Goal: Communication & Community: Answer question/provide support

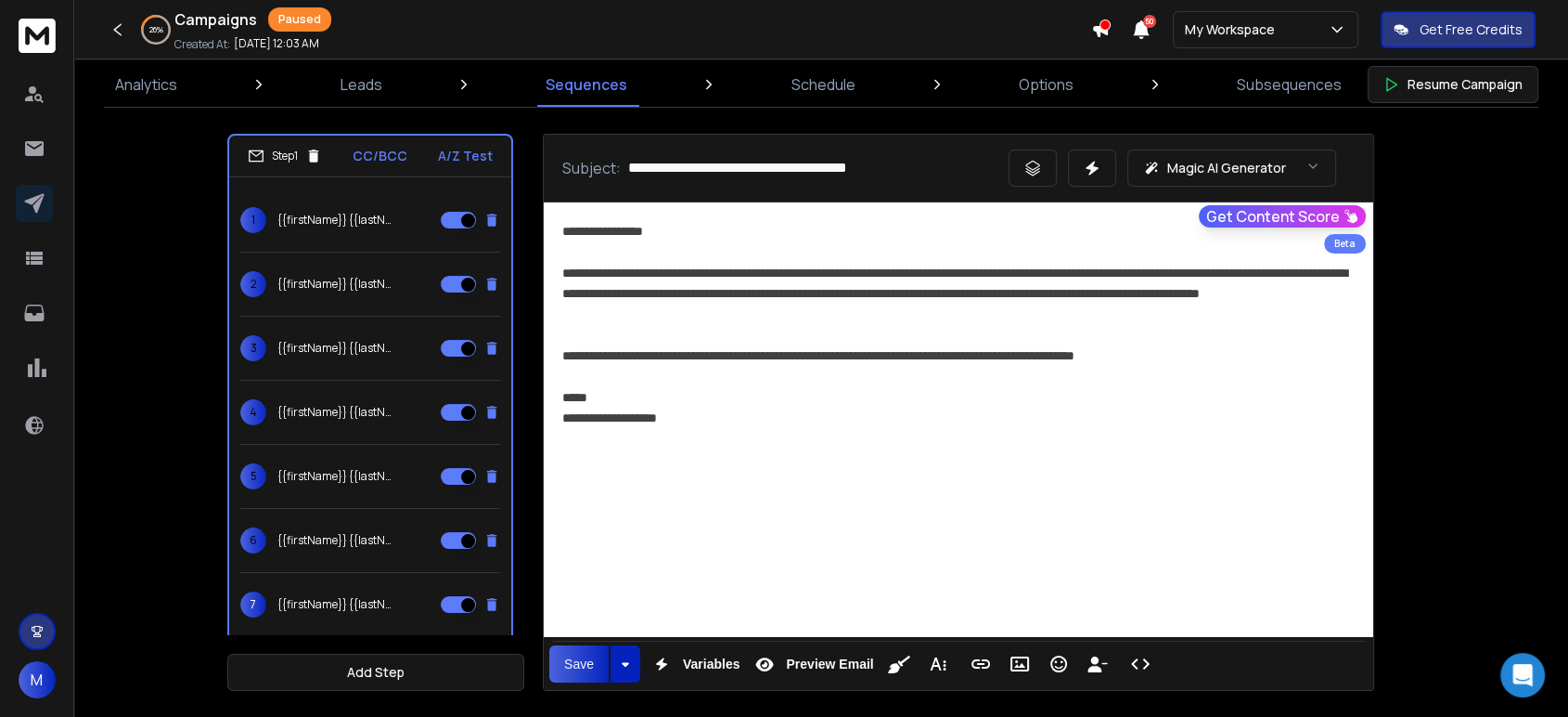
scroll to position [206, 0]
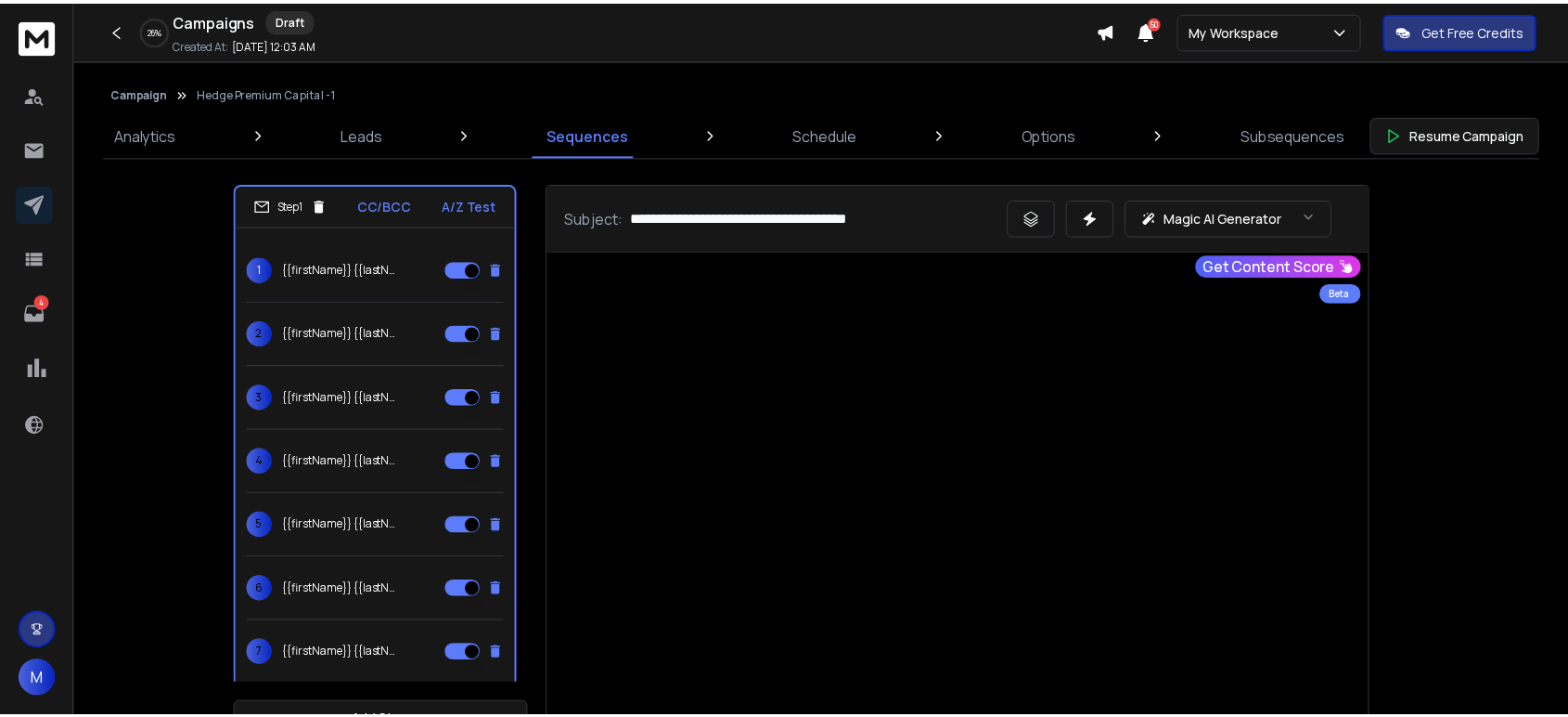
scroll to position [49, 0]
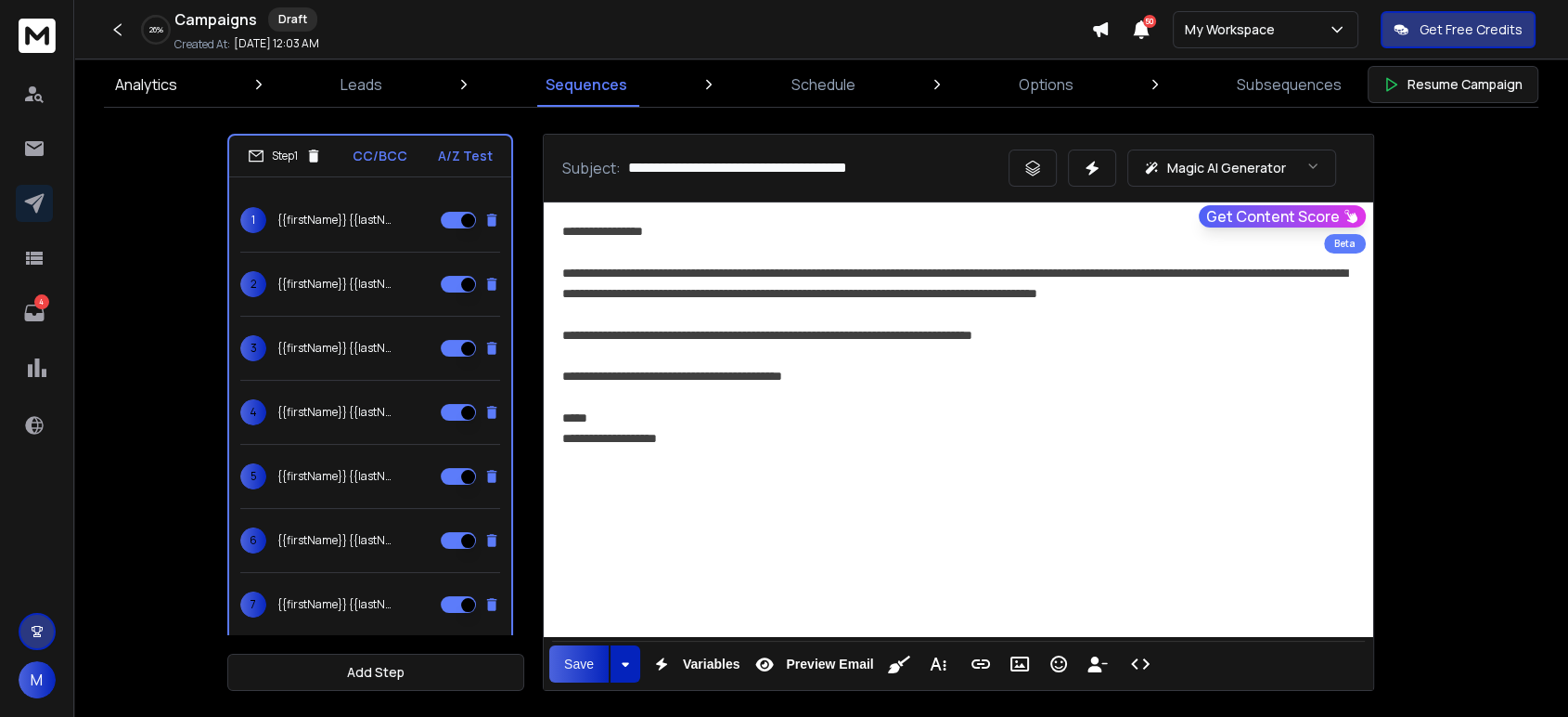
click at [141, 81] on p "Analytics" at bounding box center [146, 84] width 62 height 22
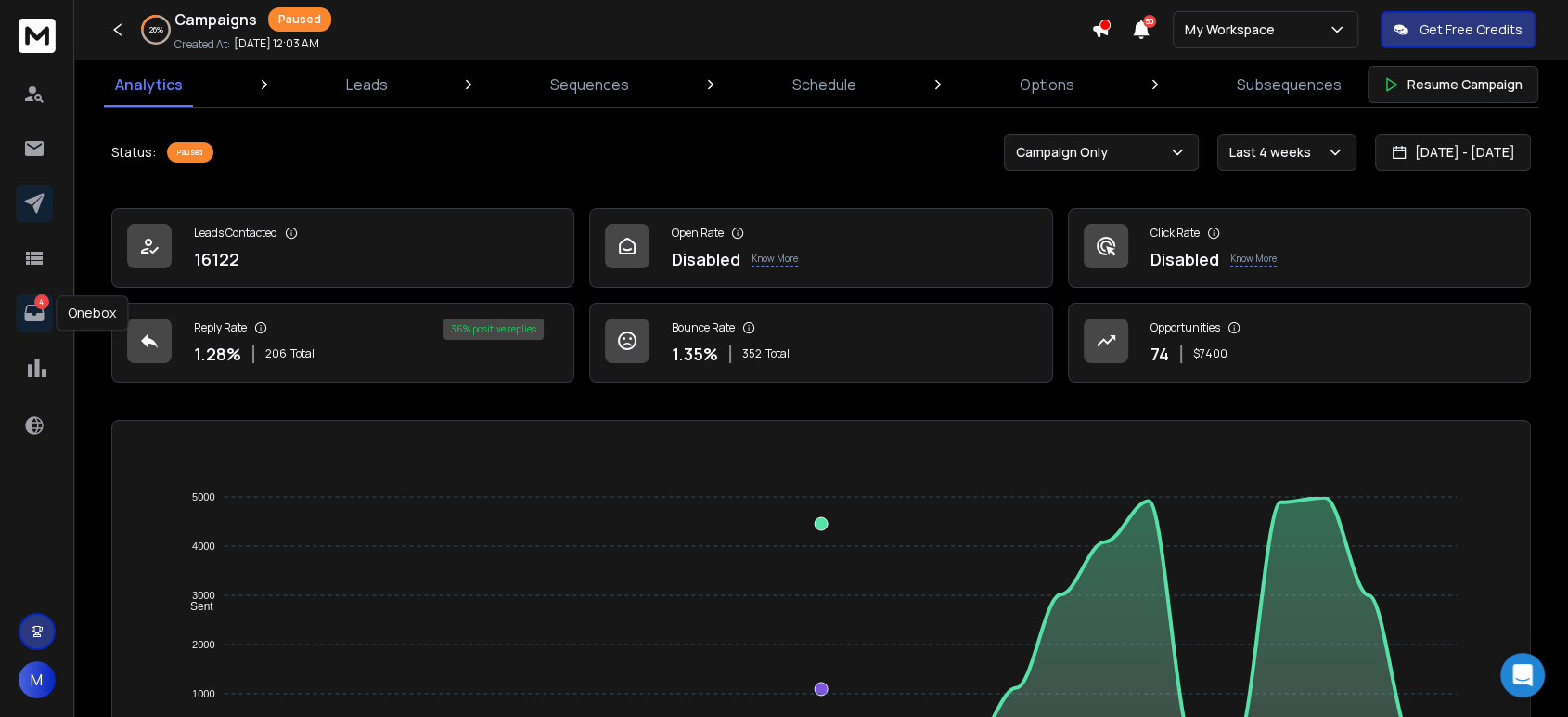
click at [30, 310] on icon at bounding box center [34, 312] width 22 height 22
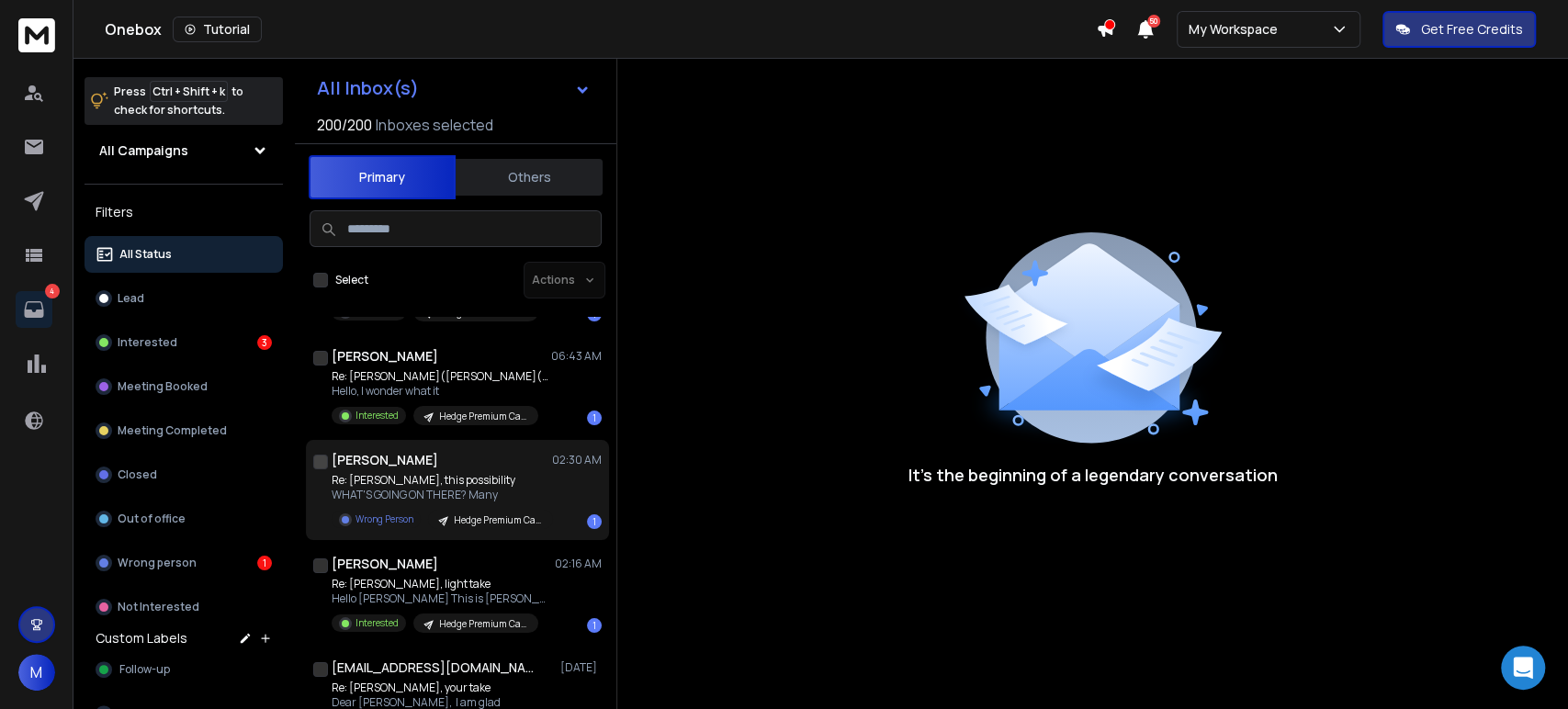
scroll to position [203, 0]
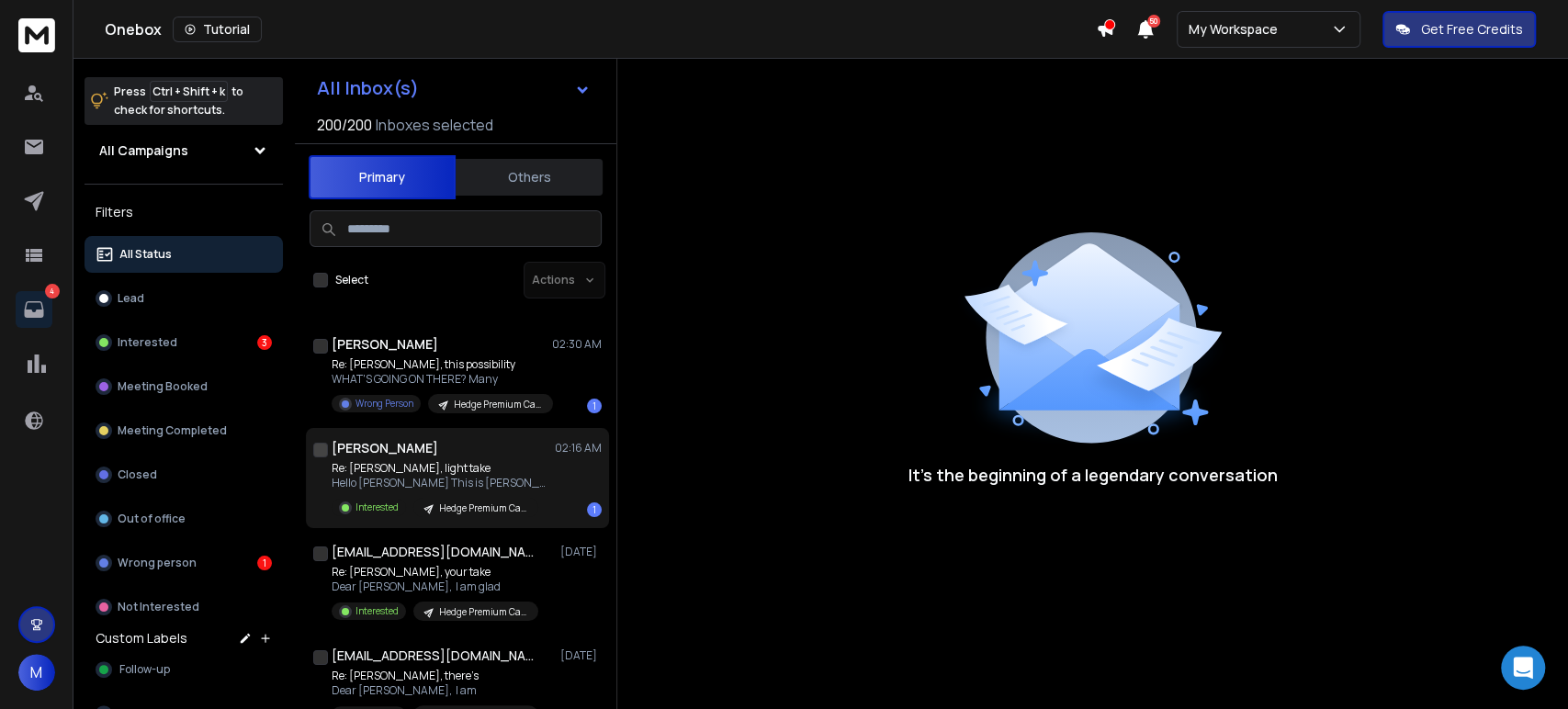
click at [444, 471] on p "Re: Junwoo Lee, light take" at bounding box center [442, 468] width 221 height 14
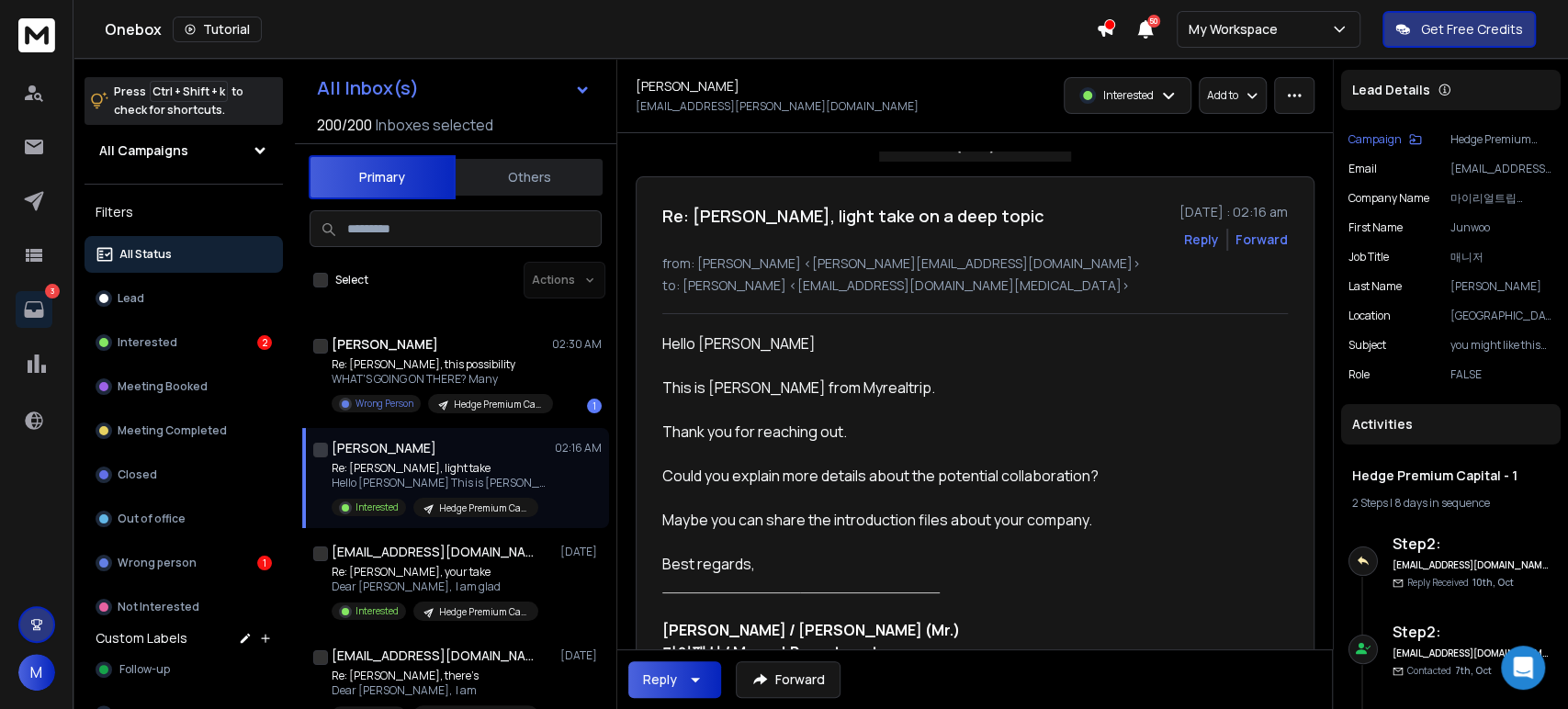
scroll to position [0, 0]
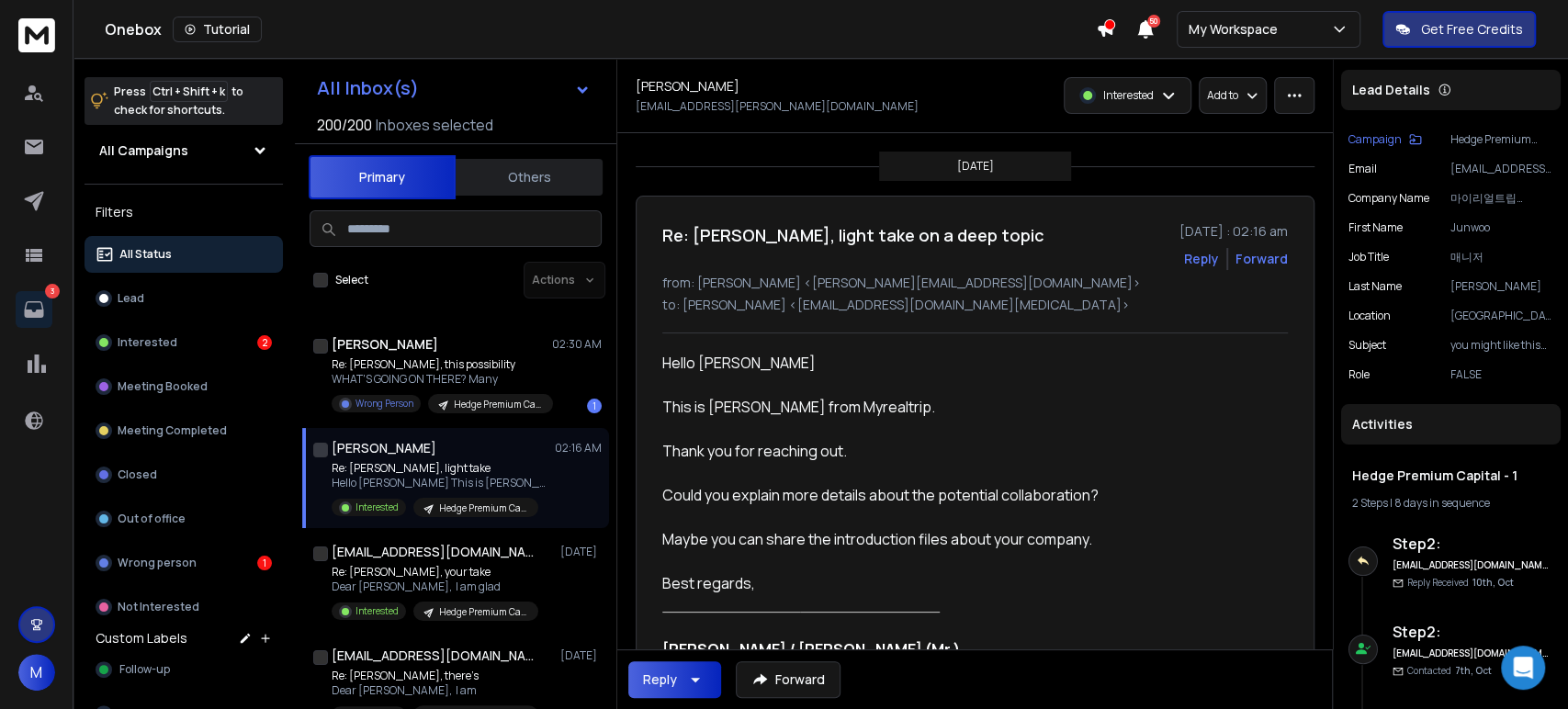
click at [664, 670] on div "Reply" at bounding box center [660, 679] width 34 height 18
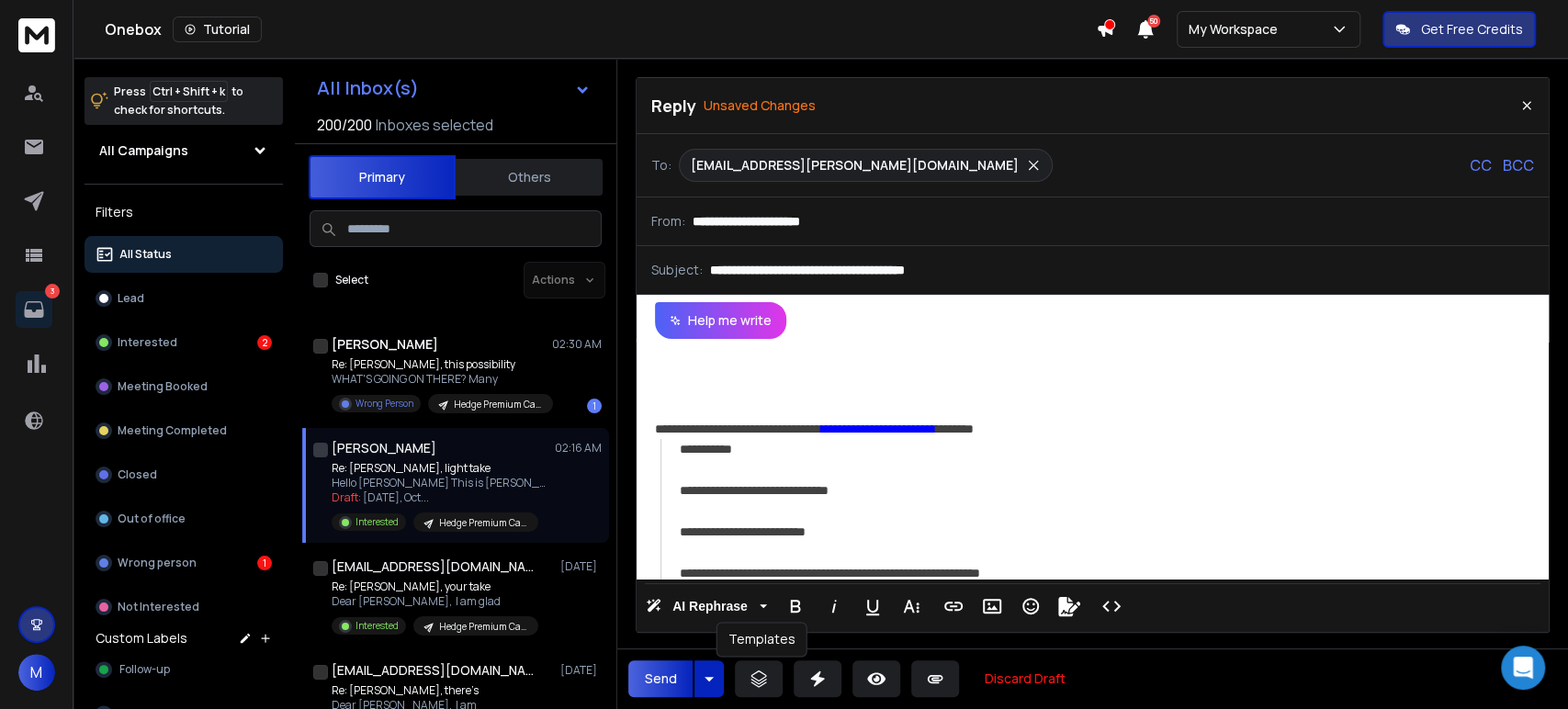
click at [765, 667] on button at bounding box center [759, 678] width 48 height 37
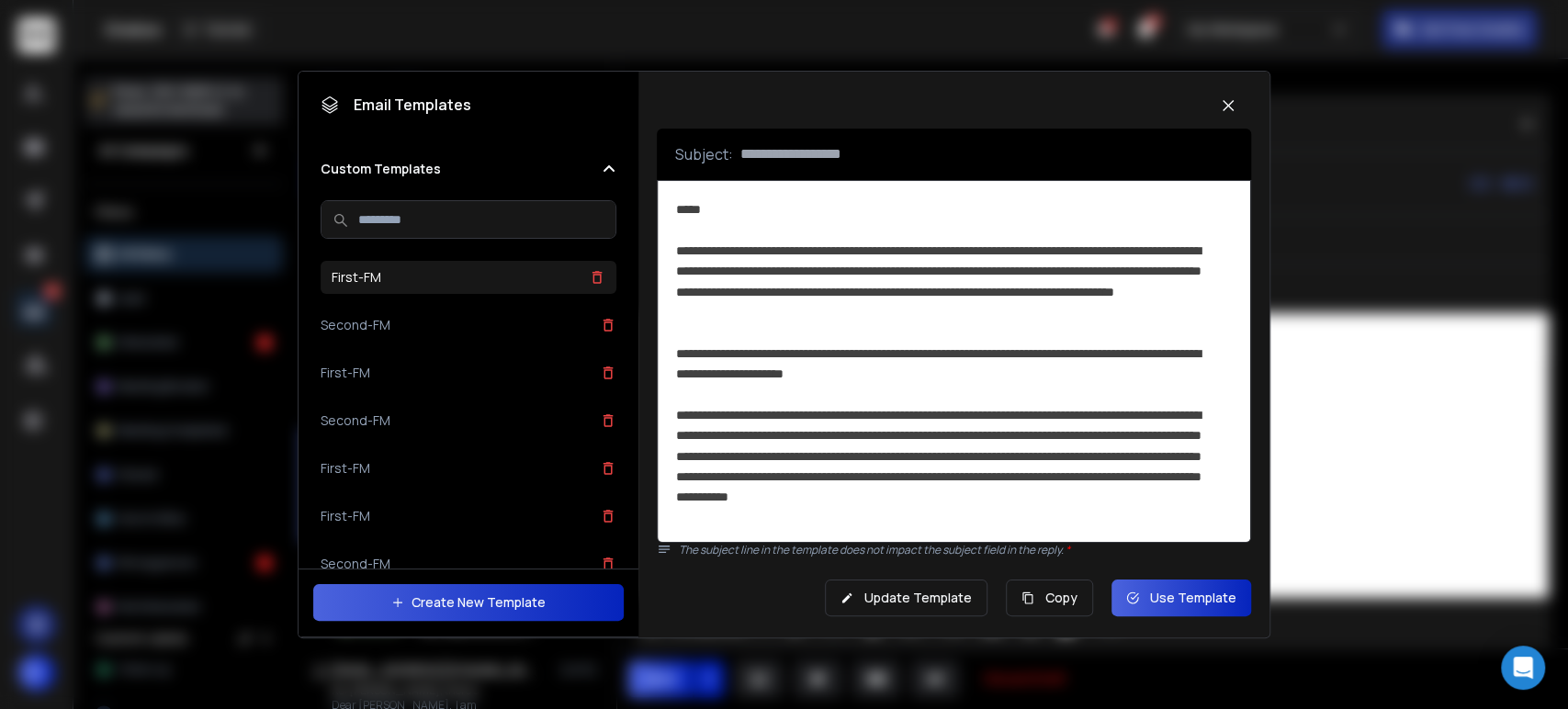
click at [1162, 601] on button "Use Template" at bounding box center [1181, 597] width 140 height 37
click at [1162, 601] on div "Clear Formatting Font Family Arial Georgia Impact Tahoma Times New Roman Verdan…" at bounding box center [1092, 623] width 912 height 52
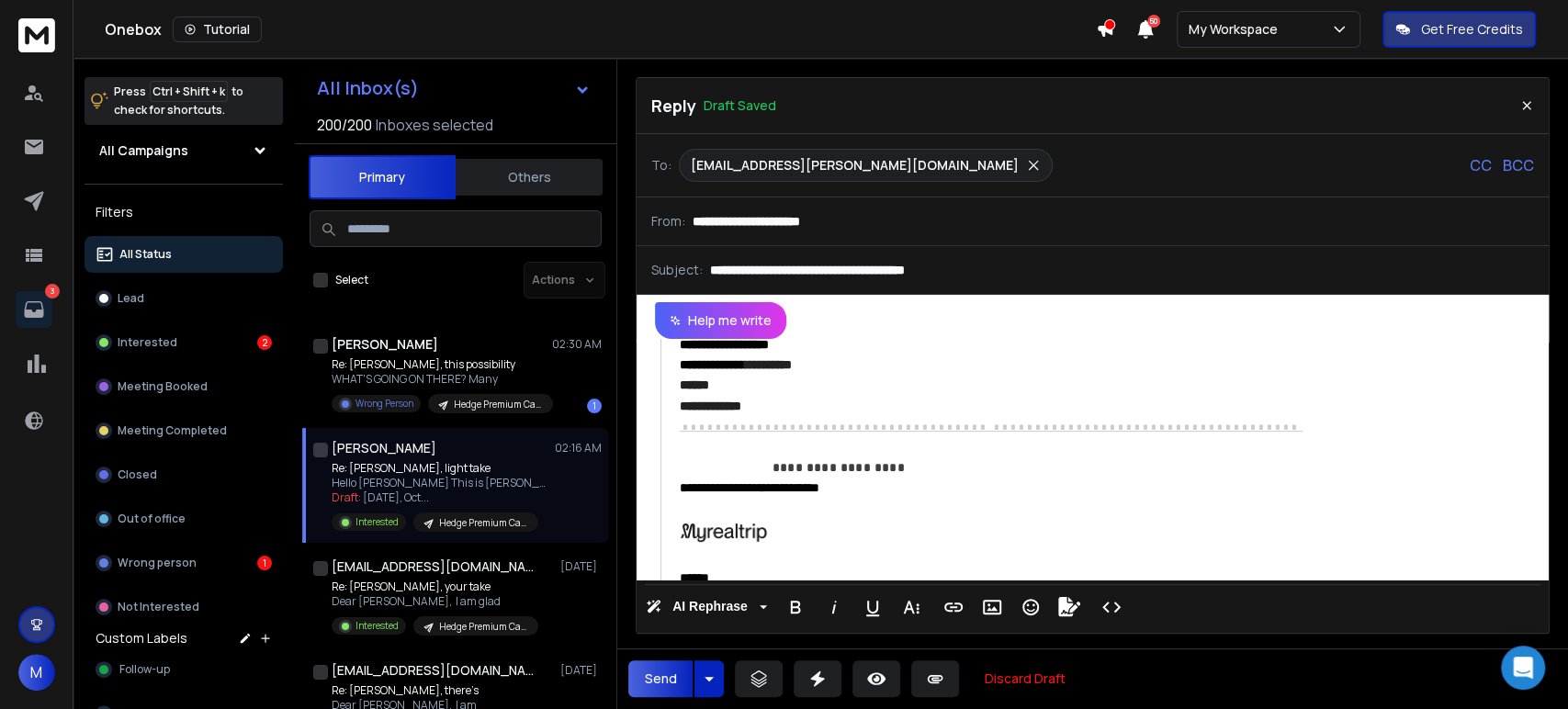
scroll to position [2135, 0]
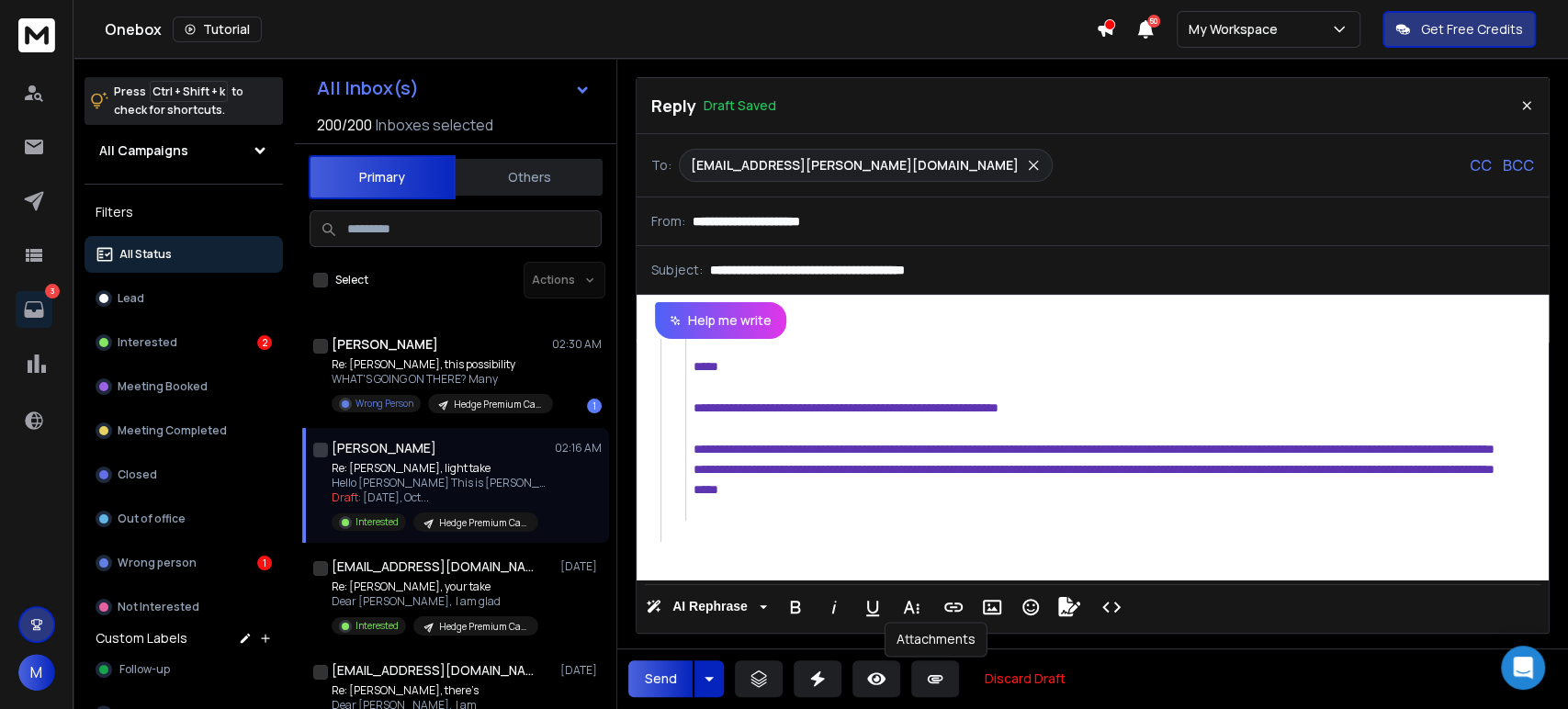
click at [945, 667] on button at bounding box center [935, 678] width 48 height 37
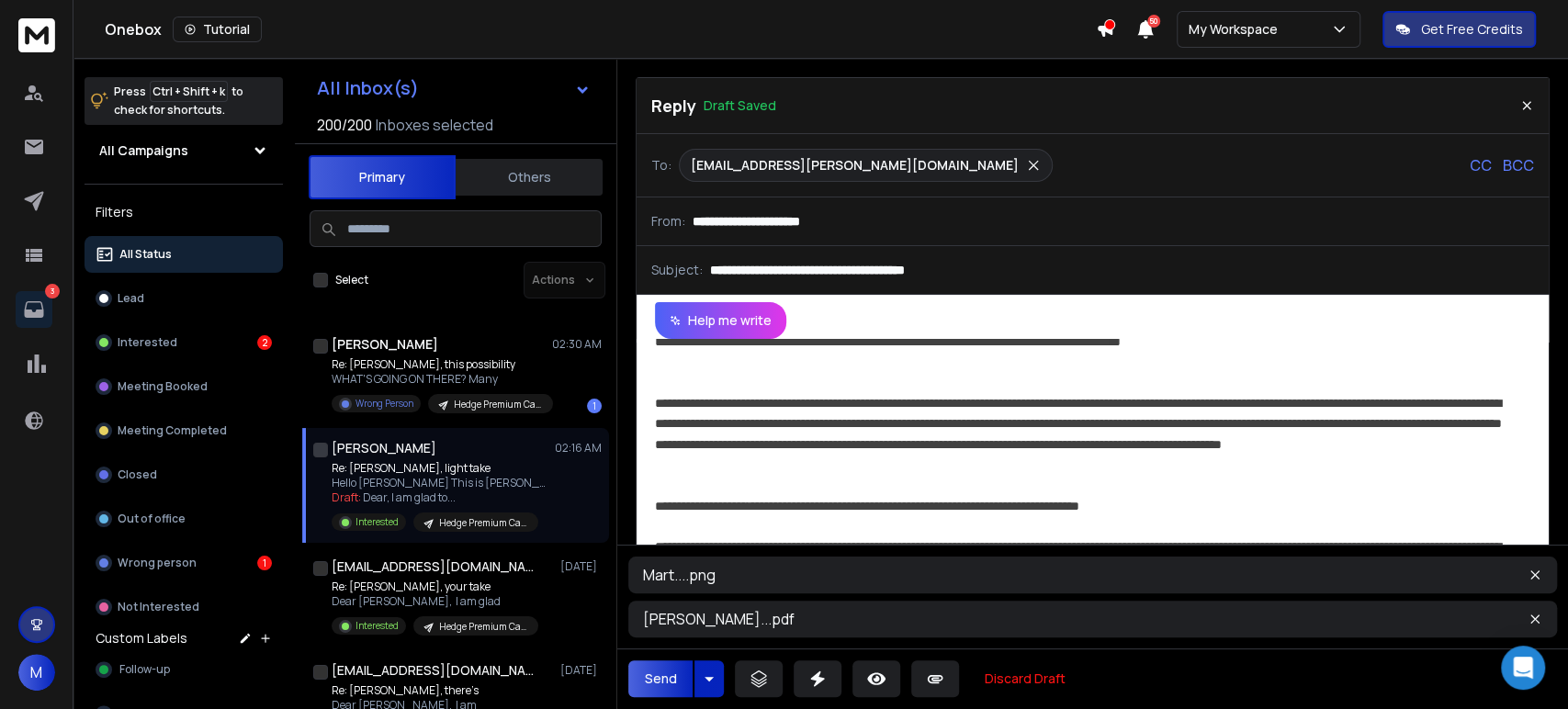
scroll to position [0, 0]
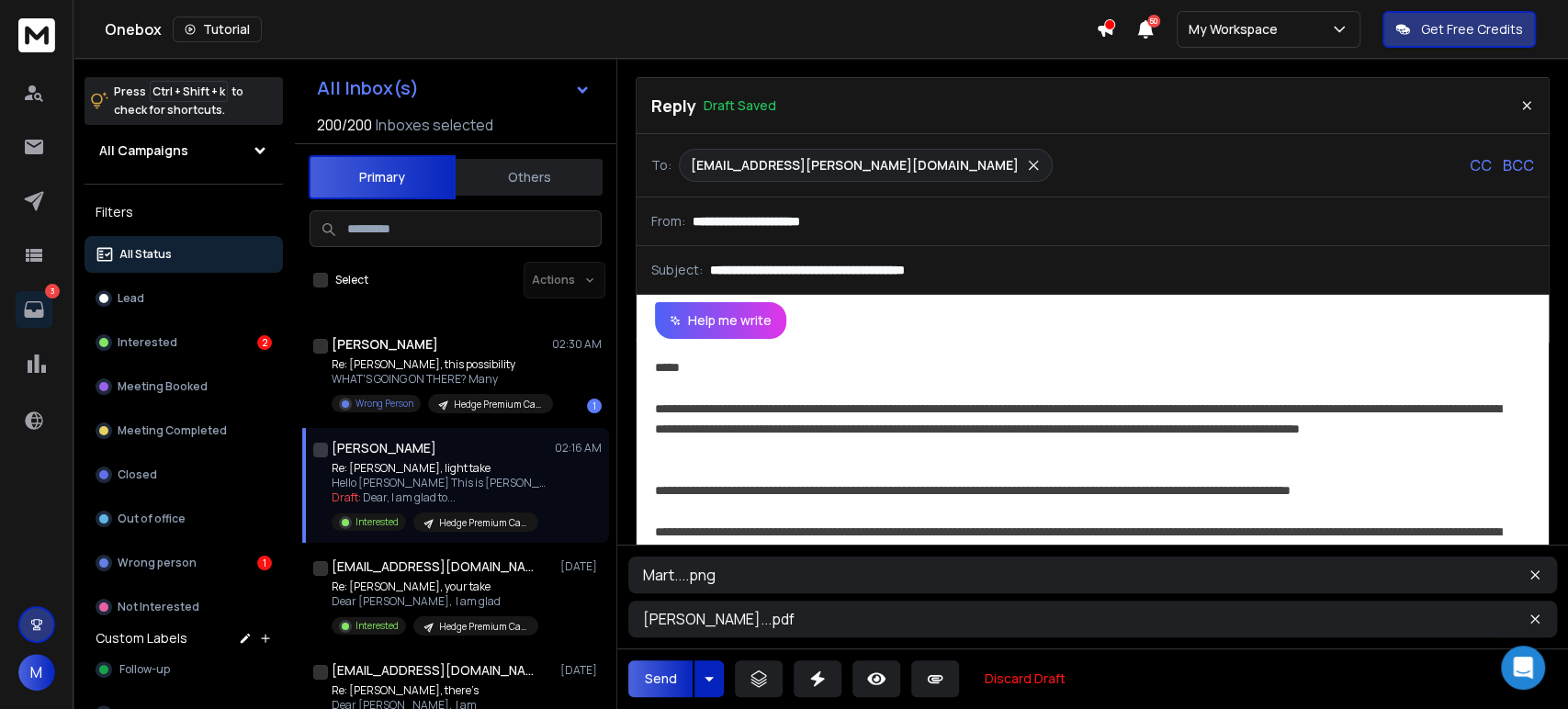
drag, startPoint x: 811, startPoint y: 270, endPoint x: 731, endPoint y: 282, distance: 80.9
click at [731, 282] on div "**********" at bounding box center [1092, 270] width 912 height 48
click at [731, 364] on div "*****" at bounding box center [1082, 367] width 855 height 20
click at [654, 674] on button "Send" at bounding box center [661, 678] width 65 height 37
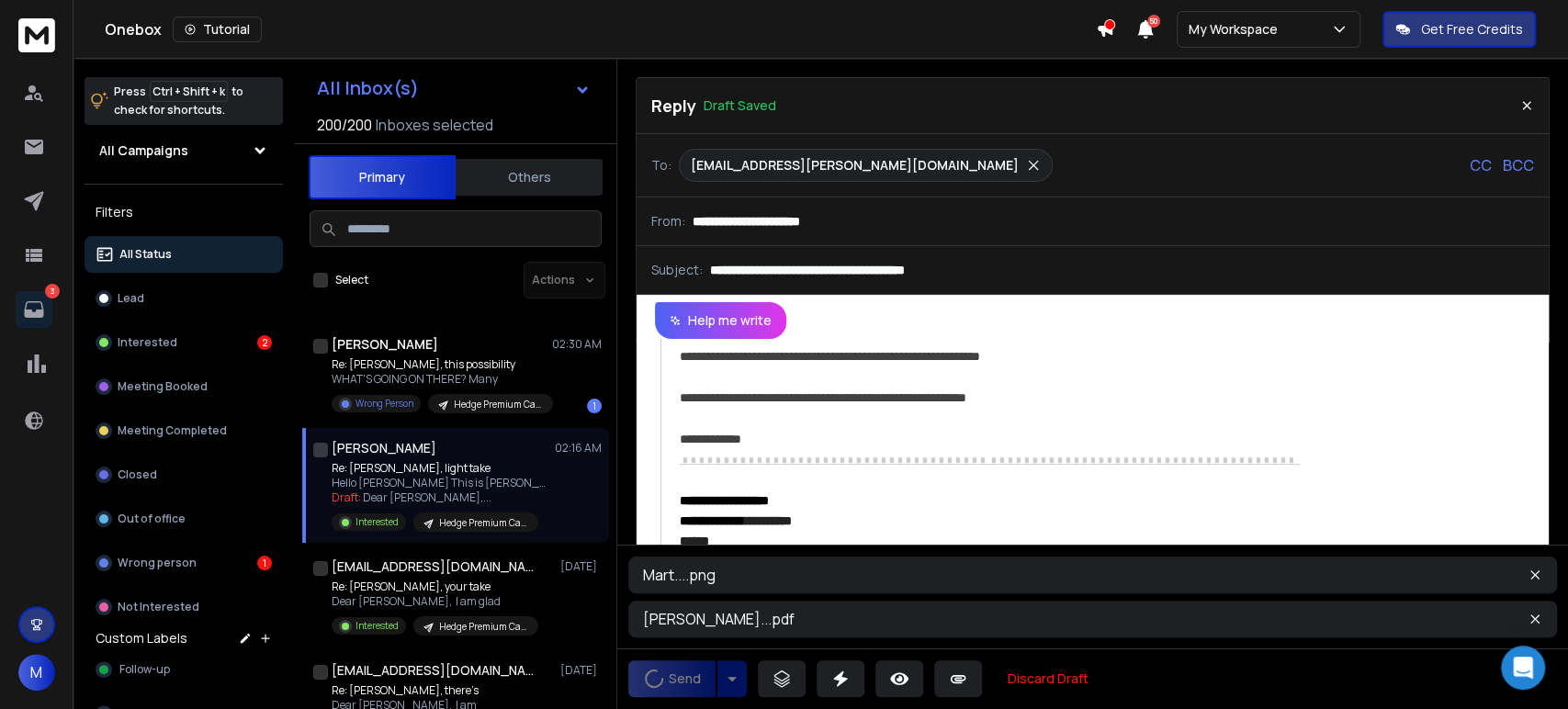
scroll to position [1224, 0]
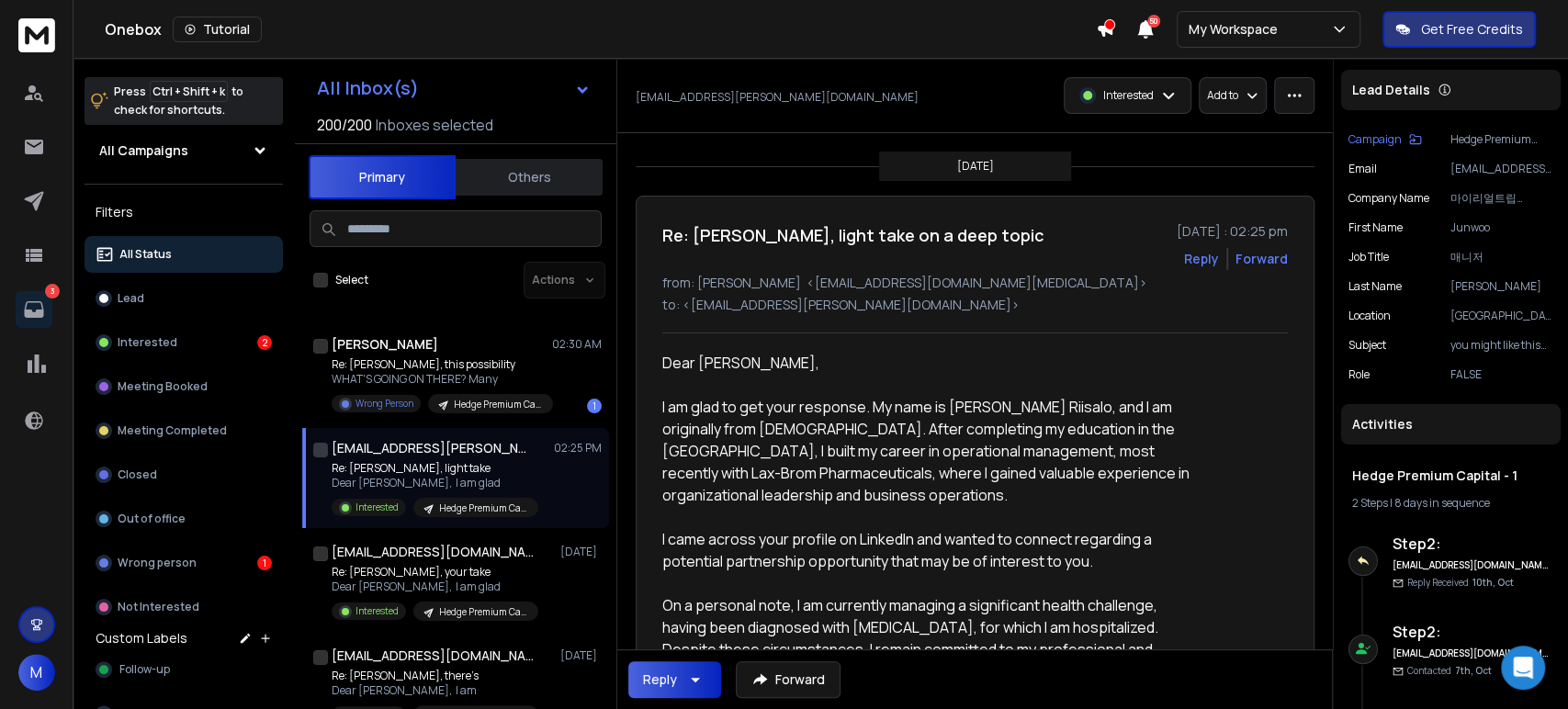
click at [464, 445] on h1 "junwoo.lee@myrealtrip.com" at bounding box center [433, 448] width 202 height 18
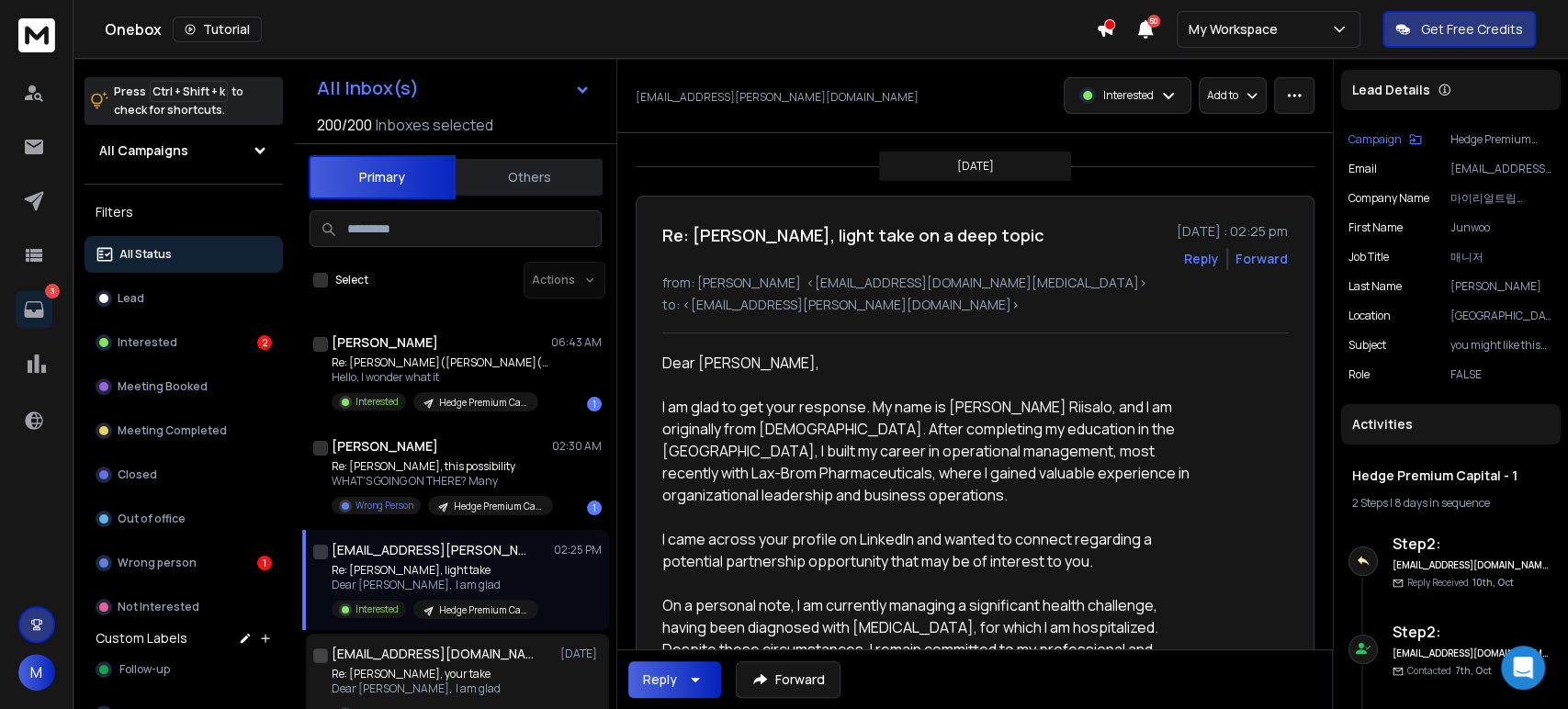
scroll to position [0, 0]
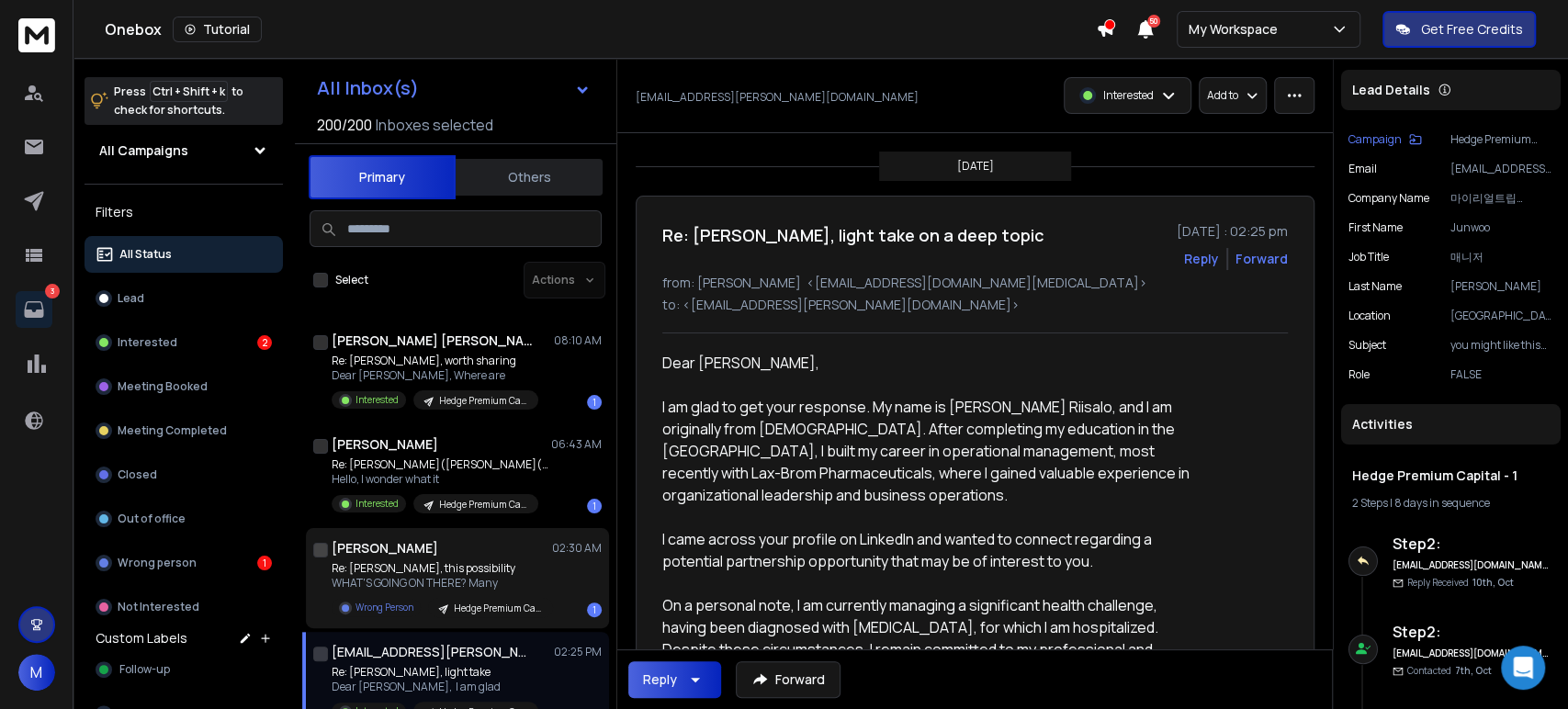
click at [513, 587] on p "WHAT'S GOING ON THERE? Many" at bounding box center [442, 583] width 221 height 14
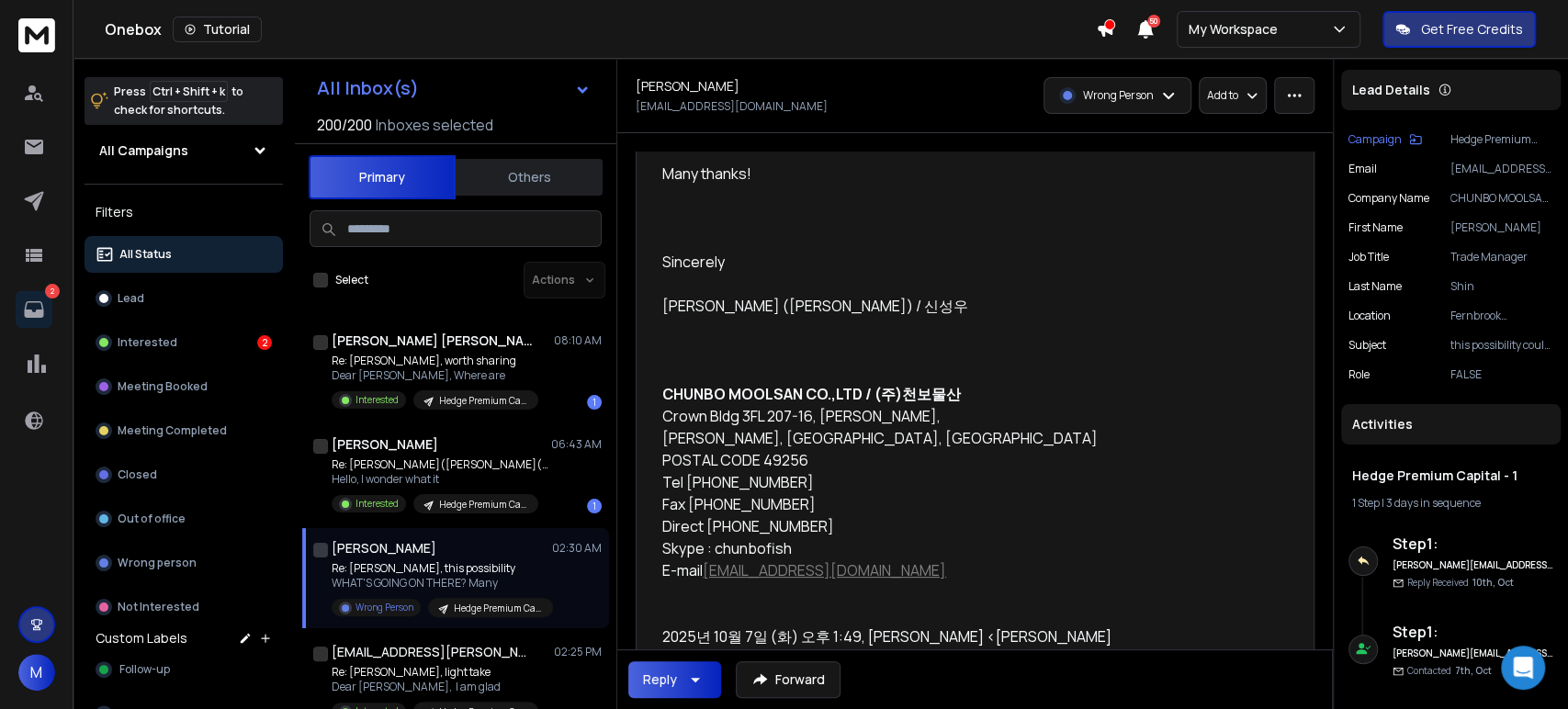
scroll to position [129, 0]
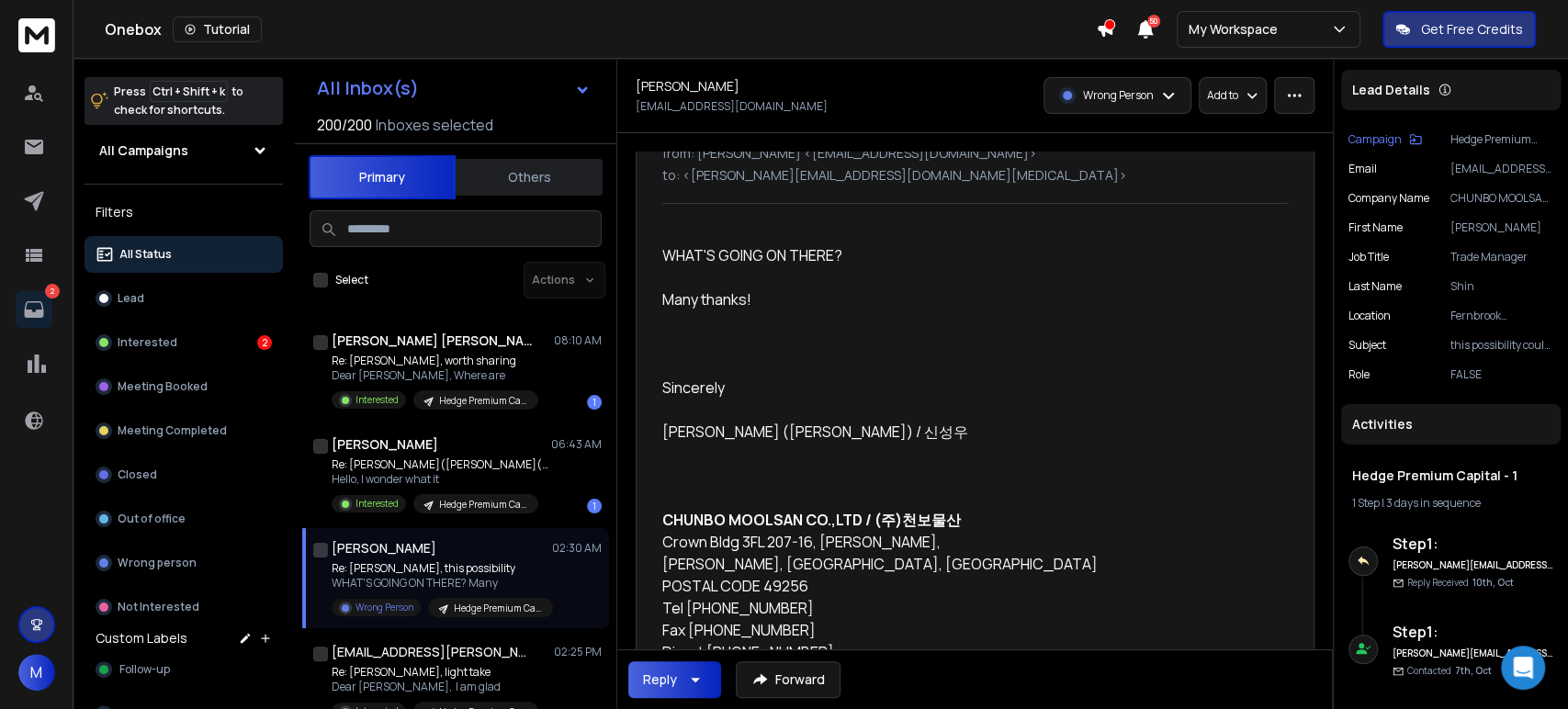
click at [667, 668] on div "Reply" at bounding box center [674, 679] width 64 height 22
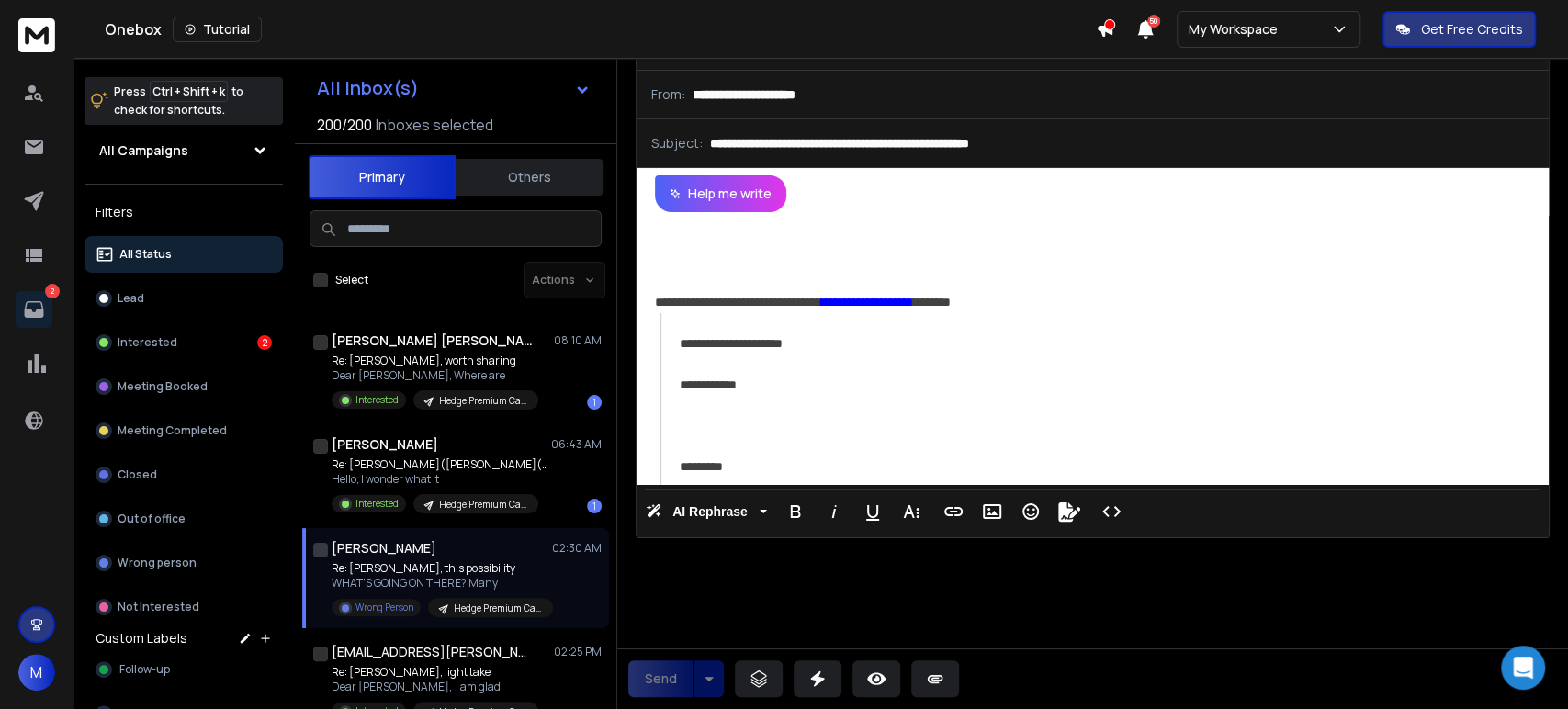
scroll to position [0, 0]
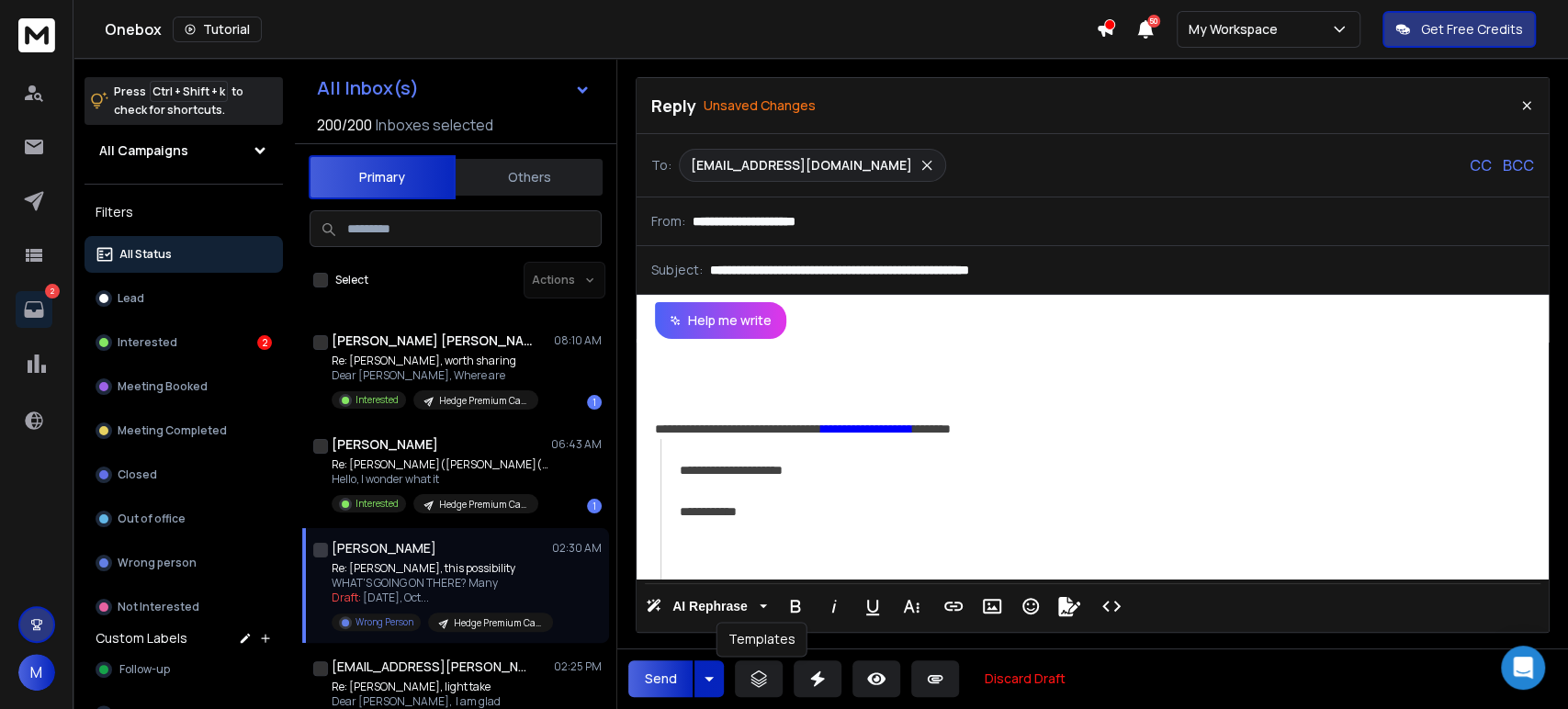
click at [752, 674] on icon at bounding box center [758, 678] width 18 height 18
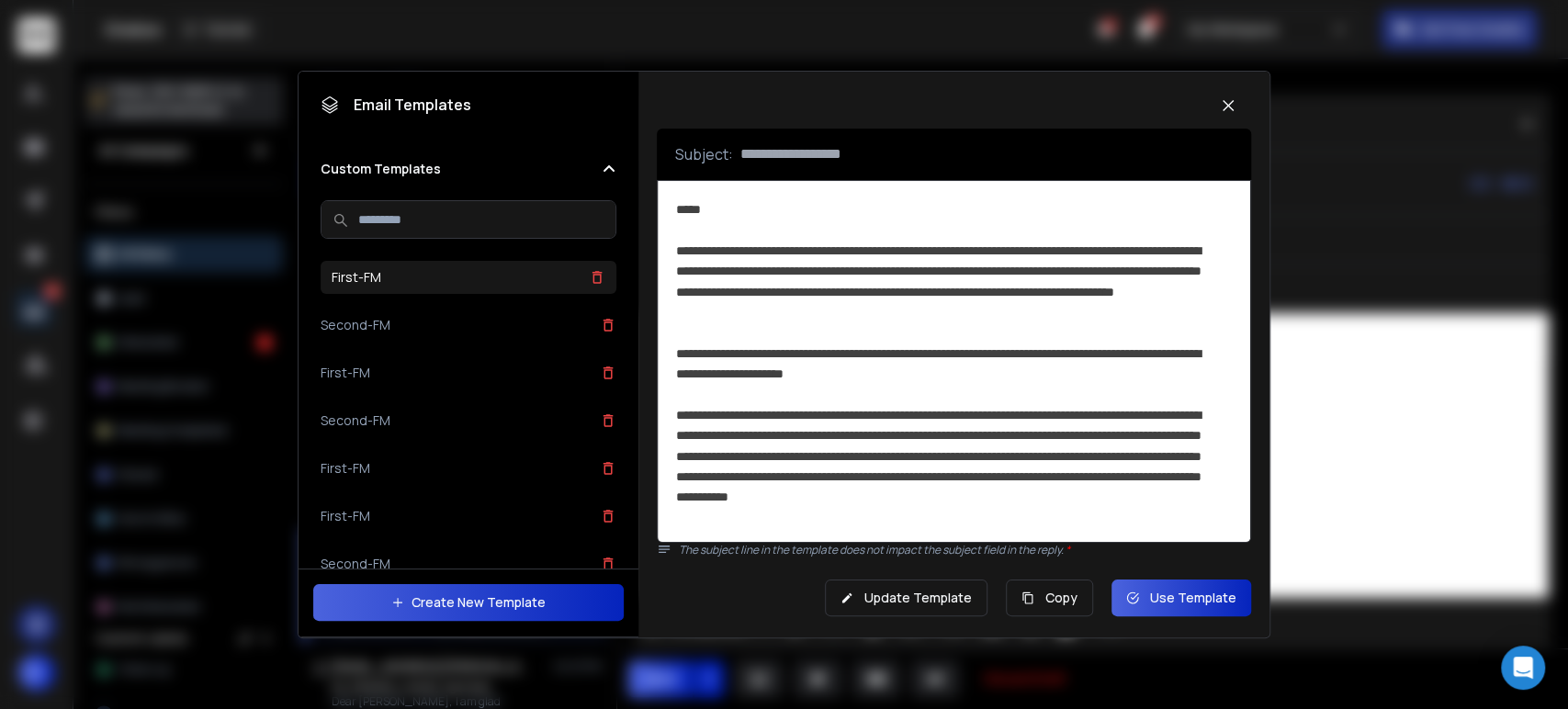
click at [1174, 601] on button "Use Template" at bounding box center [1181, 597] width 140 height 37
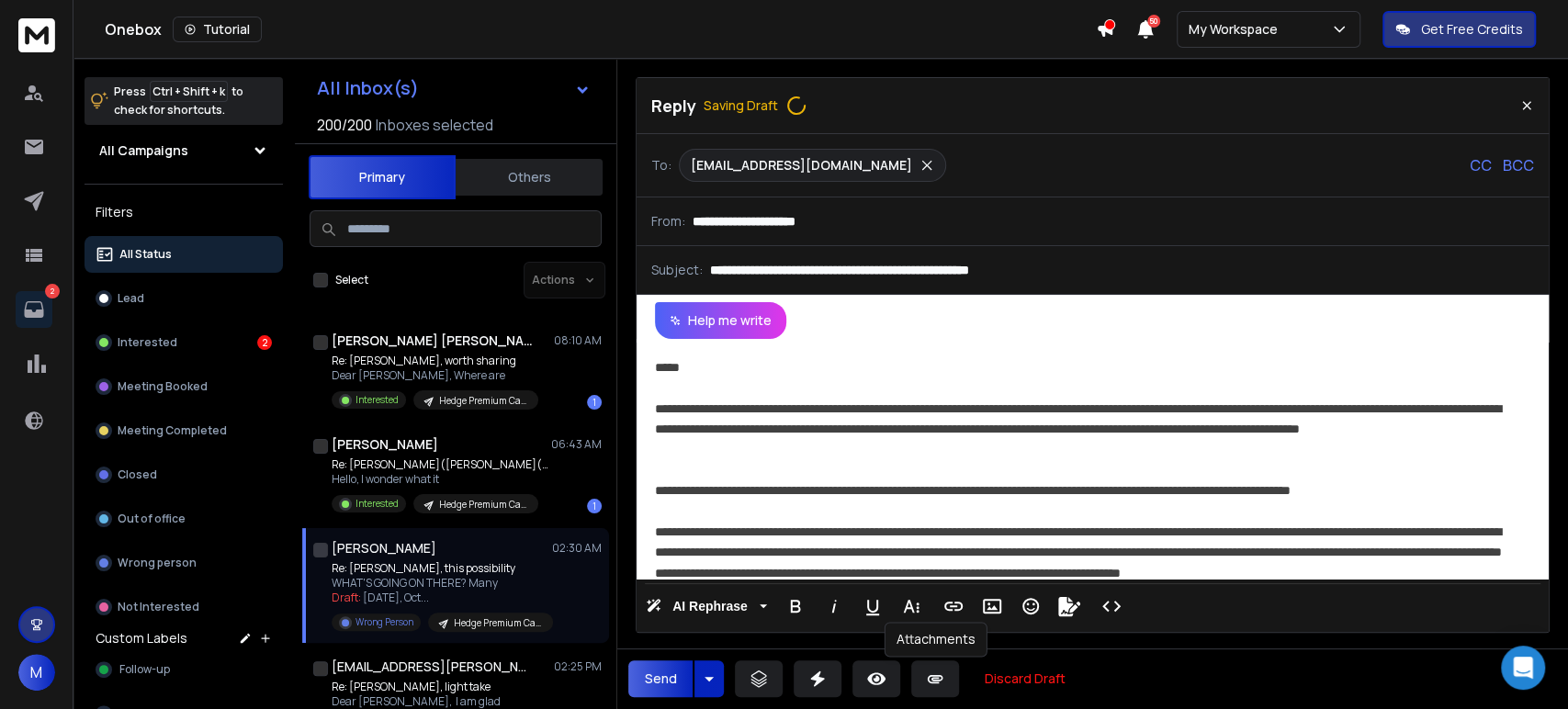
click at [942, 683] on icon at bounding box center [935, 678] width 18 height 18
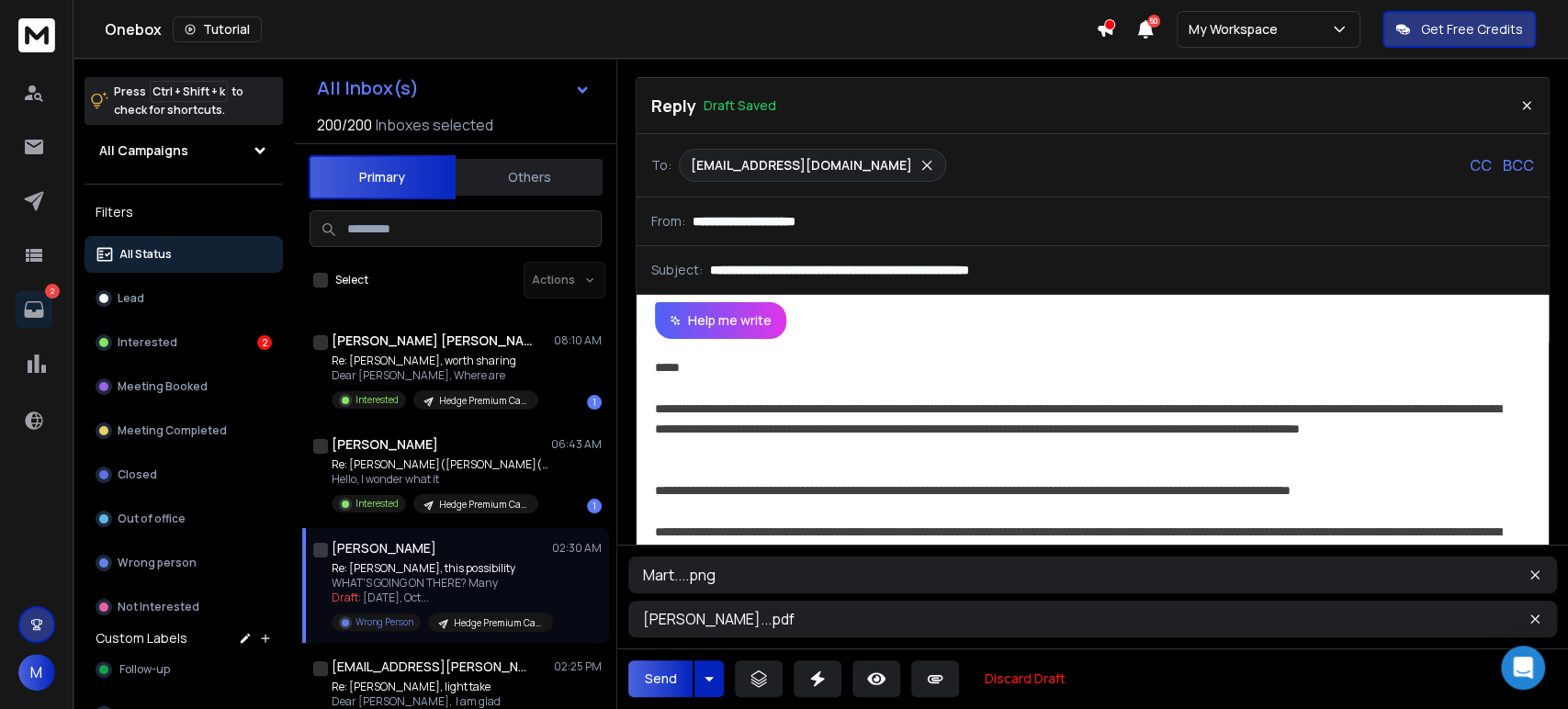
drag, startPoint x: 807, startPoint y: 266, endPoint x: 735, endPoint y: 278, distance: 73.0
click at [735, 278] on input "**********" at bounding box center [1122, 269] width 823 height 18
click at [770, 352] on div "**********" at bounding box center [1092, 458] width 912 height 240
click at [654, 674] on button "Send" at bounding box center [661, 678] width 65 height 37
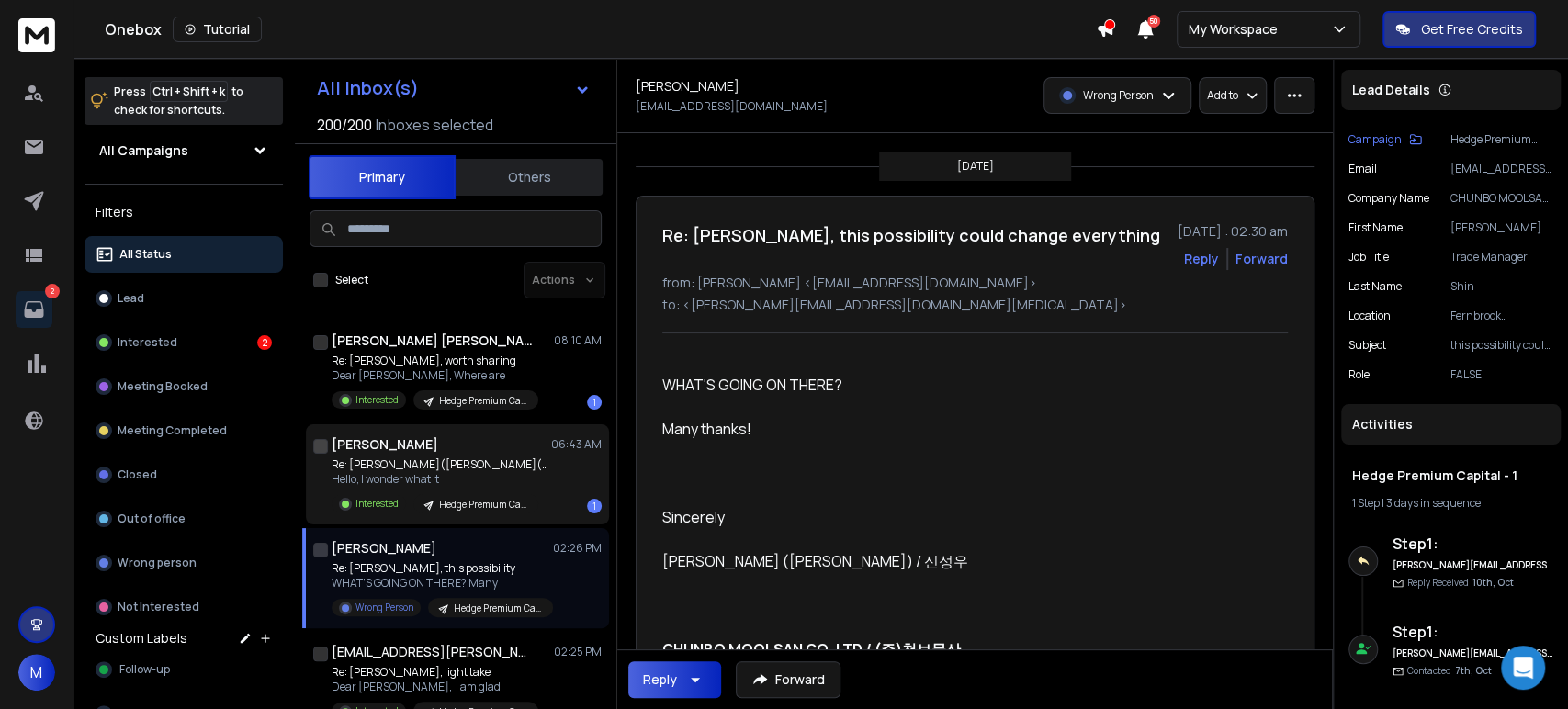
click at [452, 463] on p "Re: Seokbin(석빈 Yoon(윤, your pastective" at bounding box center [442, 464] width 221 height 14
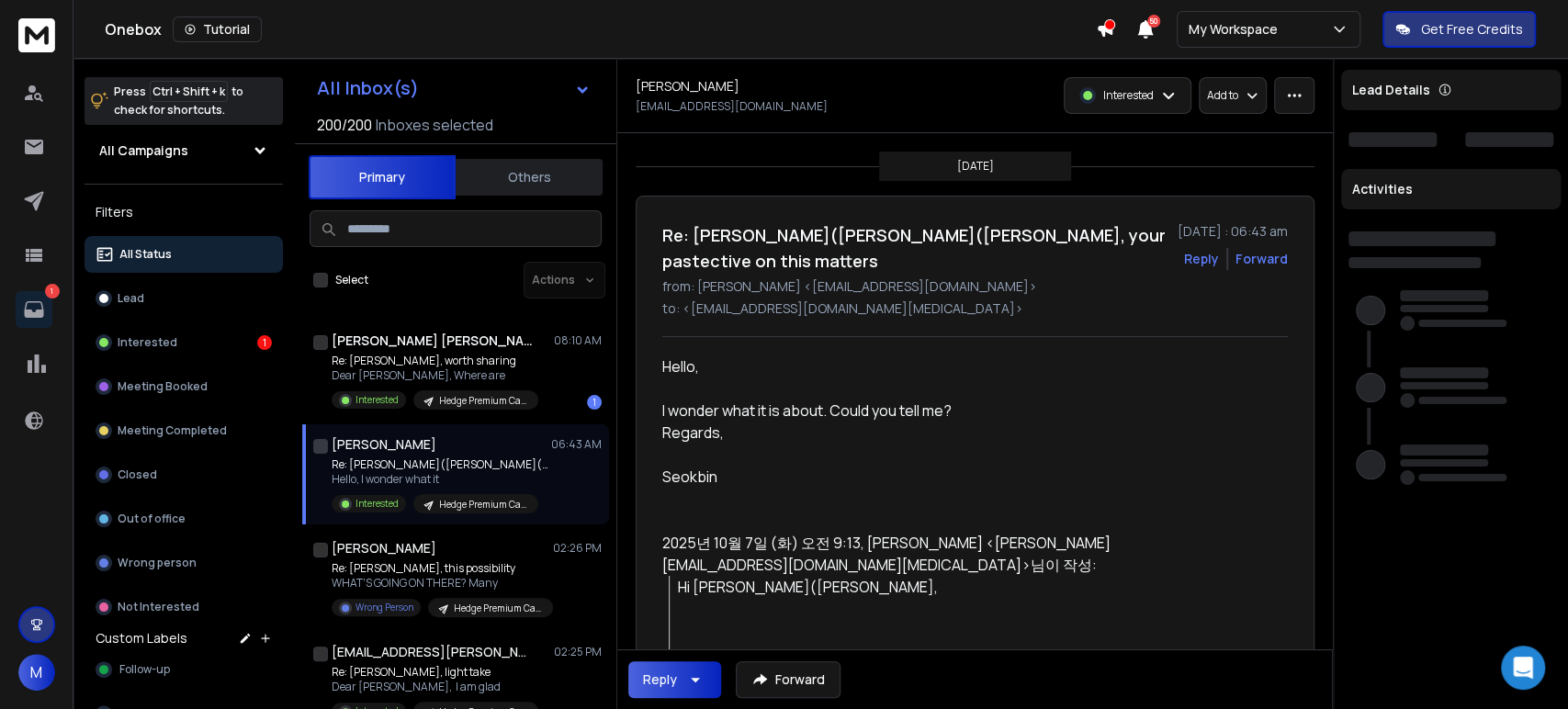
click at [654, 682] on div "Reply" at bounding box center [660, 679] width 34 height 18
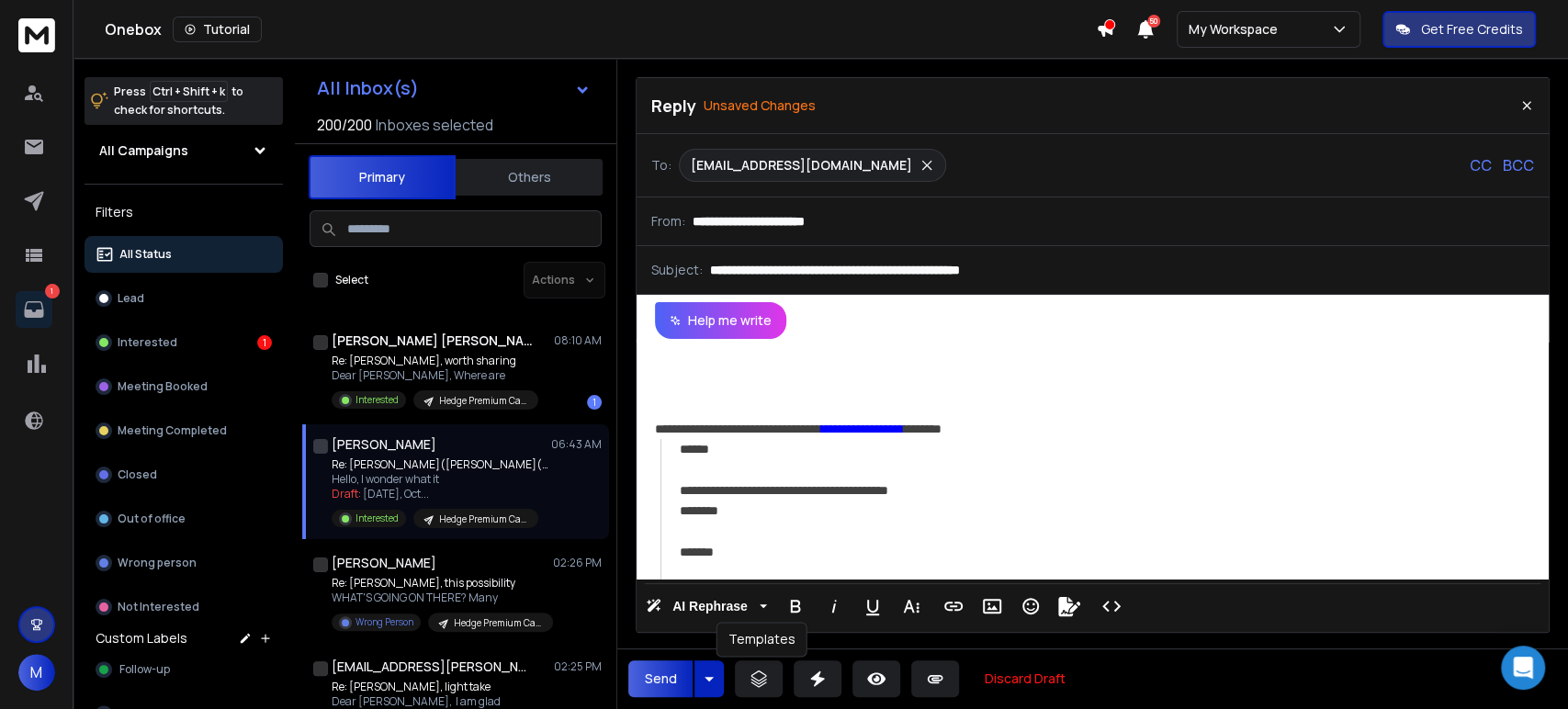
click at [758, 670] on icon at bounding box center [758, 678] width 18 height 18
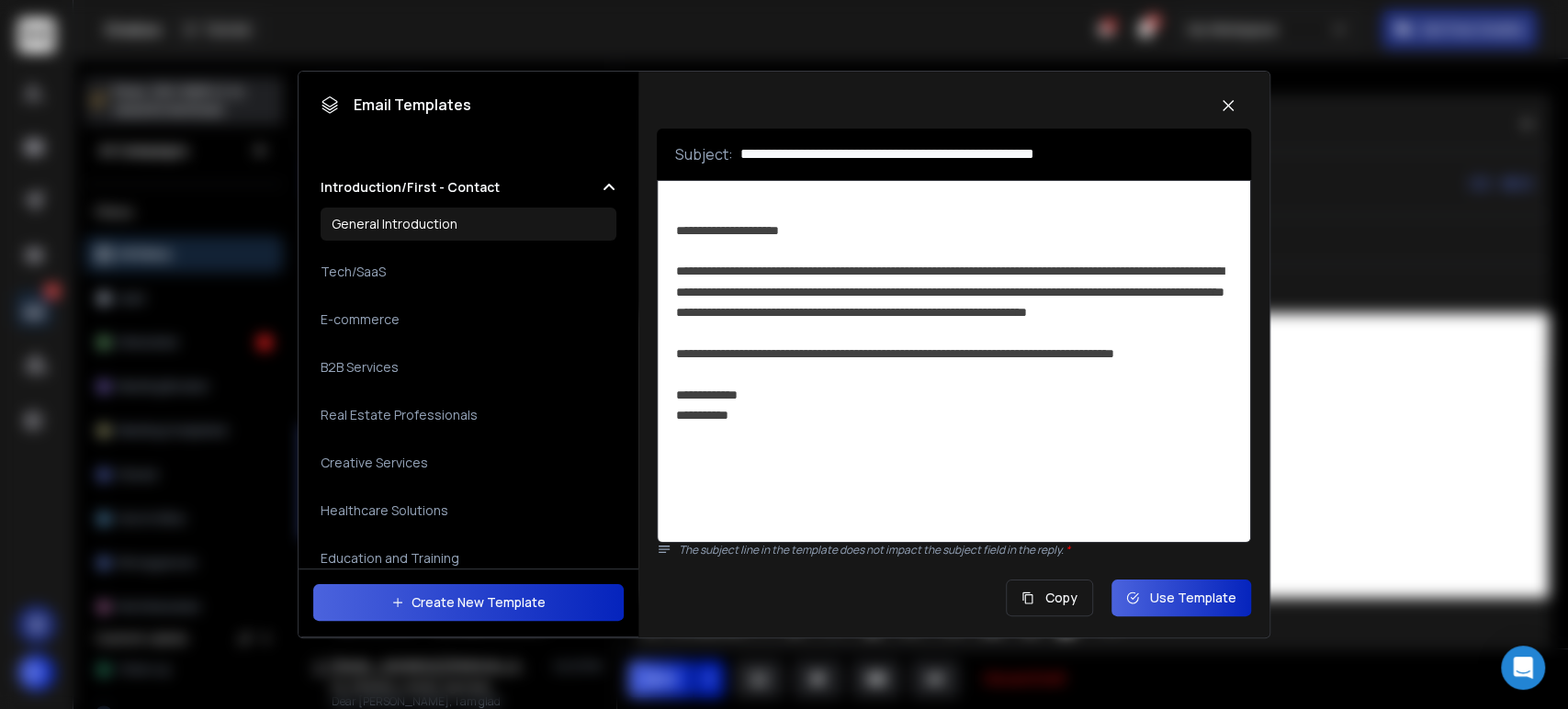
click at [1229, 102] on icon at bounding box center [1229, 105] width 11 height 11
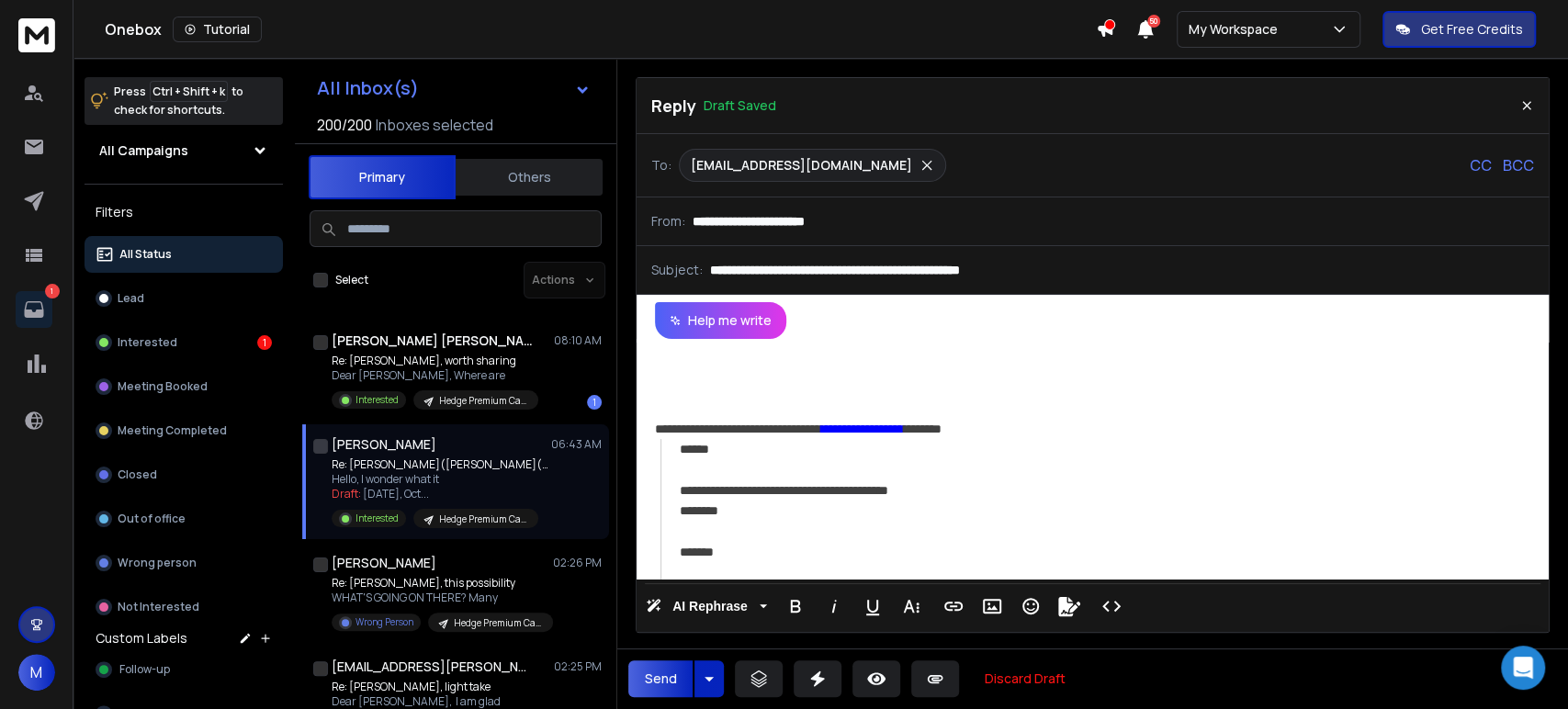
click at [763, 377] on div at bounding box center [1093, 387] width 875 height 20
click at [759, 682] on icon at bounding box center [758, 678] width 18 height 18
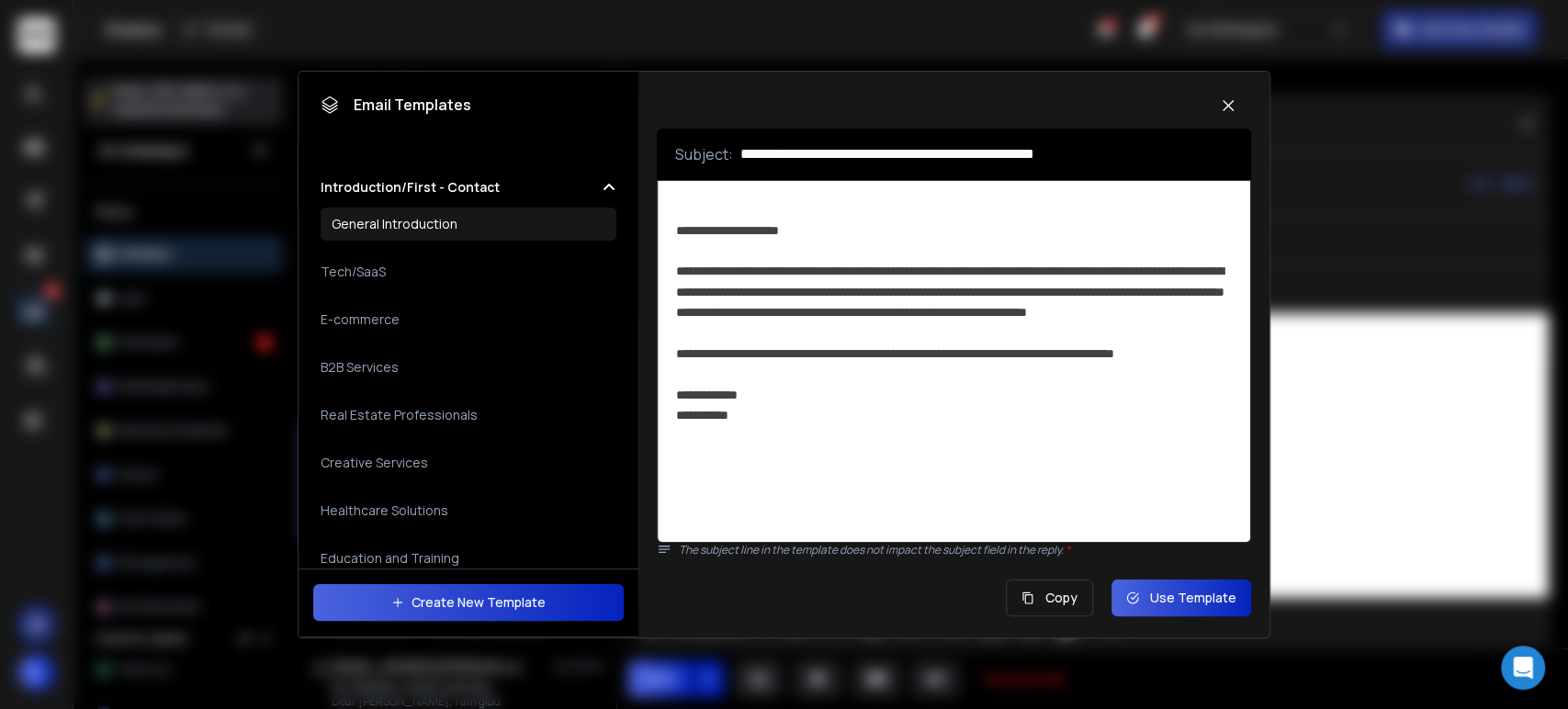
click at [1233, 102] on icon at bounding box center [1228, 105] width 16 height 16
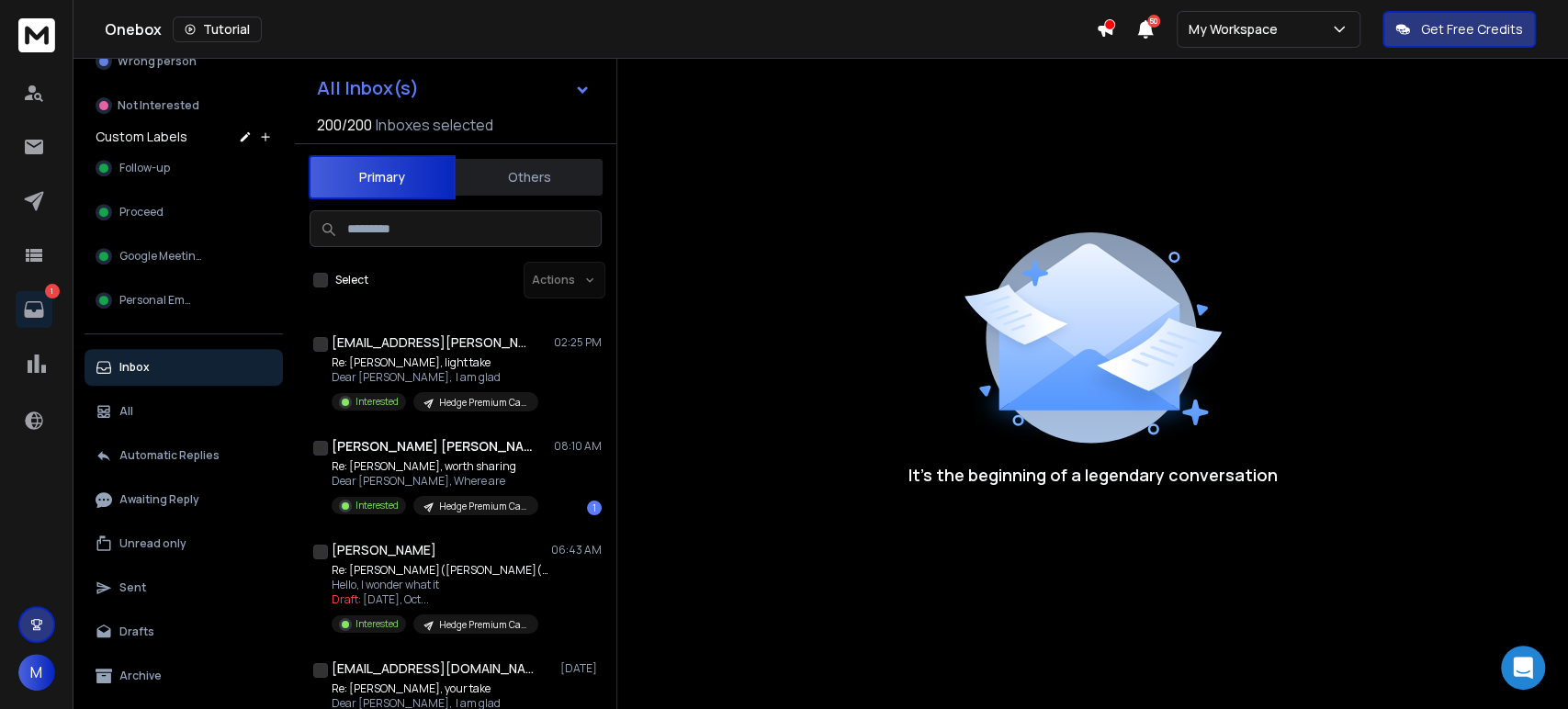
scroll to position [516, 0]
click at [167, 536] on p "Unread only" at bounding box center [153, 543] width 68 height 14
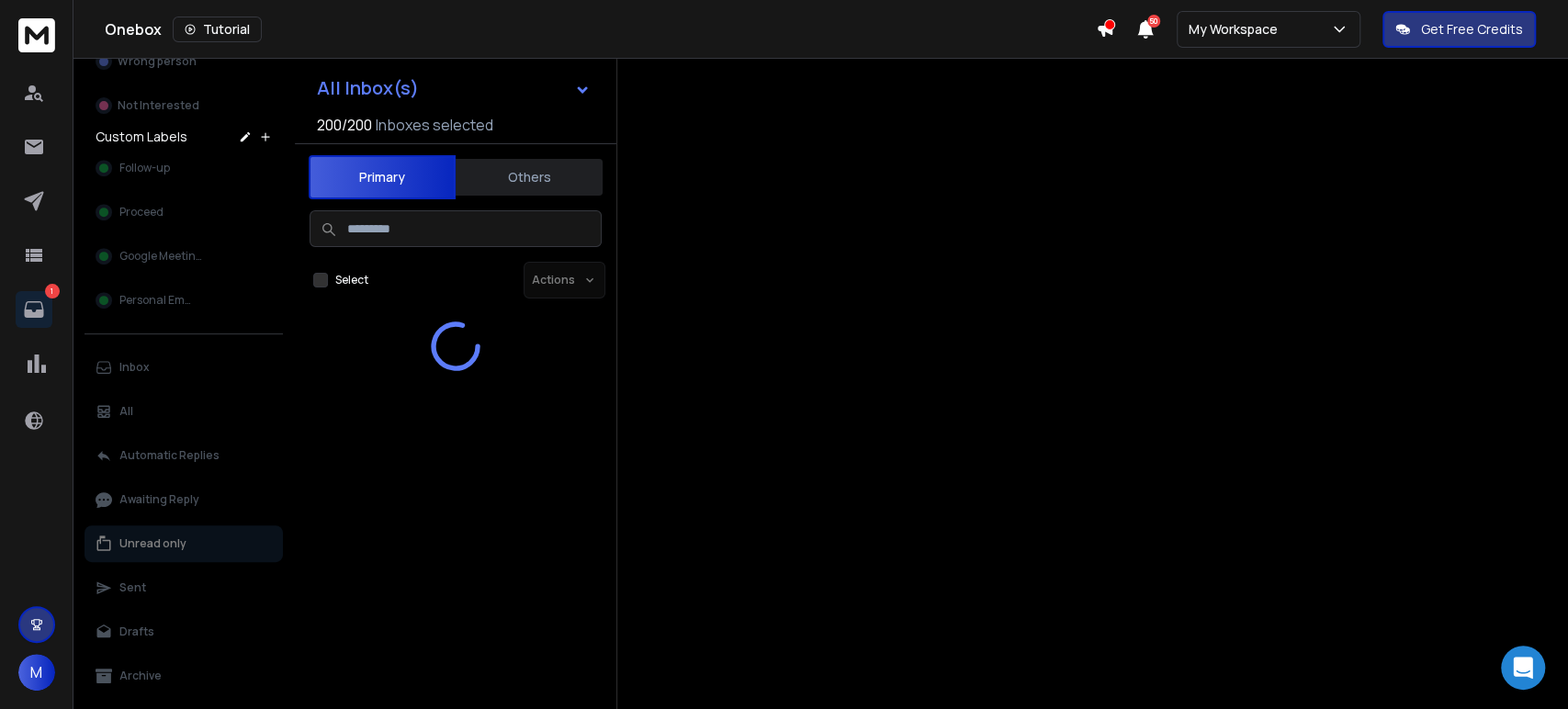
scroll to position [0, 0]
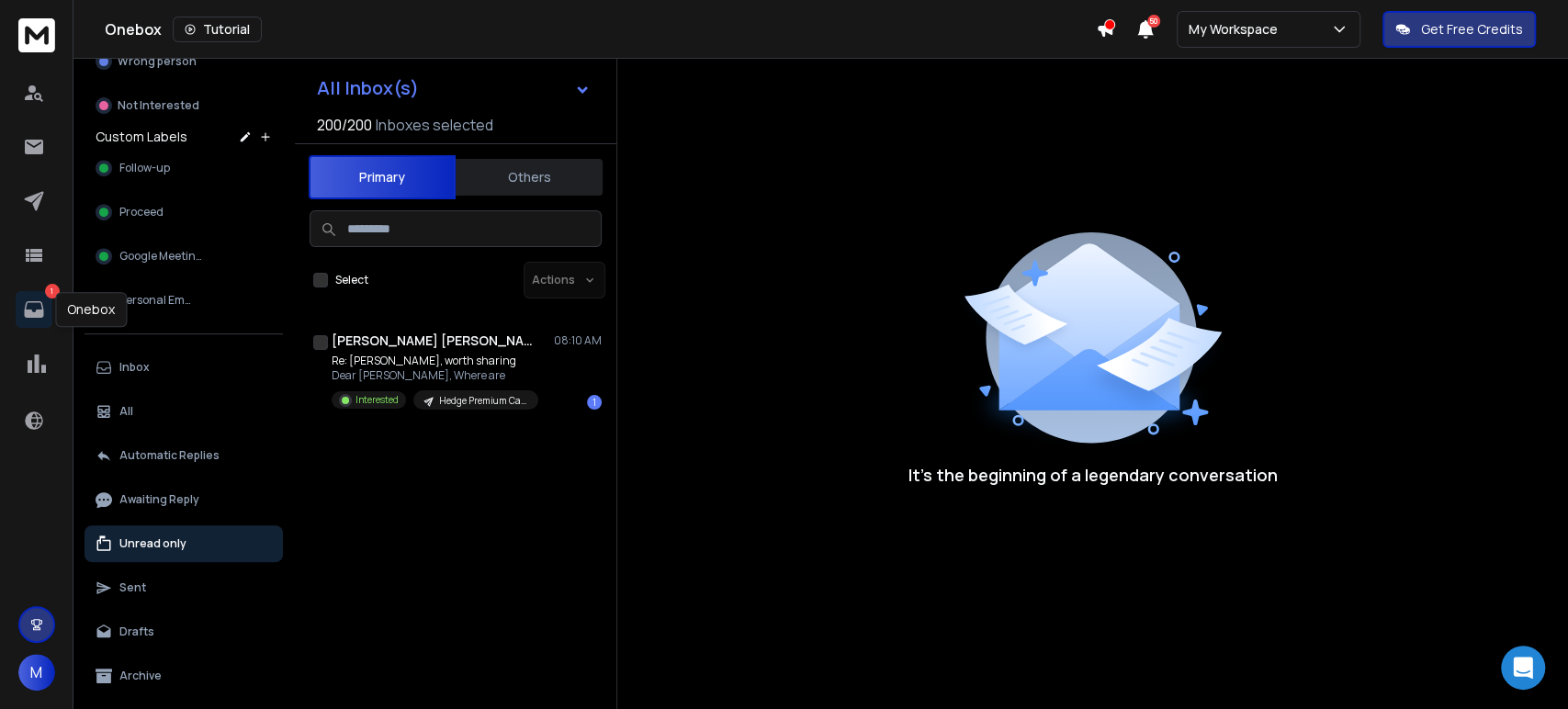
click at [38, 299] on icon at bounding box center [33, 309] width 22 height 22
click at [41, 146] on icon at bounding box center [33, 146] width 18 height 14
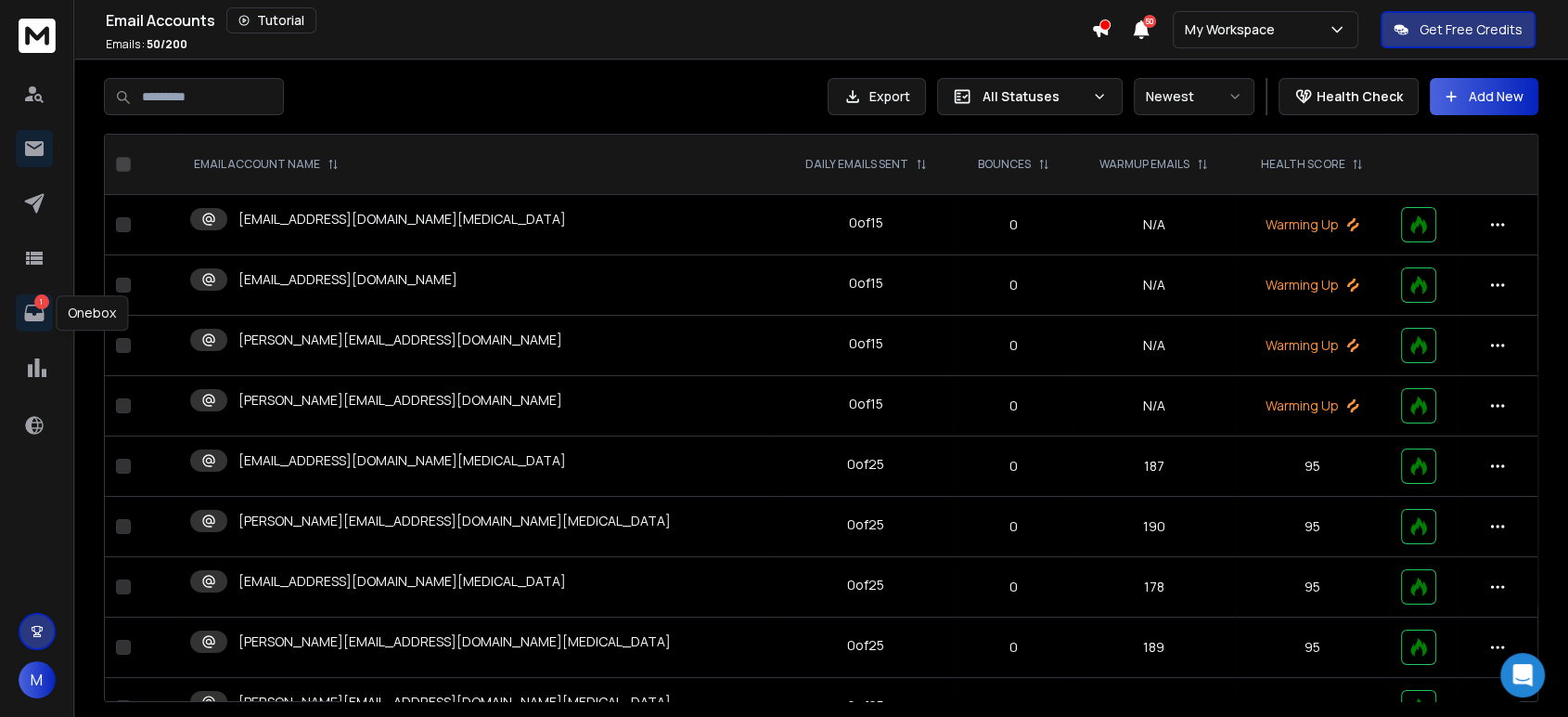
click at [36, 306] on p "1" at bounding box center [41, 301] width 14 height 14
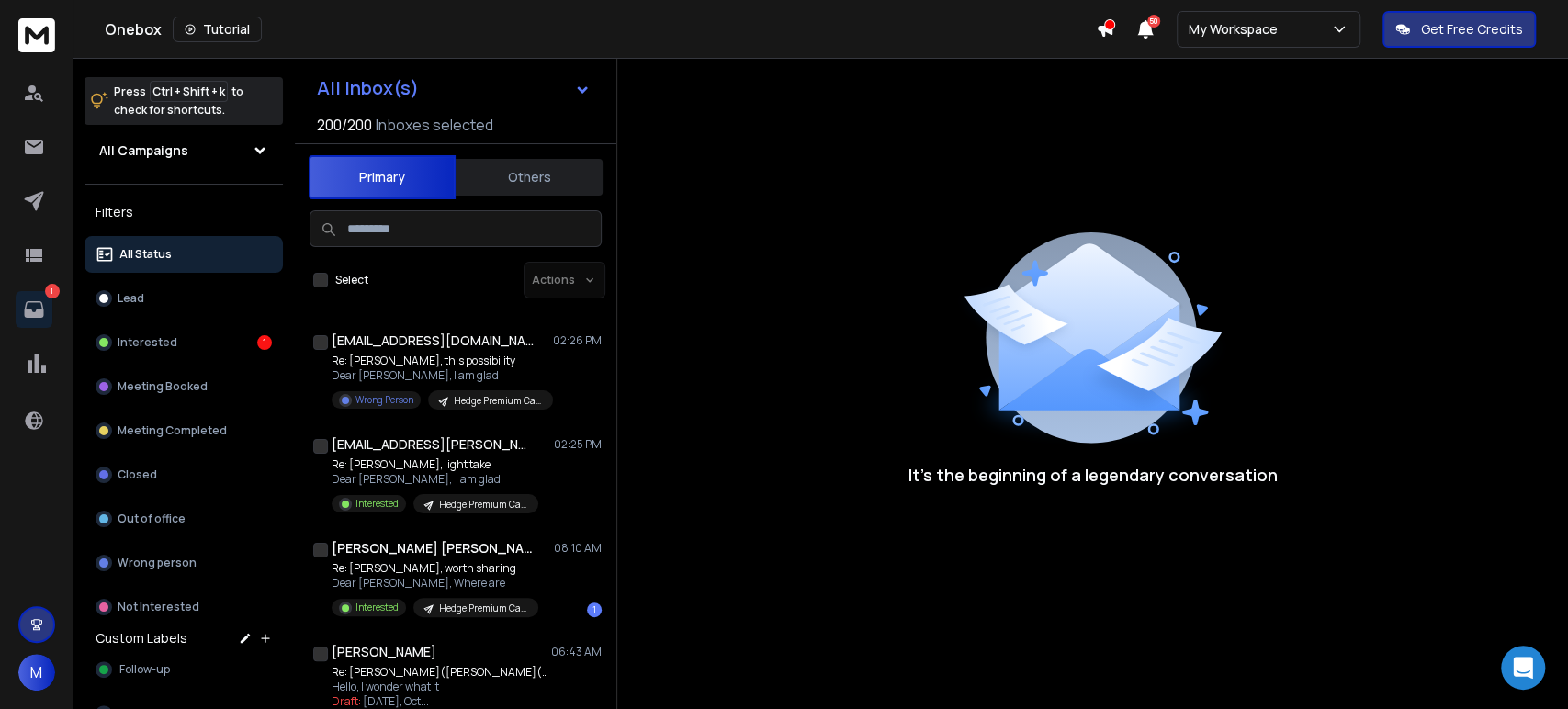
scroll to position [102, 0]
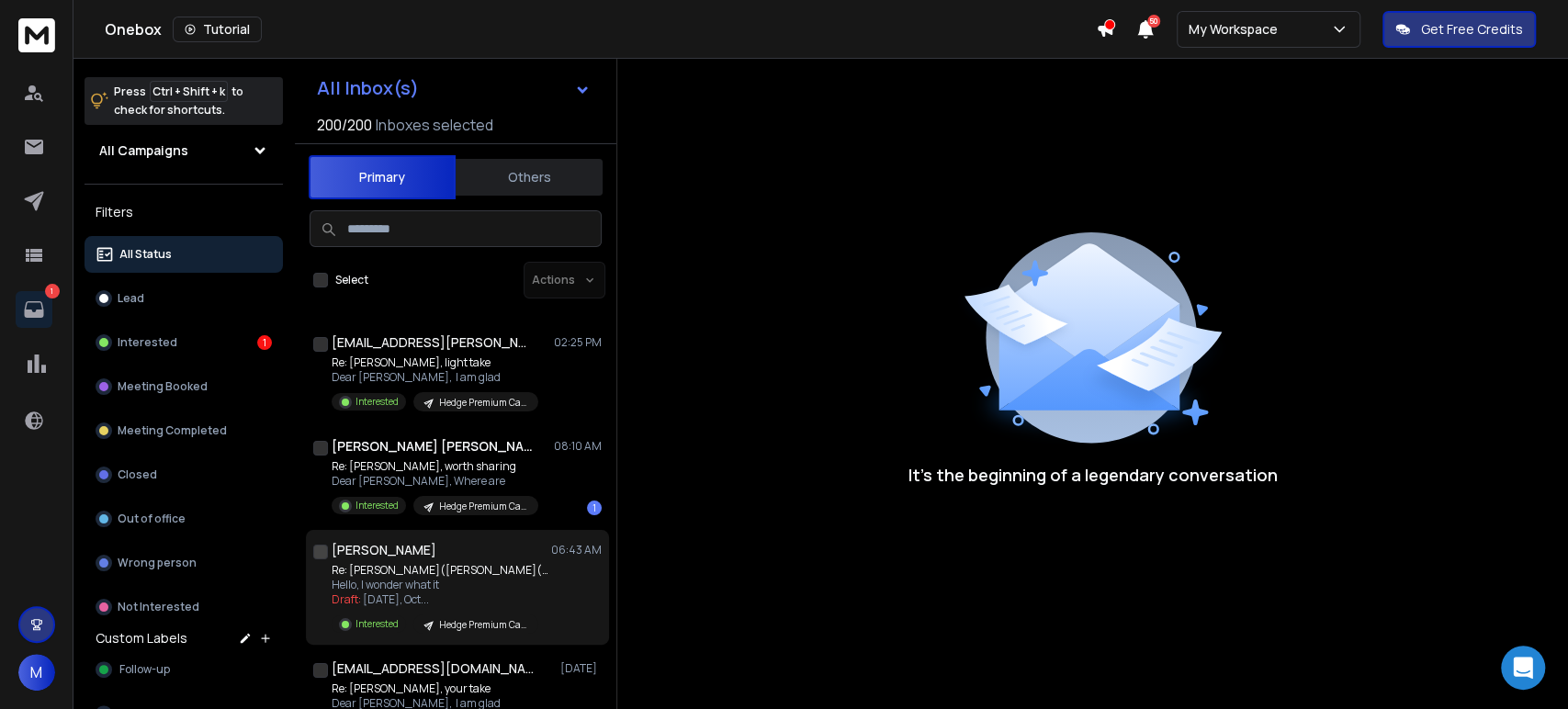
click at [456, 585] on p "Hello, I wonder what it" at bounding box center [442, 584] width 221 height 14
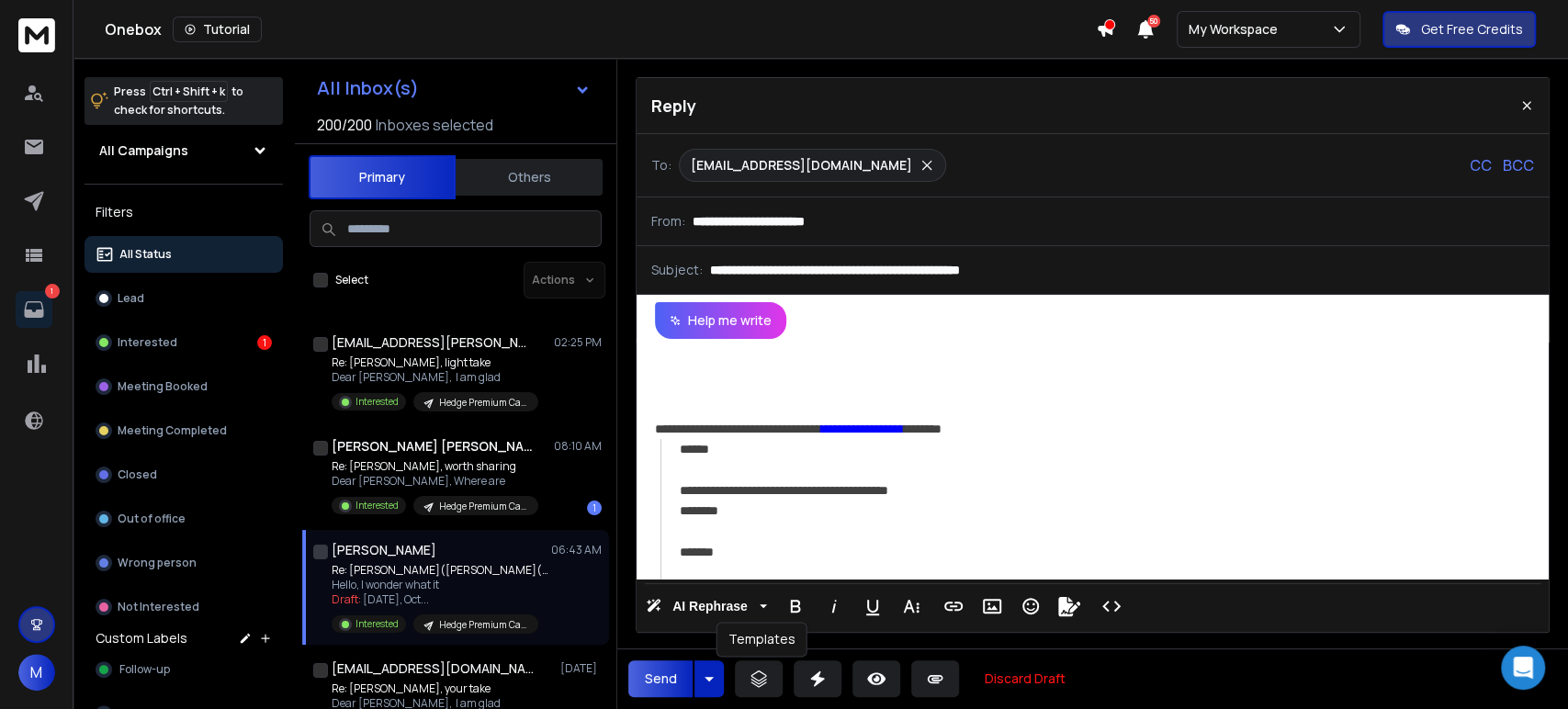
click at [765, 694] on button at bounding box center [759, 678] width 48 height 37
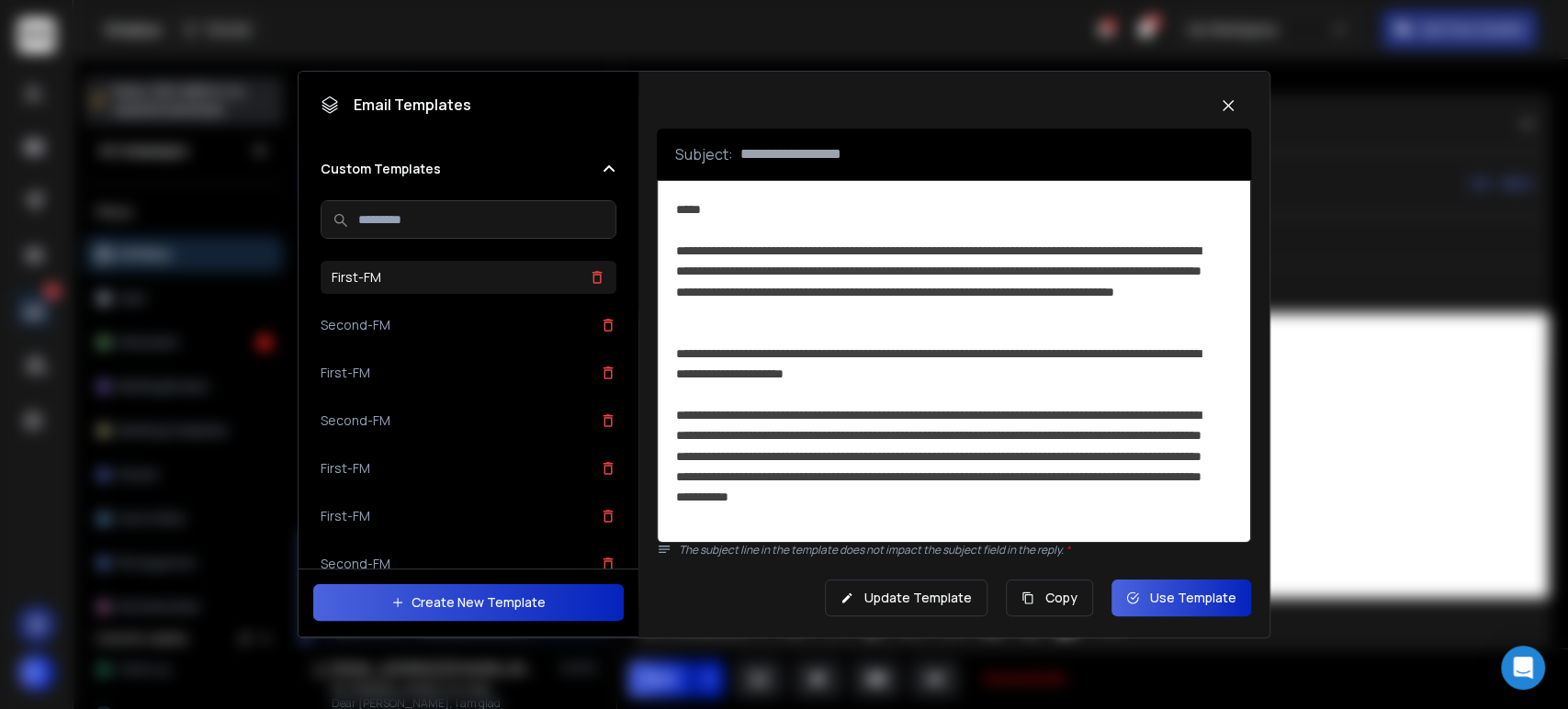
click at [1190, 602] on button "Use Template" at bounding box center [1181, 597] width 140 height 37
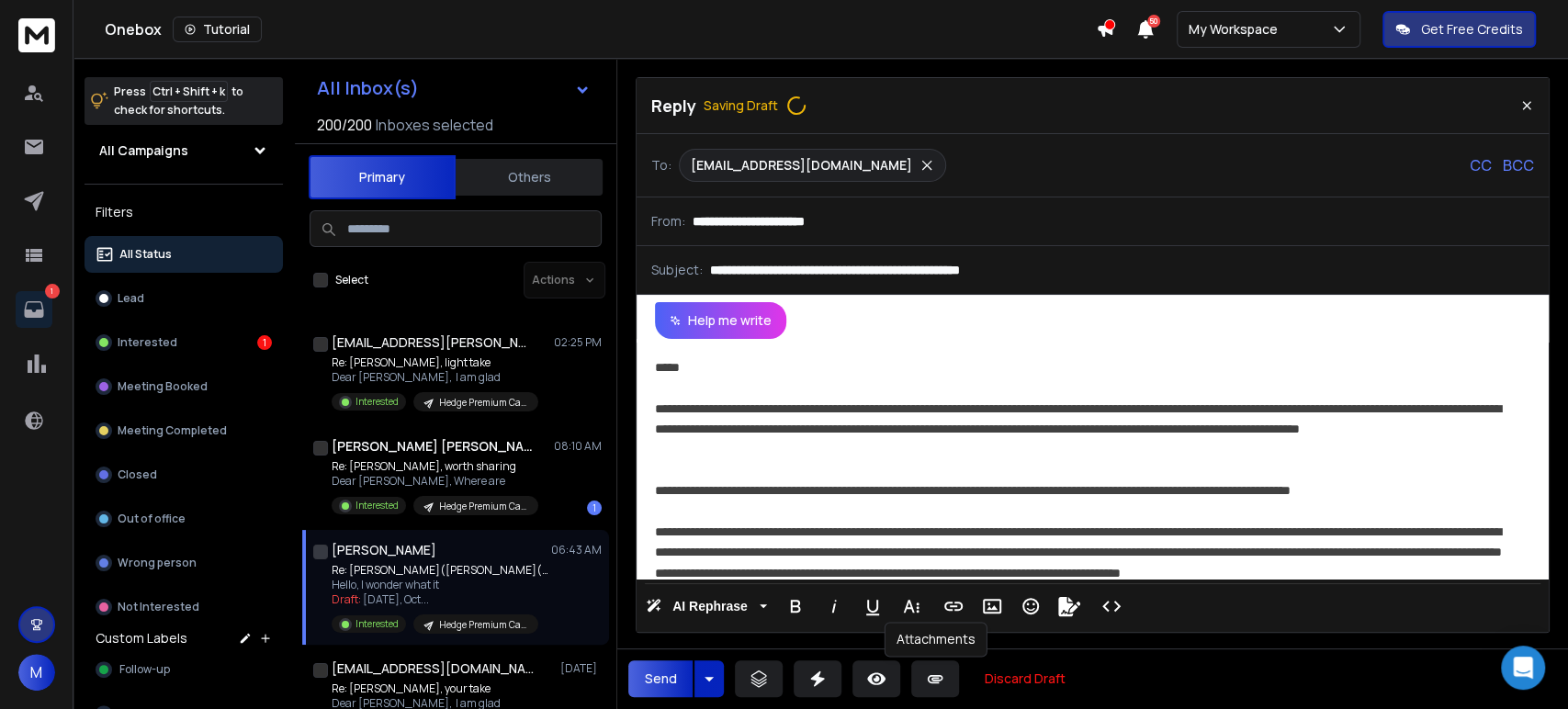
click at [940, 681] on icon at bounding box center [935, 678] width 18 height 18
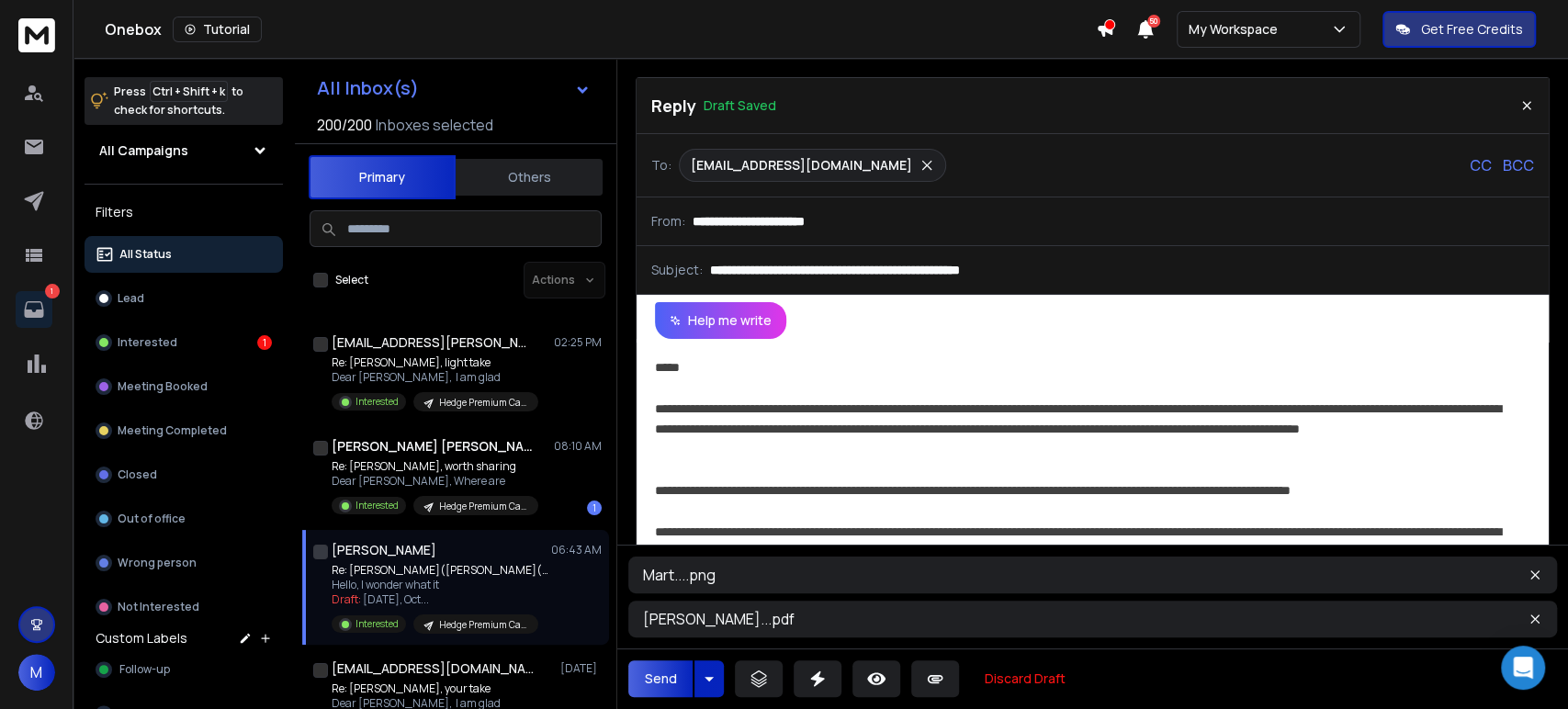
scroll to position [0, 0]
drag, startPoint x: 779, startPoint y: 262, endPoint x: 730, endPoint y: 275, distance: 50.7
click at [730, 275] on input "**********" at bounding box center [1122, 269] width 823 height 18
click at [724, 354] on div "**********" at bounding box center [1090, 459] width 907 height 241
click at [656, 662] on button "Send" at bounding box center [661, 678] width 65 height 37
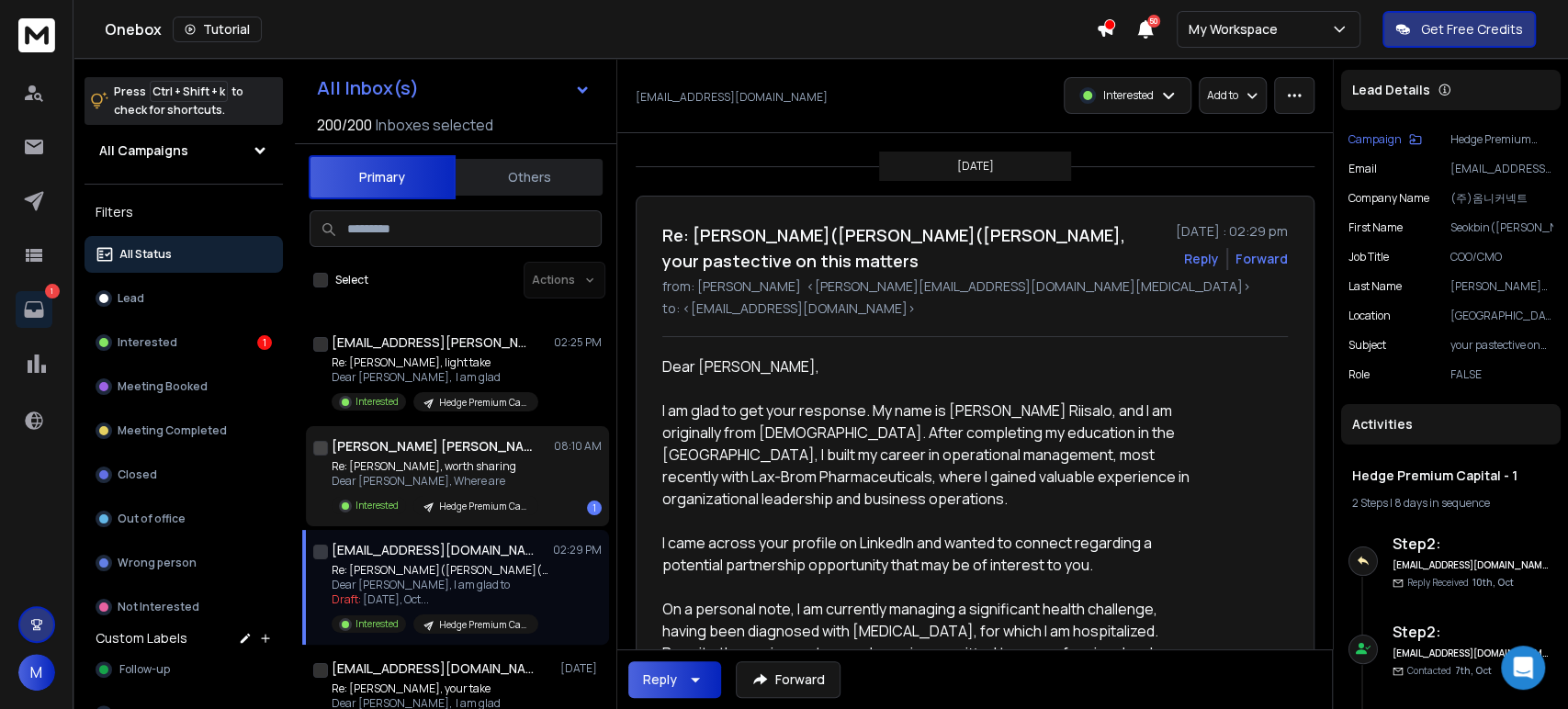
click at [488, 468] on p "Re: Jung Chin, worth sharing" at bounding box center [435, 466] width 206 height 14
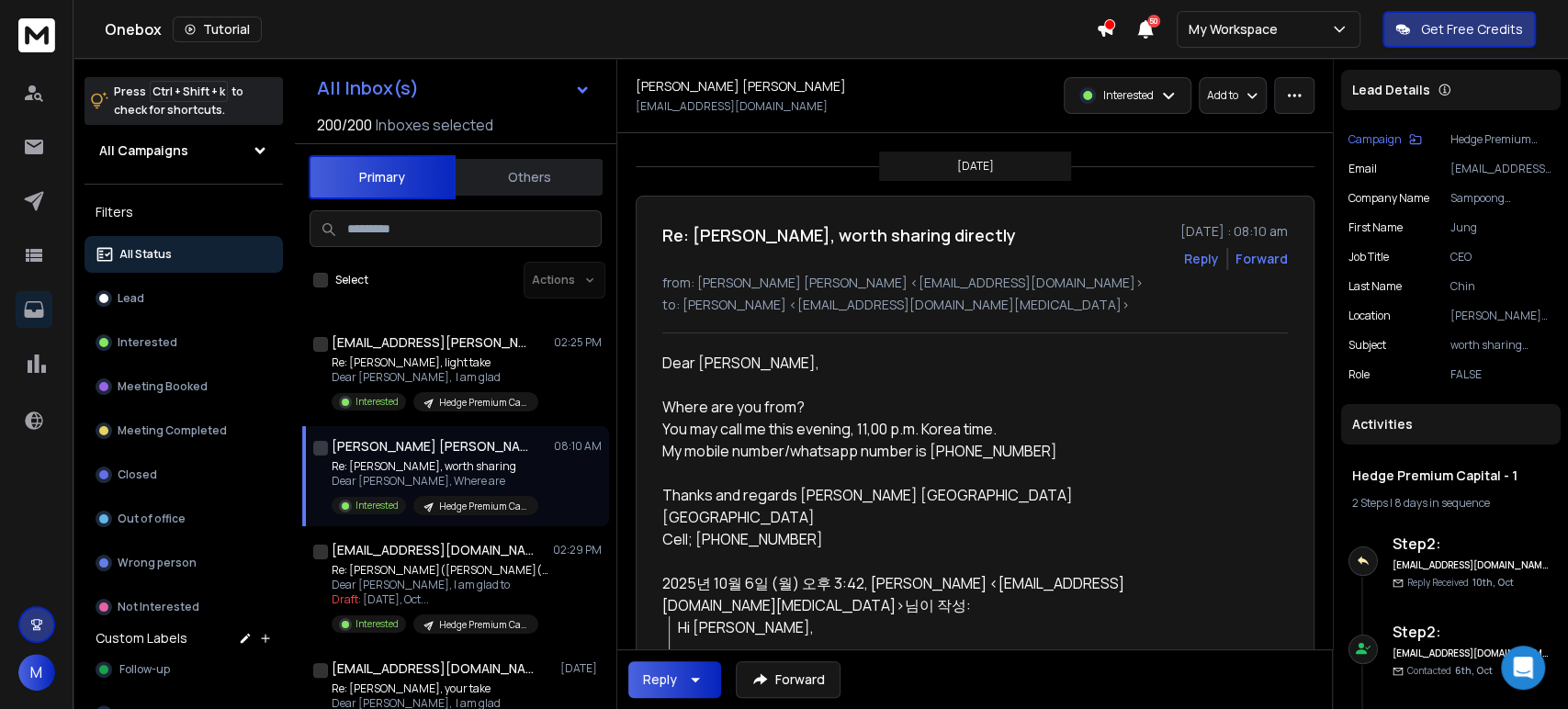
click at [662, 672] on div "Reply" at bounding box center [660, 679] width 34 height 18
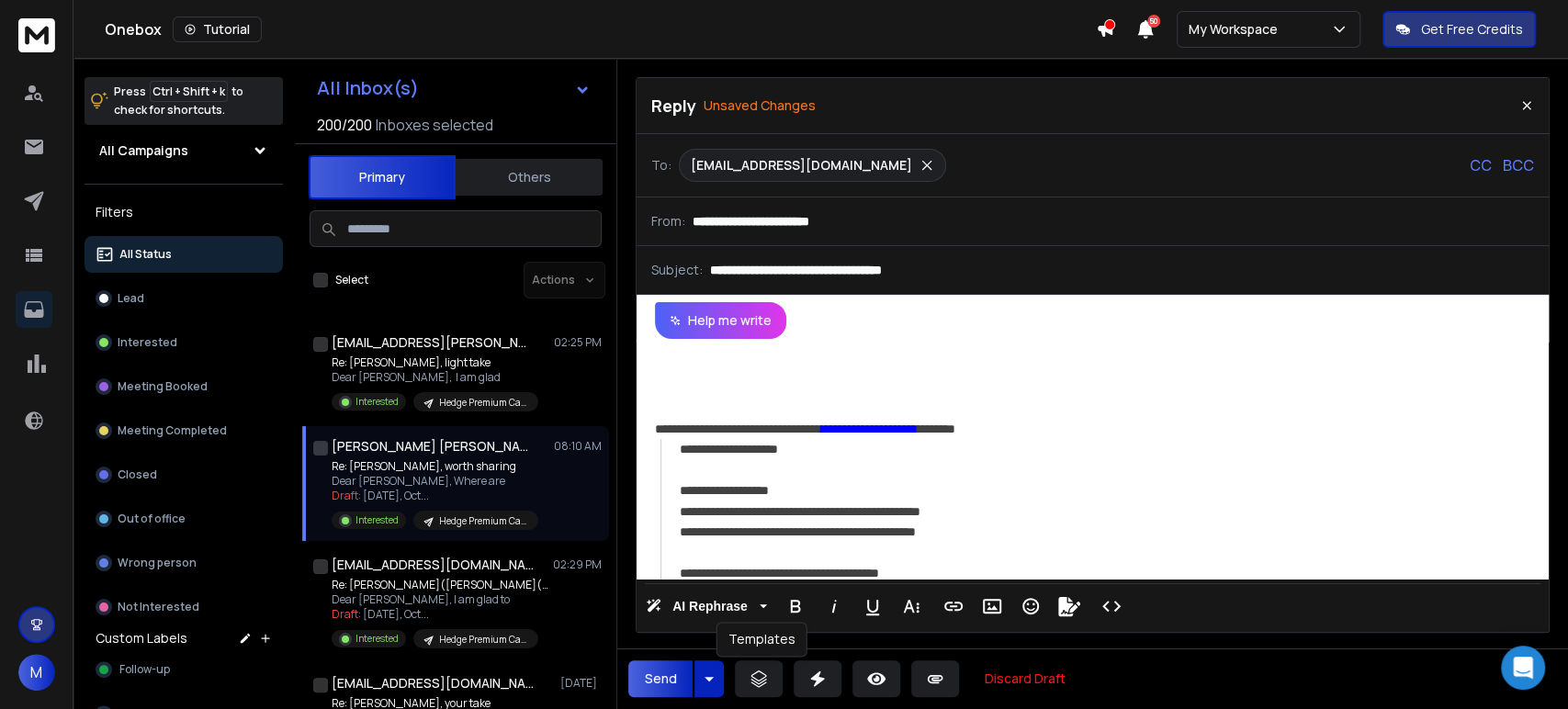
click at [757, 684] on icon at bounding box center [758, 678] width 18 height 18
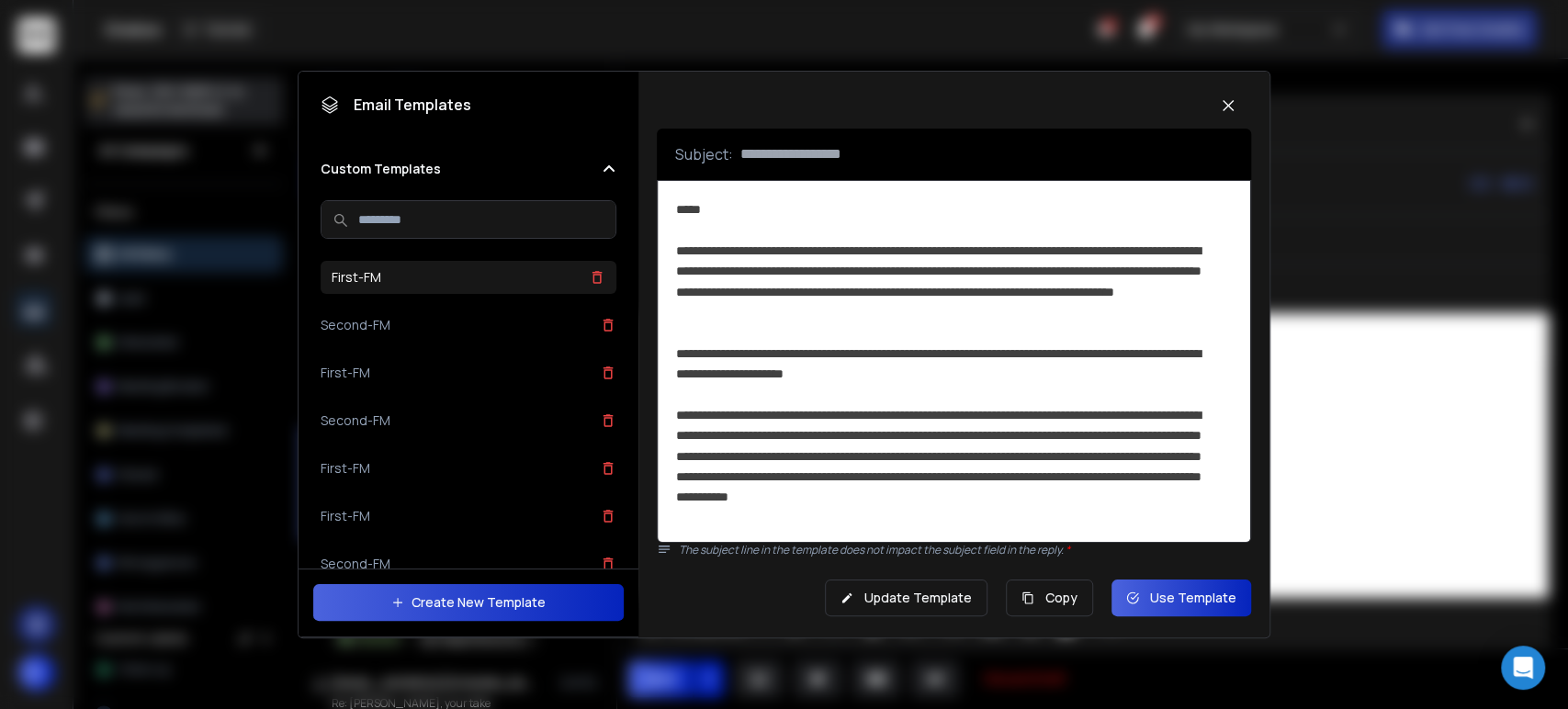
click at [1154, 596] on button "Use Template" at bounding box center [1181, 597] width 140 height 37
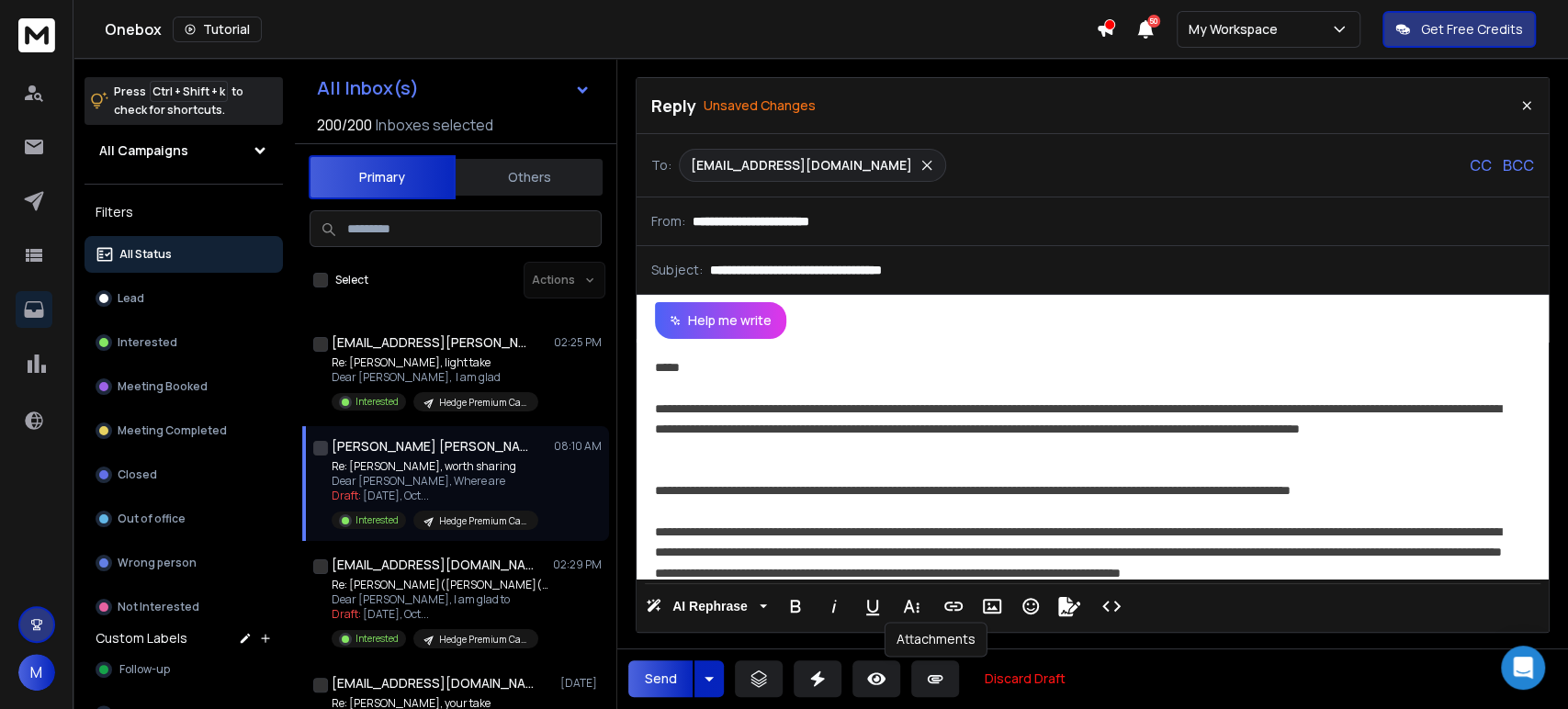
click at [929, 675] on icon at bounding box center [935, 678] width 18 height 18
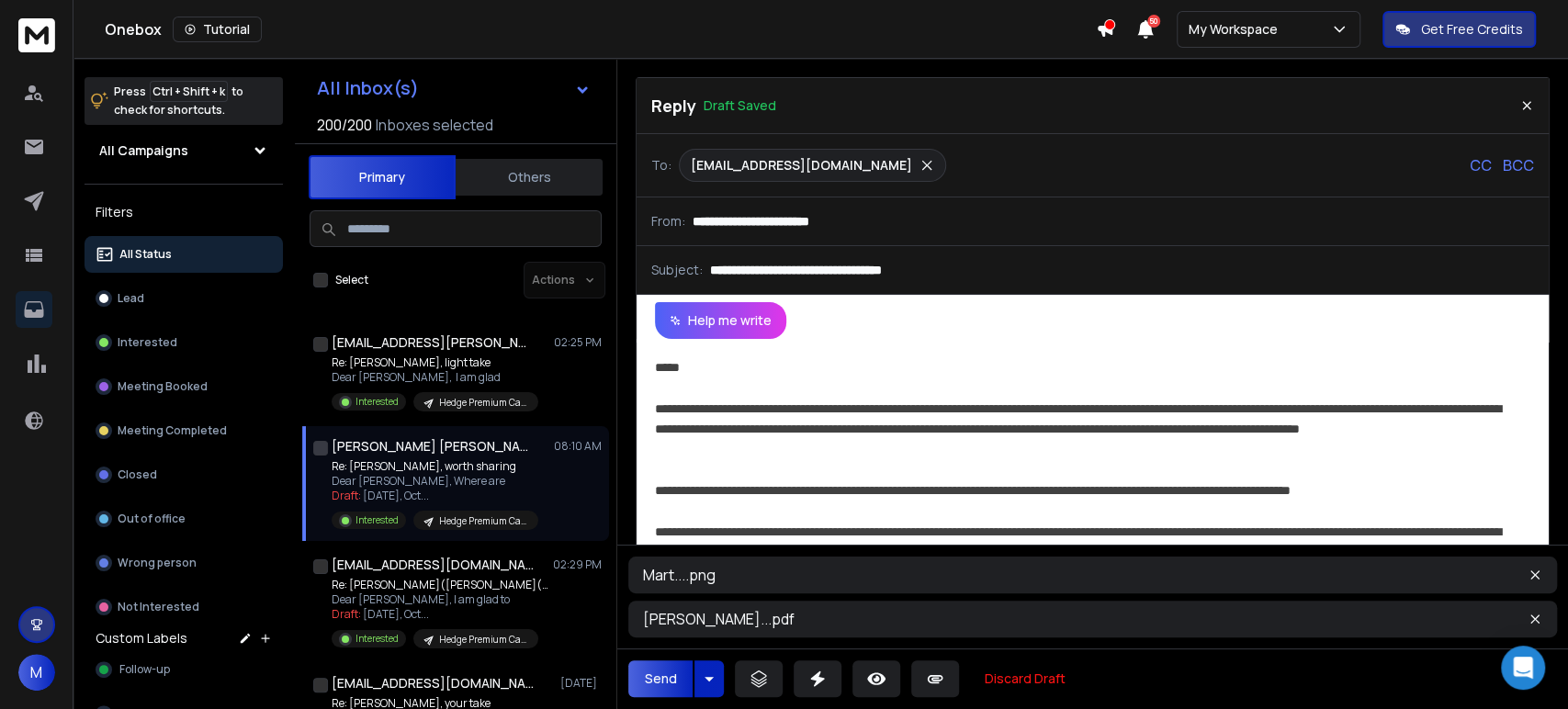
drag, startPoint x: 797, startPoint y: 278, endPoint x: 730, endPoint y: 272, distance: 67.3
click at [730, 272] on input "**********" at bounding box center [1122, 269] width 823 height 18
click at [779, 354] on div "**********" at bounding box center [1092, 458] width 912 height 240
click at [650, 666] on button "Send" at bounding box center [661, 678] width 65 height 37
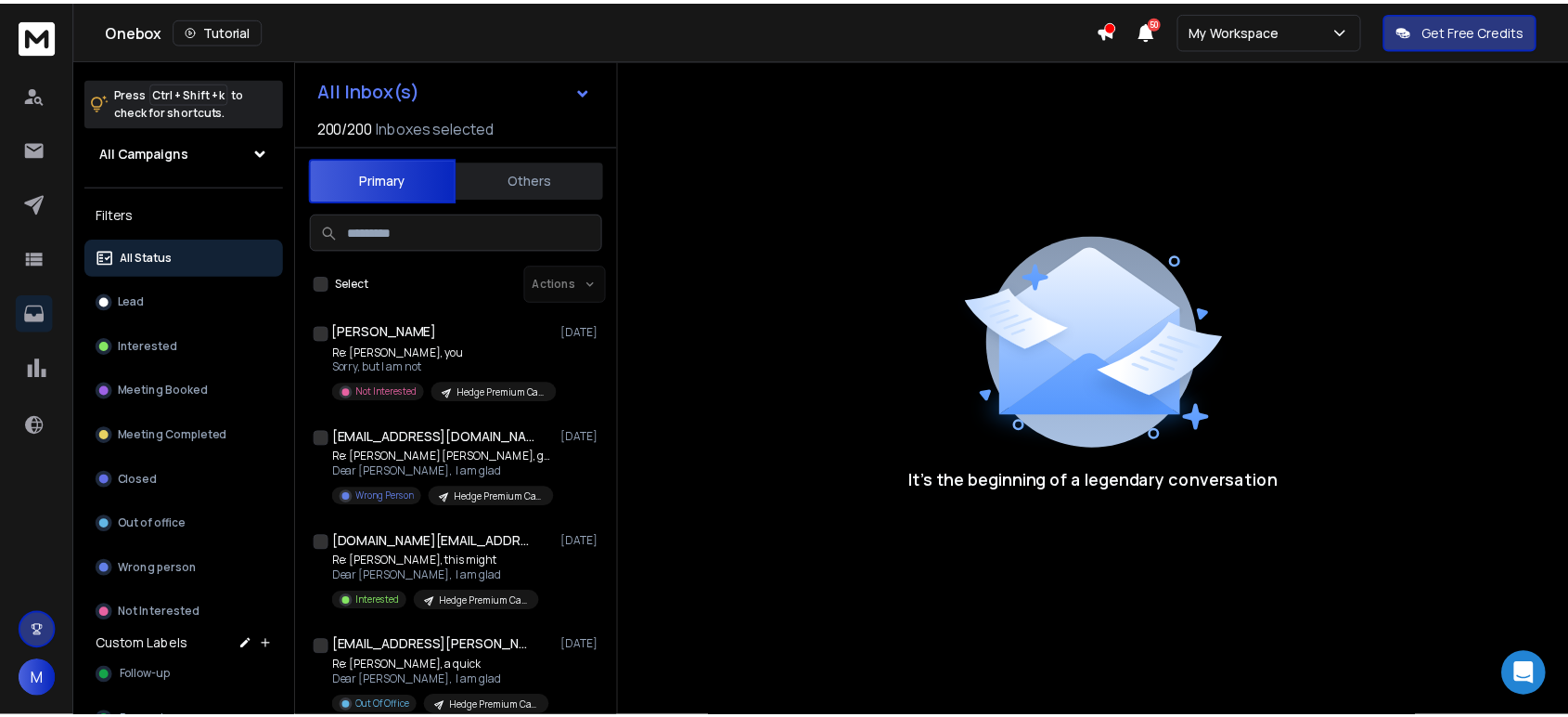
scroll to position [721, 0]
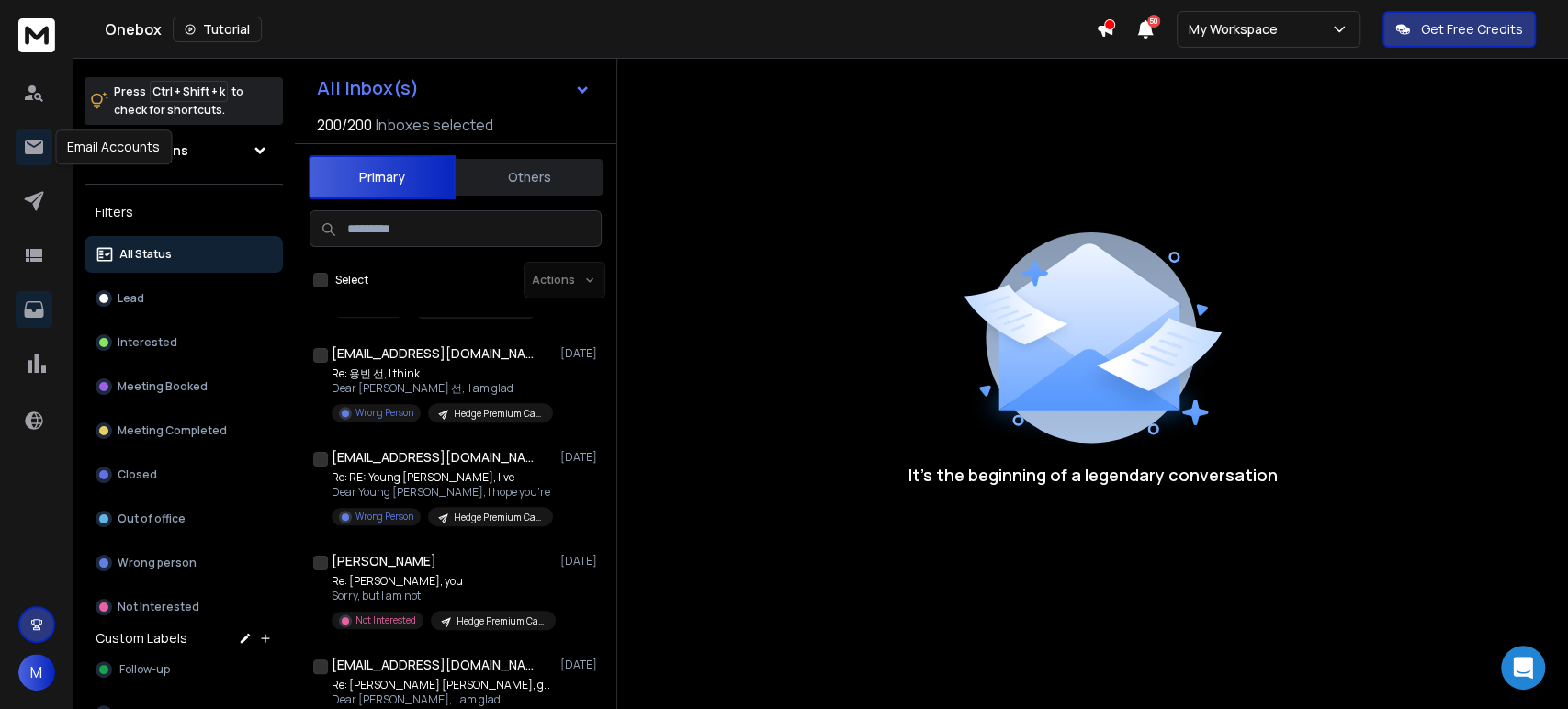
click at [29, 148] on icon at bounding box center [33, 146] width 18 height 14
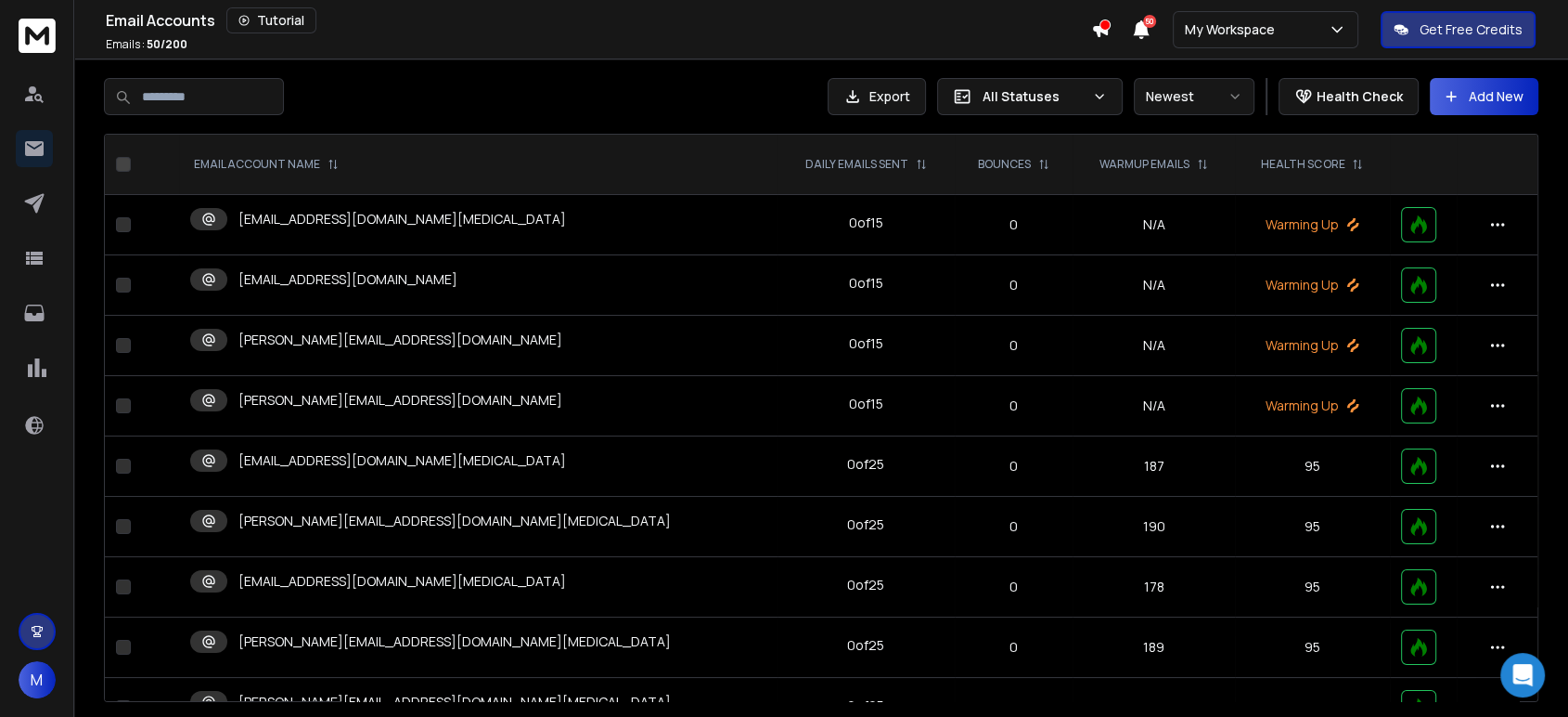
click at [822, 350] on td "0 of 15" at bounding box center [866, 339] width 177 height 48
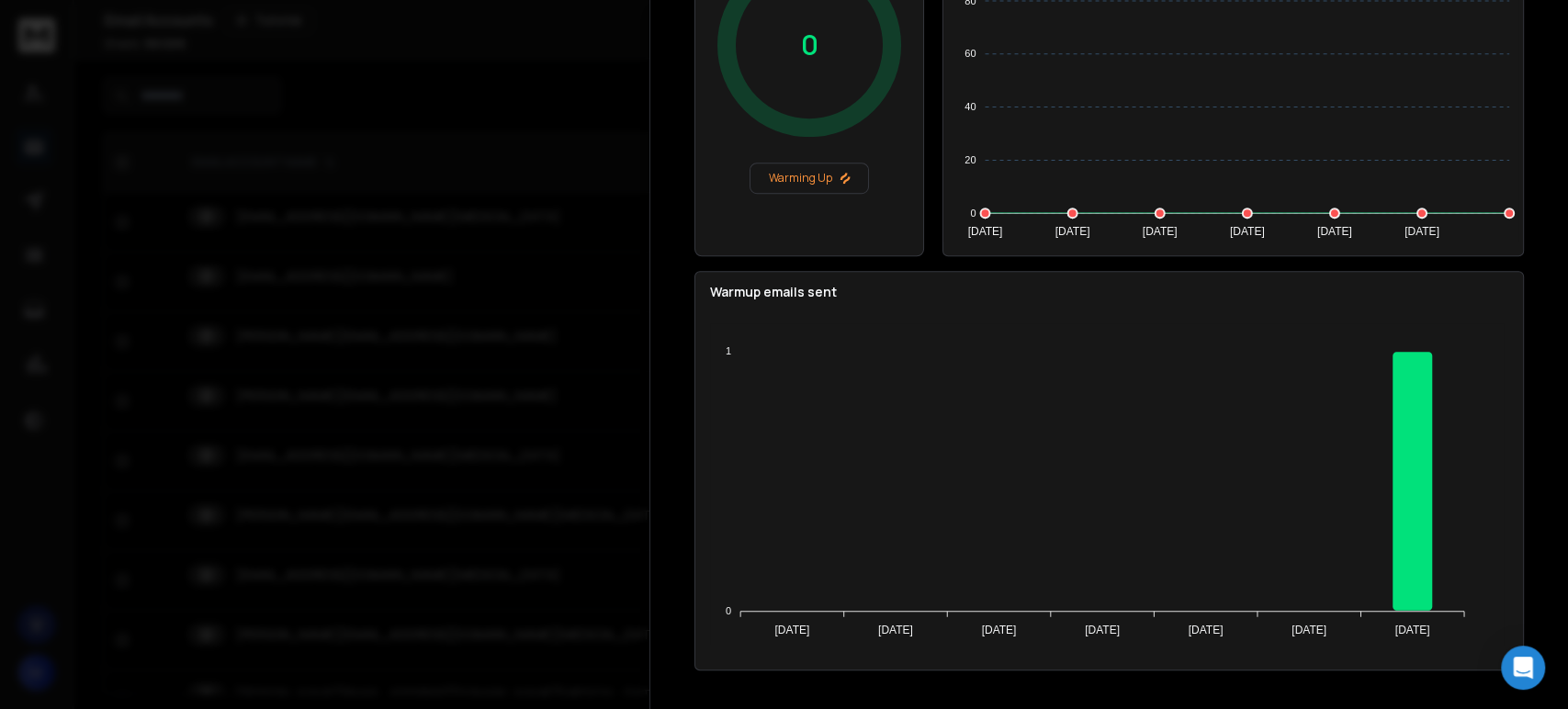
scroll to position [796, 0]
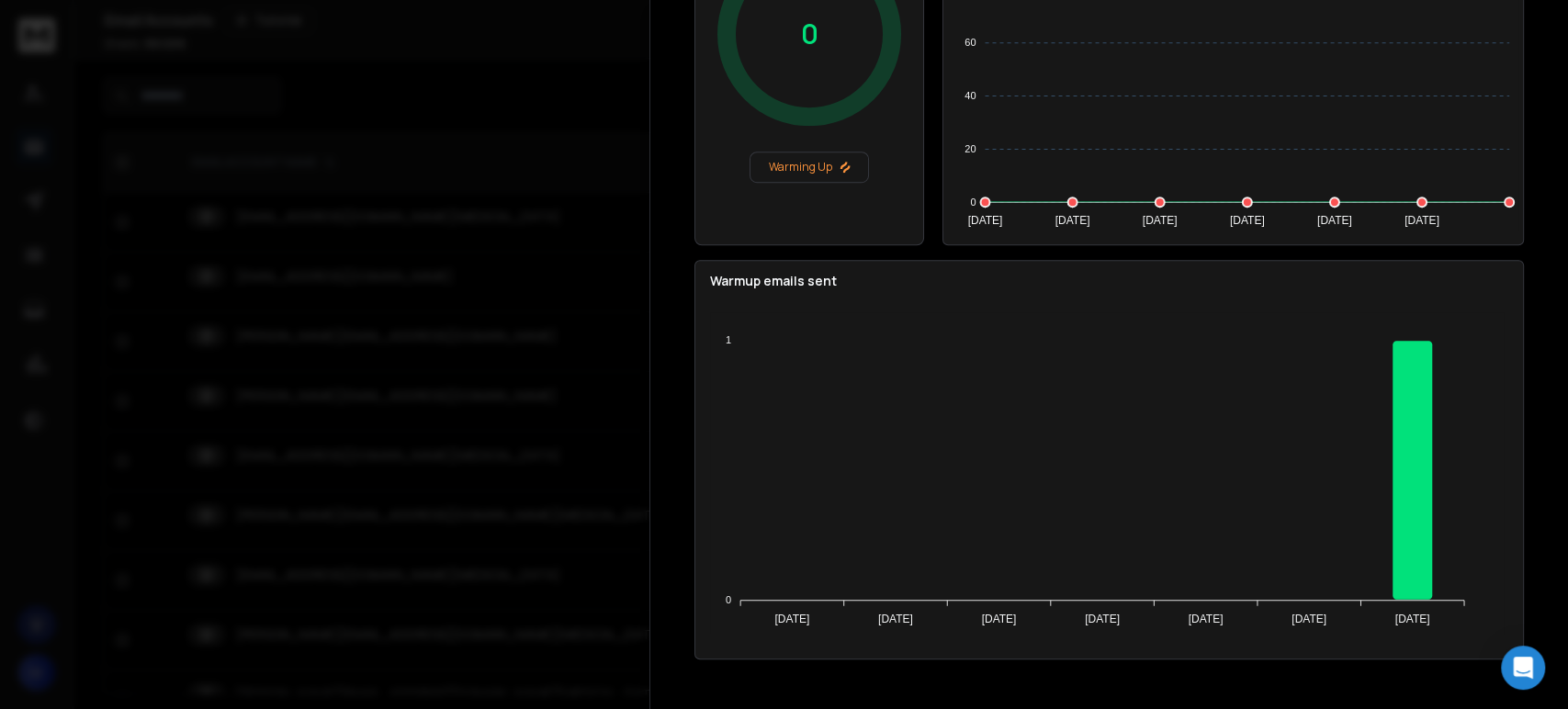
click at [257, 368] on div at bounding box center [784, 354] width 1568 height 709
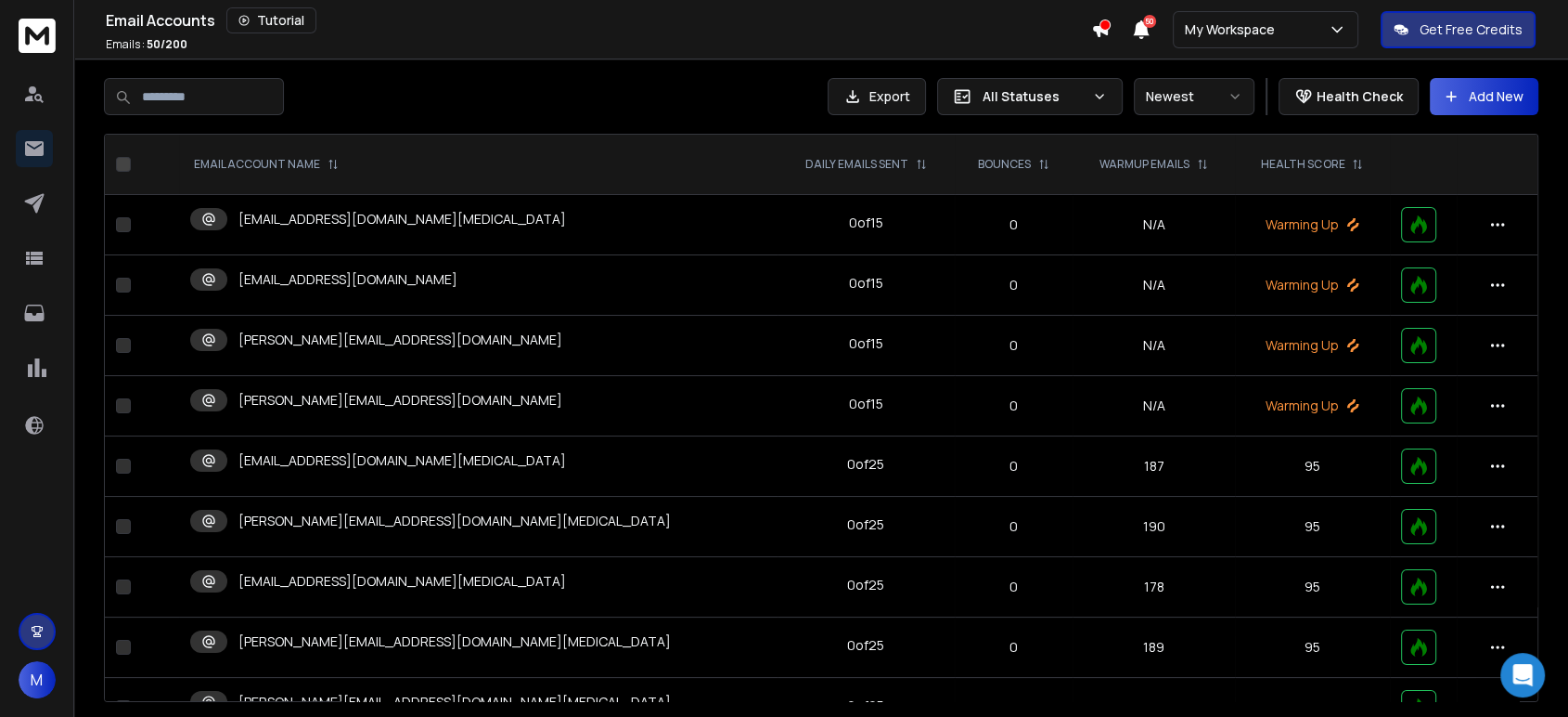
click at [584, 295] on td "[EMAIL_ADDRESS][DOMAIN_NAME]" at bounding box center [478, 285] width 599 height 61
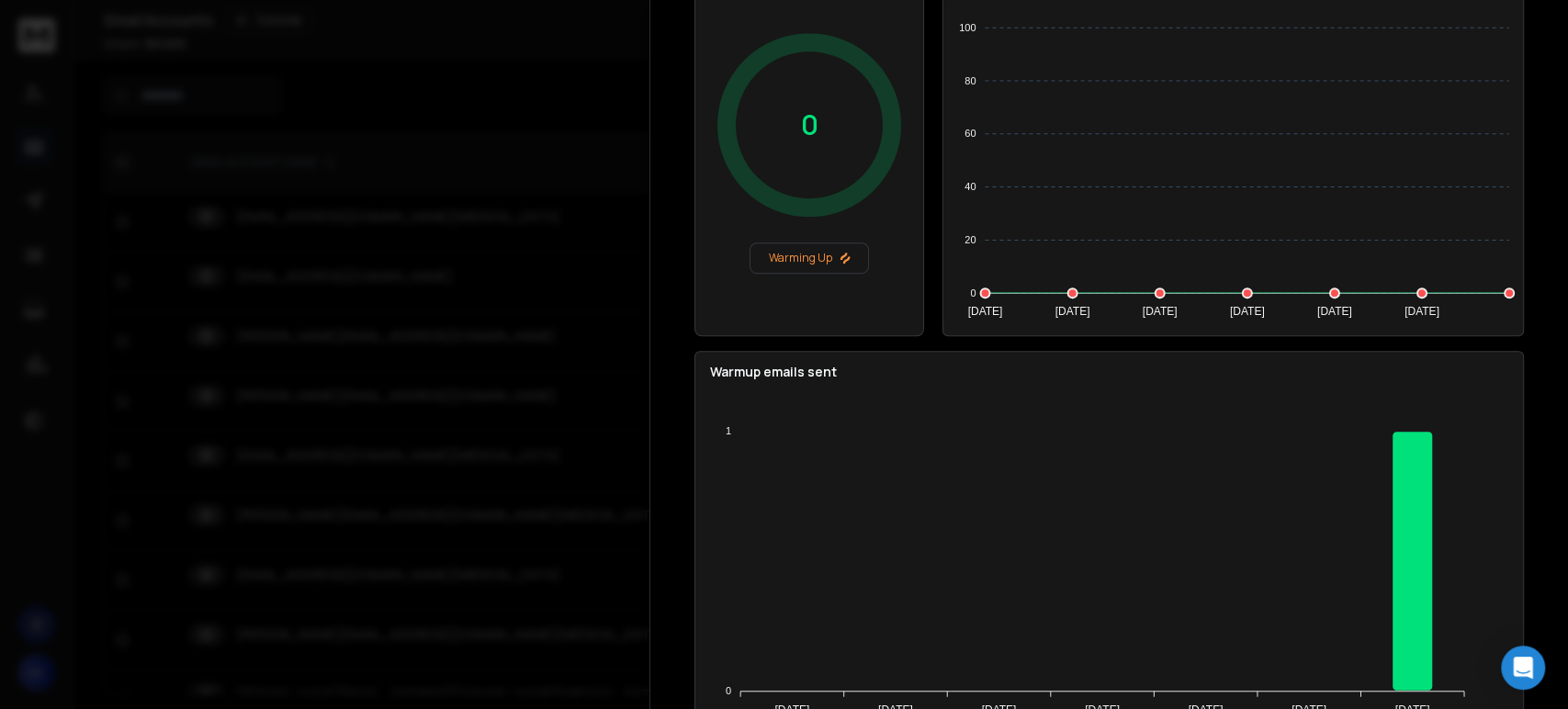
scroll to position [796, 0]
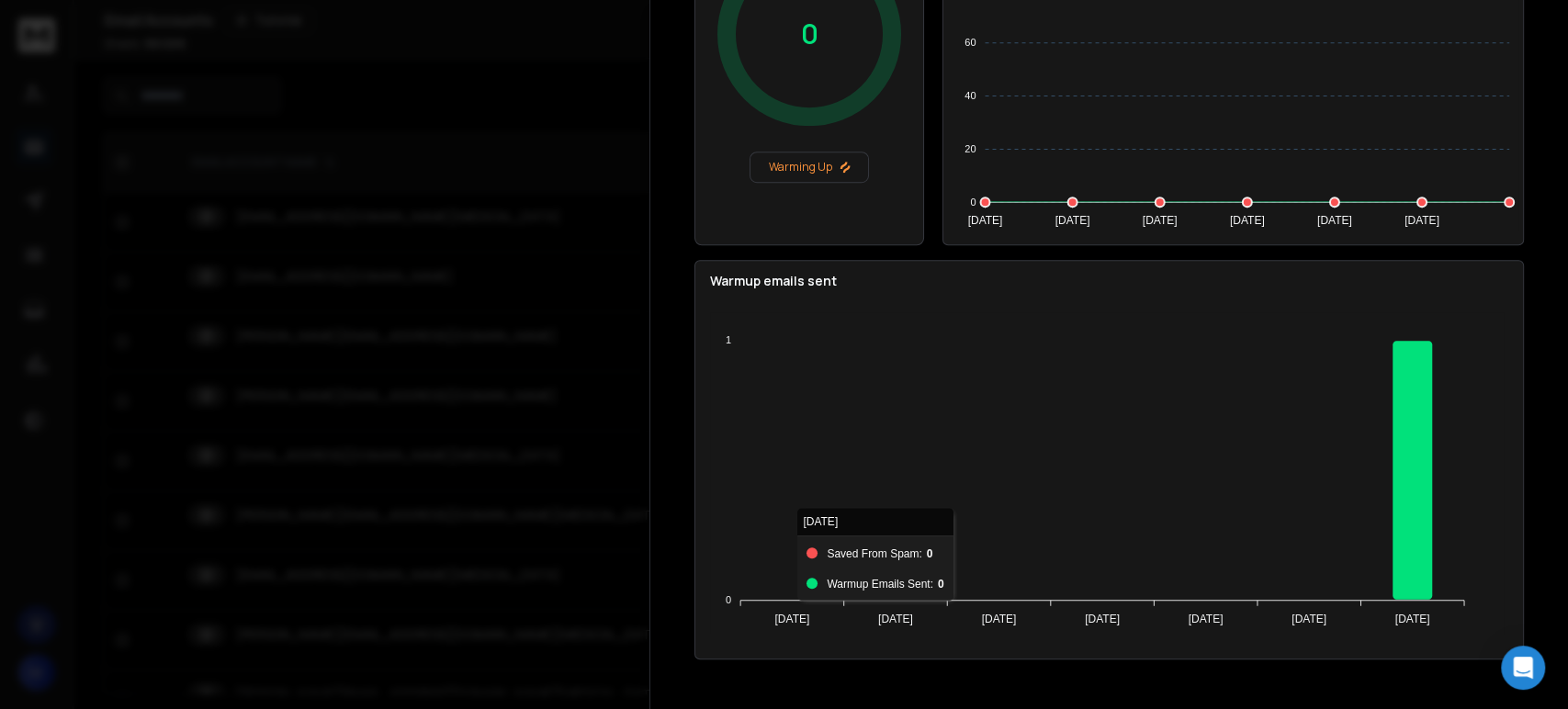
click at [523, 409] on div at bounding box center [784, 354] width 1568 height 709
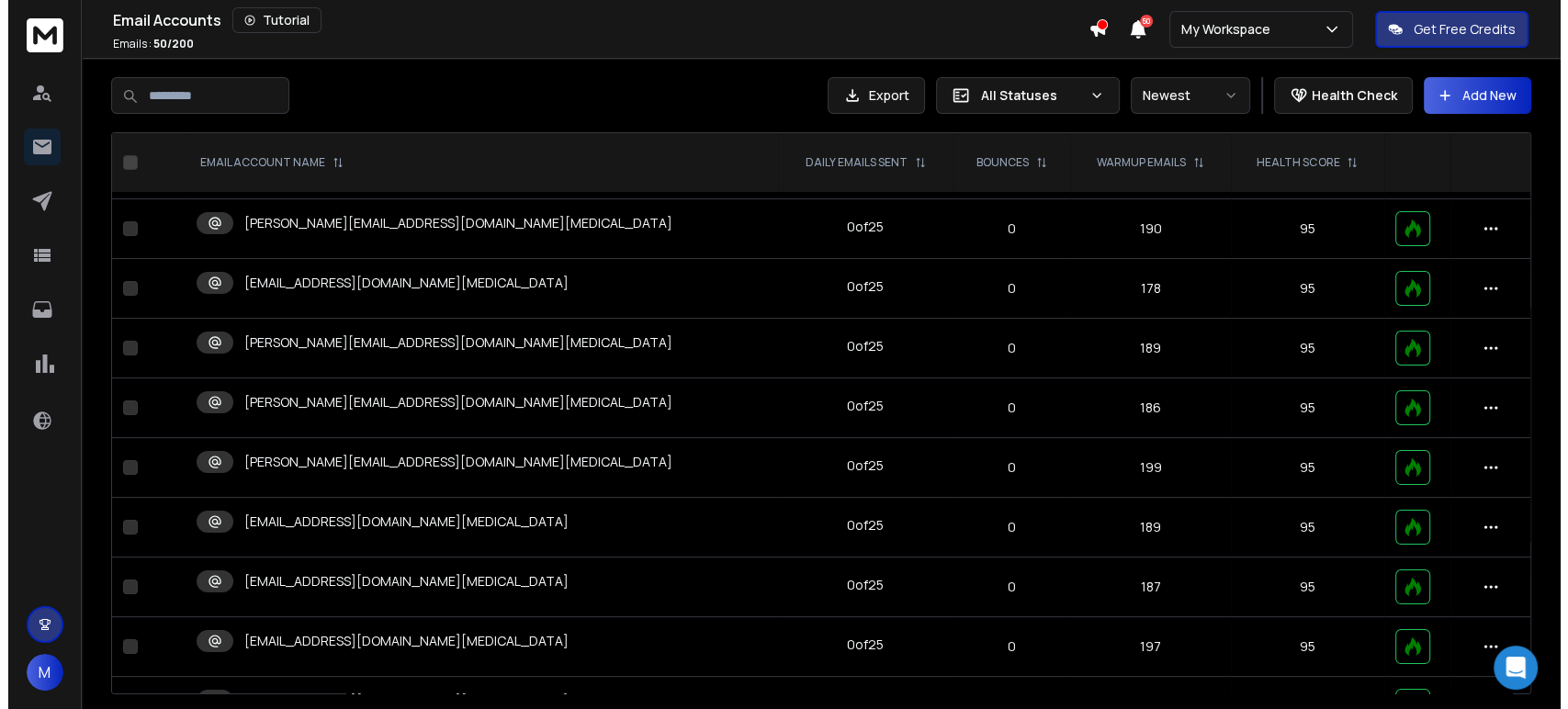
scroll to position [306, 0]
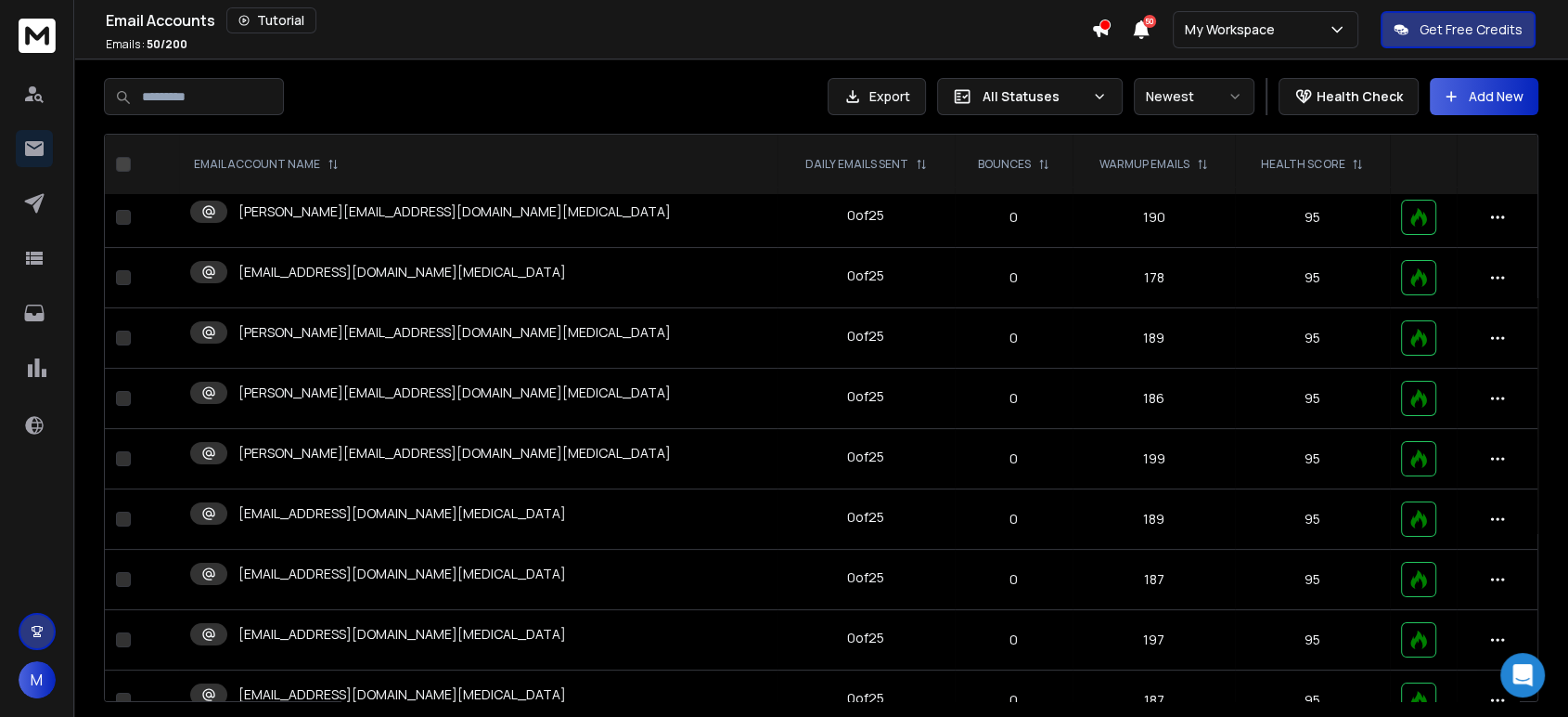
click at [797, 450] on td "0 of 25" at bounding box center [866, 453] width 177 height 48
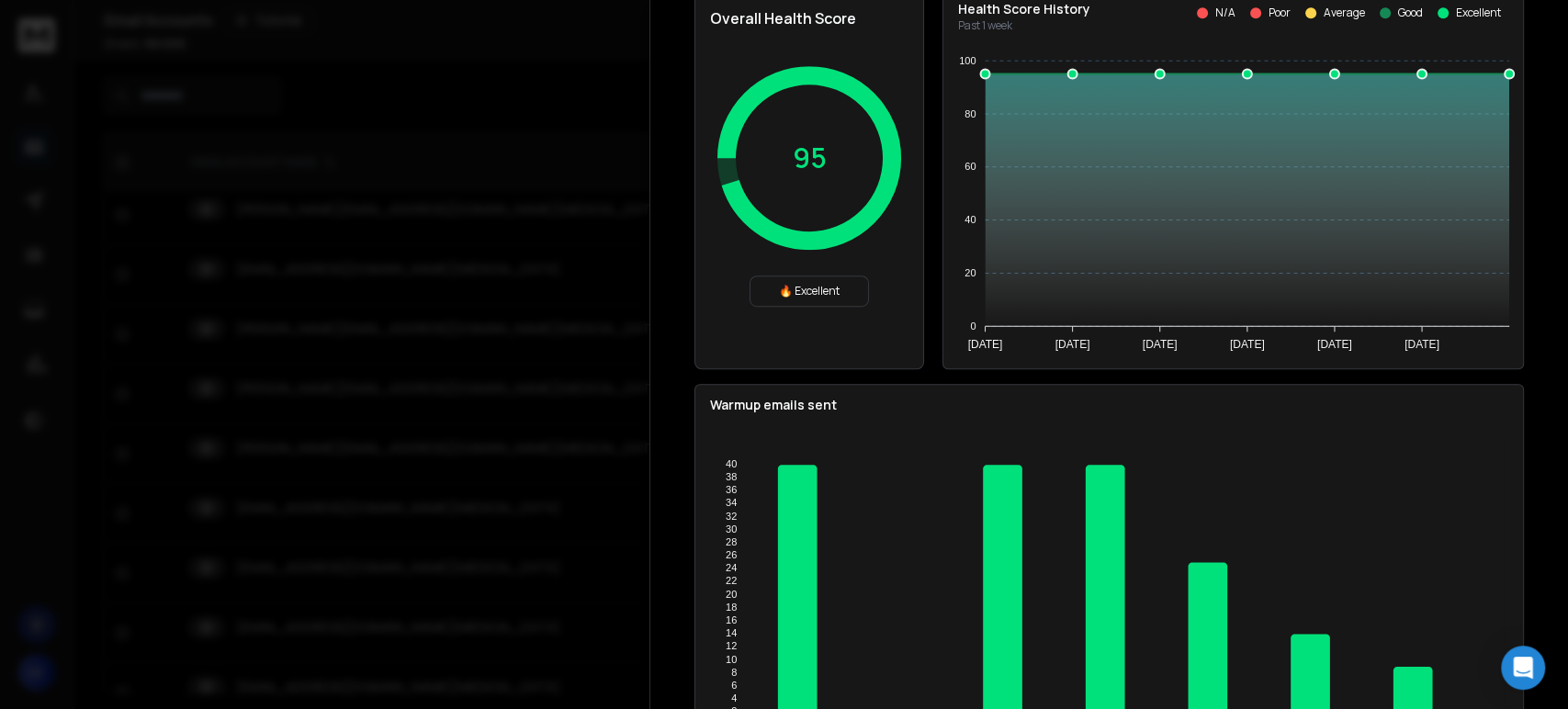
scroll to position [796, 0]
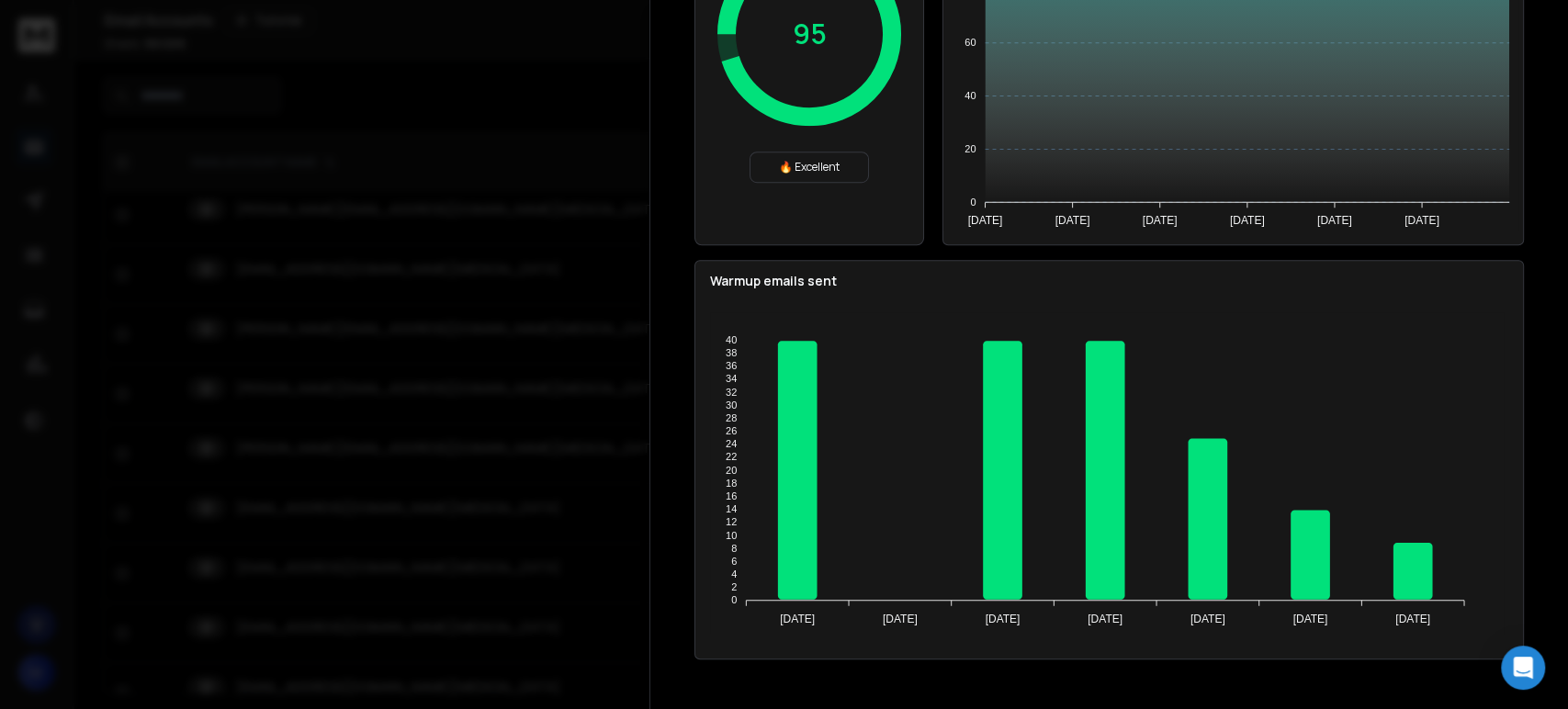
click at [603, 378] on div at bounding box center [784, 354] width 1568 height 709
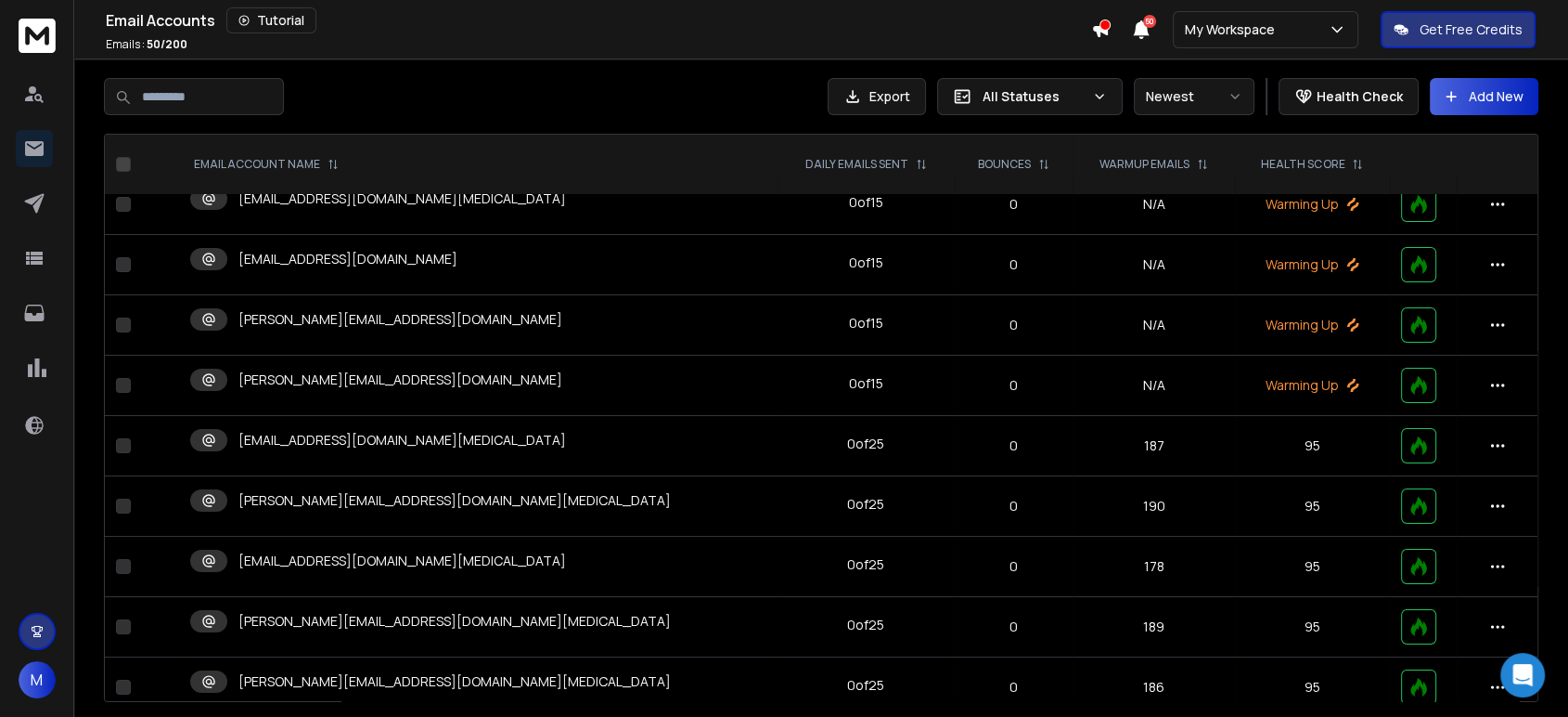
scroll to position [0, 0]
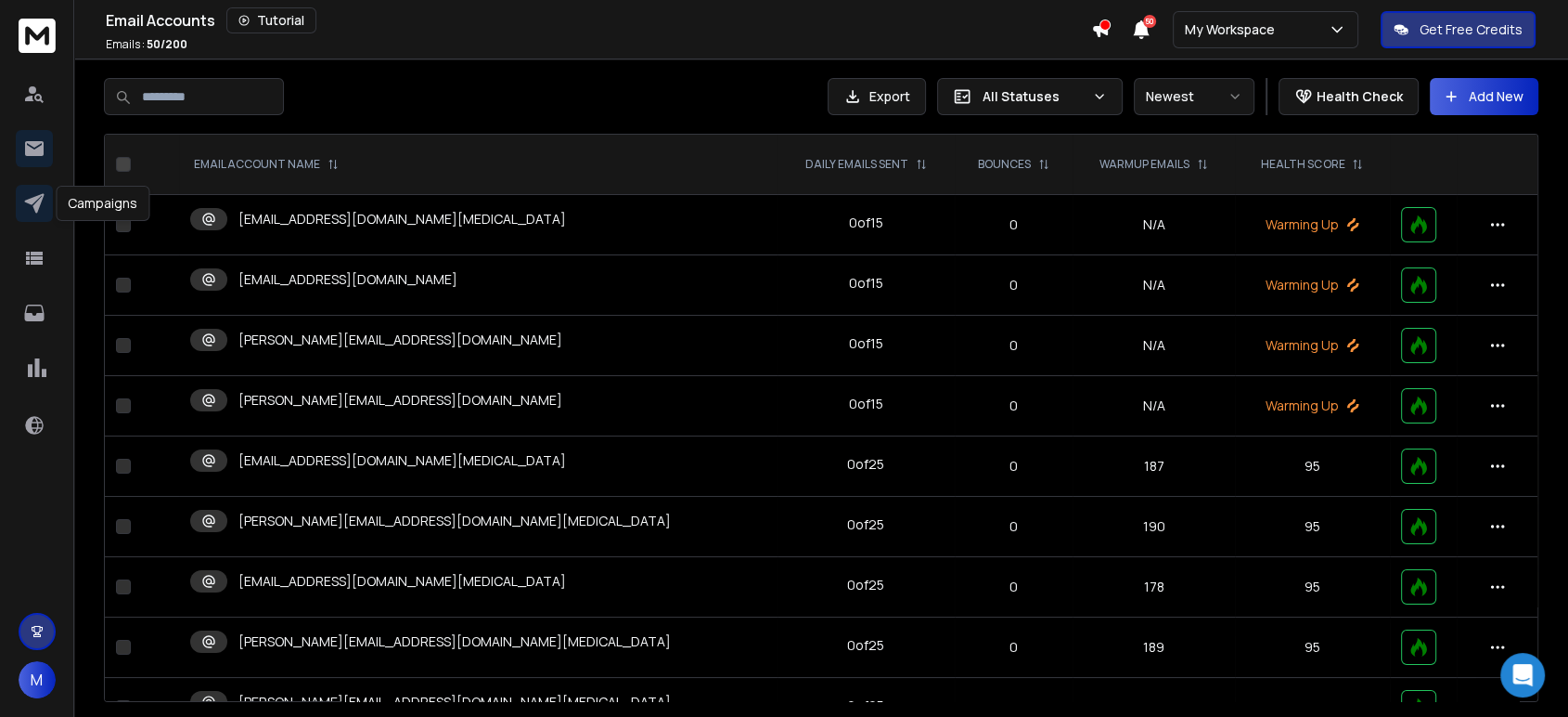
click at [30, 205] on icon at bounding box center [34, 203] width 22 height 22
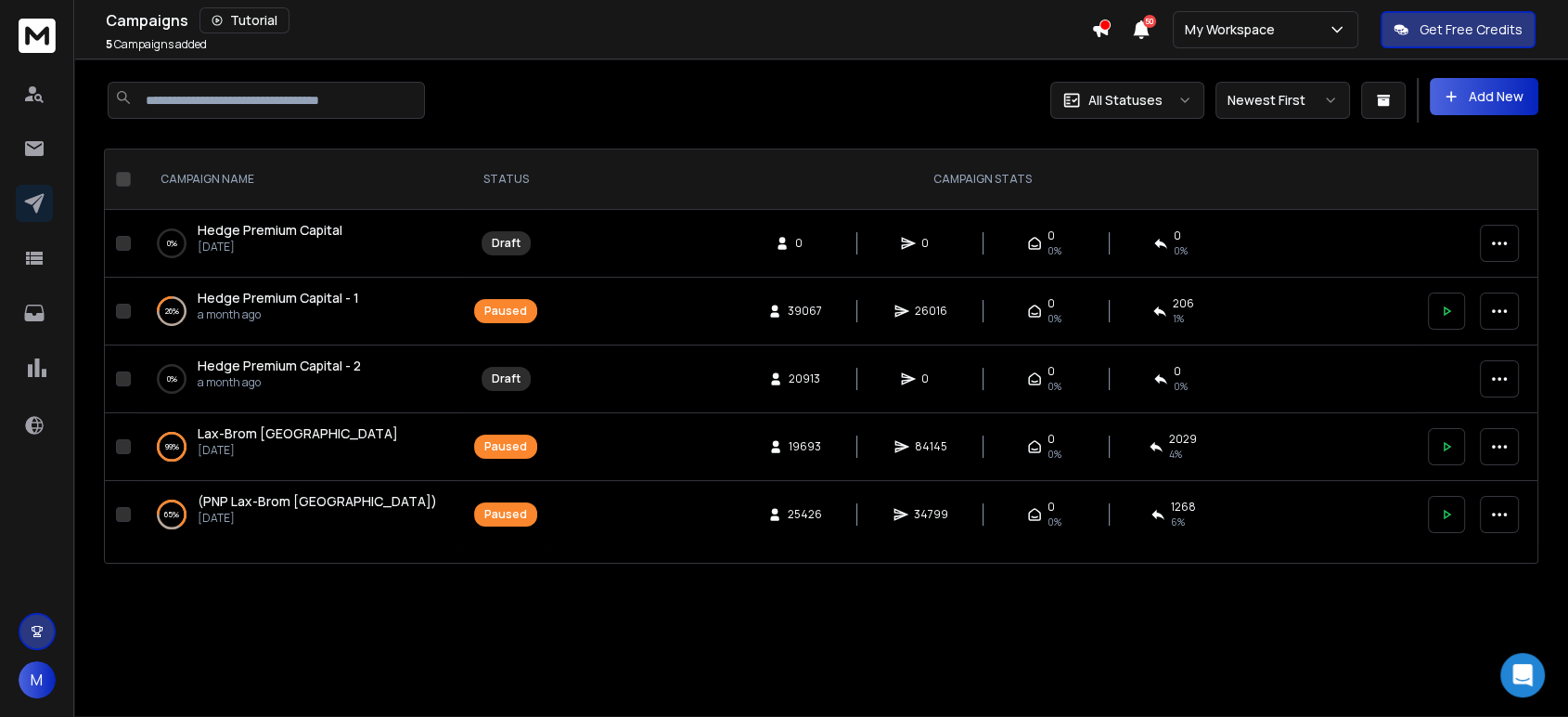
click at [358, 317] on div "26 % Hedge Premium Capital - 1 a month ago" at bounding box center [300, 310] width 287 height 44
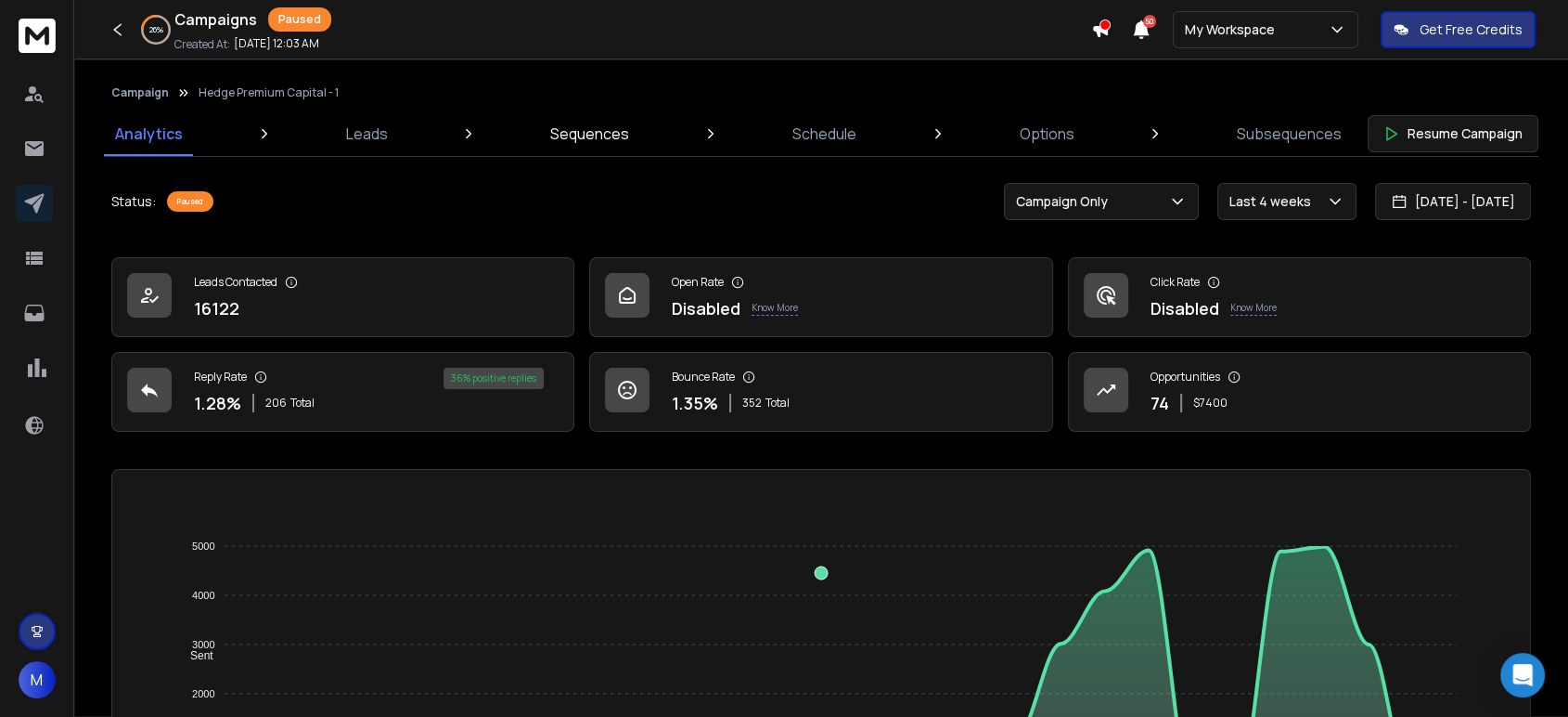
click at [587, 135] on p "Sequences" at bounding box center [590, 133] width 79 height 22
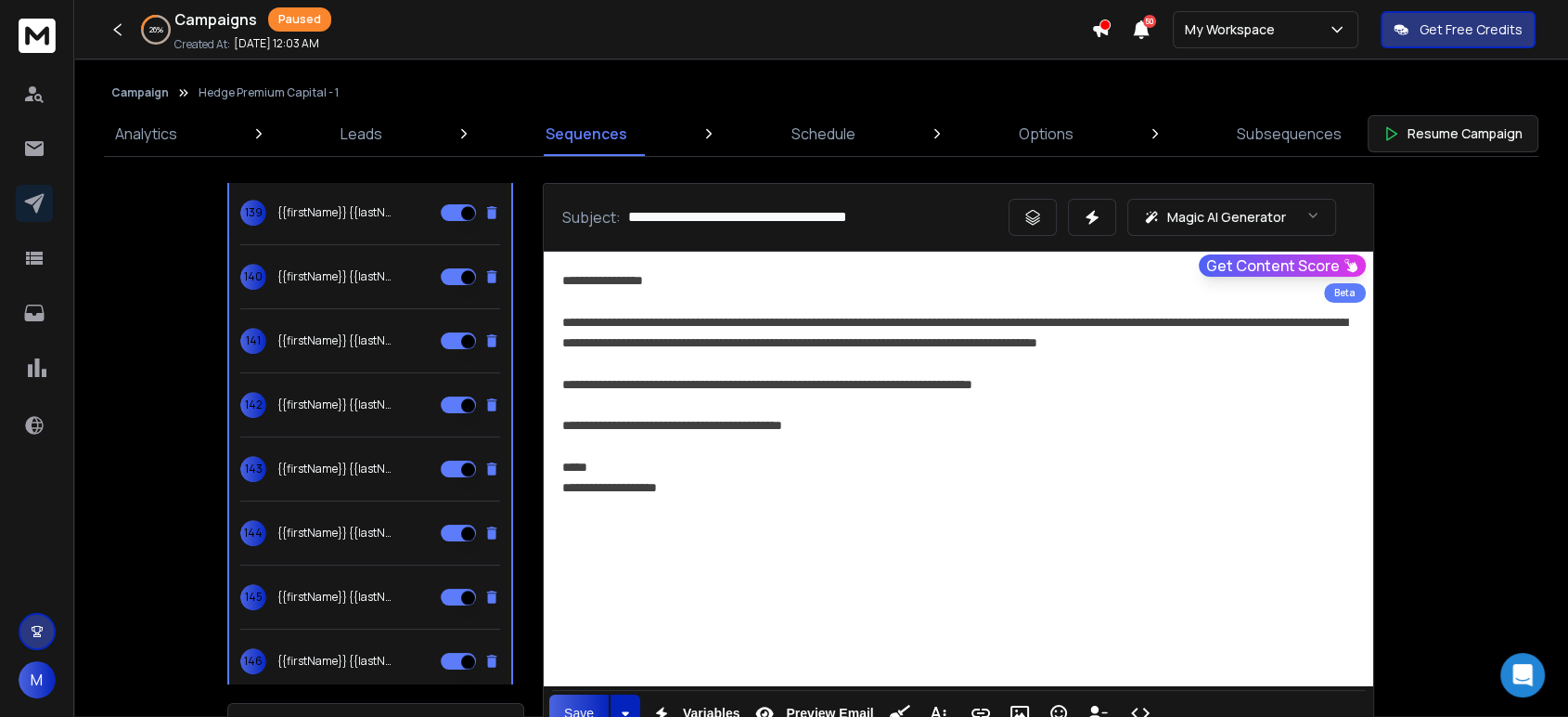
scroll to position [9076, 0]
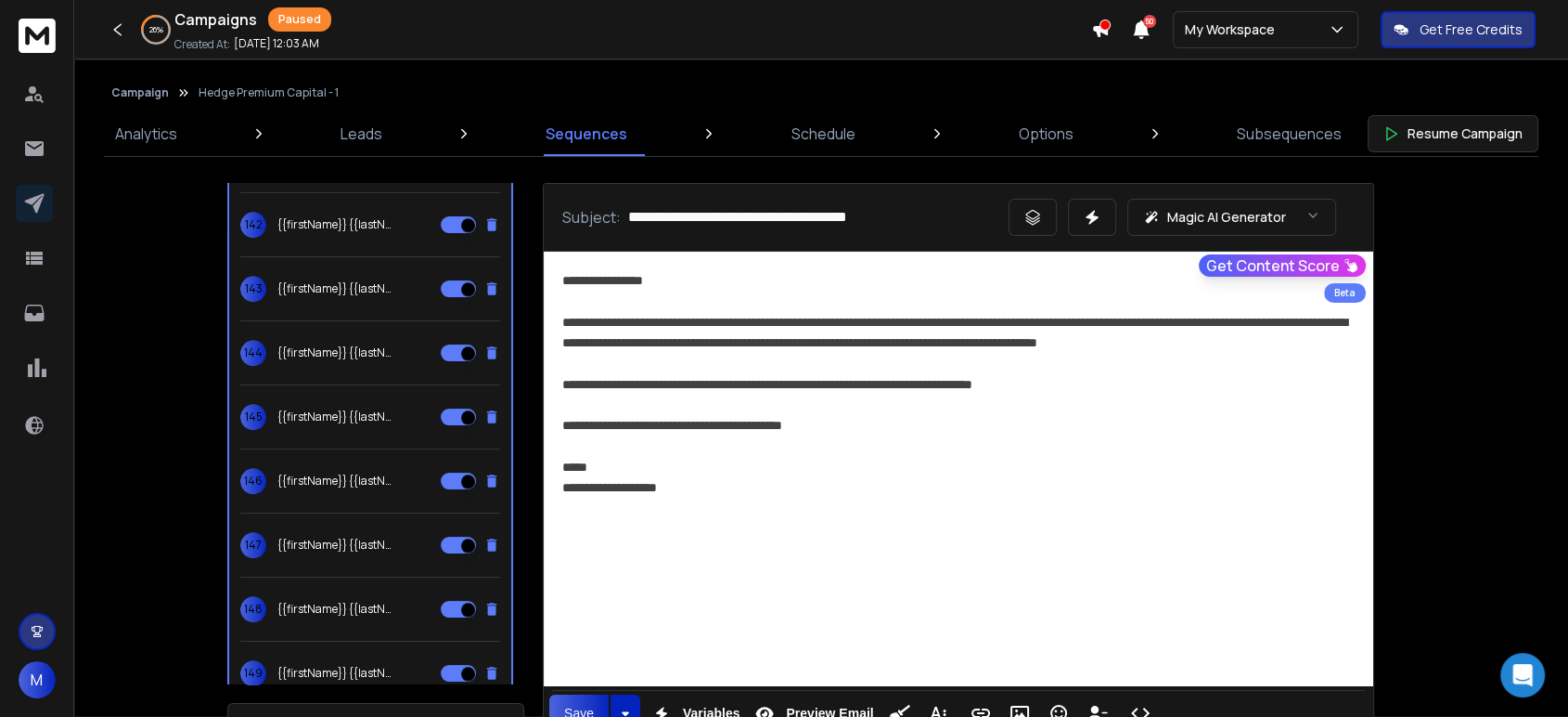
click at [328, 474] on p "{{firstName}} {{lastName}}, {{Subject}}" at bounding box center [337, 481] width 119 height 14
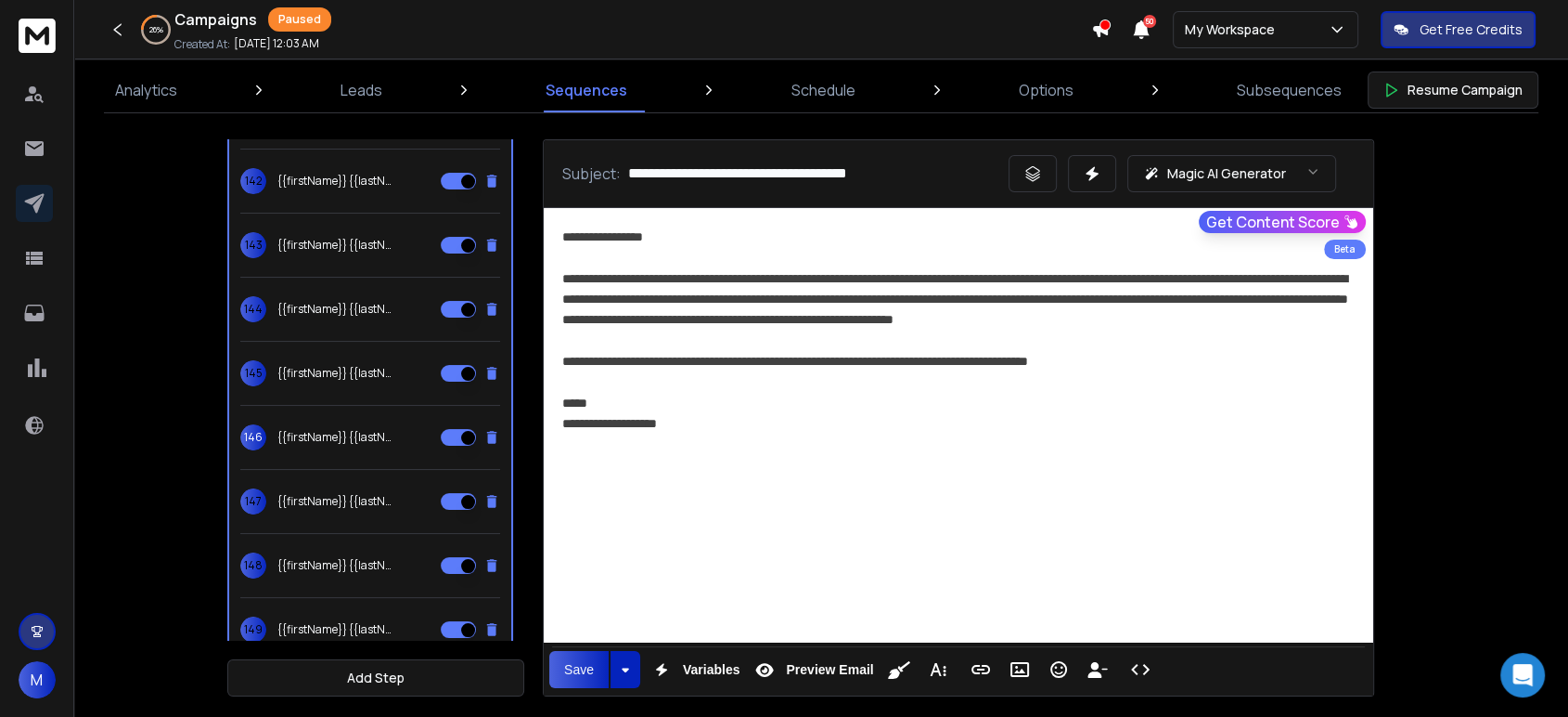
scroll to position [49, 0]
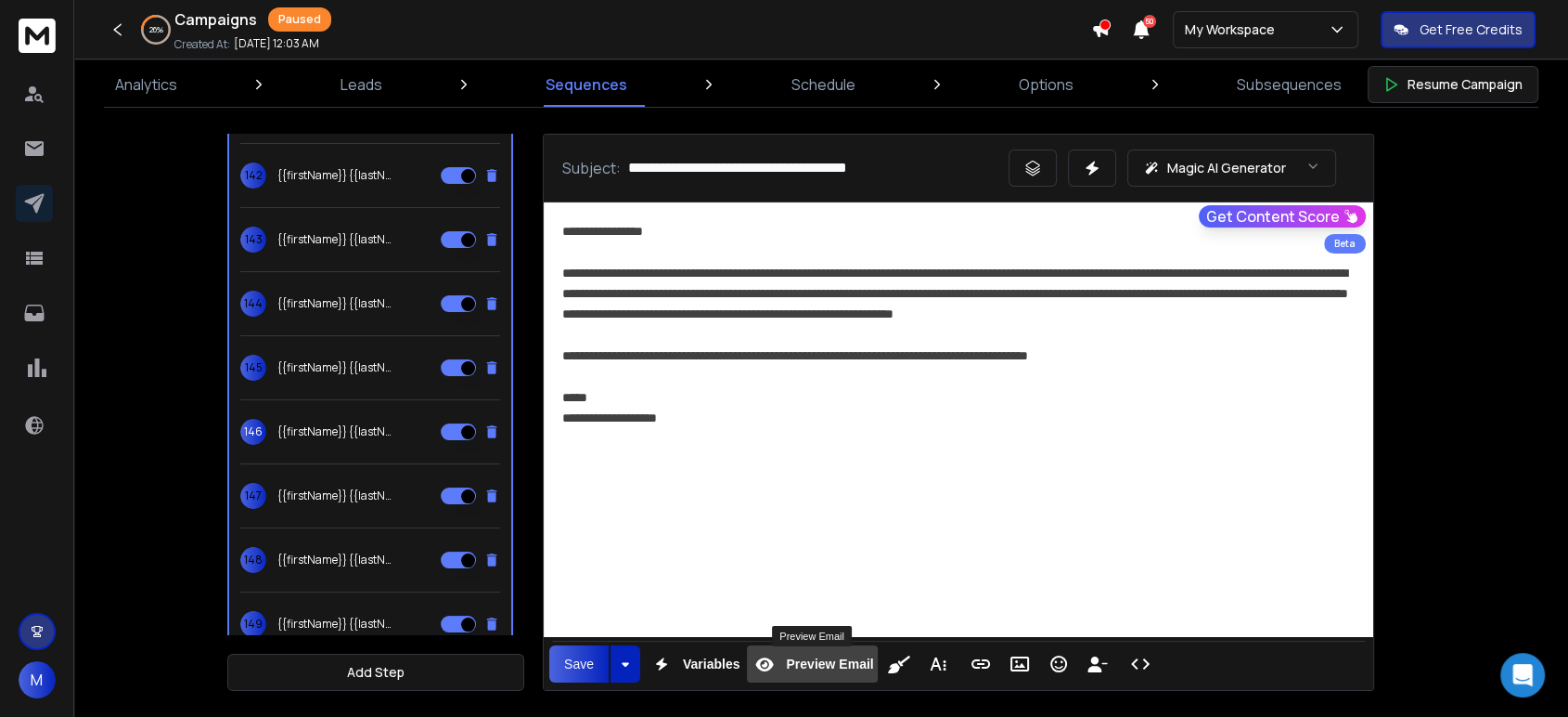
click at [813, 655] on div "Preview Email" at bounding box center [812, 664] width 130 height 31
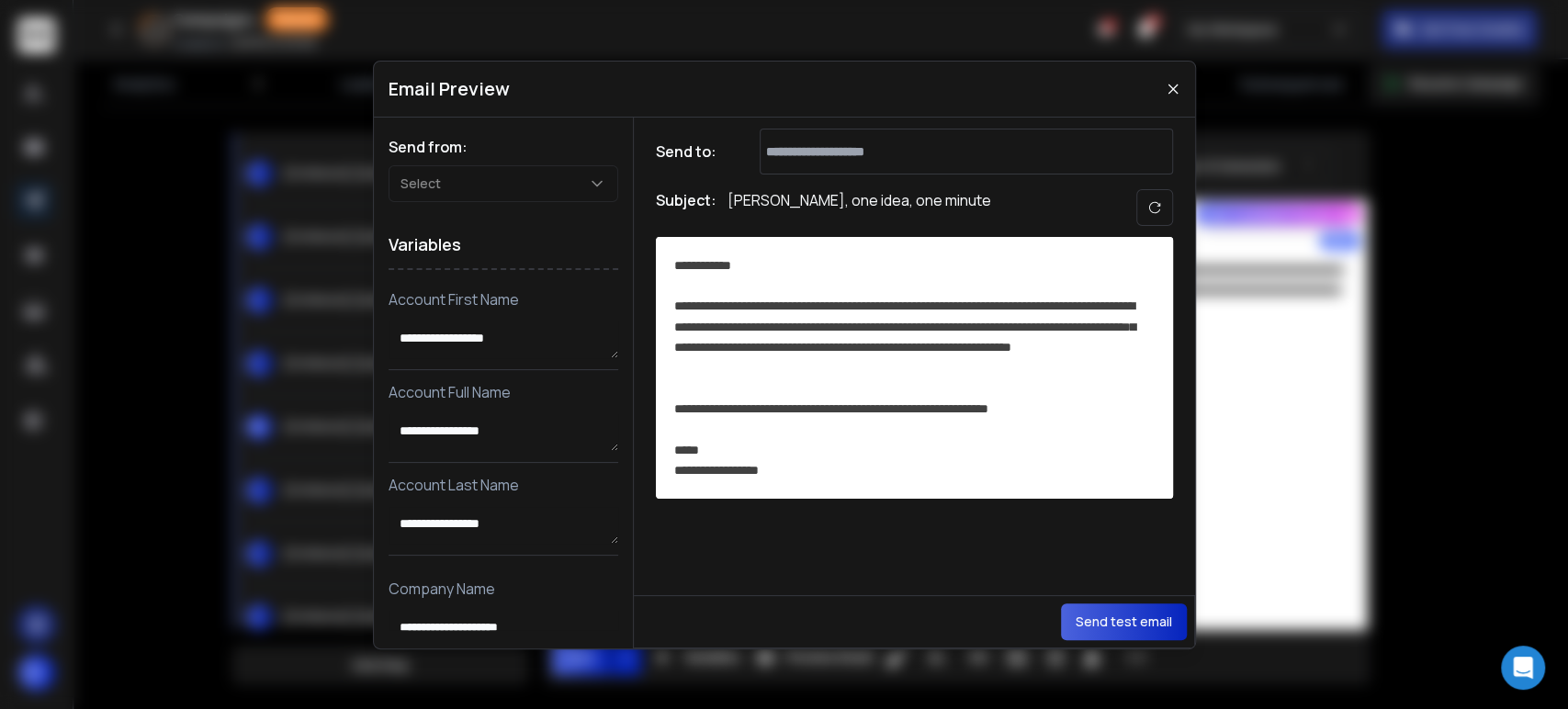
click at [842, 151] on input at bounding box center [966, 151] width 400 height 33
click at [532, 175] on p "[PERSON_NAME][EMAIL_ADDRESS][DOMAIN_NAME]" at bounding box center [497, 183] width 195 height 18
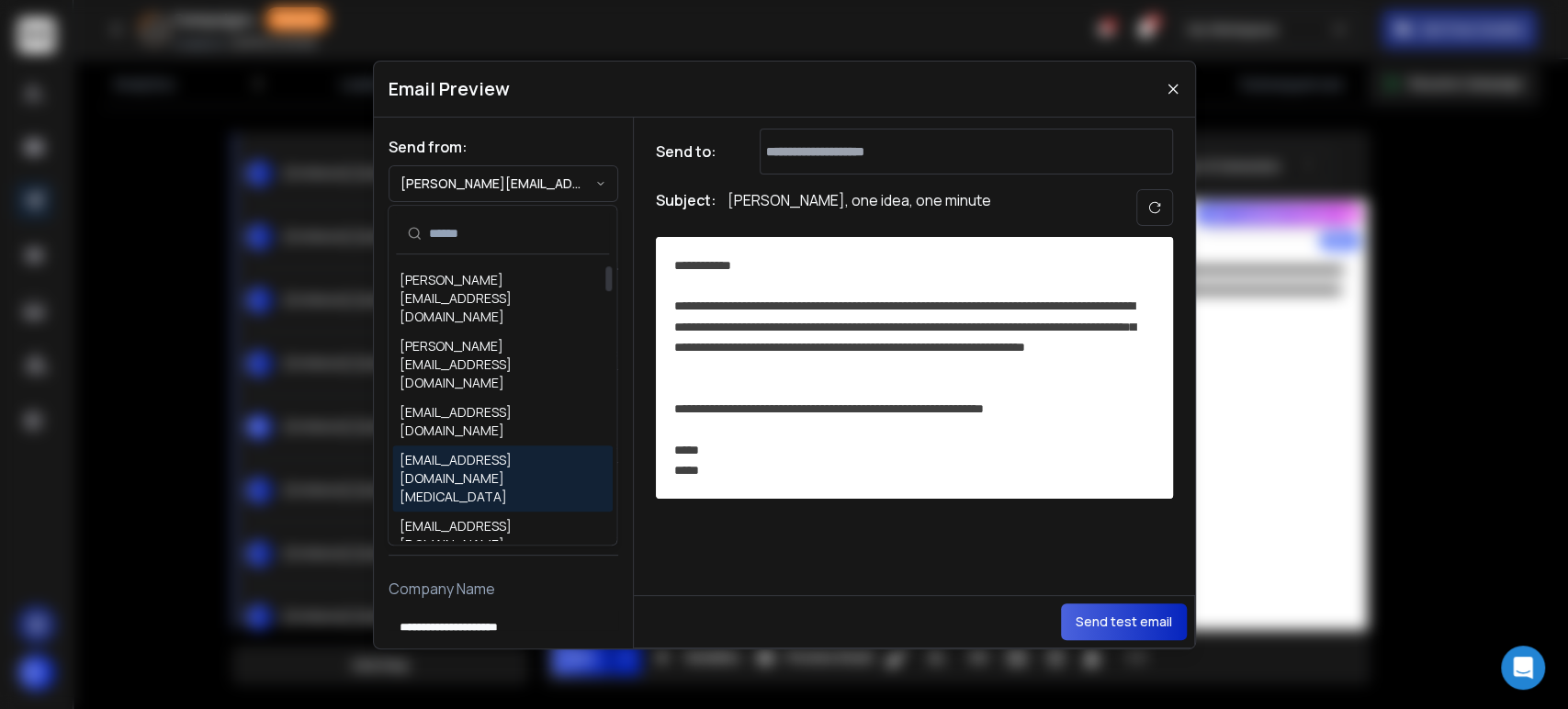
click at [477, 445] on div "[EMAIL_ADDRESS][DOMAIN_NAME][MEDICAL_DATA]" at bounding box center [502, 478] width 221 height 67
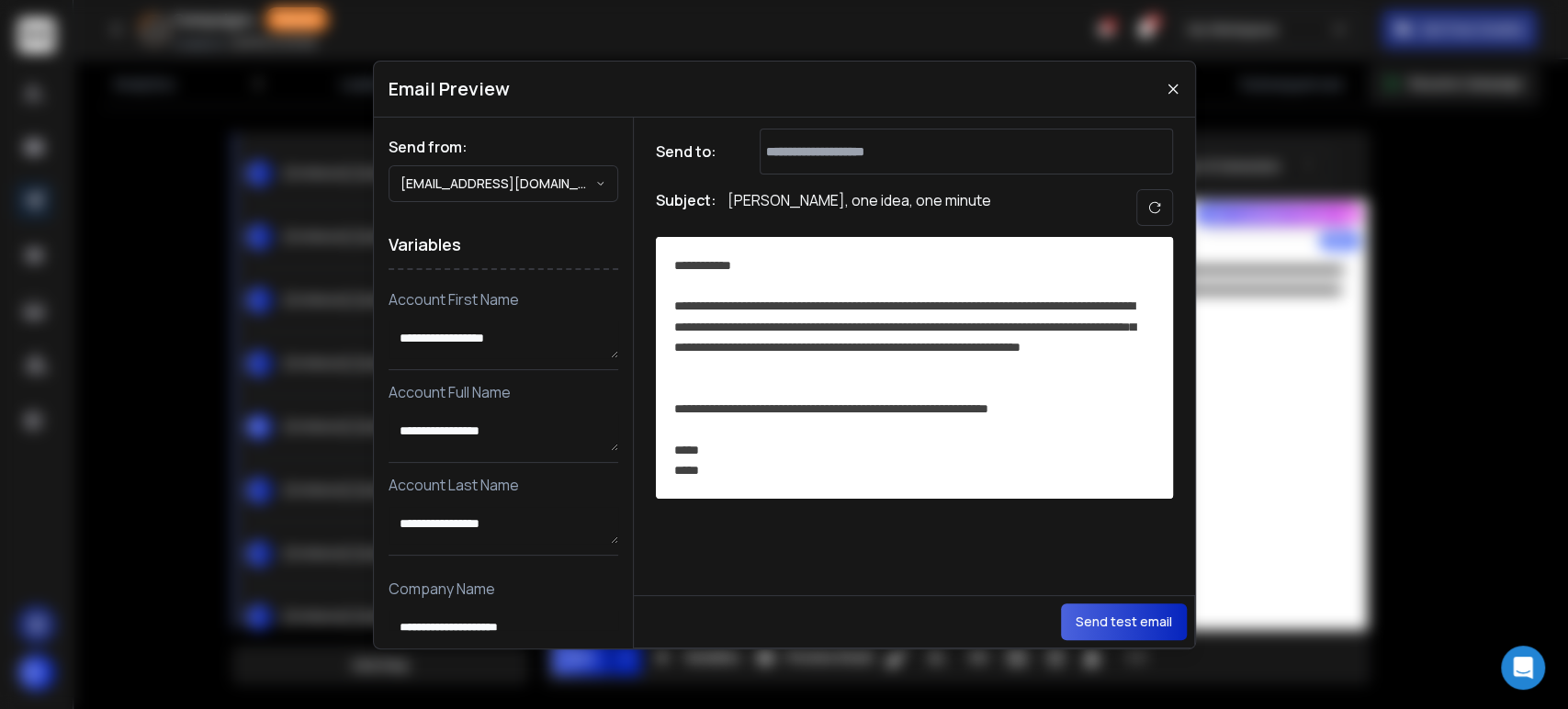
click at [850, 148] on input at bounding box center [966, 151] width 400 height 33
click at [1144, 616] on button "Send test email" at bounding box center [1124, 622] width 126 height 37
click at [1166, 94] on icon at bounding box center [1172, 88] width 14 height 14
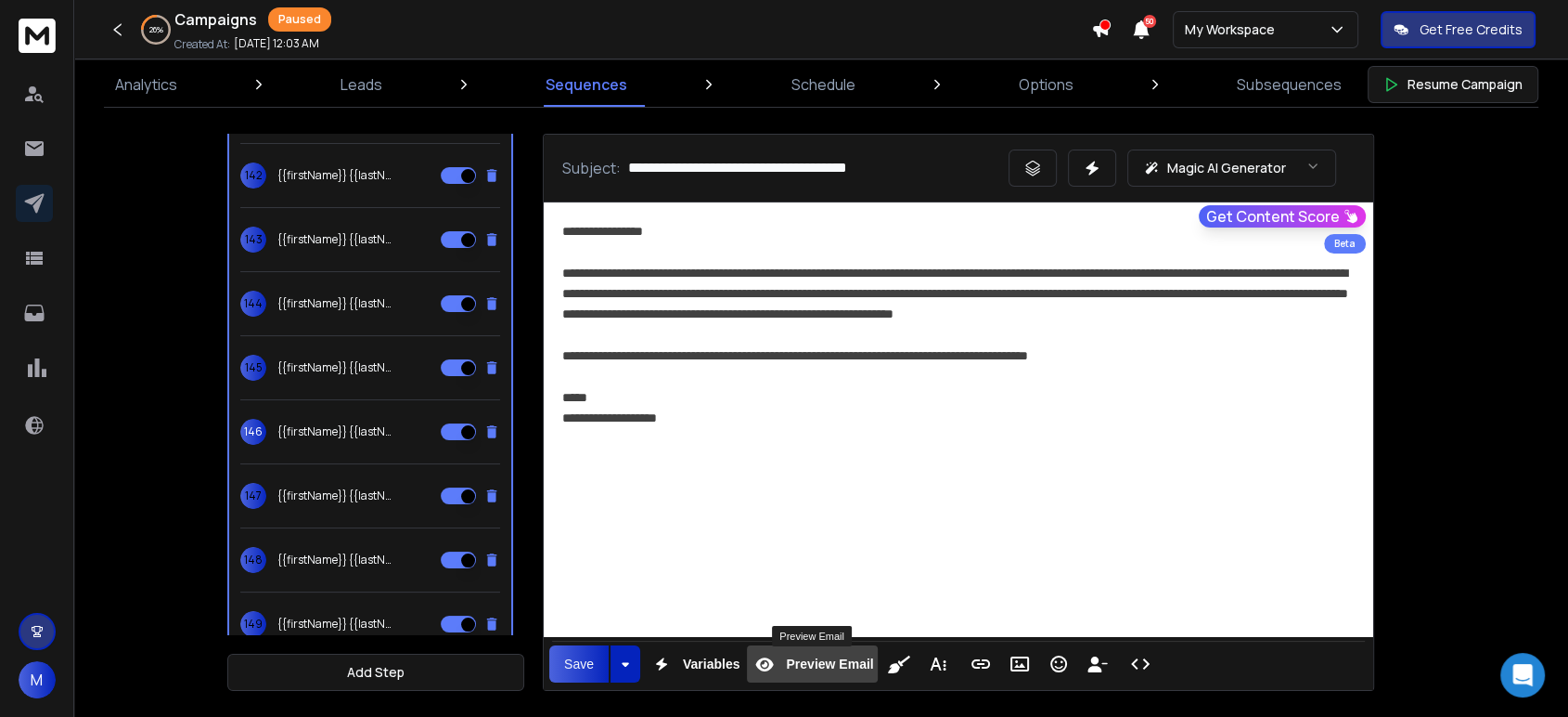
click at [816, 661] on span "Preview Email" at bounding box center [829, 664] width 95 height 15
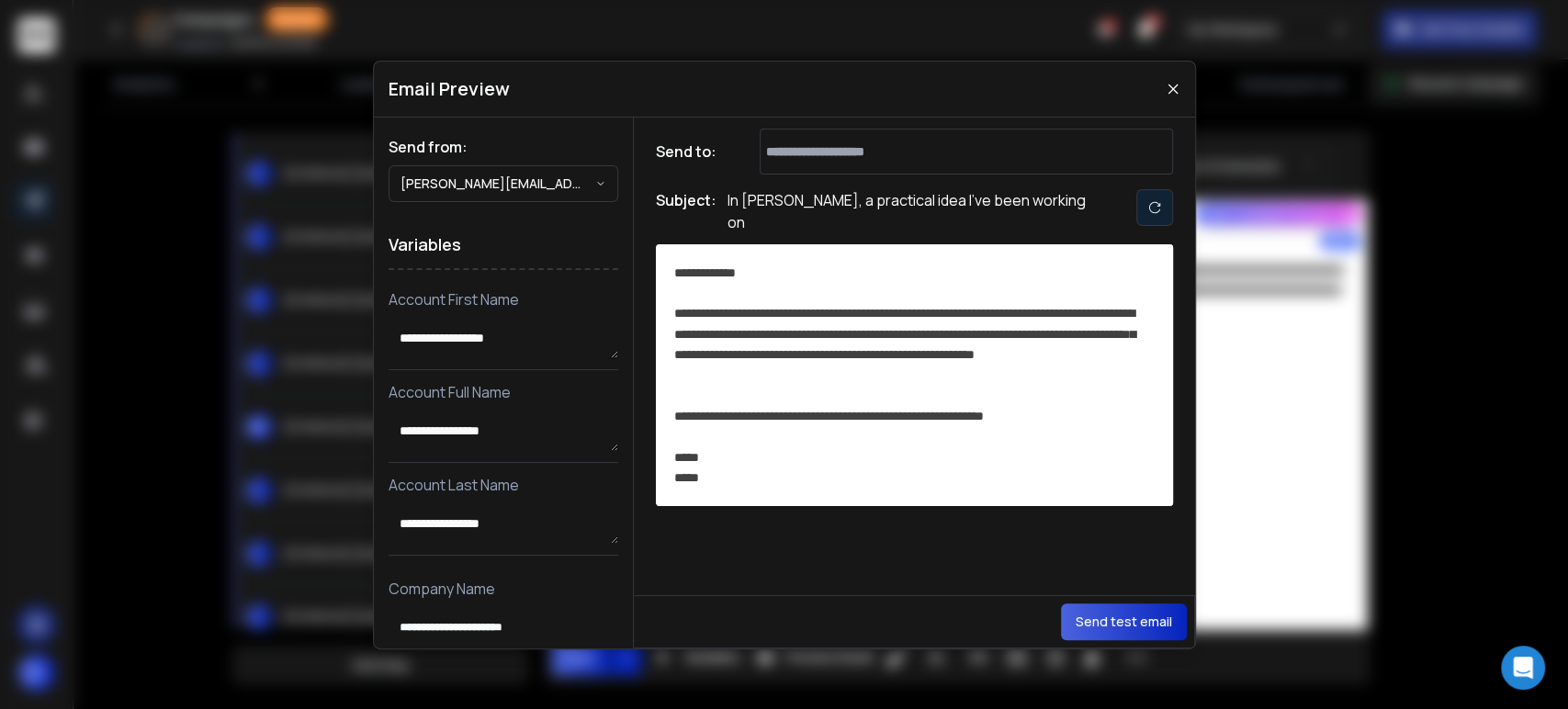
click at [1160, 203] on icon at bounding box center [1154, 208] width 13 height 13
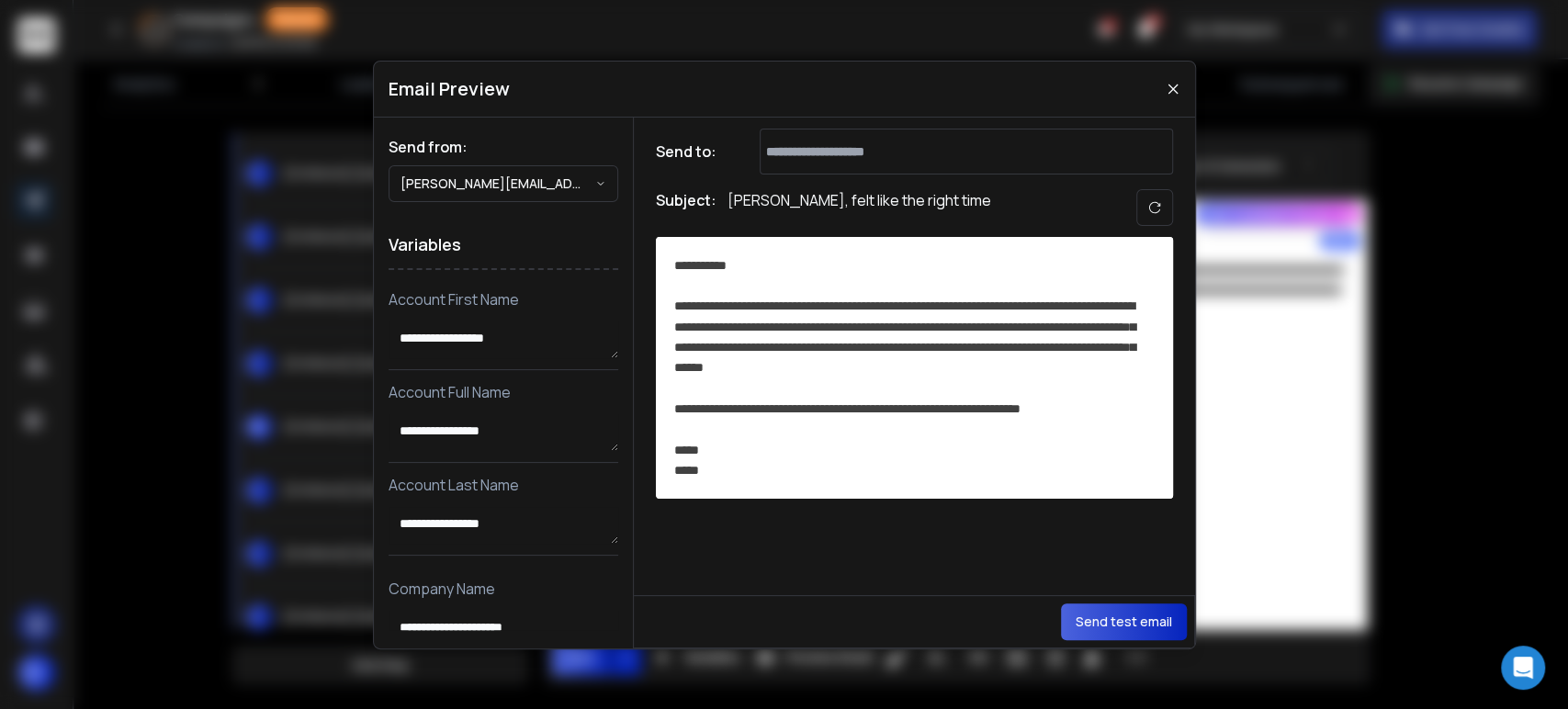
click at [770, 152] on input at bounding box center [966, 151] width 400 height 33
click at [835, 151] on input at bounding box center [966, 151] width 400 height 33
click at [875, 333] on div "**********" at bounding box center [912, 336] width 475 height 83
click at [1119, 616] on button "Send test email" at bounding box center [1124, 622] width 126 height 37
click at [1148, 214] on icon at bounding box center [1154, 208] width 13 height 13
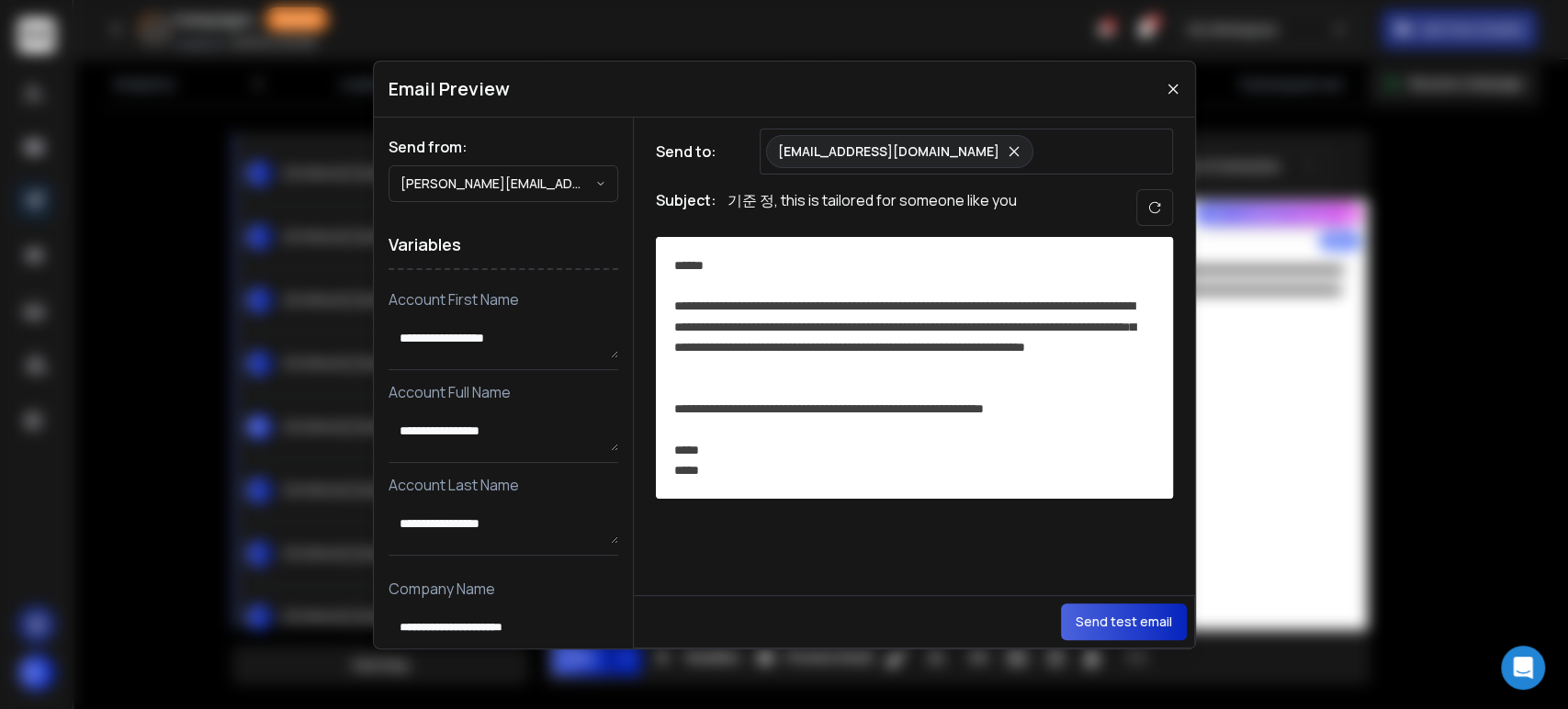
click at [1007, 150] on icon at bounding box center [1014, 151] width 14 height 14
click at [559, 191] on p "[PERSON_NAME][EMAIL_ADDRESS][DOMAIN_NAME]" at bounding box center [497, 183] width 195 height 18
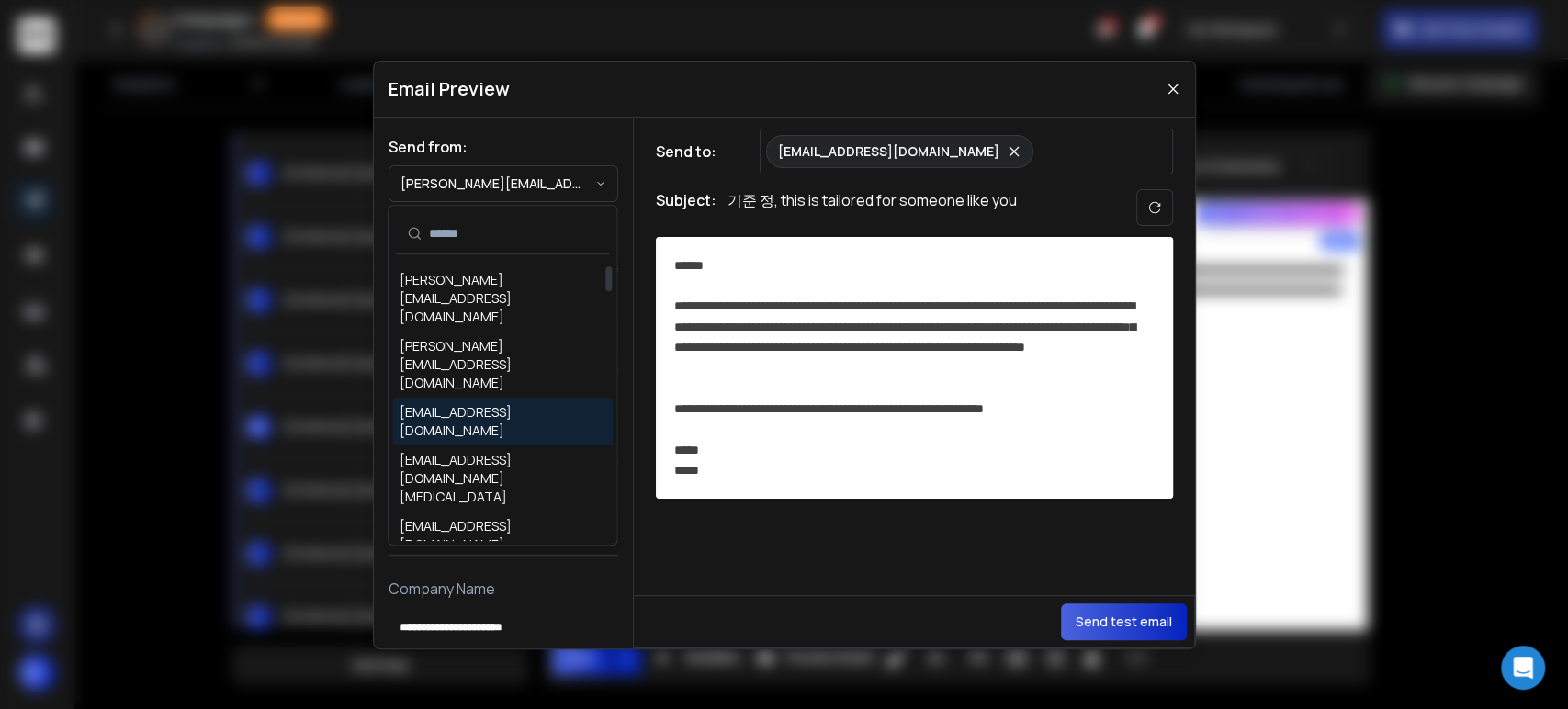
click at [471, 403] on div "[EMAIL_ADDRESS][DOMAIN_NAME]" at bounding box center [502, 421] width 205 height 37
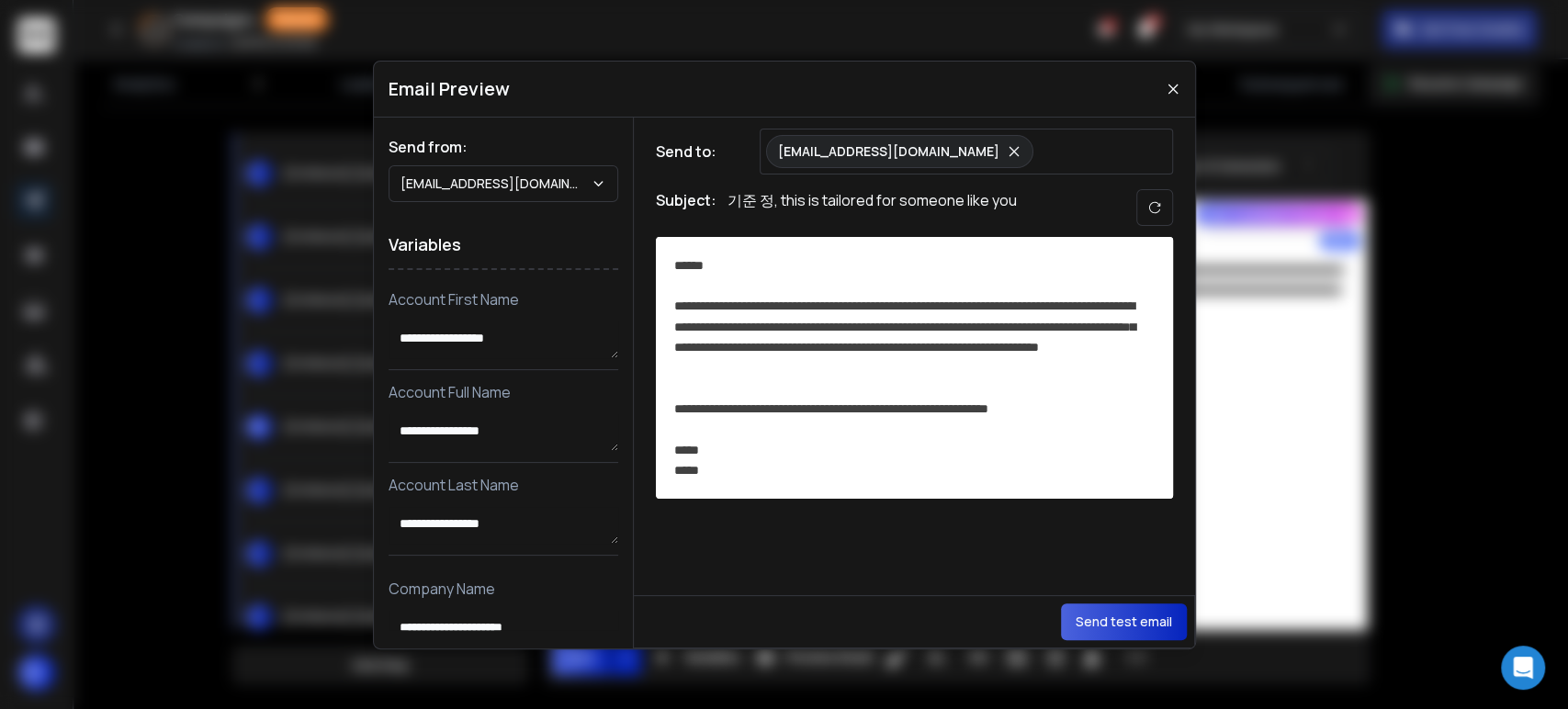
click at [617, 53] on div "**********" at bounding box center [784, 354] width 1568 height 625
click at [1162, 615] on button "Send test email" at bounding box center [1124, 622] width 126 height 37
click at [1175, 84] on icon at bounding box center [1172, 88] width 14 height 14
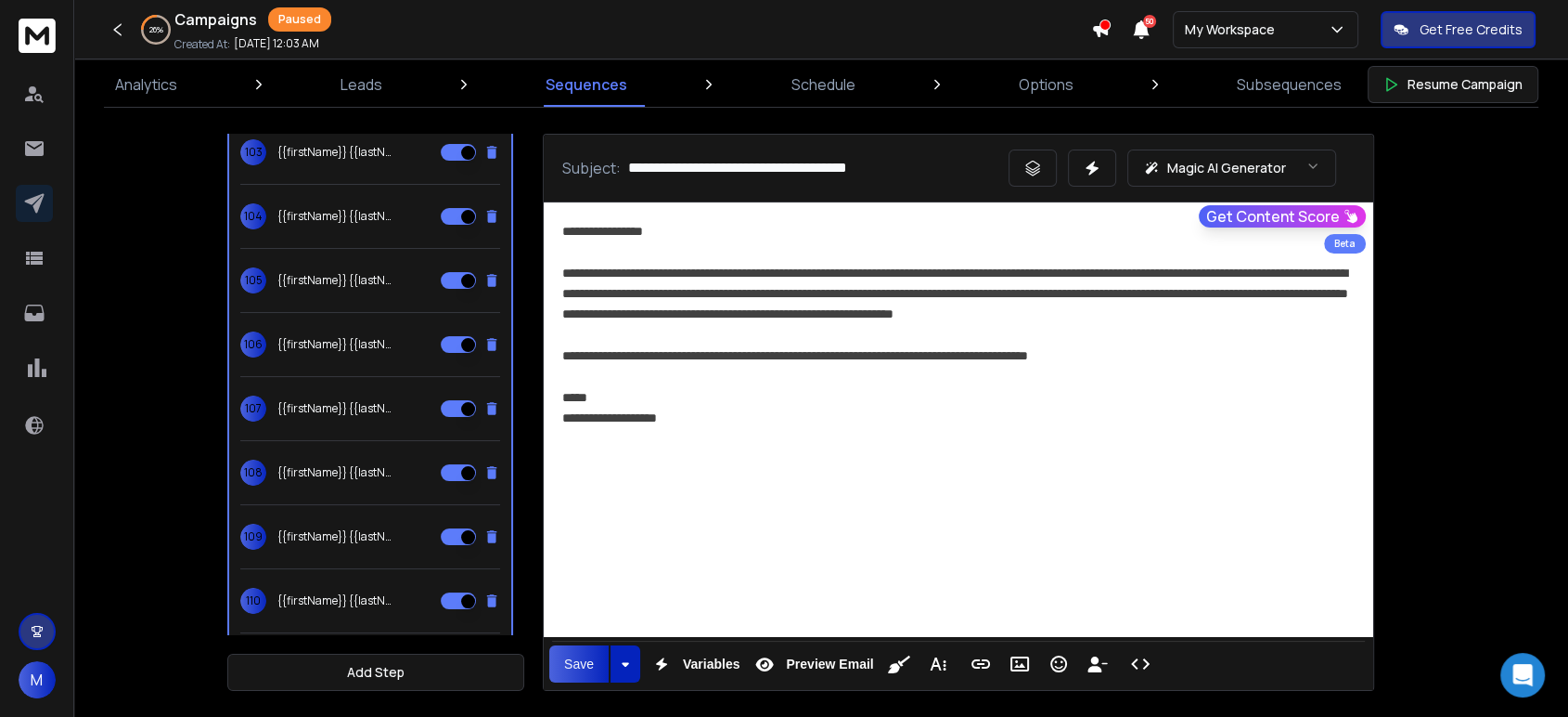
scroll to position [6498, 0]
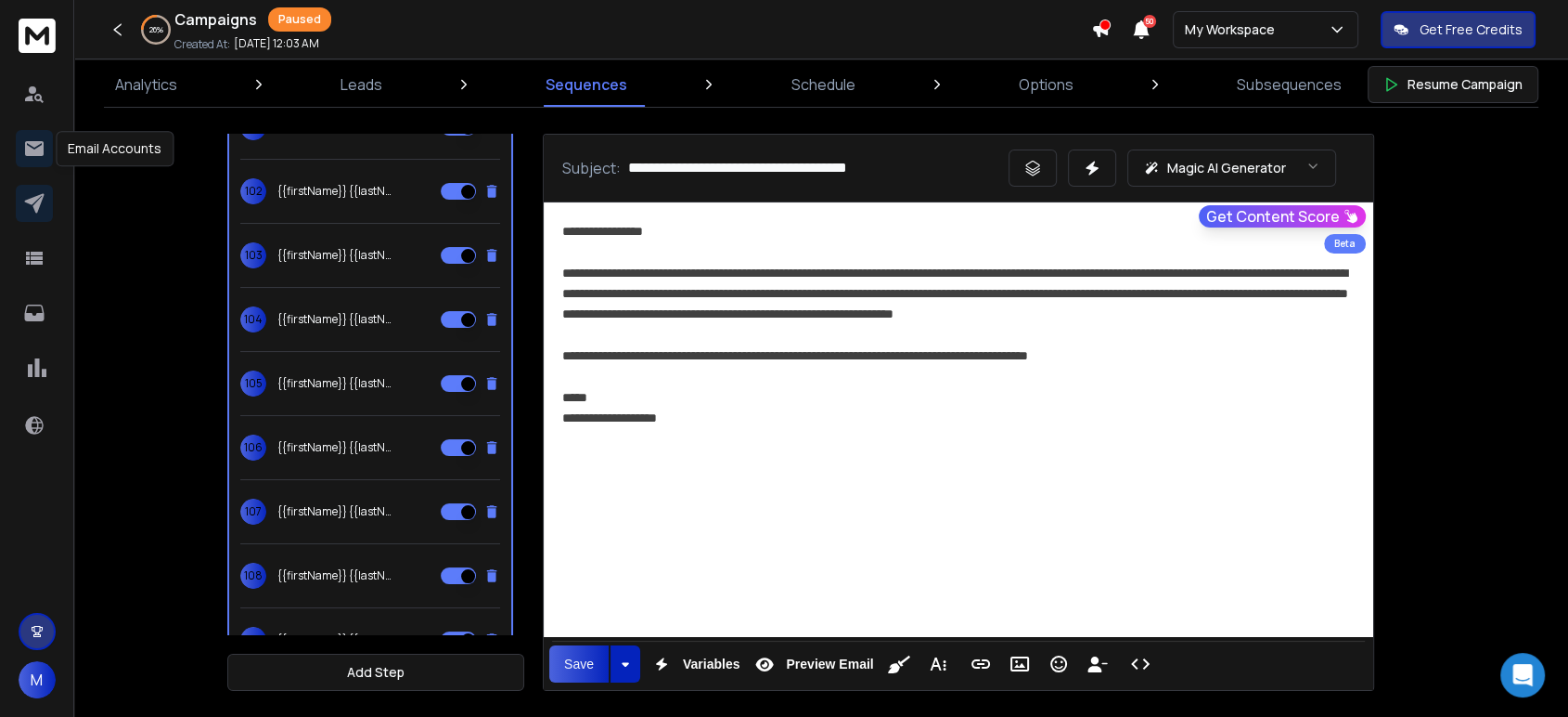
click at [45, 153] on link at bounding box center [34, 148] width 37 height 37
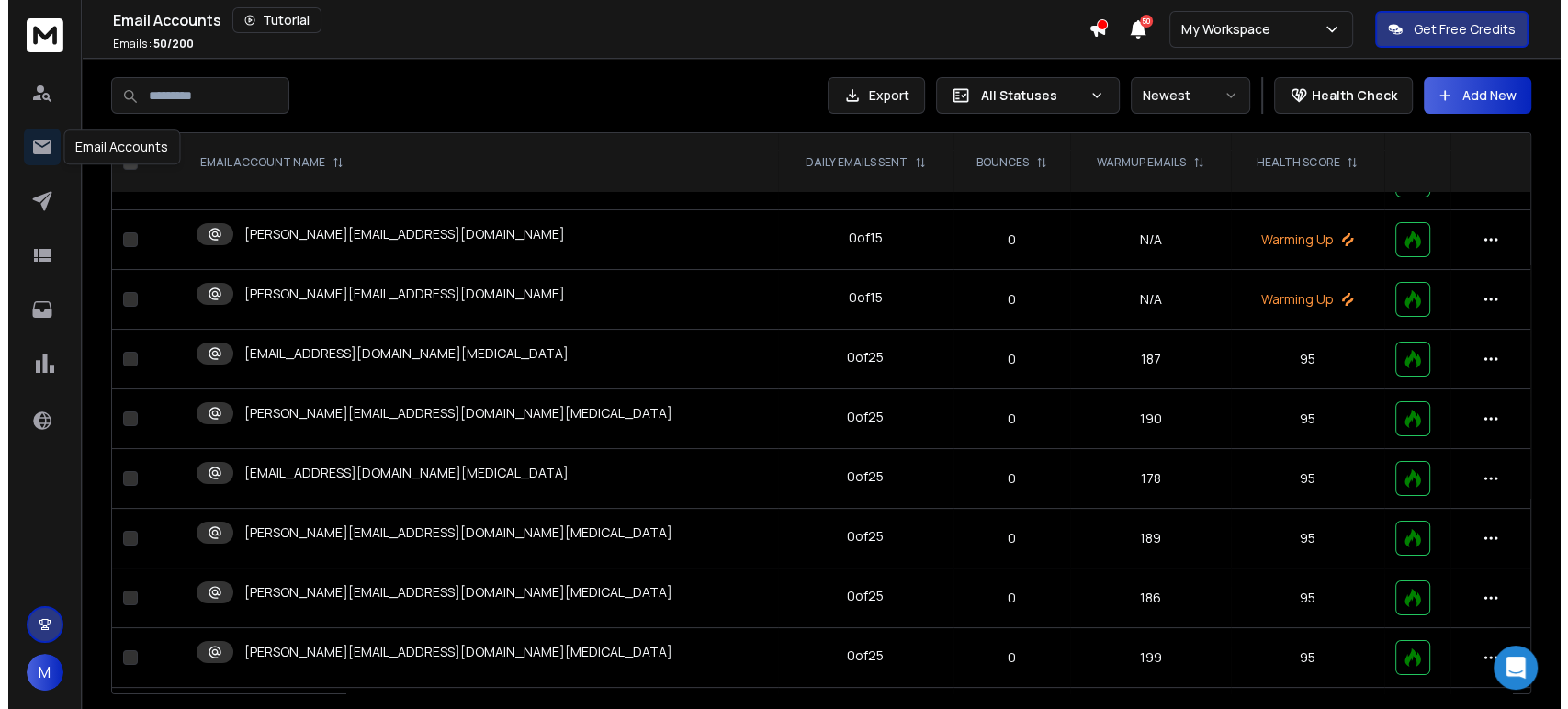
scroll to position [203, 0]
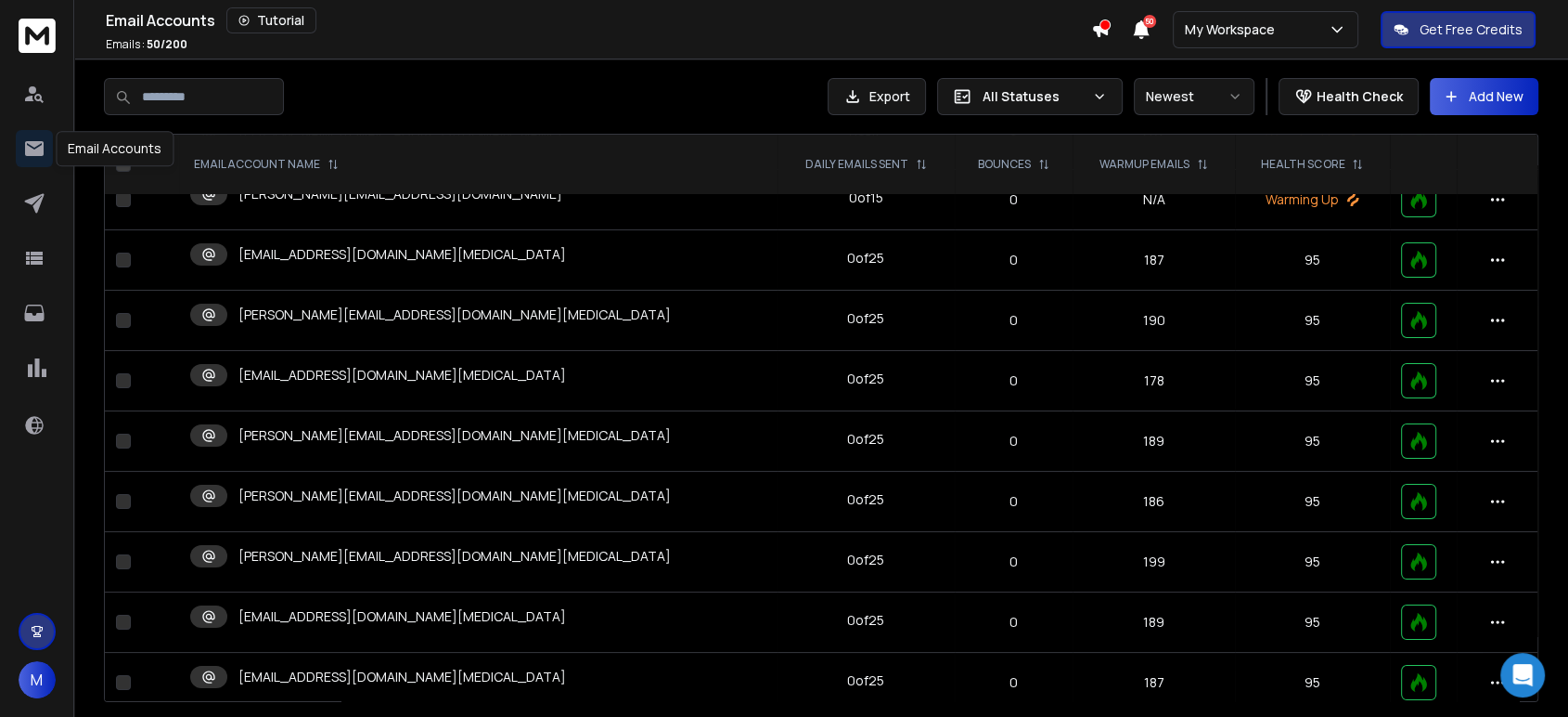
click at [474, 453] on td "[PERSON_NAME][EMAIL_ADDRESS][DOMAIN_NAME][MEDICAL_DATA]" at bounding box center [478, 441] width 599 height 61
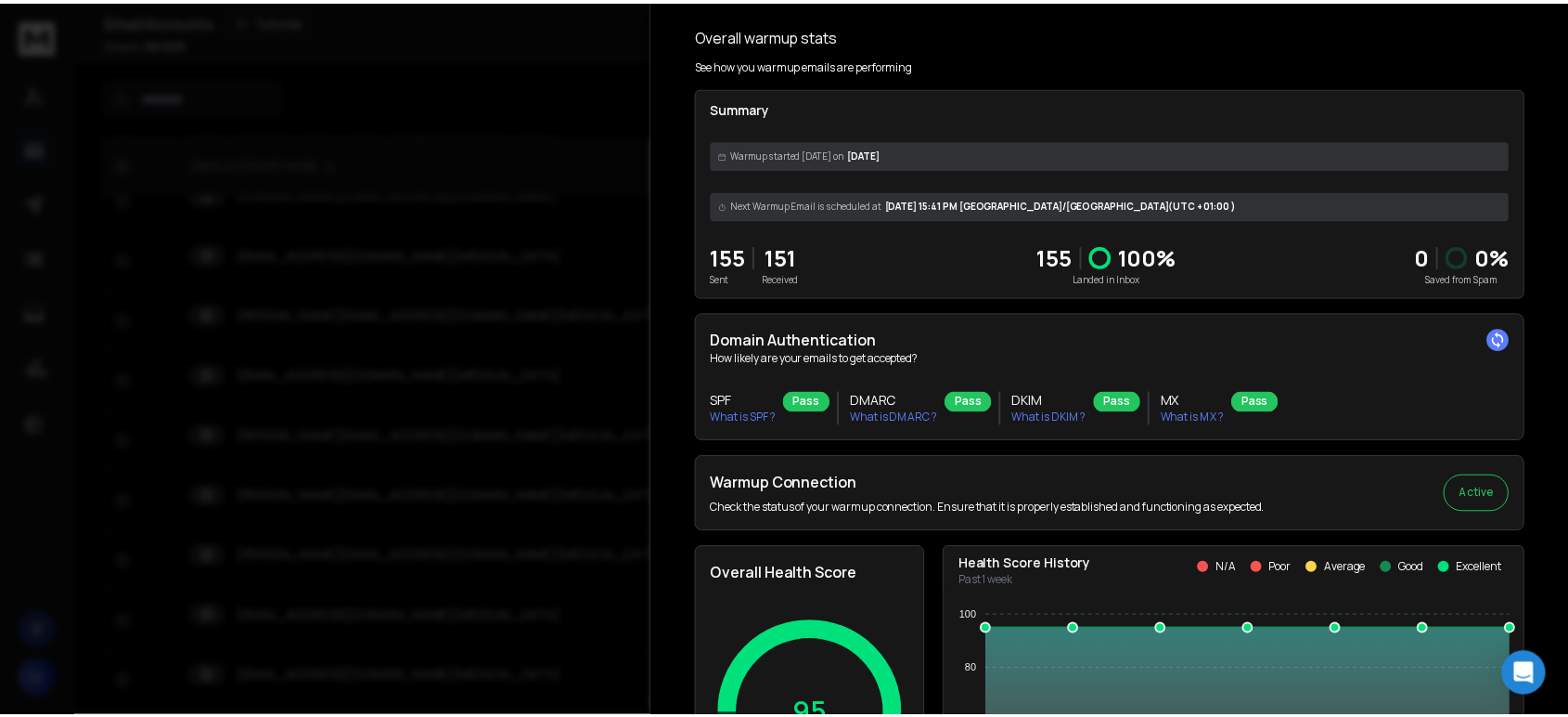
scroll to position [0, 0]
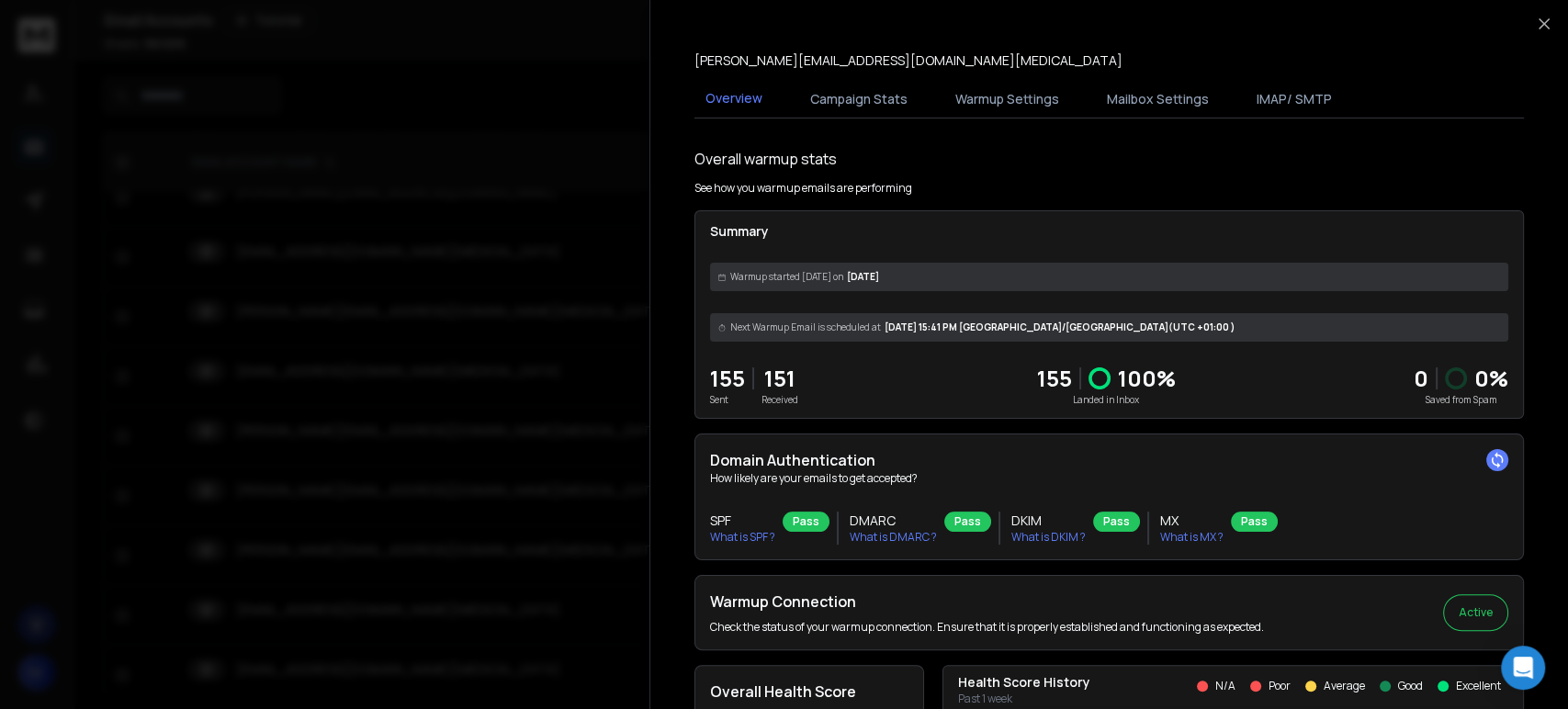
click at [1018, 85] on button "Warmup Settings" at bounding box center [1007, 99] width 126 height 40
click at [1141, 95] on button "Mailbox Settings" at bounding box center [1157, 99] width 124 height 40
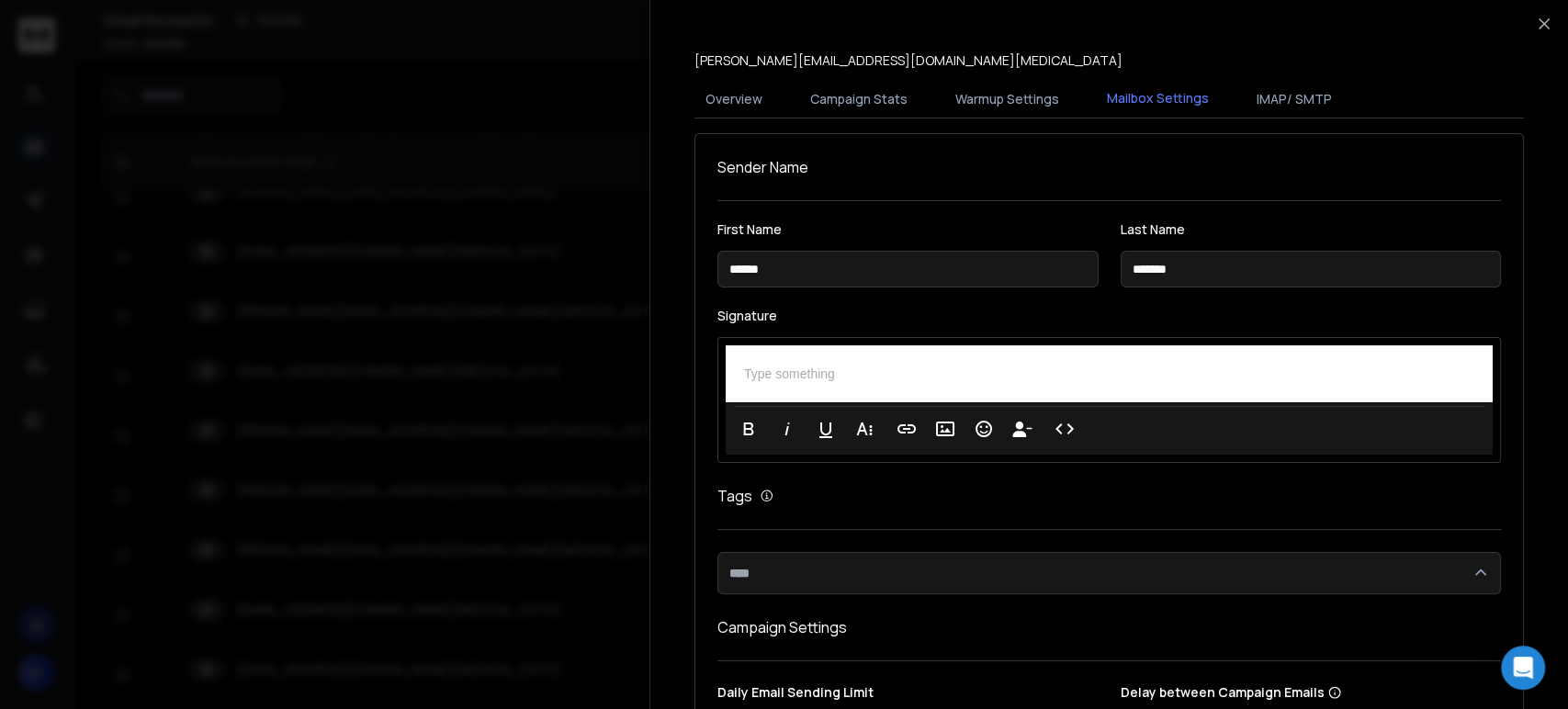
click at [625, 399] on div at bounding box center [784, 354] width 1568 height 709
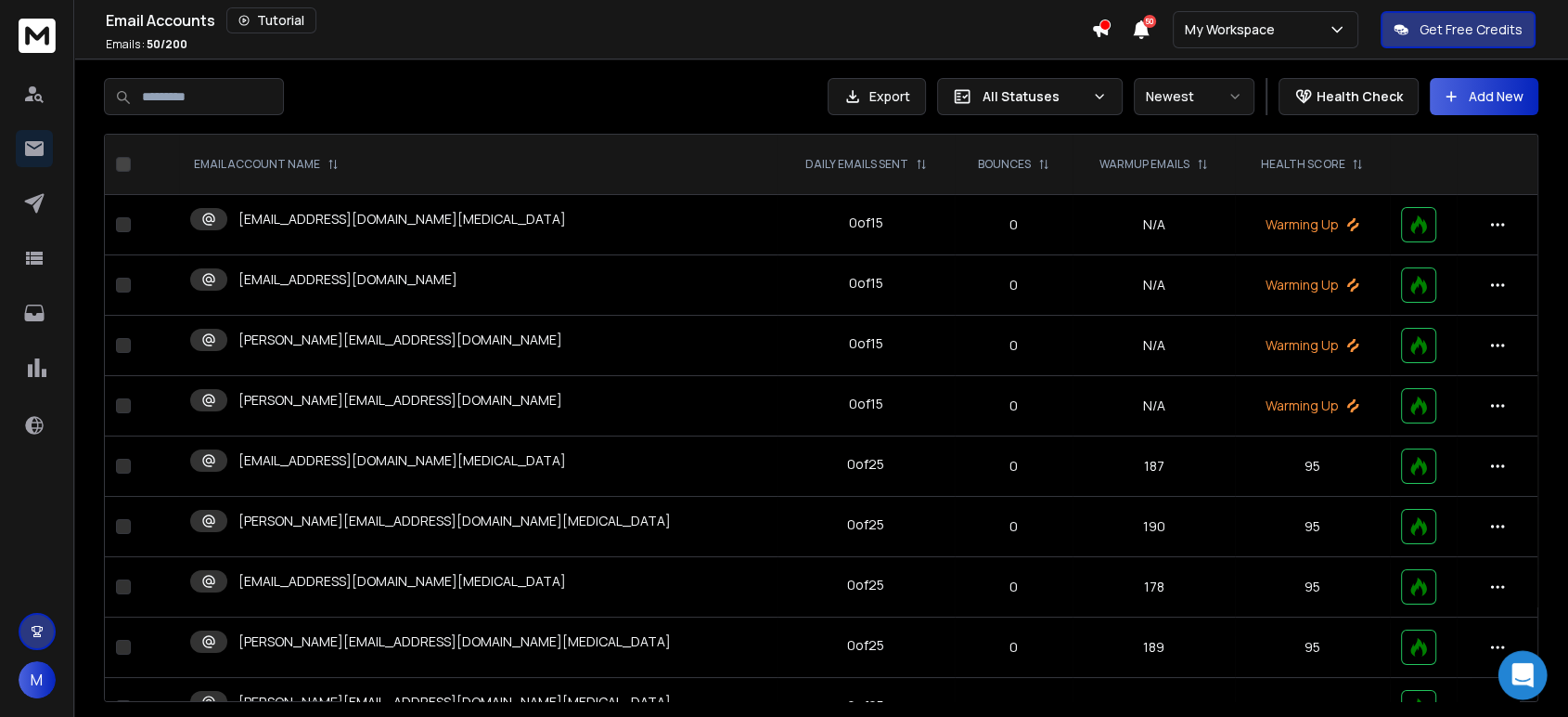
click at [1511, 670] on icon "Open Intercom Messenger" at bounding box center [1522, 675] width 24 height 24
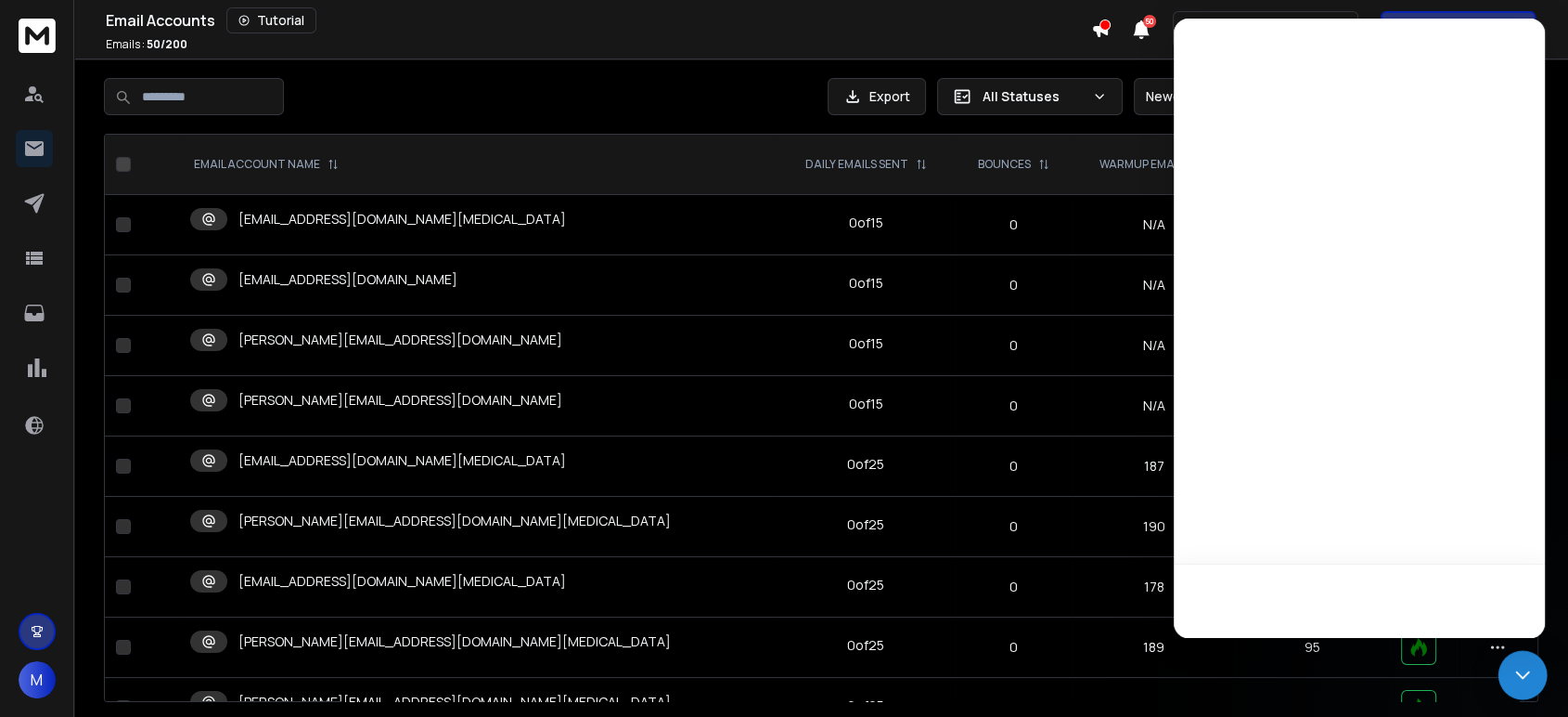
click at [1518, 672] on icon "Open Intercom Messenger" at bounding box center [1522, 675] width 24 height 24
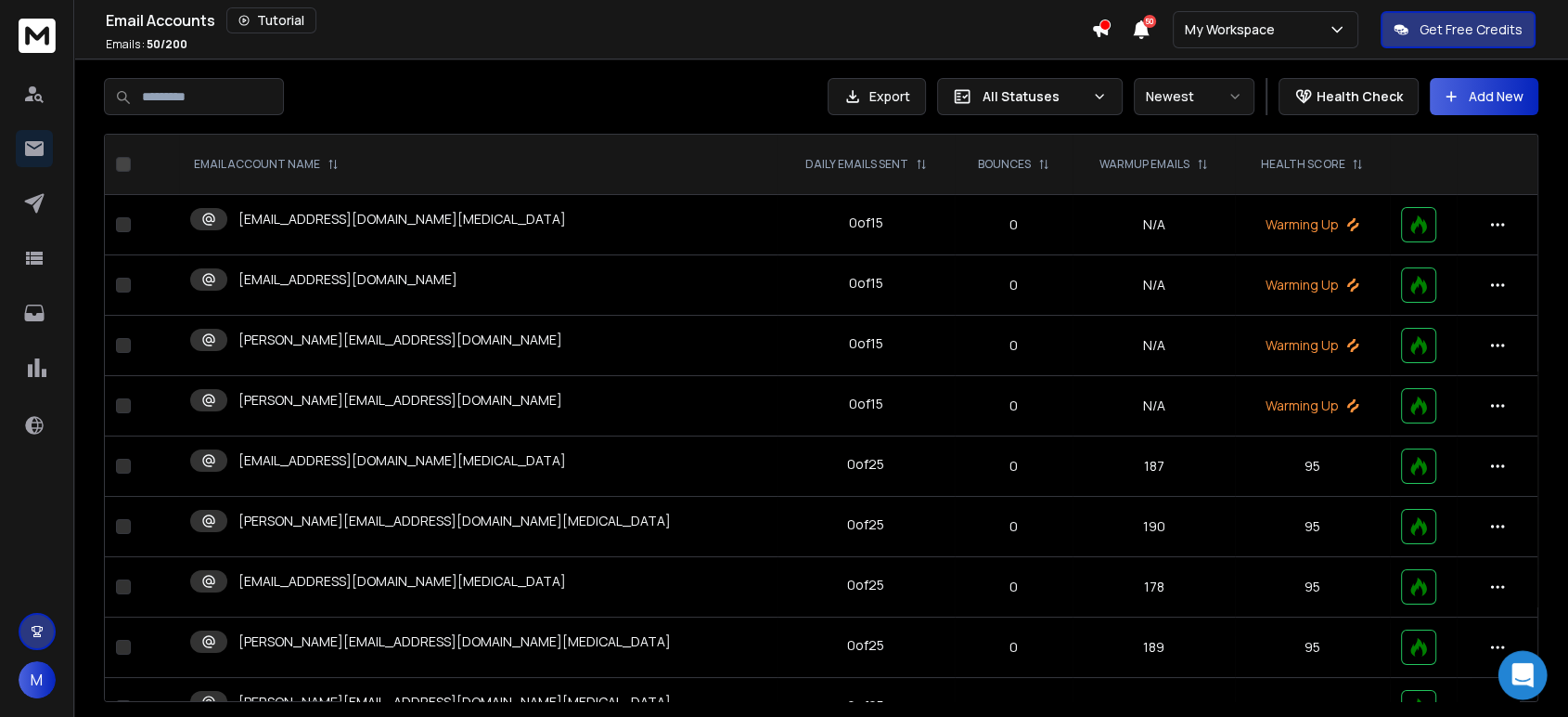
click at [1518, 672] on icon "Open Intercom Messenger" at bounding box center [1522, 675] width 21 height 24
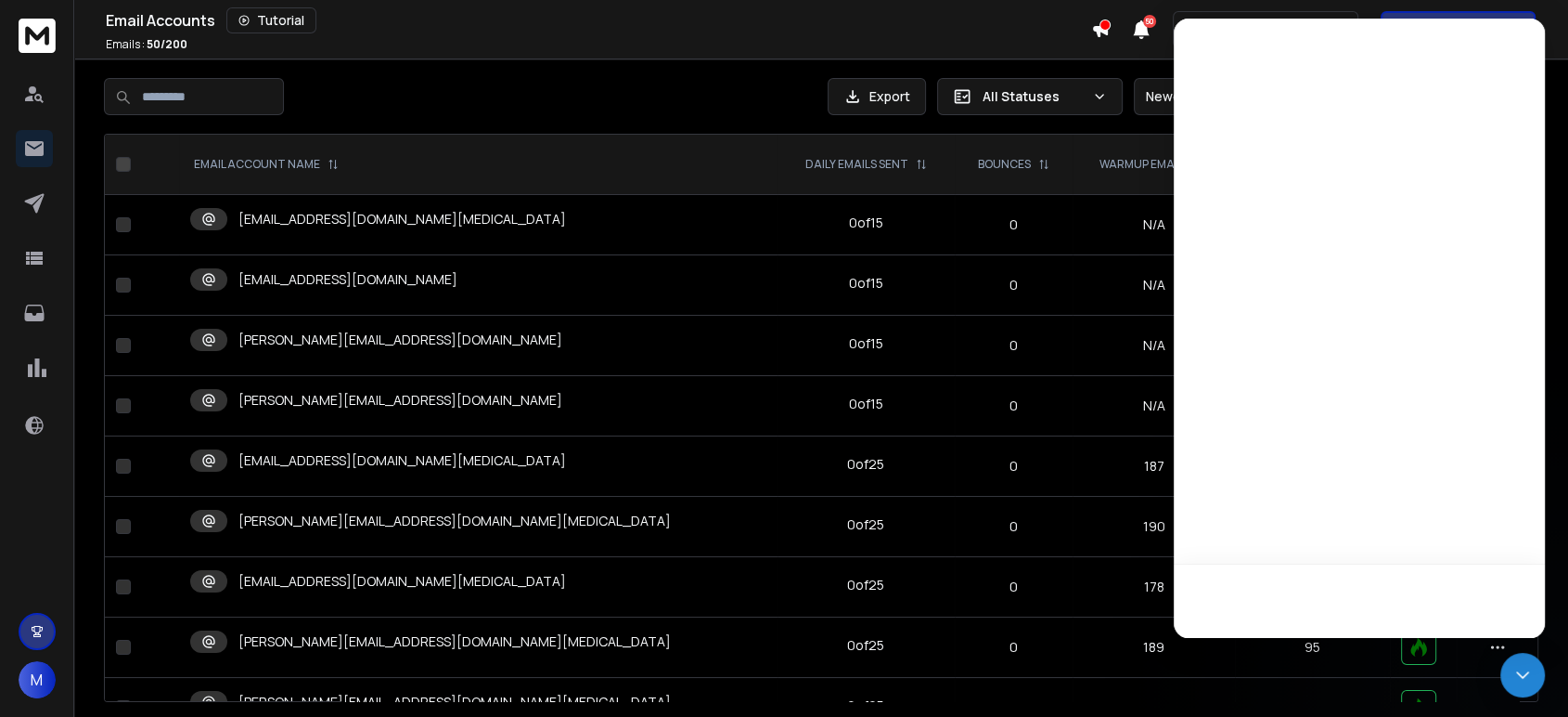
click at [482, 78] on div at bounding box center [460, 96] width 713 height 37
click at [1522, 670] on icon "Open Intercom Messenger" at bounding box center [1522, 675] width 24 height 24
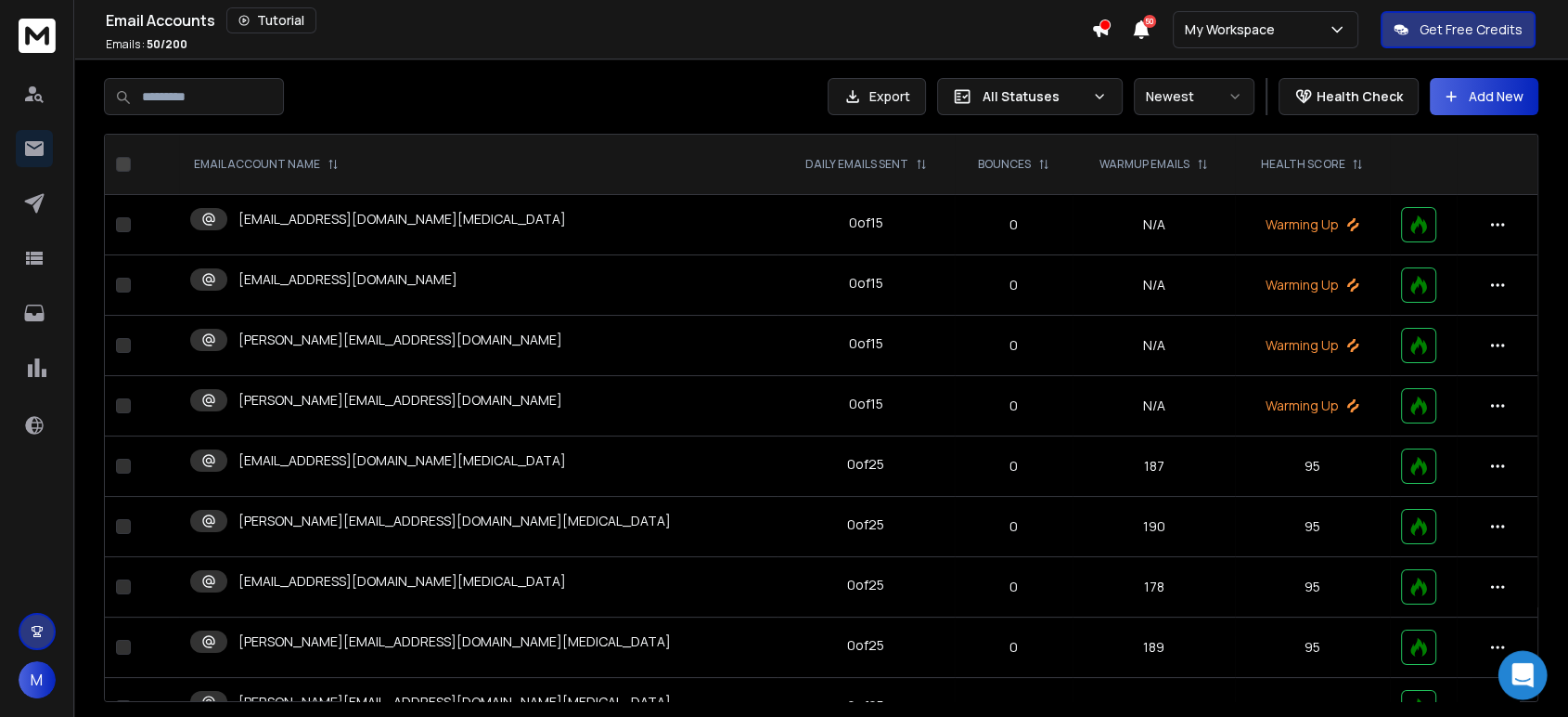
click at [1530, 668] on icon "Open Intercom Messenger" at bounding box center [1522, 675] width 21 height 24
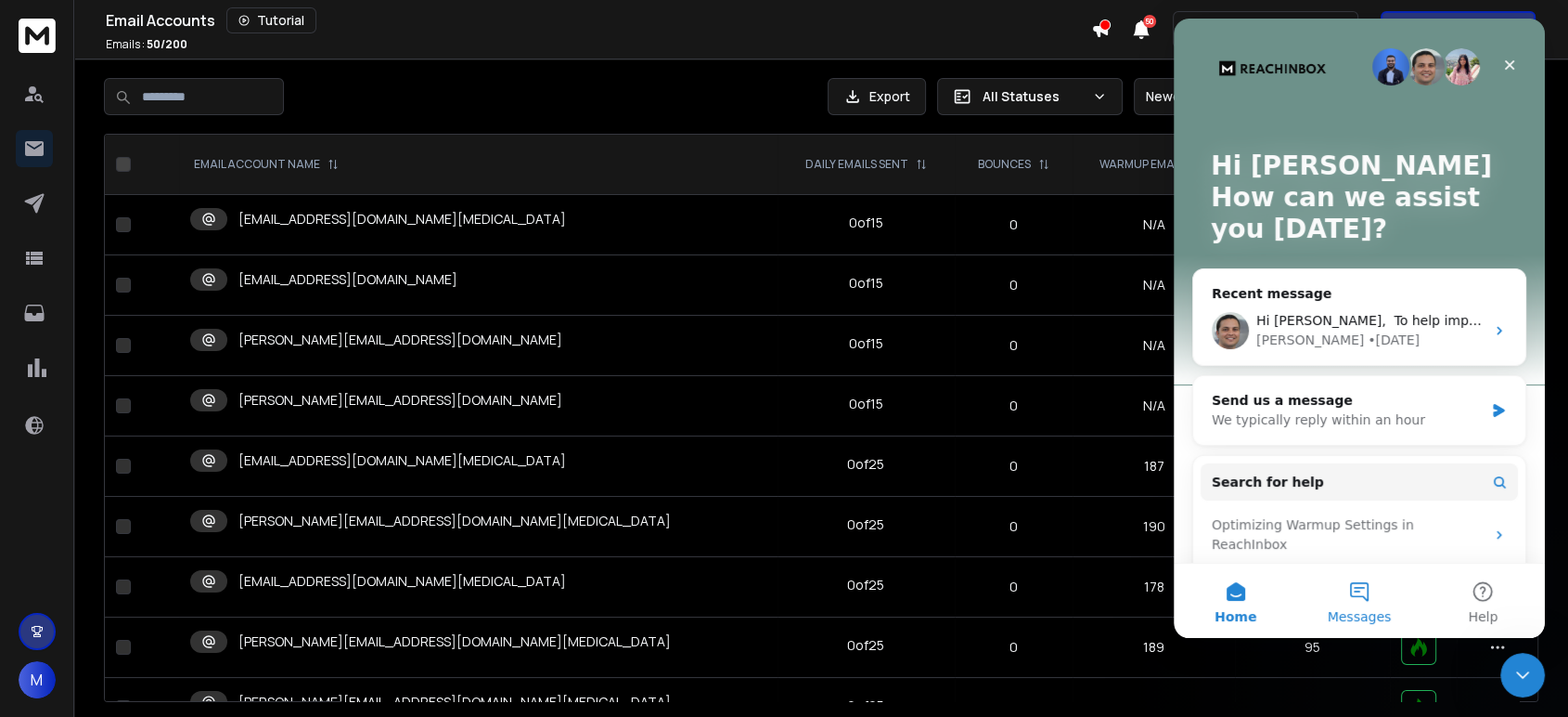
click at [1348, 599] on button "Messages" at bounding box center [1359, 600] width 123 height 74
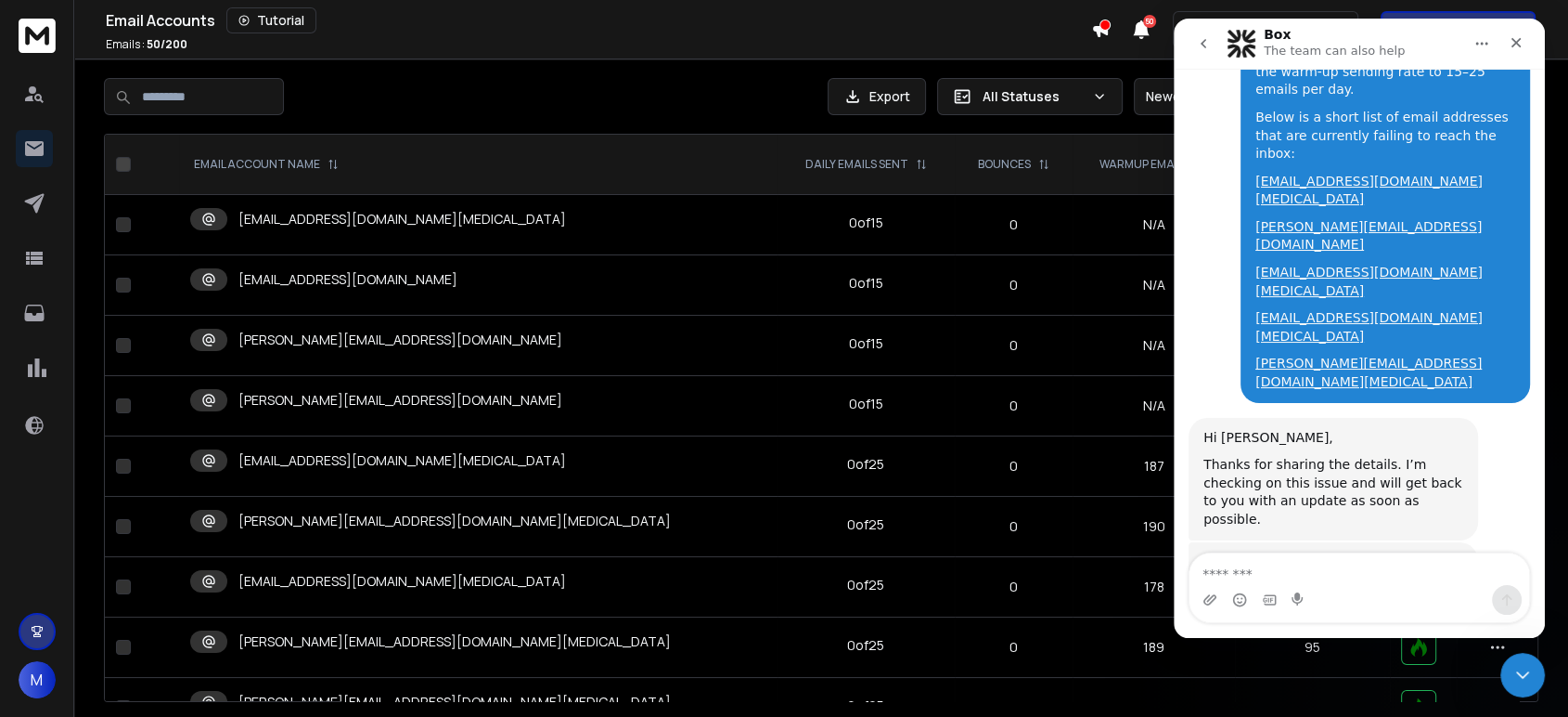
scroll to position [3449, 0]
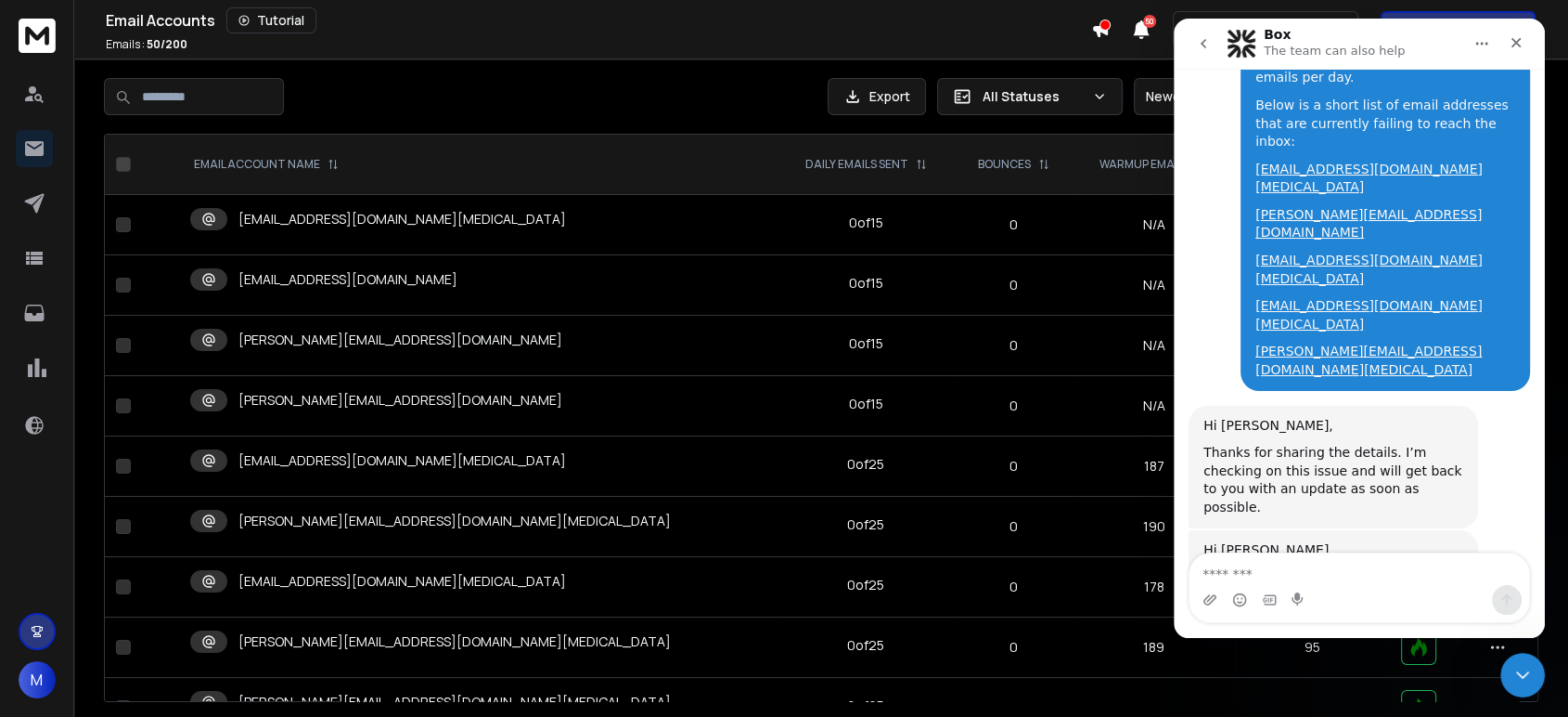
click at [1272, 575] on textarea "Message…" at bounding box center [1360, 569] width 340 height 32
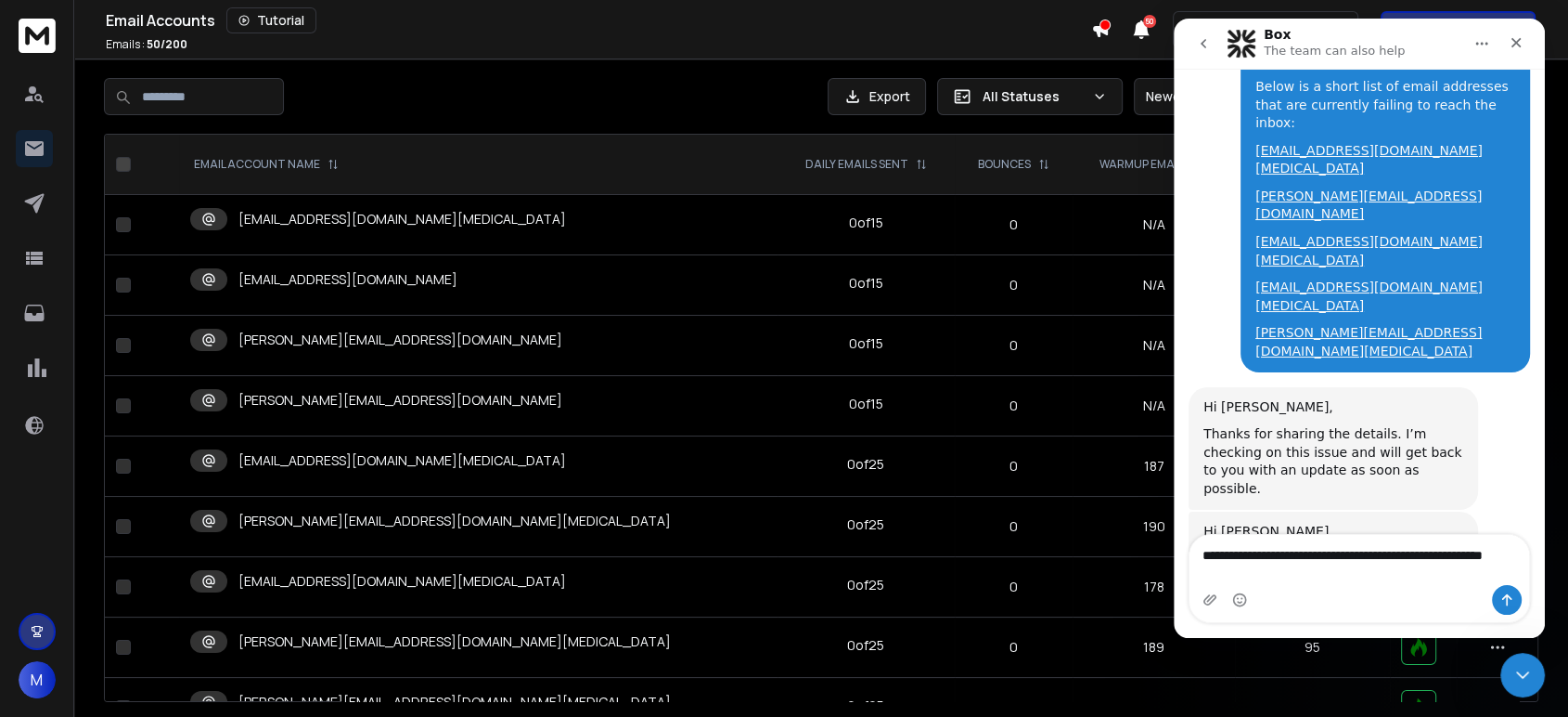
drag, startPoint x: 1384, startPoint y: 556, endPoint x: 1347, endPoint y: 556, distance: 37.0
click at [1347, 556] on textarea "**********" at bounding box center [1360, 559] width 340 height 50
drag, startPoint x: 1283, startPoint y: 568, endPoint x: 1197, endPoint y: 585, distance: 87.7
click at [1197, 585] on div "**********" at bounding box center [1360, 578] width 340 height 87
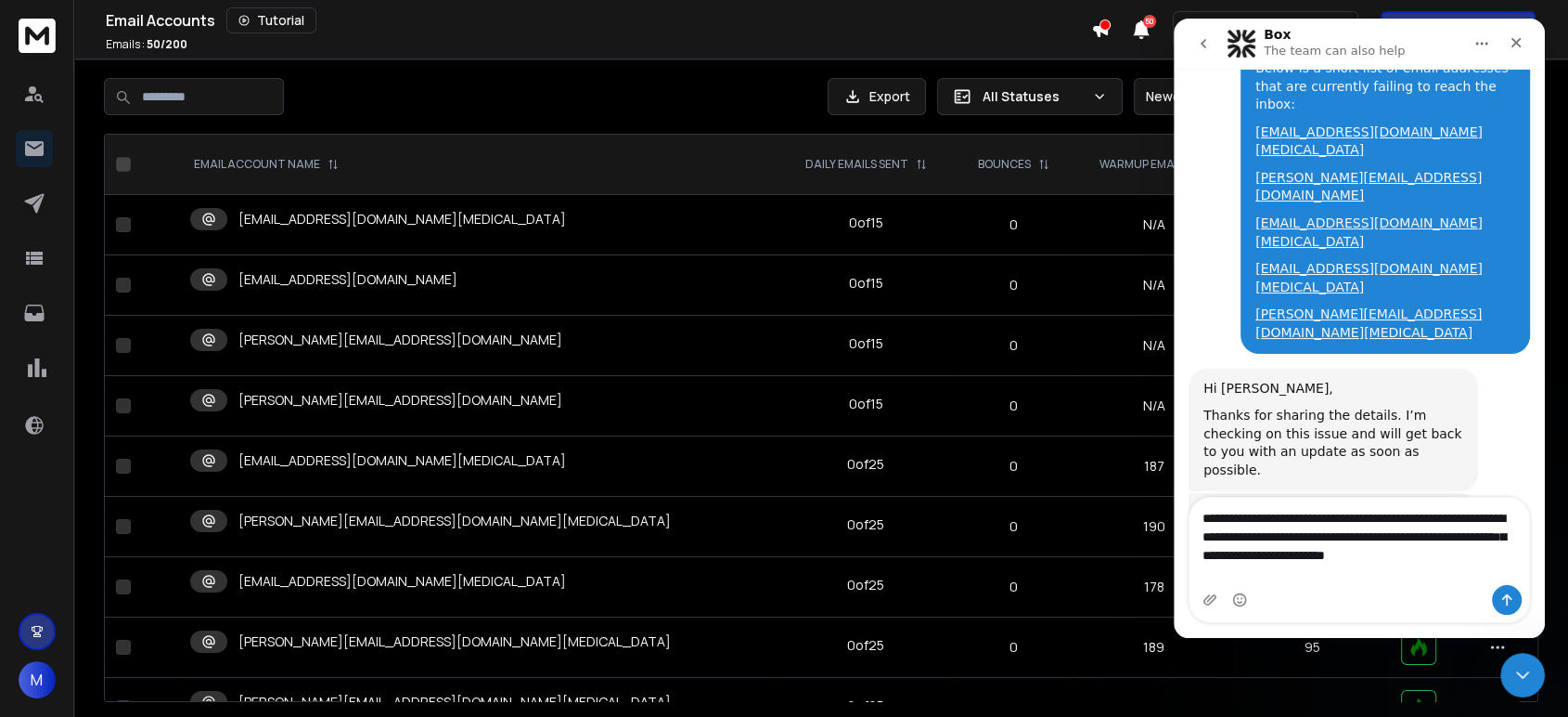
scroll to position [3505, 0]
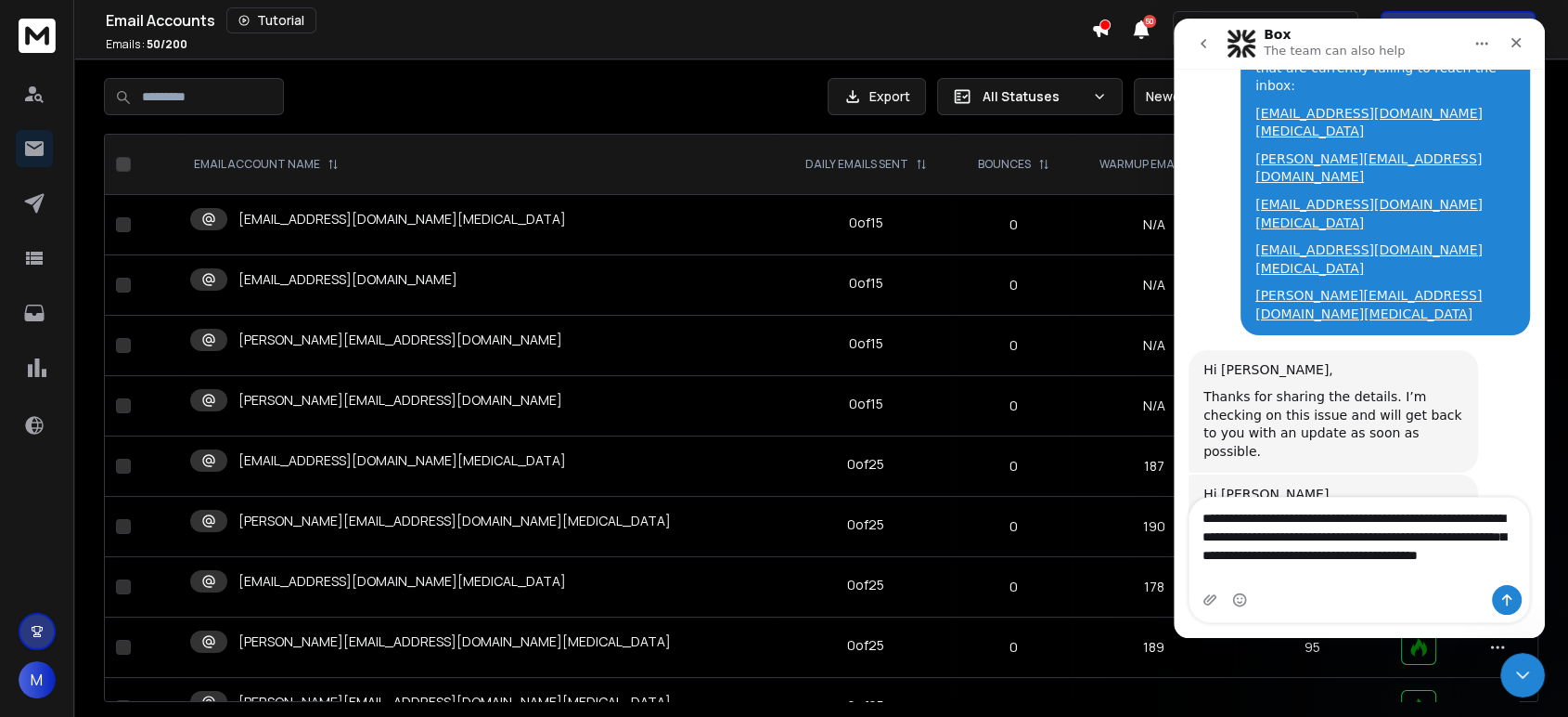
type textarea "**********"
drag, startPoint x: 1422, startPoint y: 578, endPoint x: 1197, endPoint y: 508, distance: 235.6
click at [1197, 508] on textarea "**********" at bounding box center [1360, 541] width 340 height 87
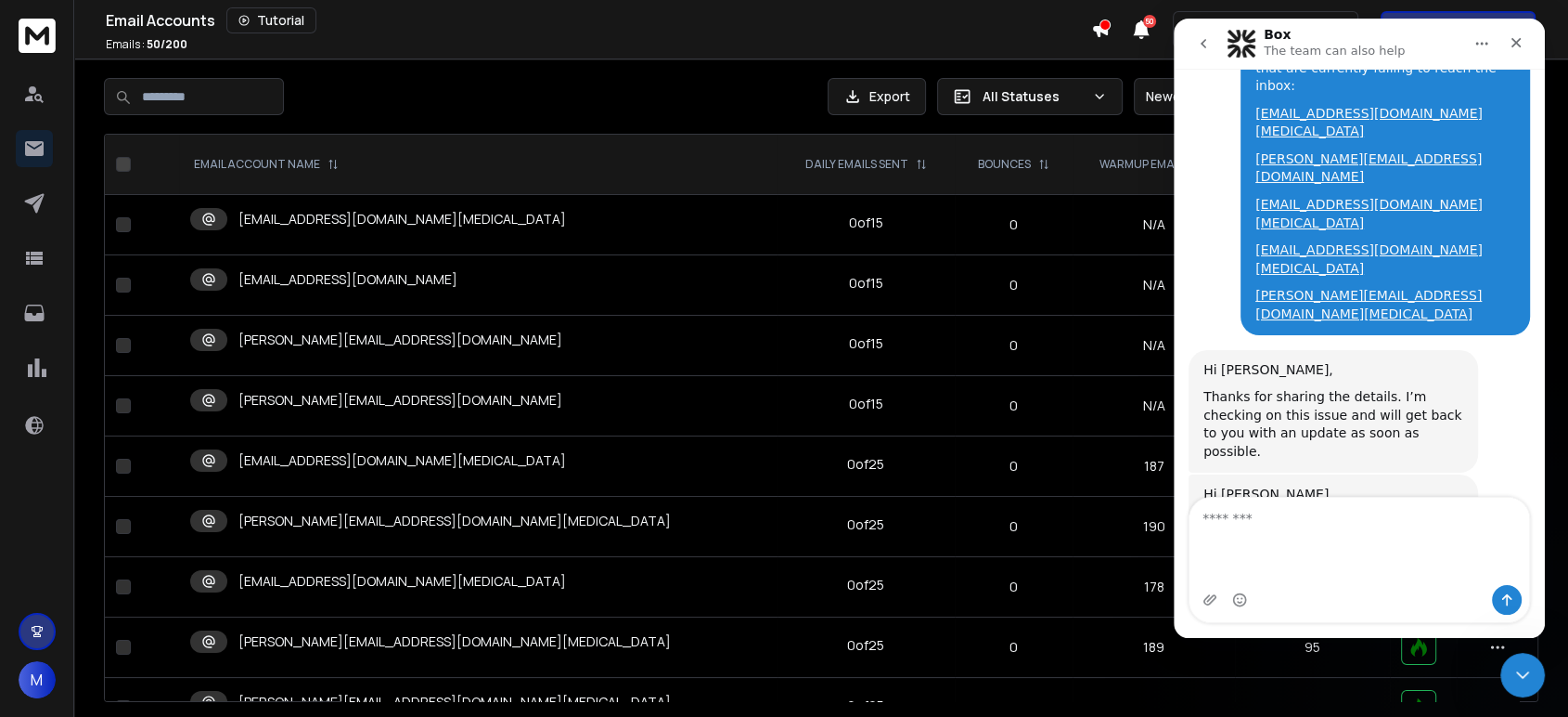
scroll to position [3449, 0]
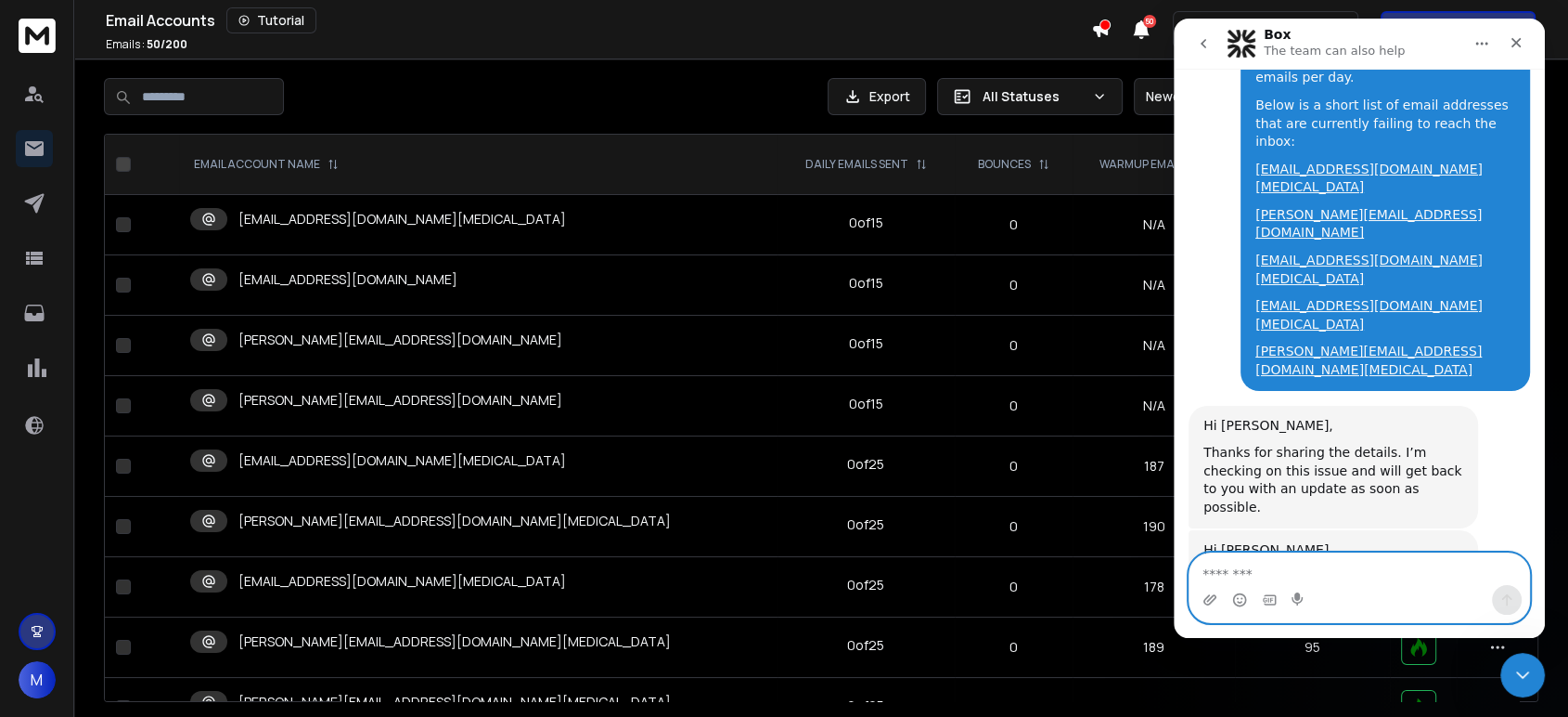
click at [1212, 578] on textarea "Message…" at bounding box center [1360, 569] width 340 height 32
paste textarea "**********"
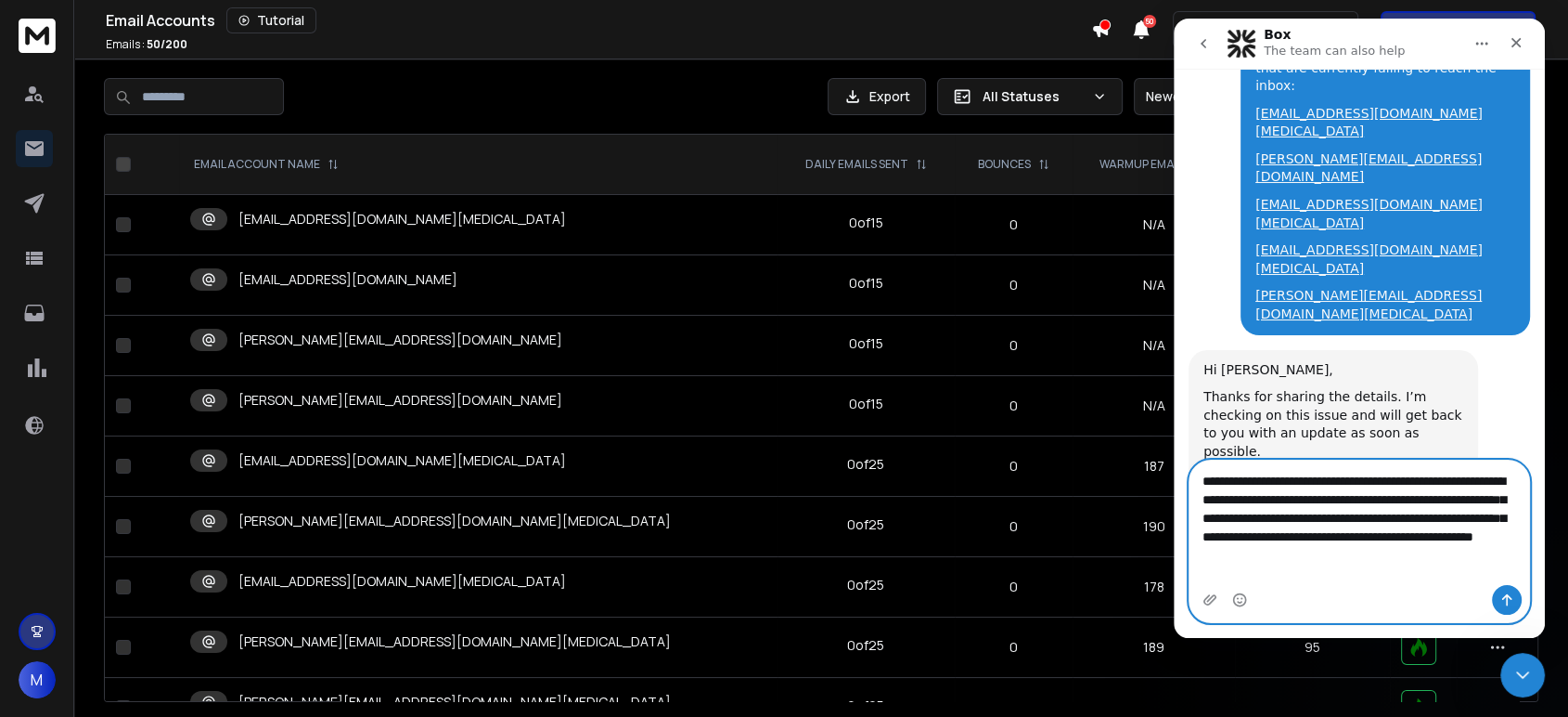
scroll to position [3523, 0]
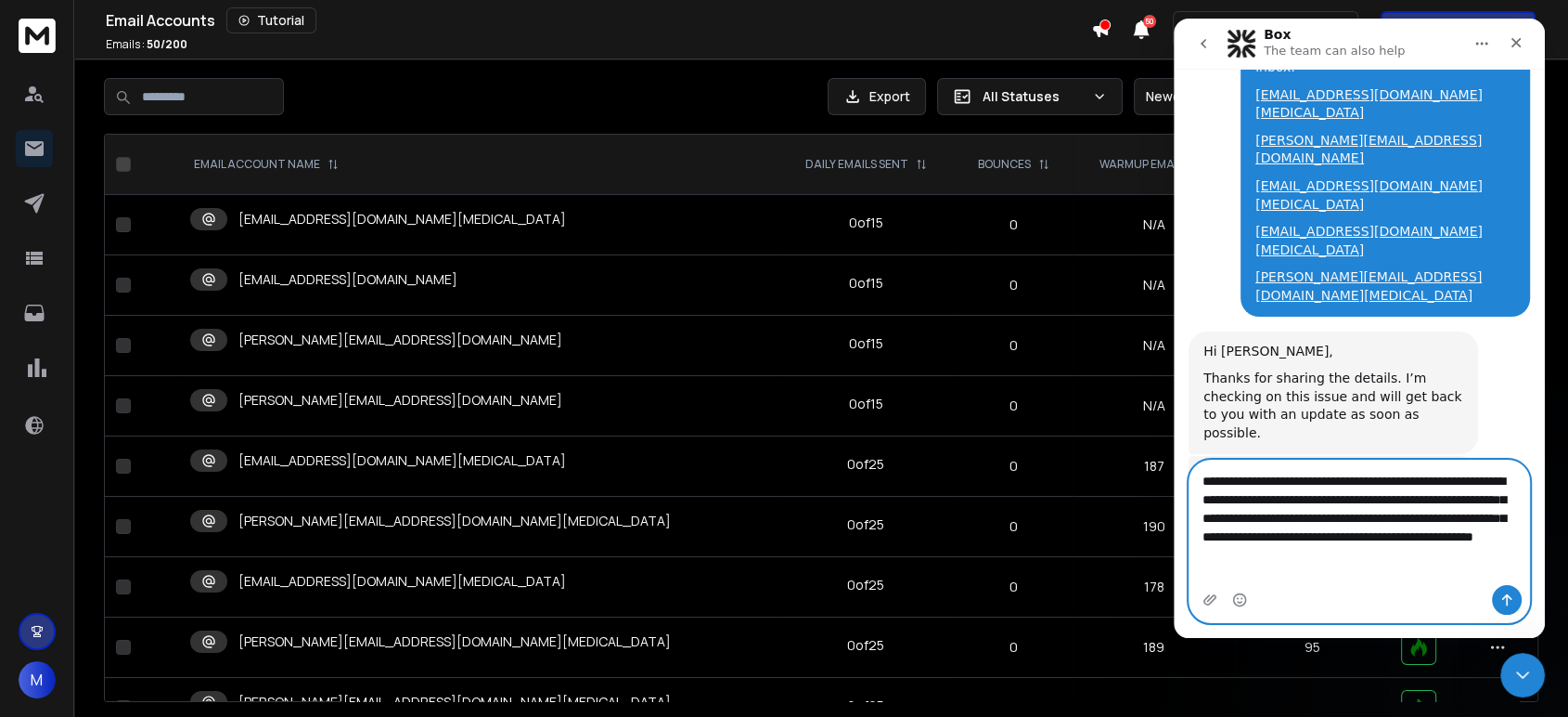
type textarea "**********"
click at [1507, 589] on button "Send a message…" at bounding box center [1507, 600] width 30 height 30
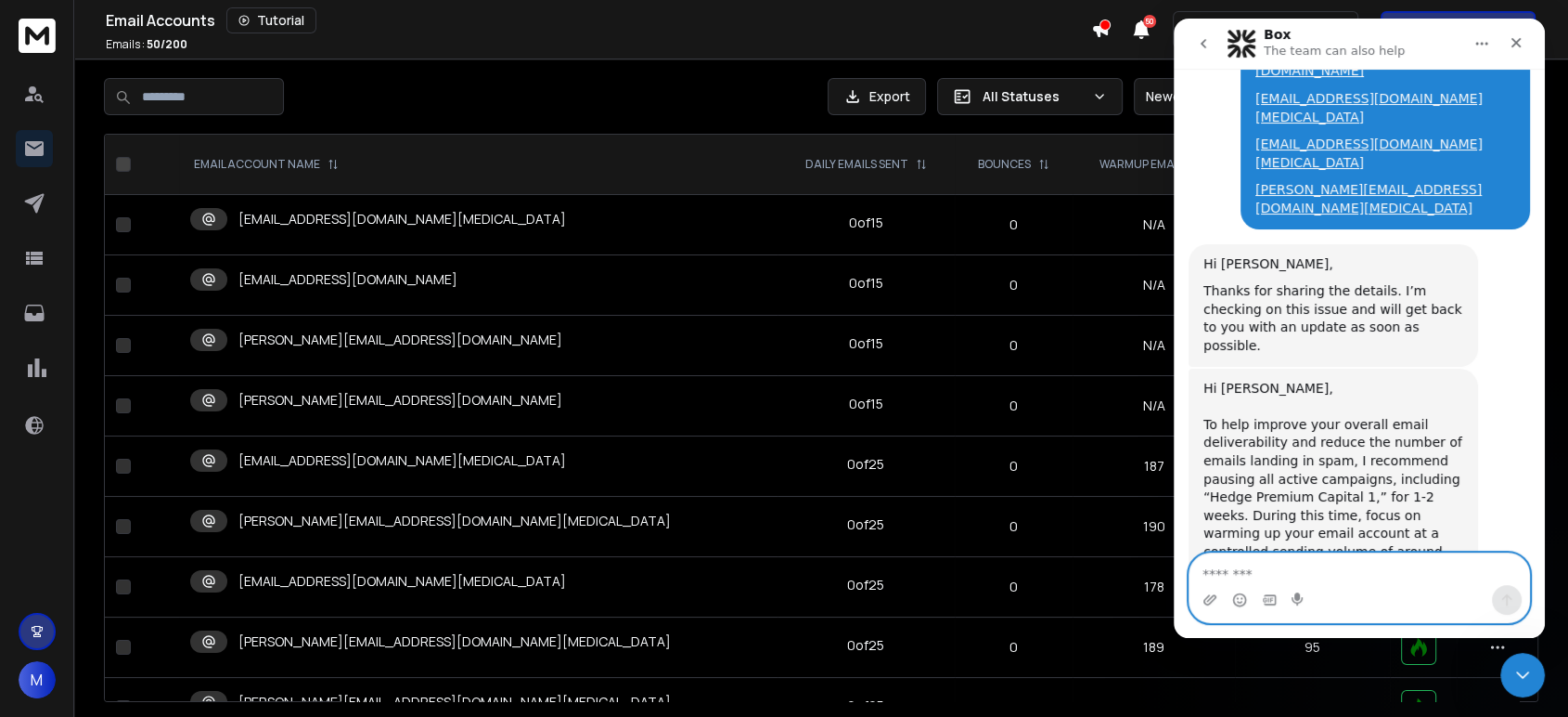
scroll to position [3622, 0]
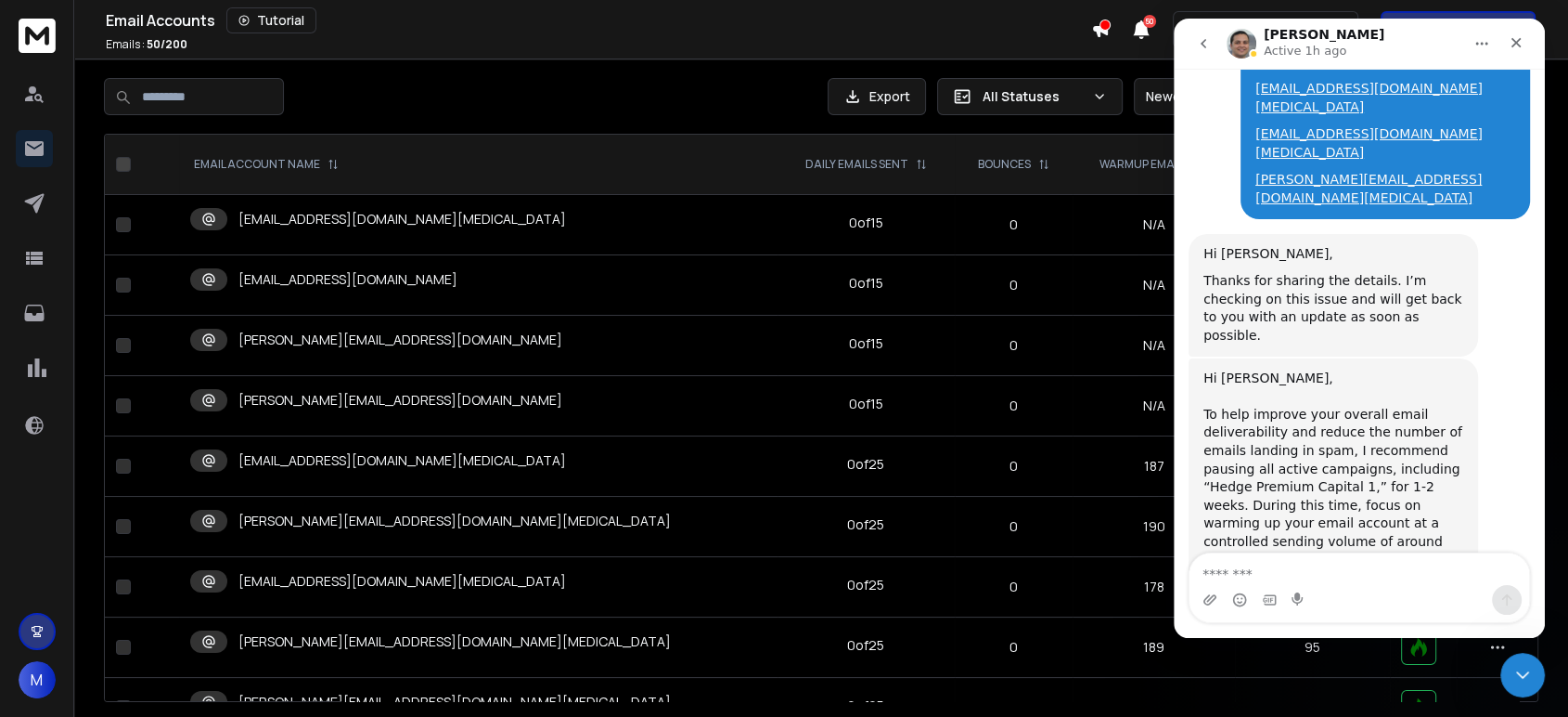
click at [1511, 60] on div "Intercom messenger" at bounding box center [1516, 43] width 34 height 36
click at [1511, 33] on div "Close" at bounding box center [1516, 42] width 34 height 34
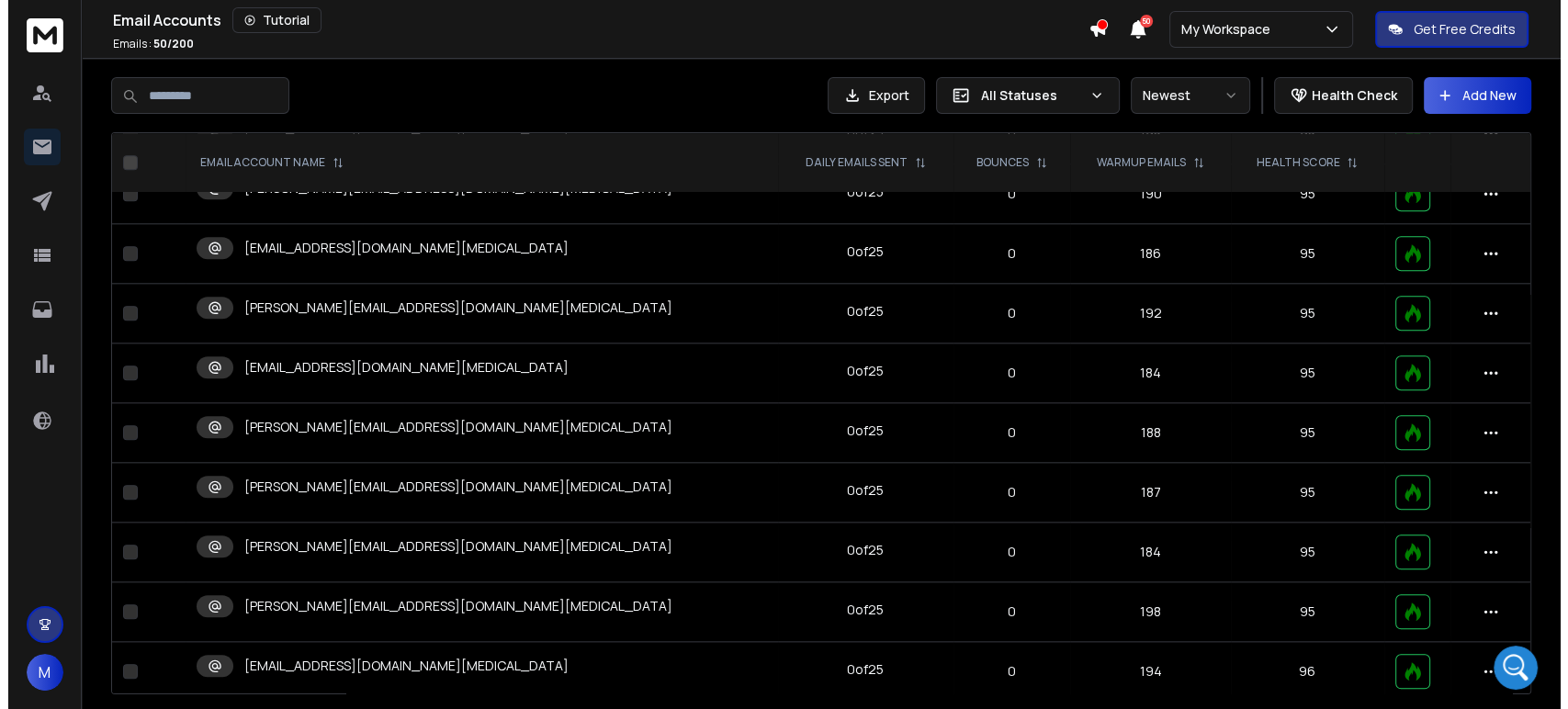
scroll to position [2447, 0]
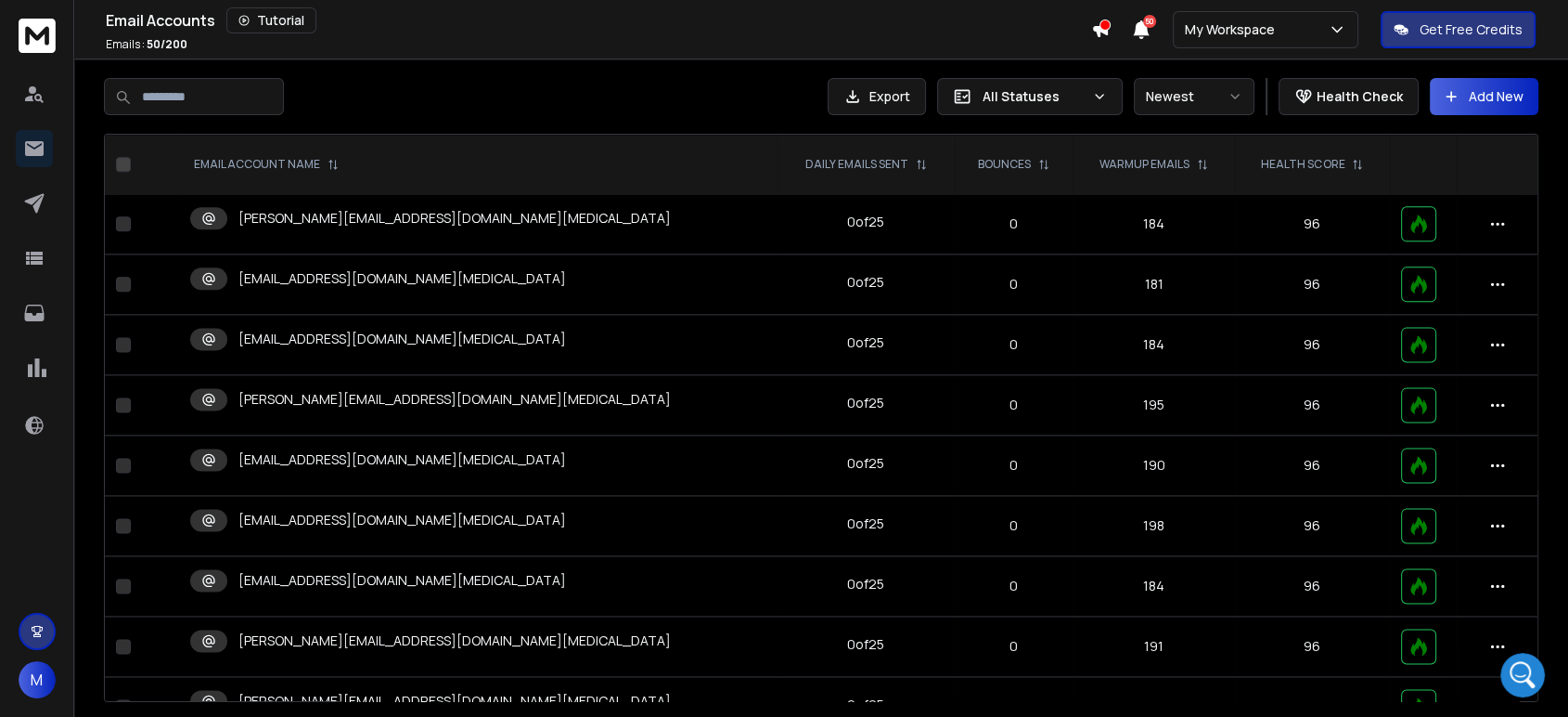
click at [528, 449] on div "[EMAIL_ADDRESS][DOMAIN_NAME][MEDICAL_DATA]" at bounding box center [478, 459] width 576 height 22
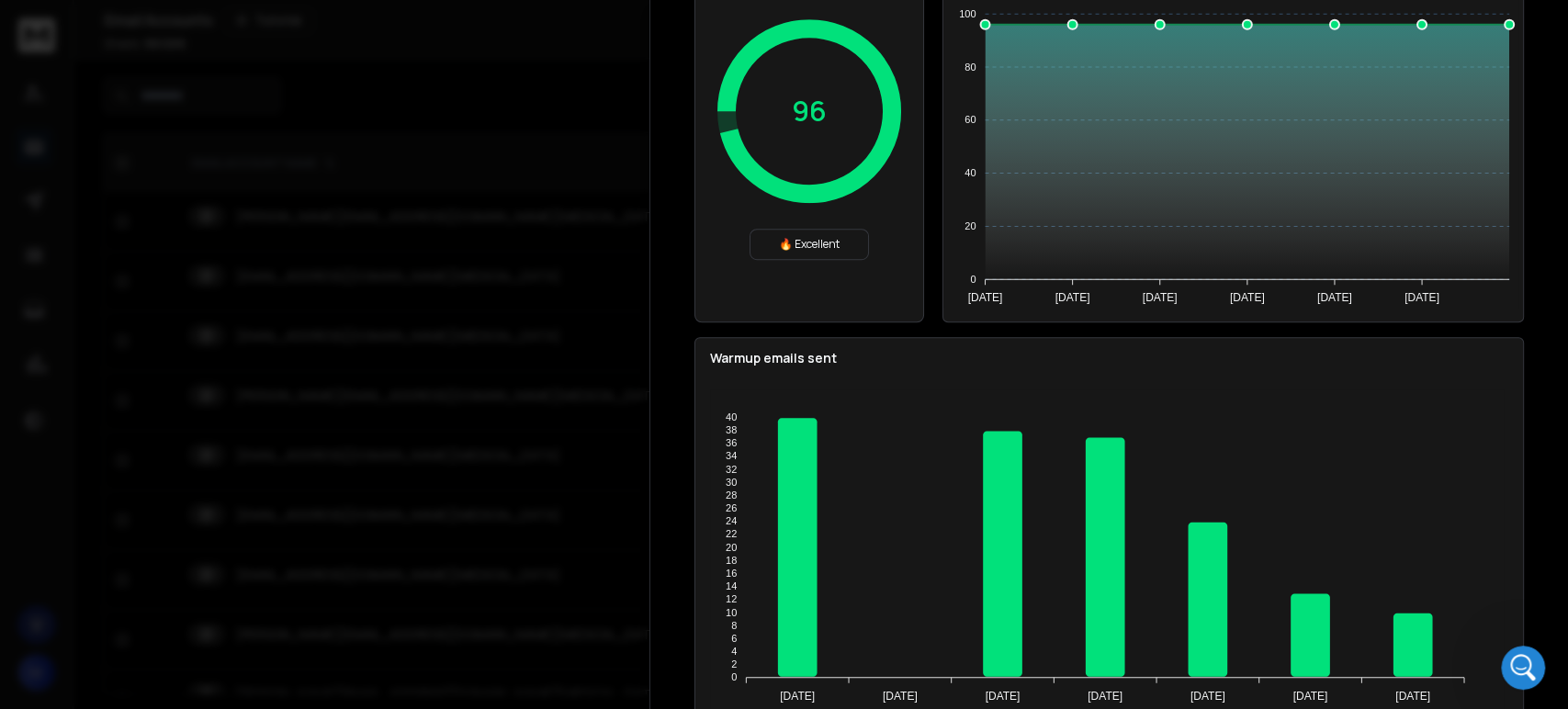
scroll to position [796, 0]
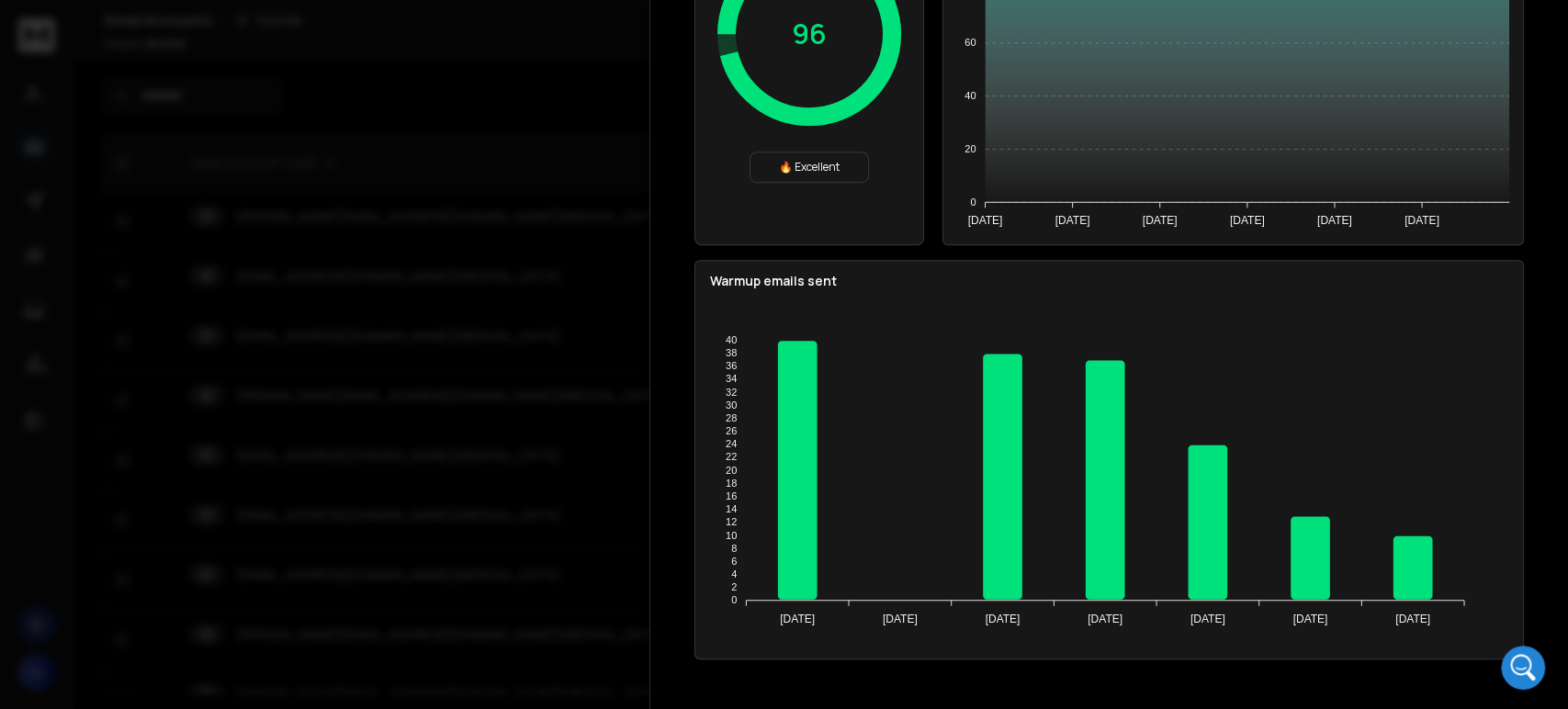
click at [532, 344] on div at bounding box center [784, 354] width 1568 height 709
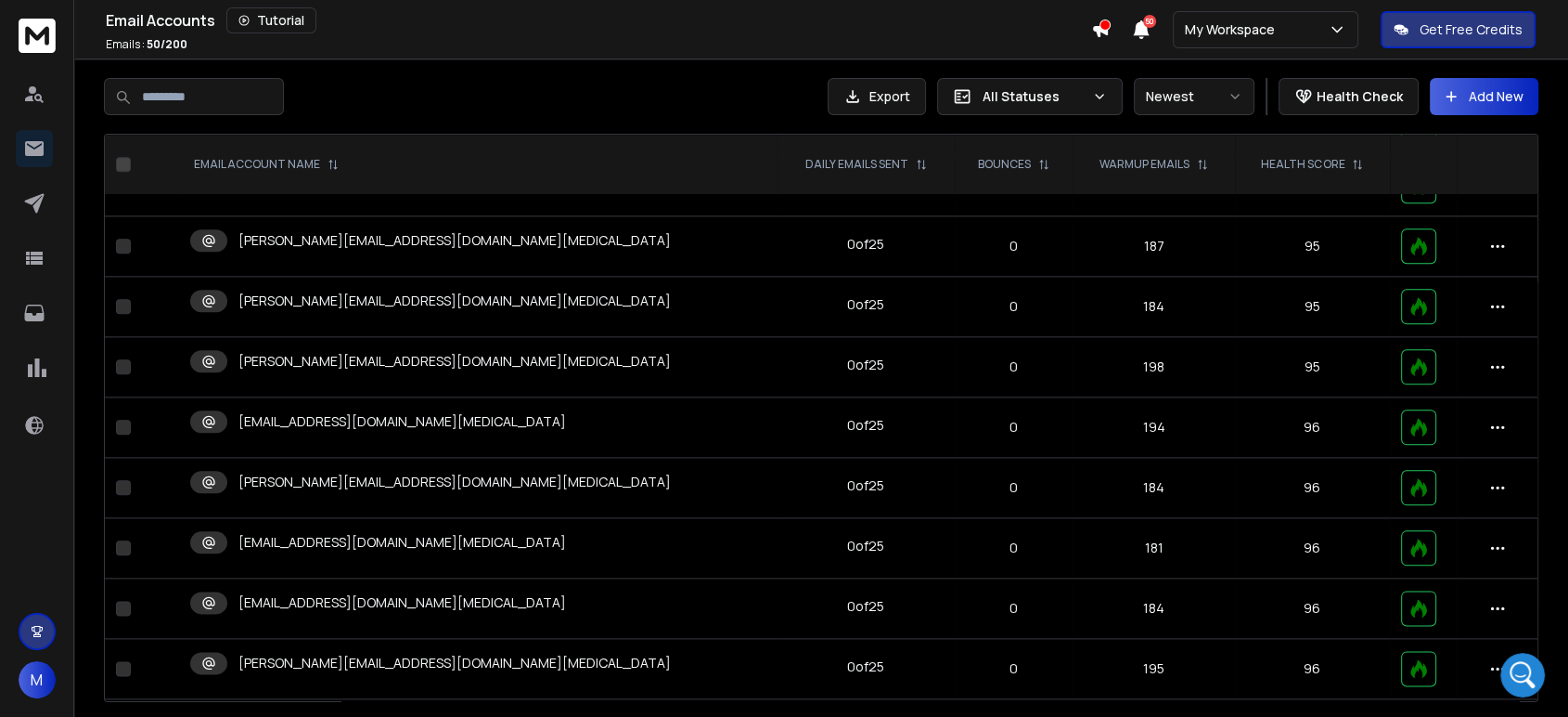
scroll to position [2548, 0]
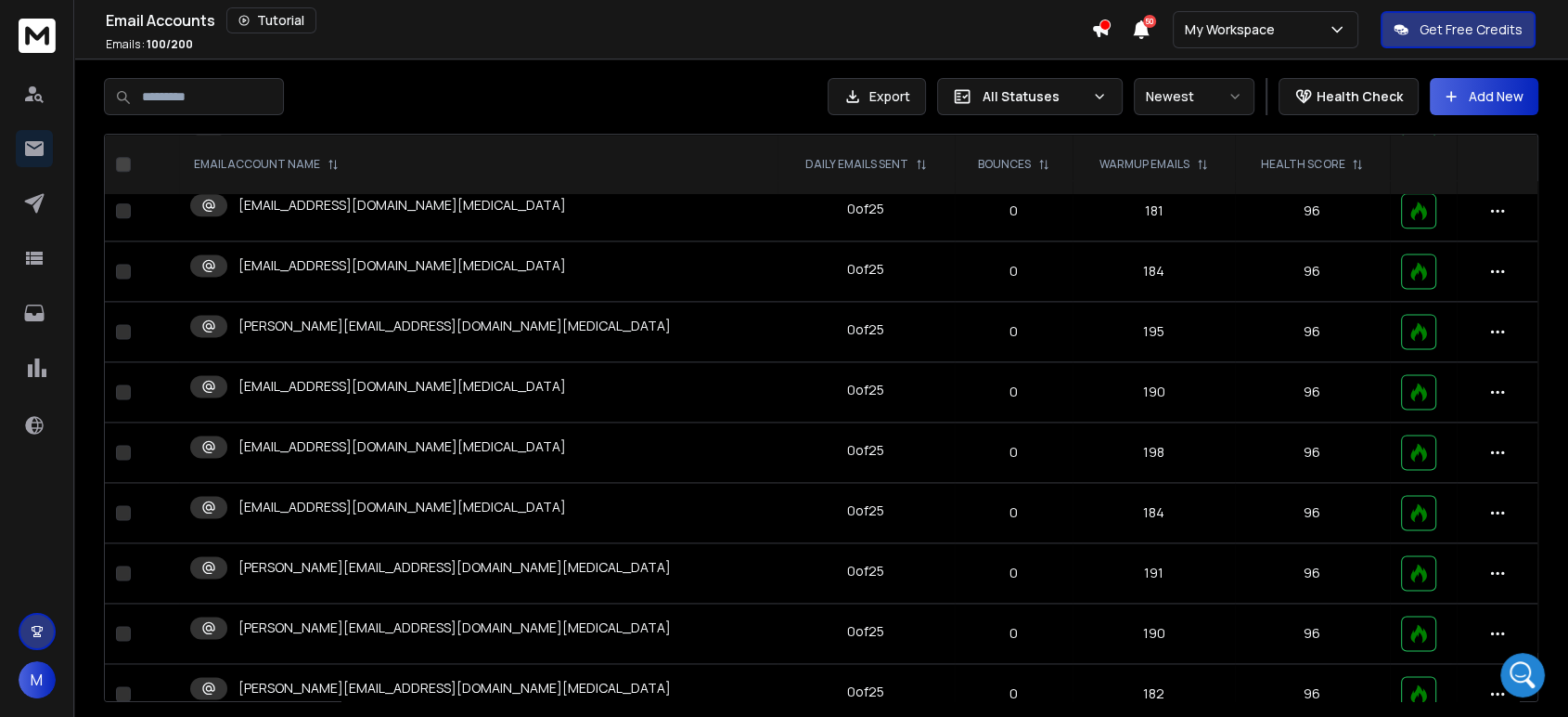
click at [624, 458] on td "[EMAIL_ADDRESS][DOMAIN_NAME][MEDICAL_DATA]" at bounding box center [478, 452] width 599 height 61
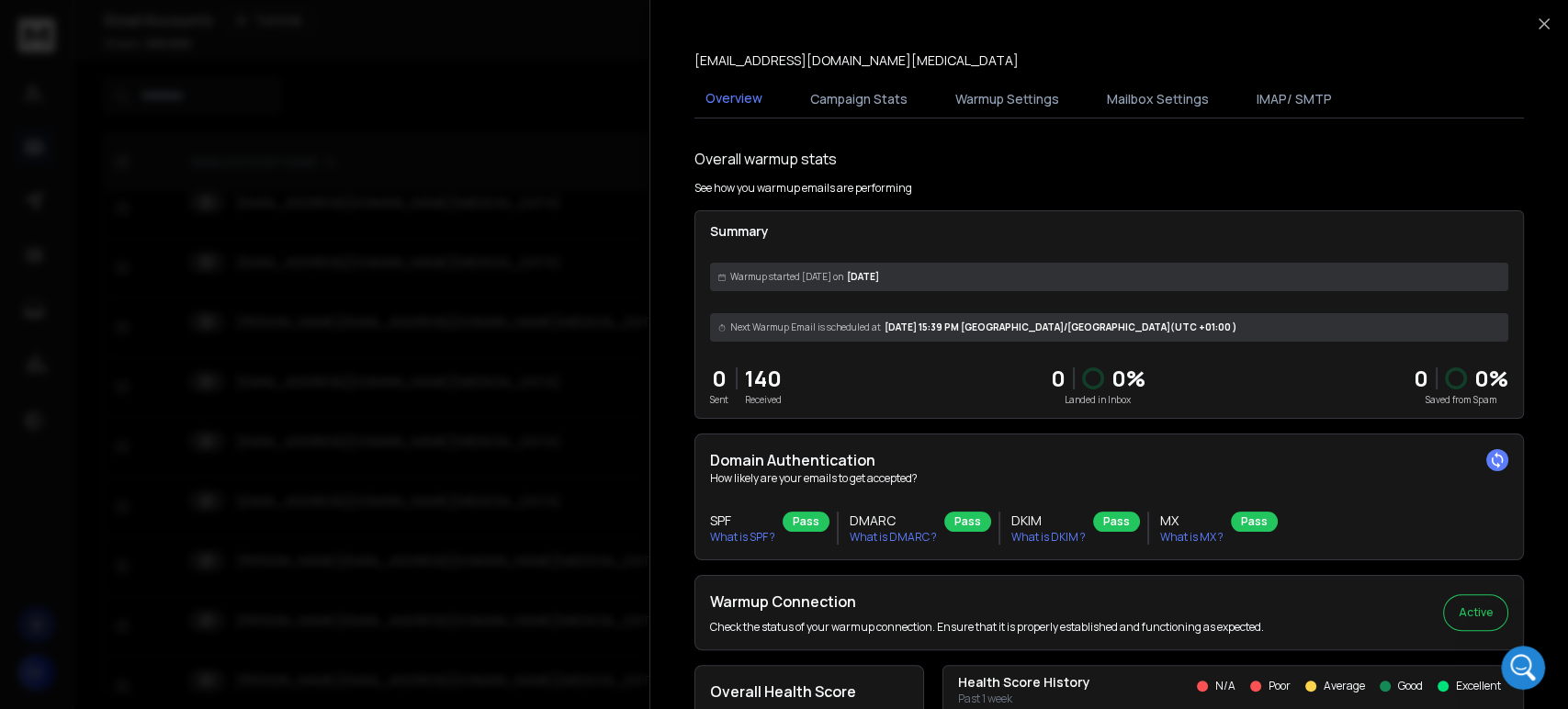
click at [755, 64] on p "[EMAIL_ADDRESS][DOMAIN_NAME][MEDICAL_DATA]" at bounding box center [856, 60] width 324 height 18
click at [755, 57] on p "[EMAIL_ADDRESS][DOMAIN_NAME][MEDICAL_DATA]" at bounding box center [856, 60] width 324 height 18
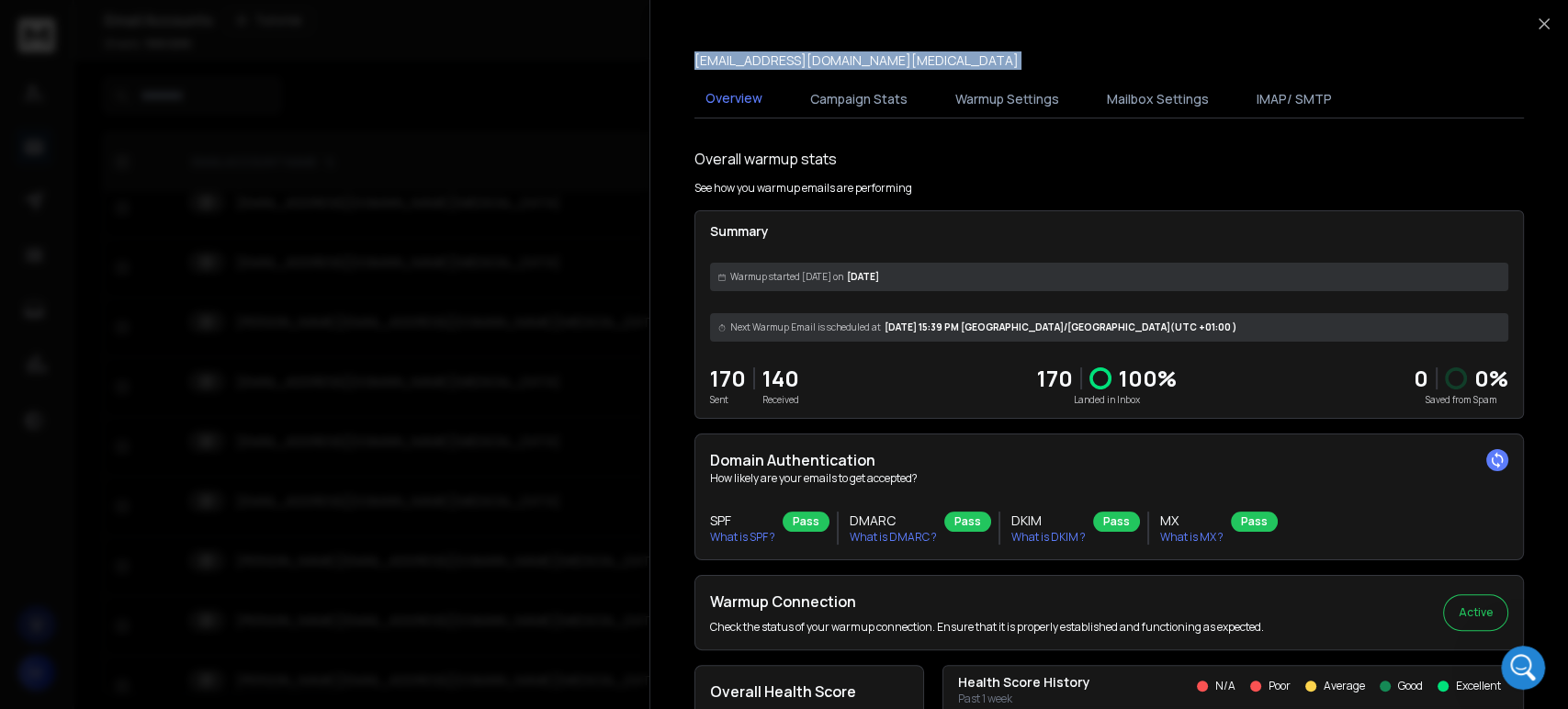
copy p "[EMAIL_ADDRESS][DOMAIN_NAME][MEDICAL_DATA]"
click at [443, 230] on div at bounding box center [784, 354] width 1568 height 709
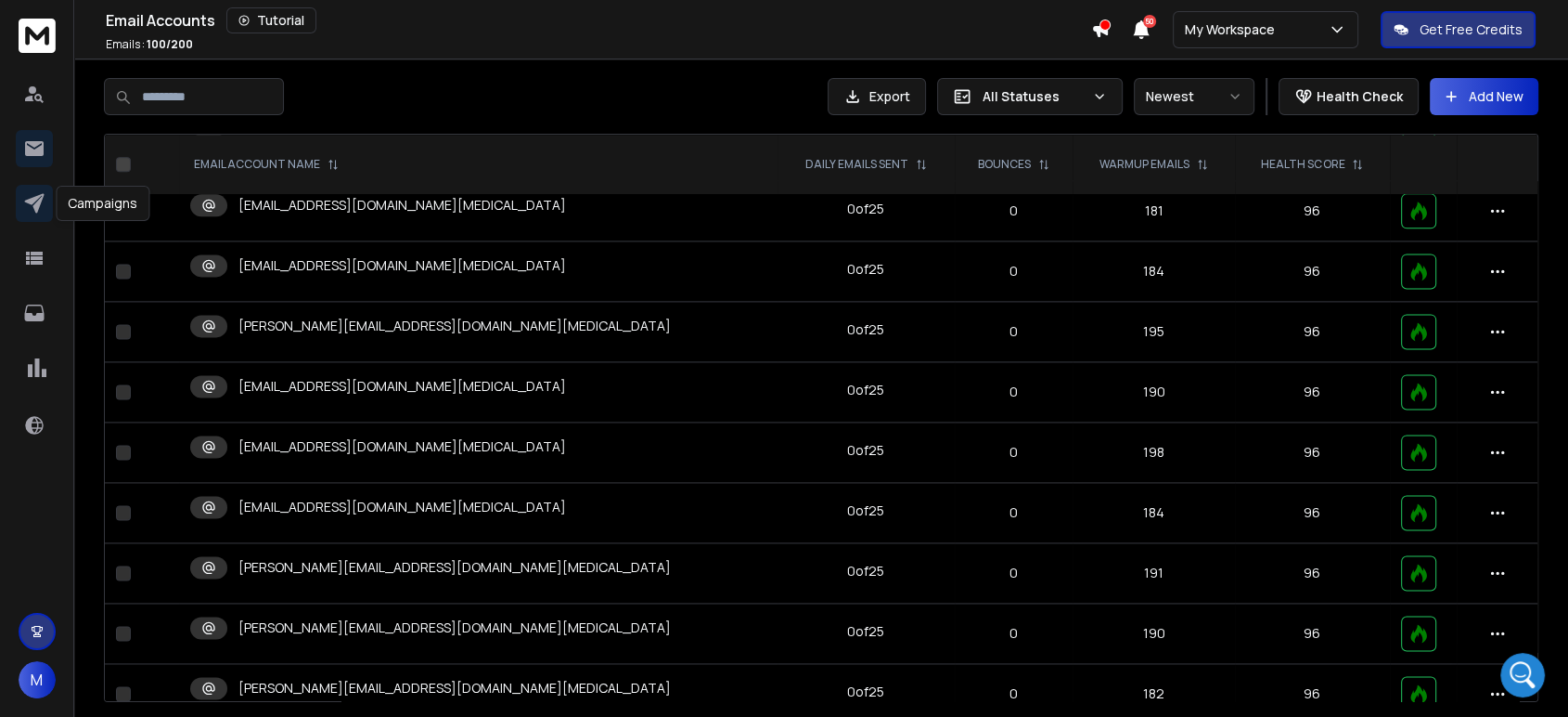
click at [44, 200] on link at bounding box center [34, 203] width 37 height 37
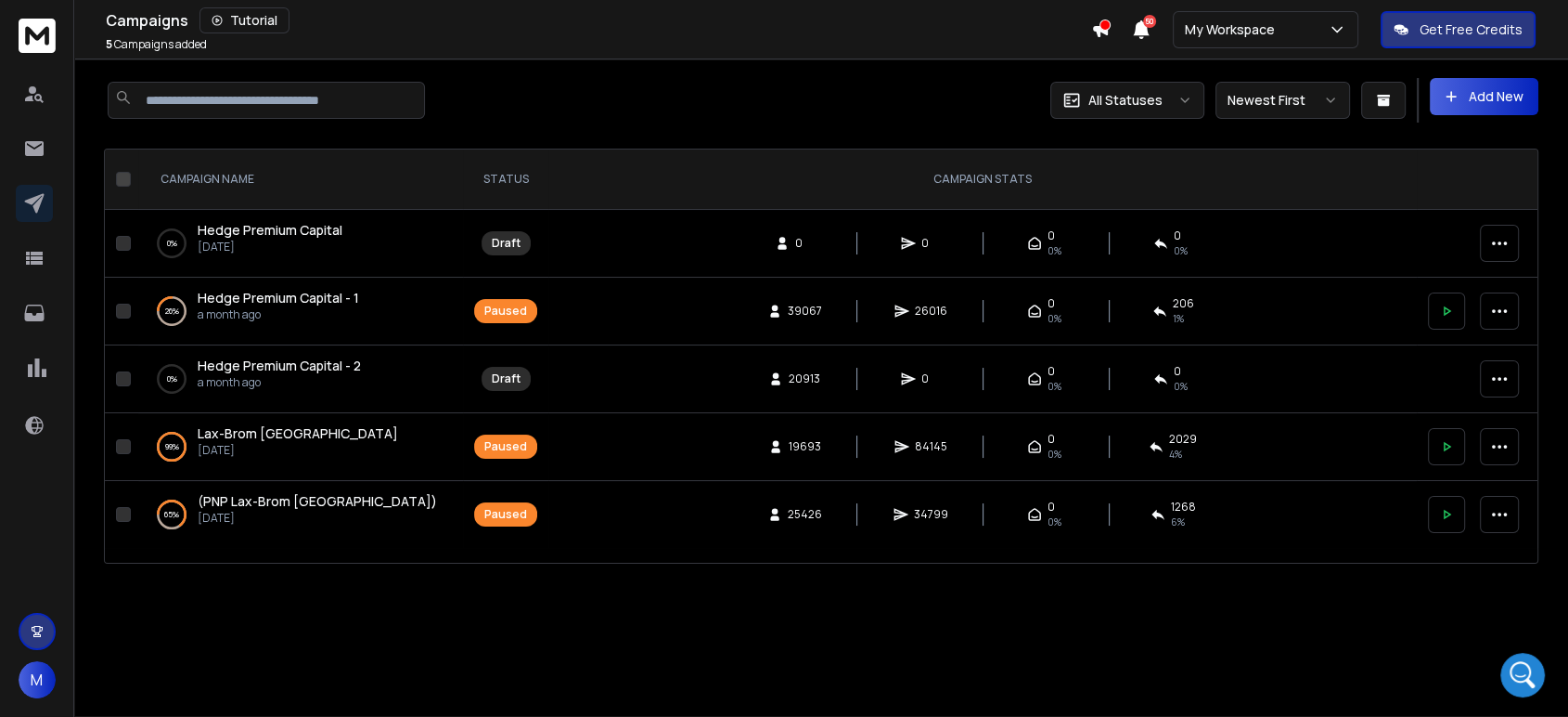
click at [324, 288] on span "Hedge Premium Capital - 1" at bounding box center [279, 297] width 161 height 17
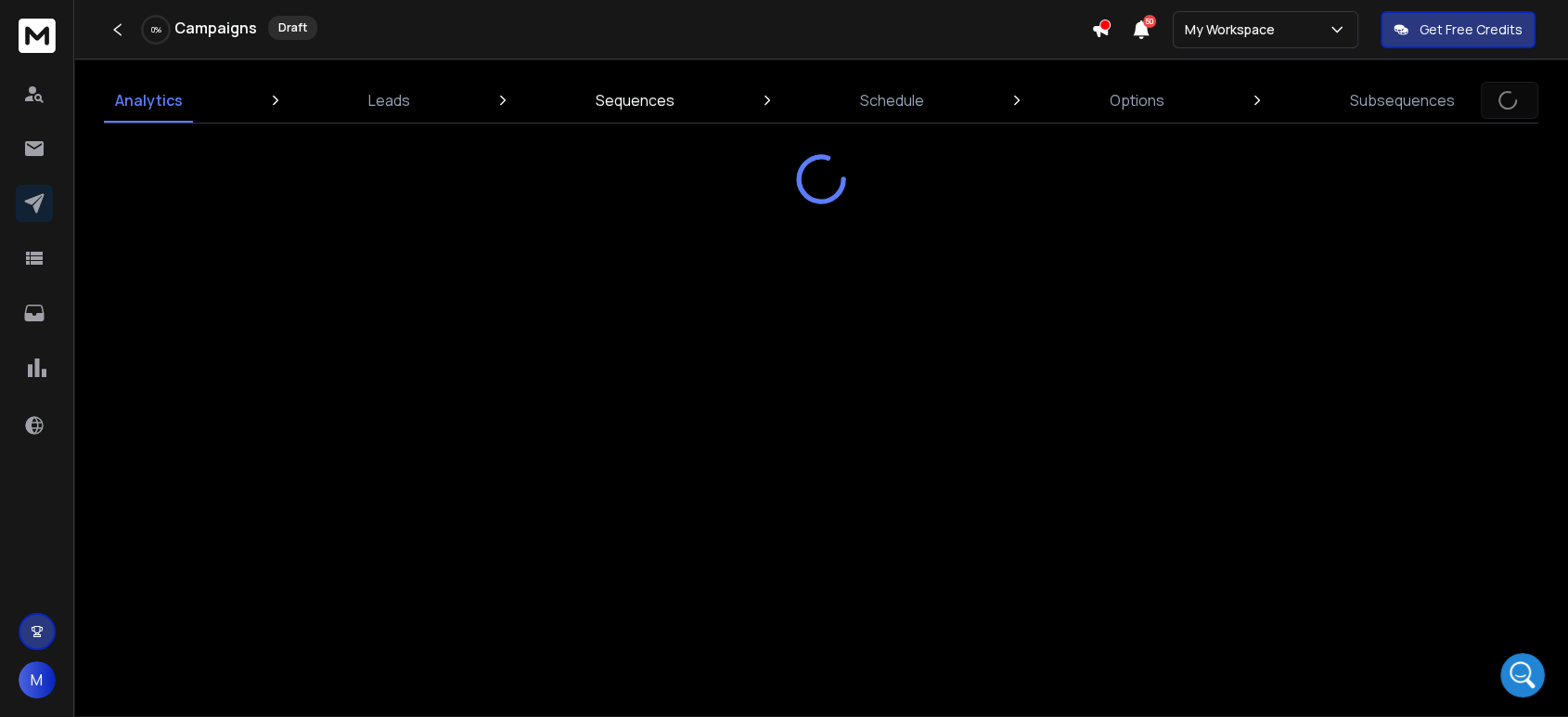
click at [654, 103] on p "Sequences" at bounding box center [635, 100] width 79 height 22
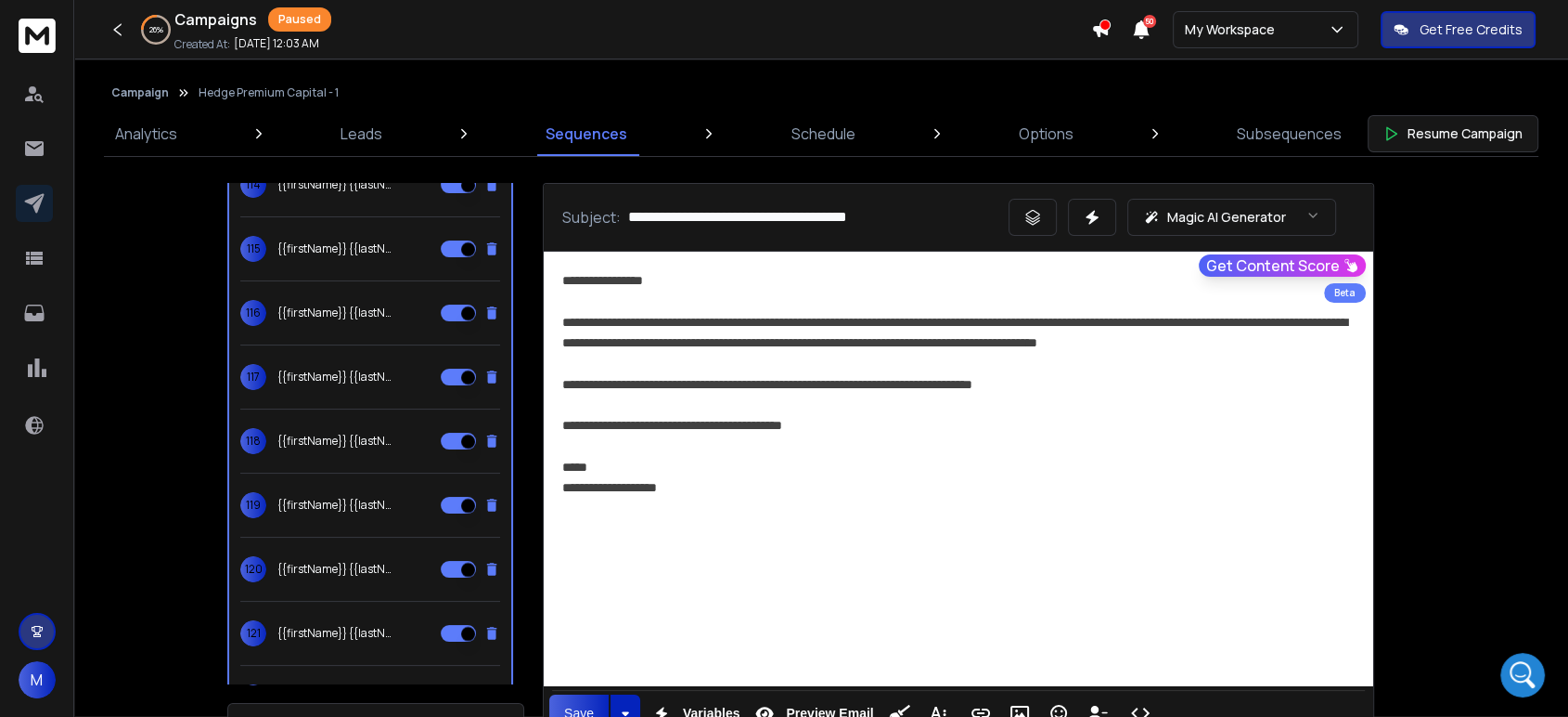
scroll to position [7736, 0]
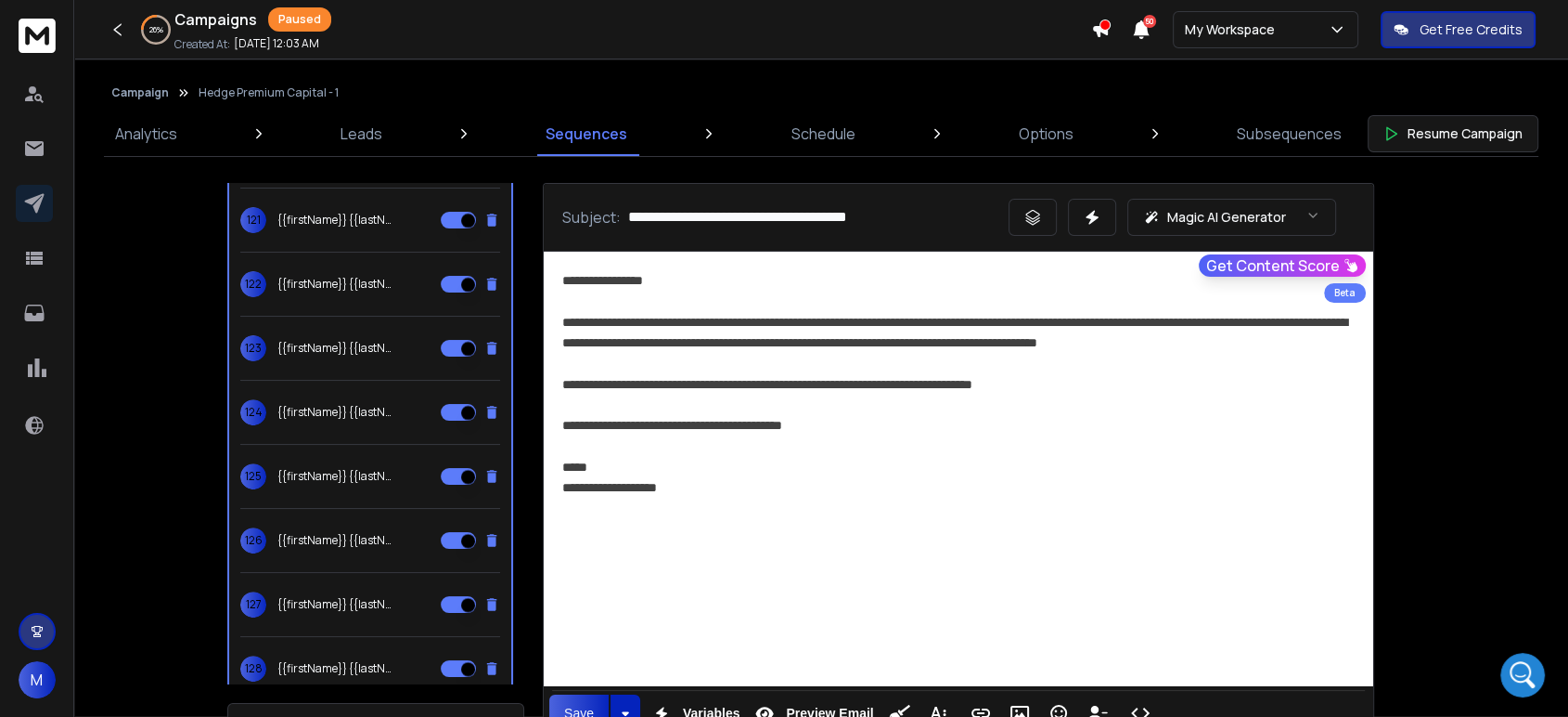
click at [318, 469] on p "{{firstName}} {{lastName}}, {{Subject}}" at bounding box center [337, 476] width 119 height 14
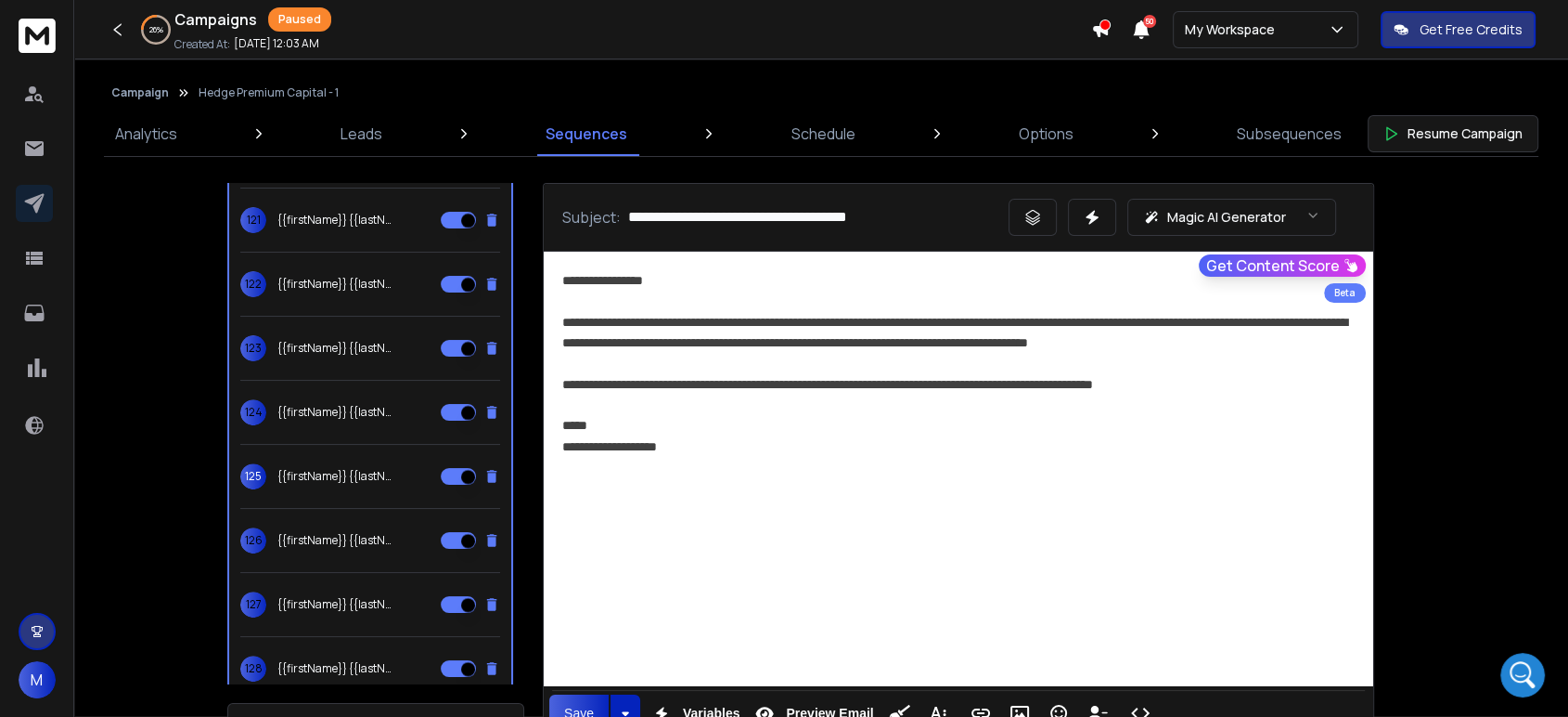
click at [380, 469] on p "{{firstName}} {{lastName}}, {{Subject}}" at bounding box center [337, 476] width 119 height 14
click at [355, 405] on p "{{firstName}} {{lastName}}, {{Subject}}" at bounding box center [337, 411] width 119 height 14
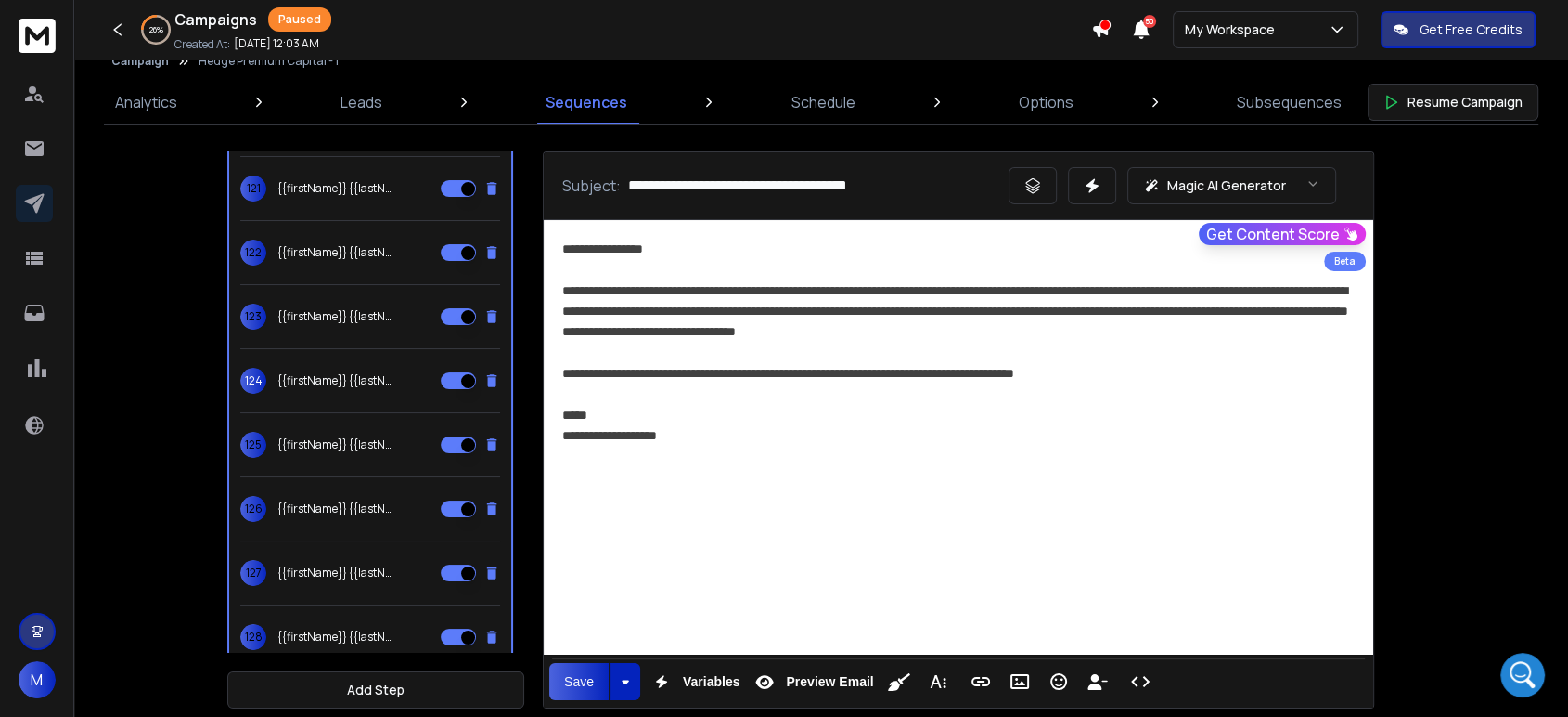
scroll to position [49, 0]
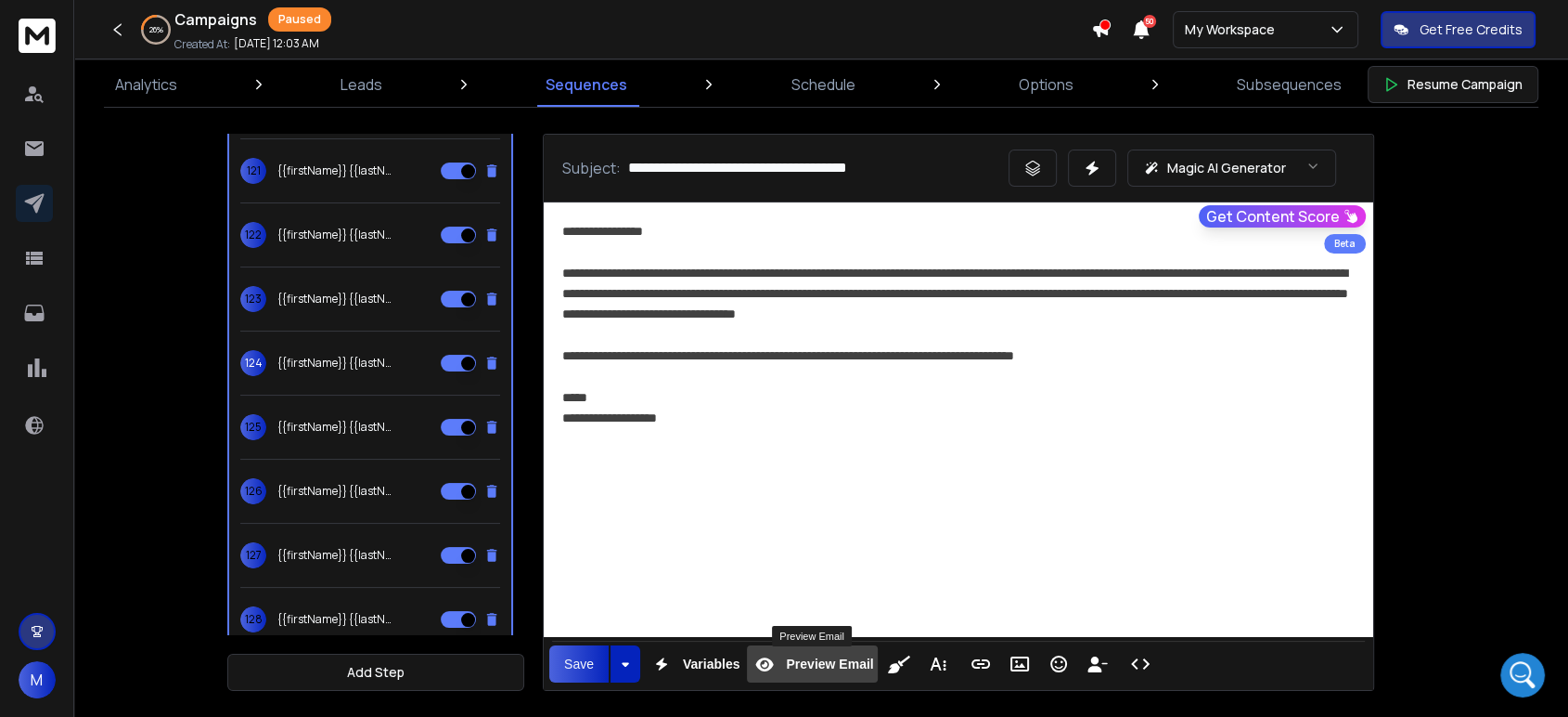
click at [840, 676] on div "Preview Email" at bounding box center [812, 664] width 130 height 31
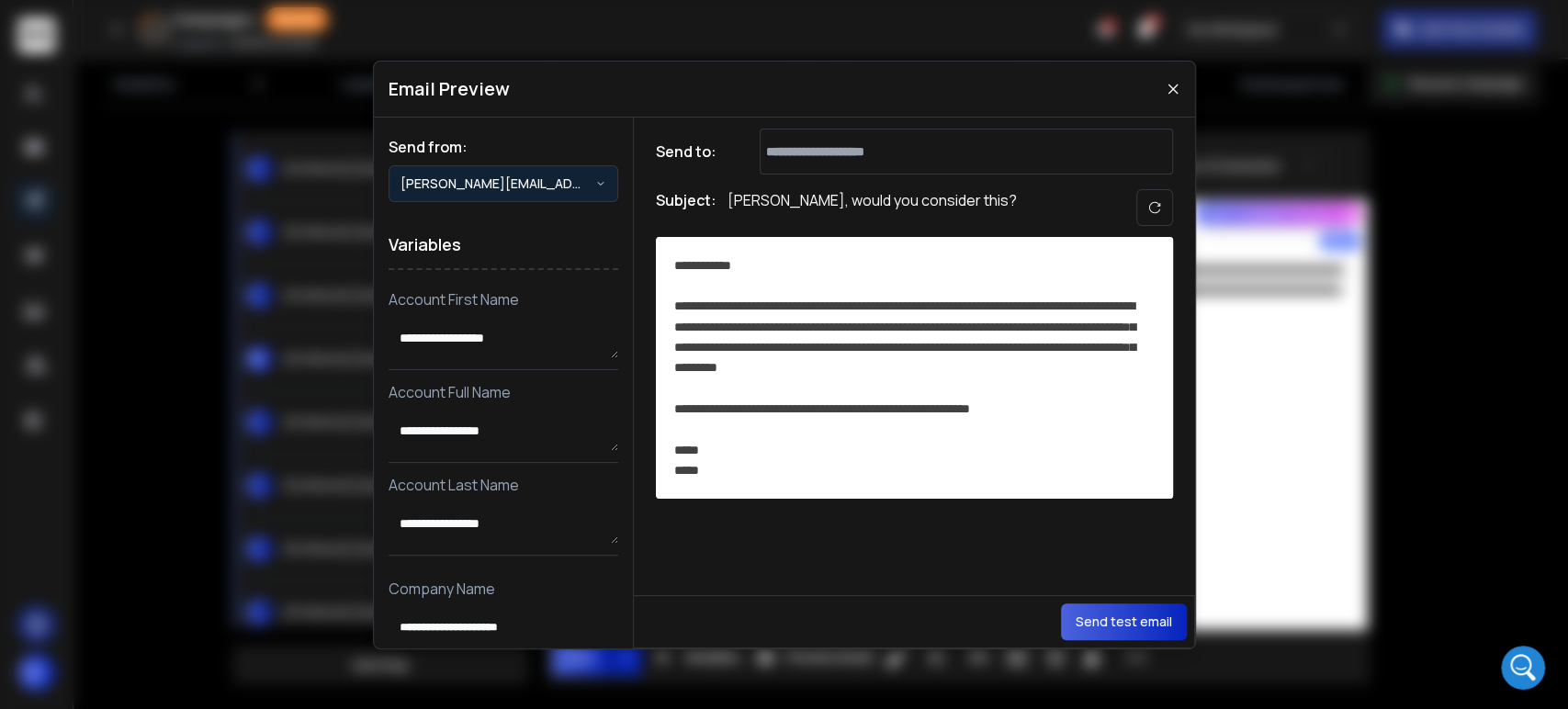
click at [590, 178] on p "[PERSON_NAME][EMAIL_ADDRESS][DOMAIN_NAME]" at bounding box center [497, 183] width 195 height 18
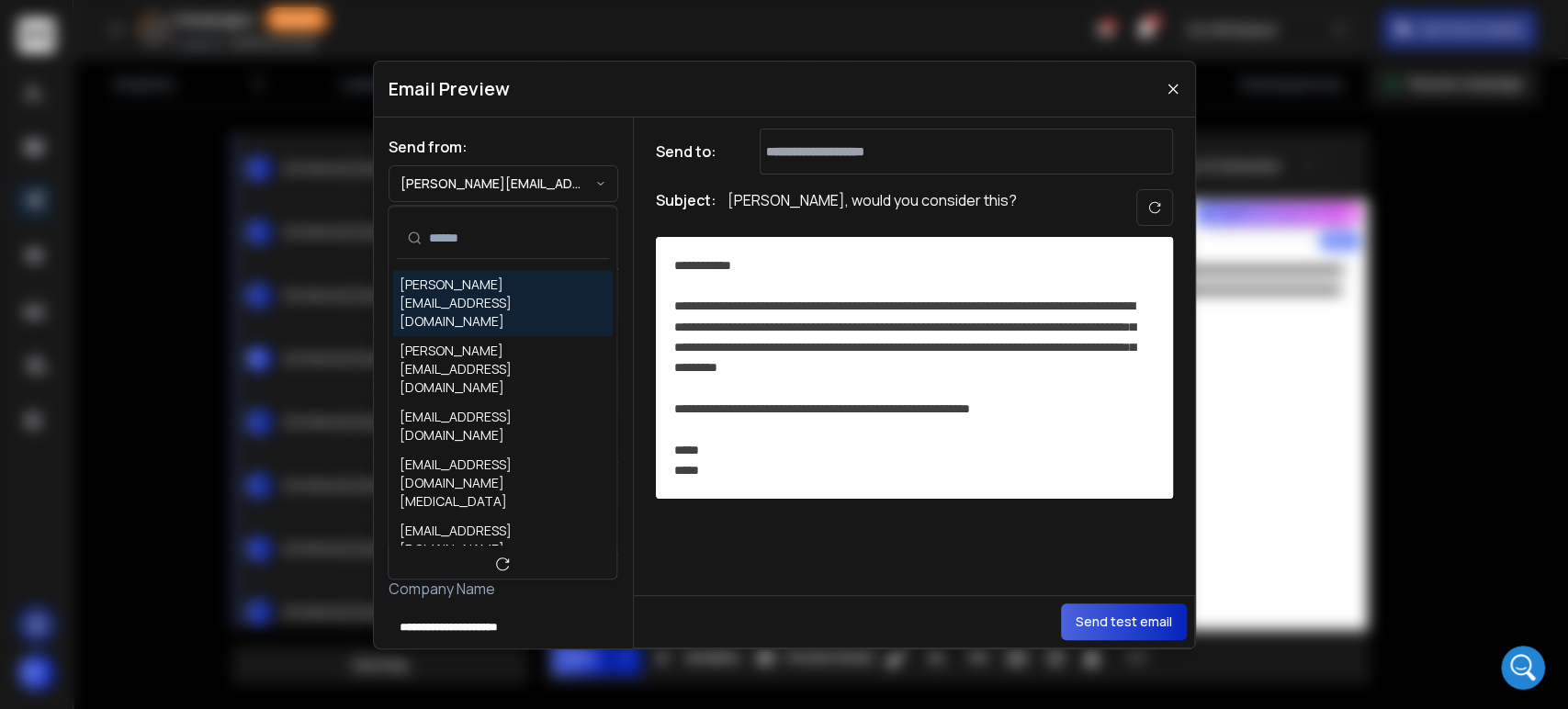
click at [458, 237] on input "text" at bounding box center [513, 238] width 169 height 40
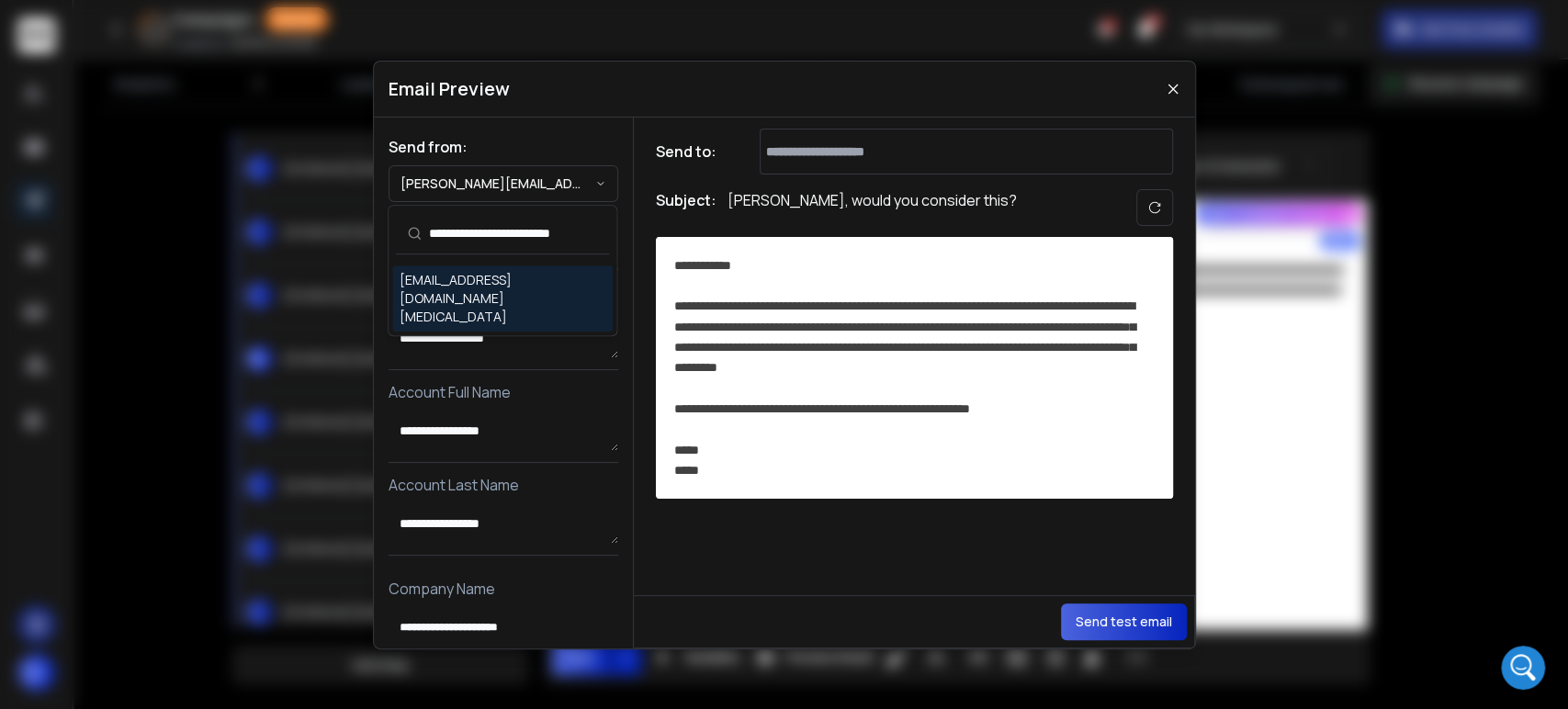
type input "**********"
click at [452, 277] on div "[EMAIL_ADDRESS][DOMAIN_NAME][MEDICAL_DATA]" at bounding box center [502, 298] width 205 height 55
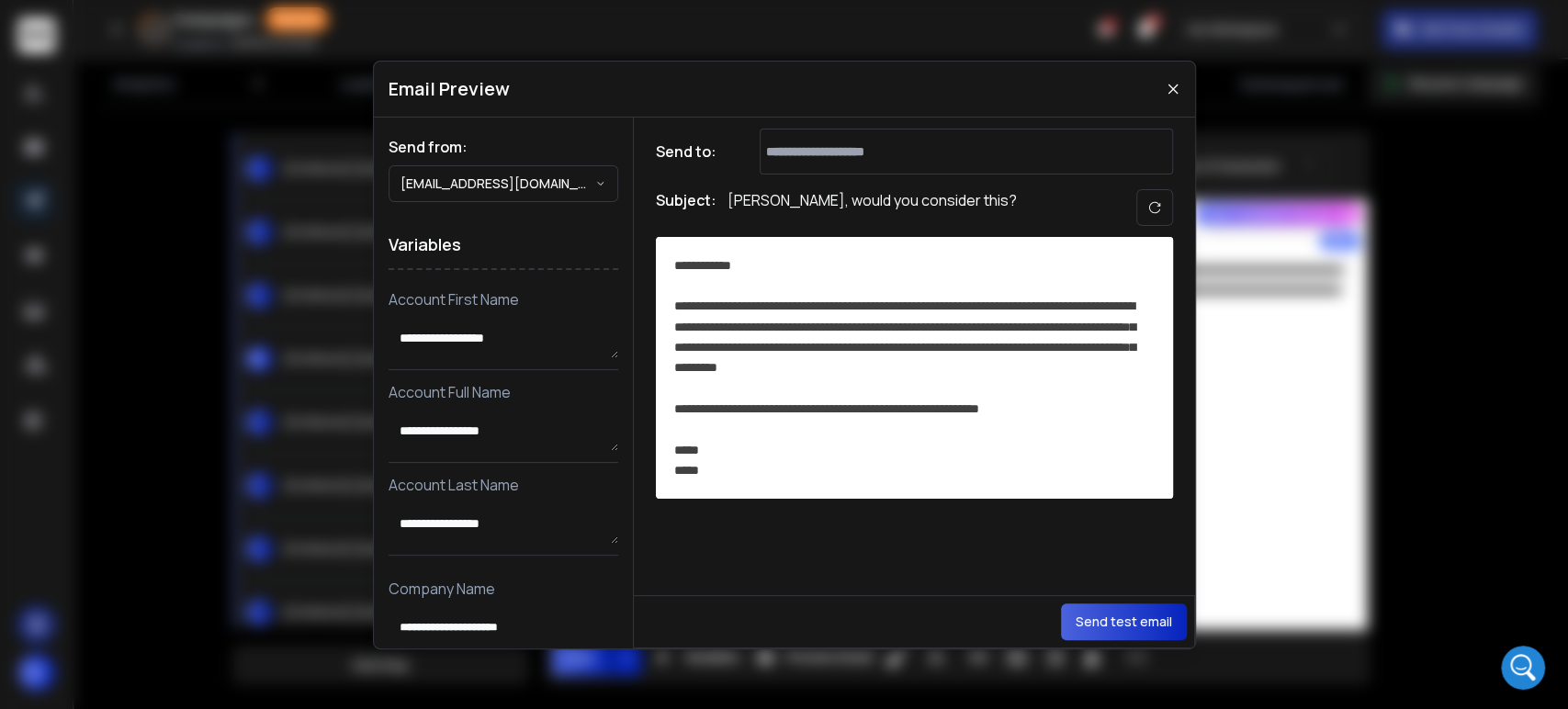
click at [813, 163] on input at bounding box center [966, 151] width 400 height 33
click at [825, 160] on input at bounding box center [966, 151] width 400 height 33
click at [1132, 623] on button "Send test email" at bounding box center [1124, 622] width 126 height 37
click at [1171, 90] on icon at bounding box center [1172, 88] width 14 height 14
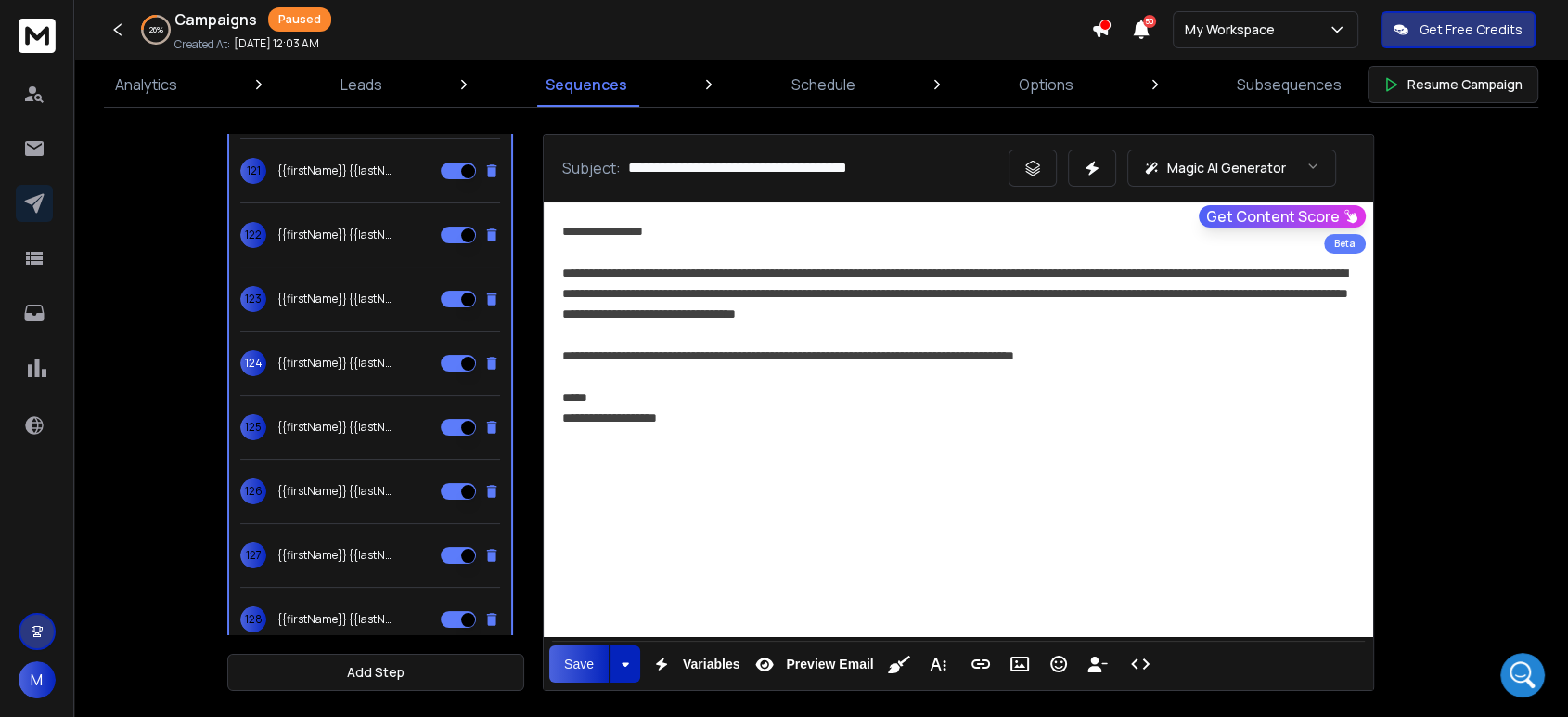
click at [349, 298] on div "123 {{firstName}} {{lastName}}, {{Subject}}" at bounding box center [370, 299] width 259 height 64
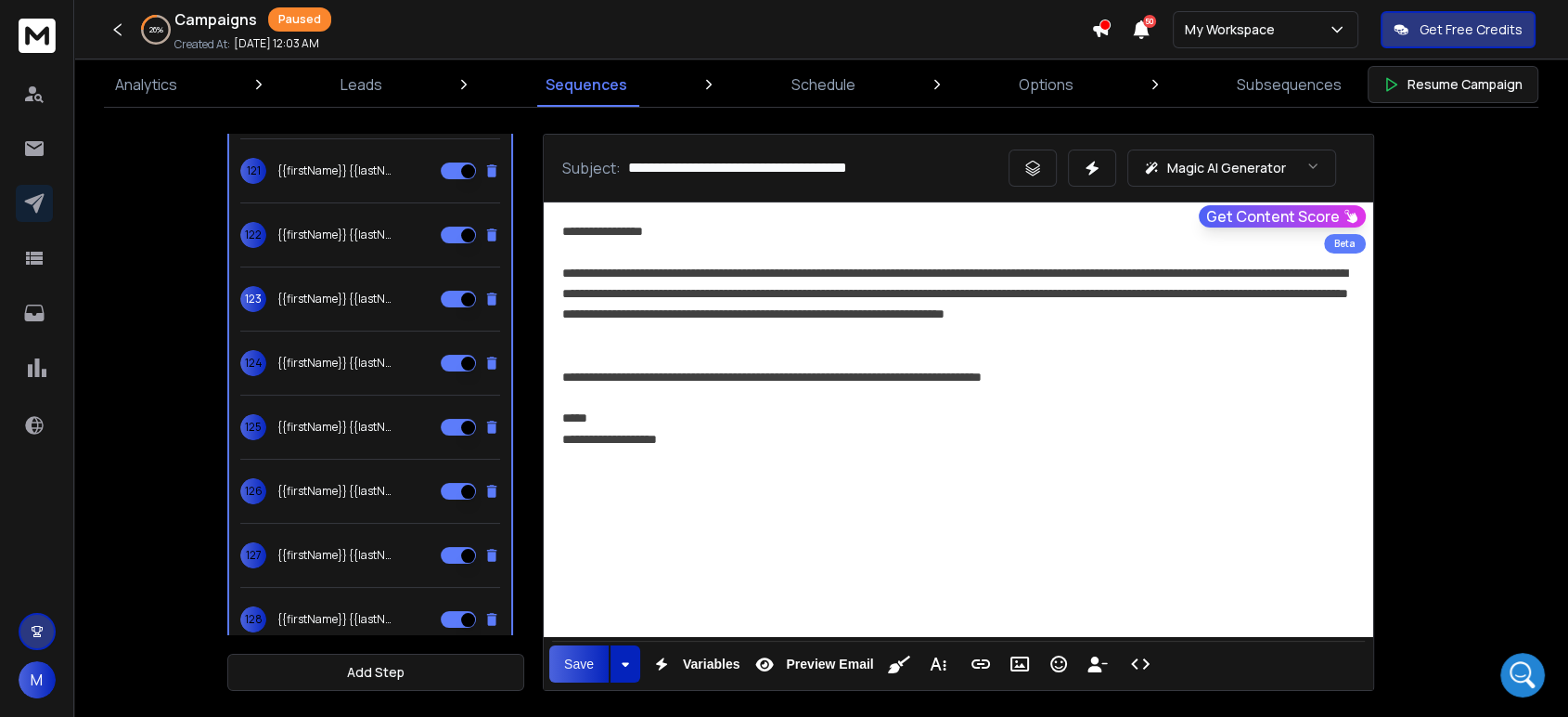
click at [307, 350] on div "124 {{firstName}} {{lastName}}, {{Subject}}" at bounding box center [318, 362] width 156 height 26
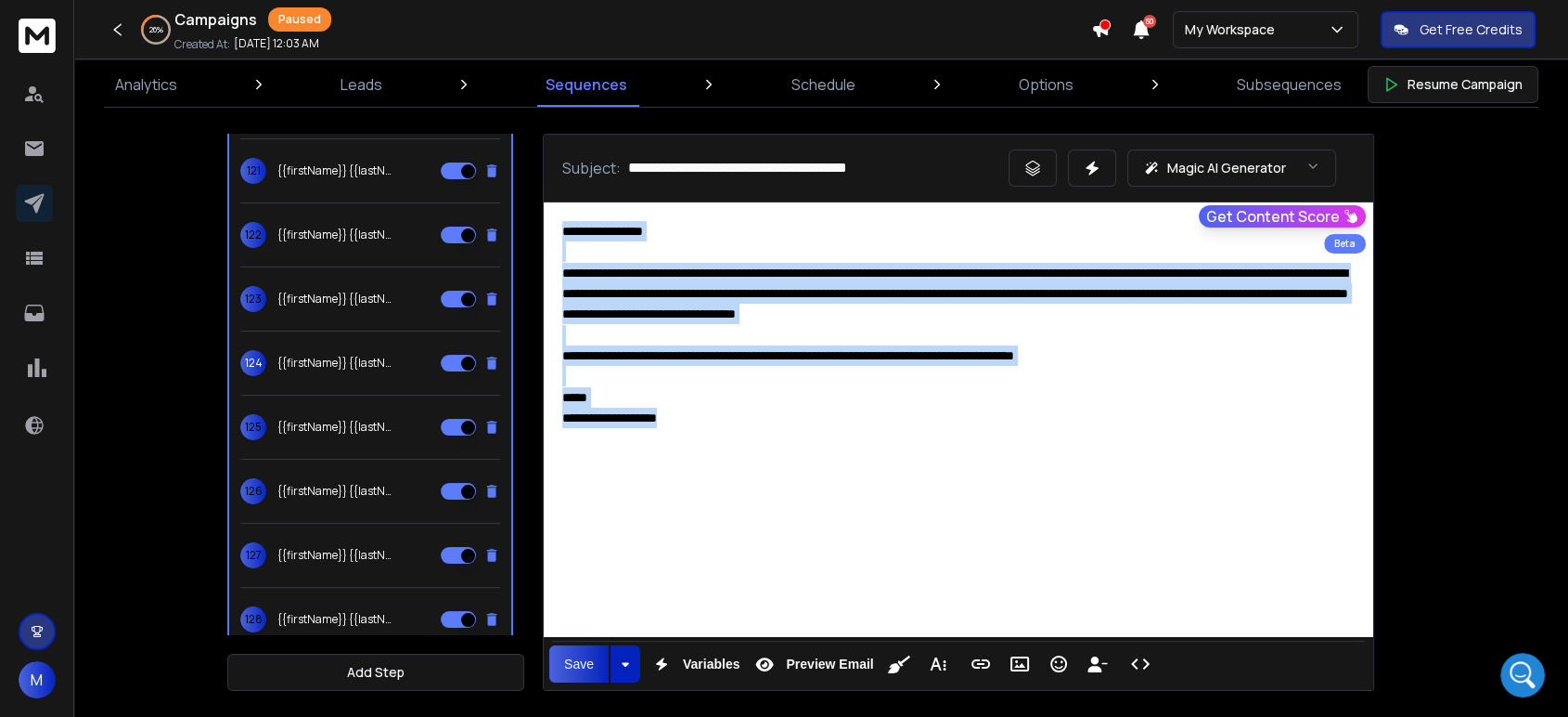
drag, startPoint x: 716, startPoint y: 422, endPoint x: 552, endPoint y: 218, distance: 261.7
click at [552, 218] on div "**********" at bounding box center [958, 417] width 829 height 430
copy div "**********"
click at [128, 521] on div "Step 1 CC/BCC A/Z Test 1 {{firstName}} {{lastName}}, {{Subject}} 2 {{firstName}…" at bounding box center [821, 411] width 1434 height 572
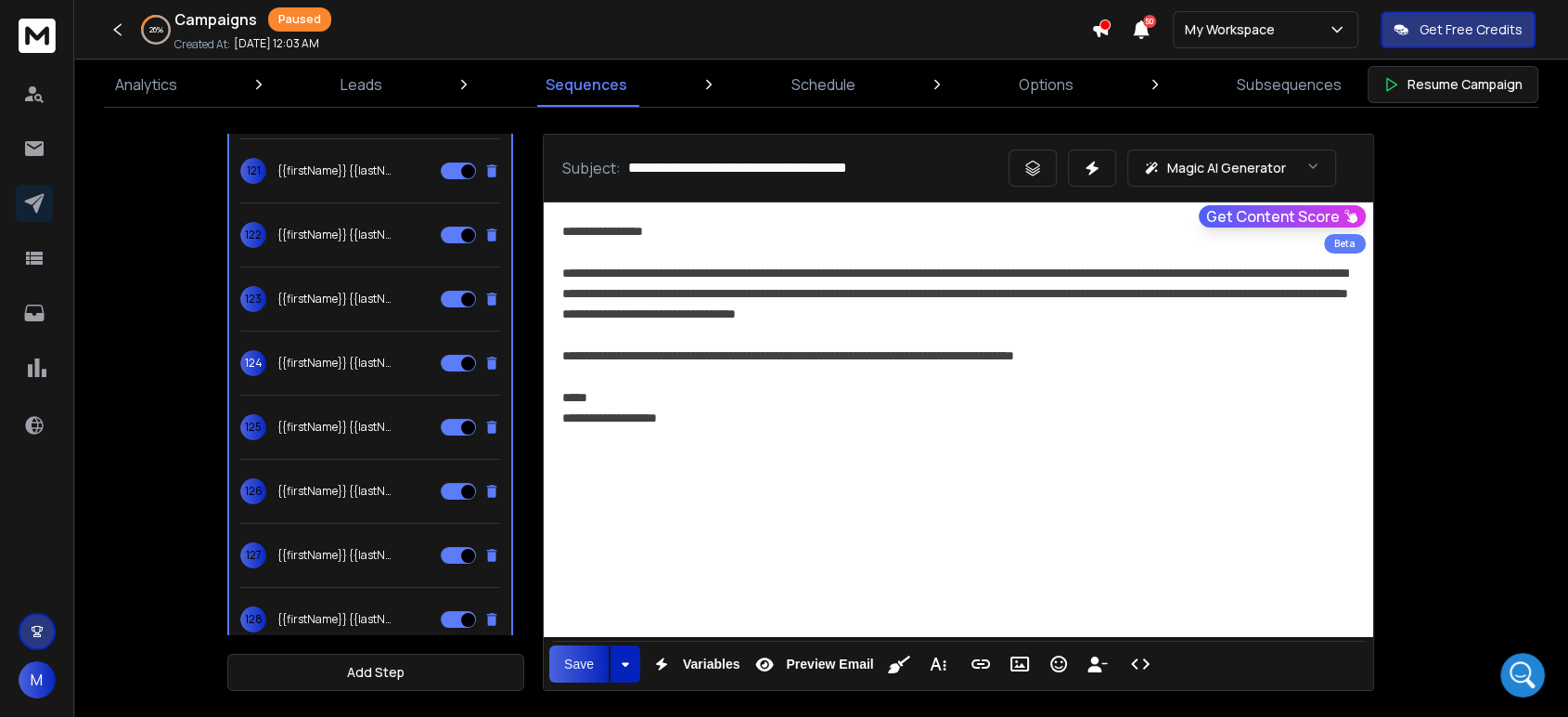
click at [947, 540] on div "**********" at bounding box center [958, 417] width 829 height 430
